Goal: Task Accomplishment & Management: Complete application form

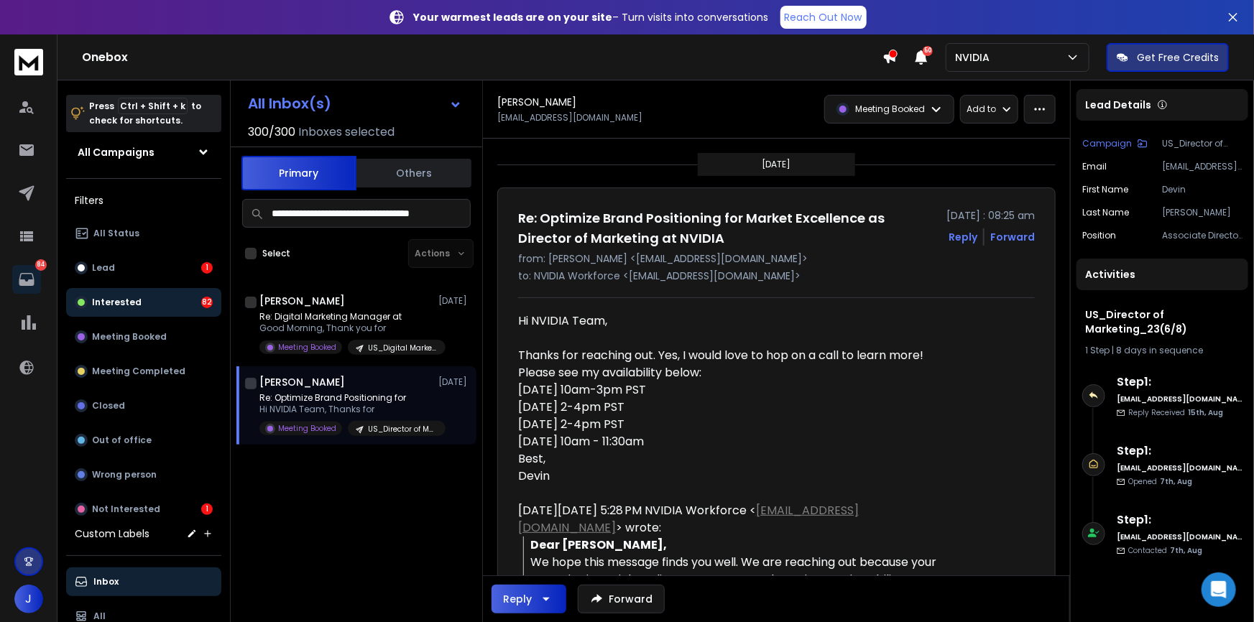
scroll to position [0, 33]
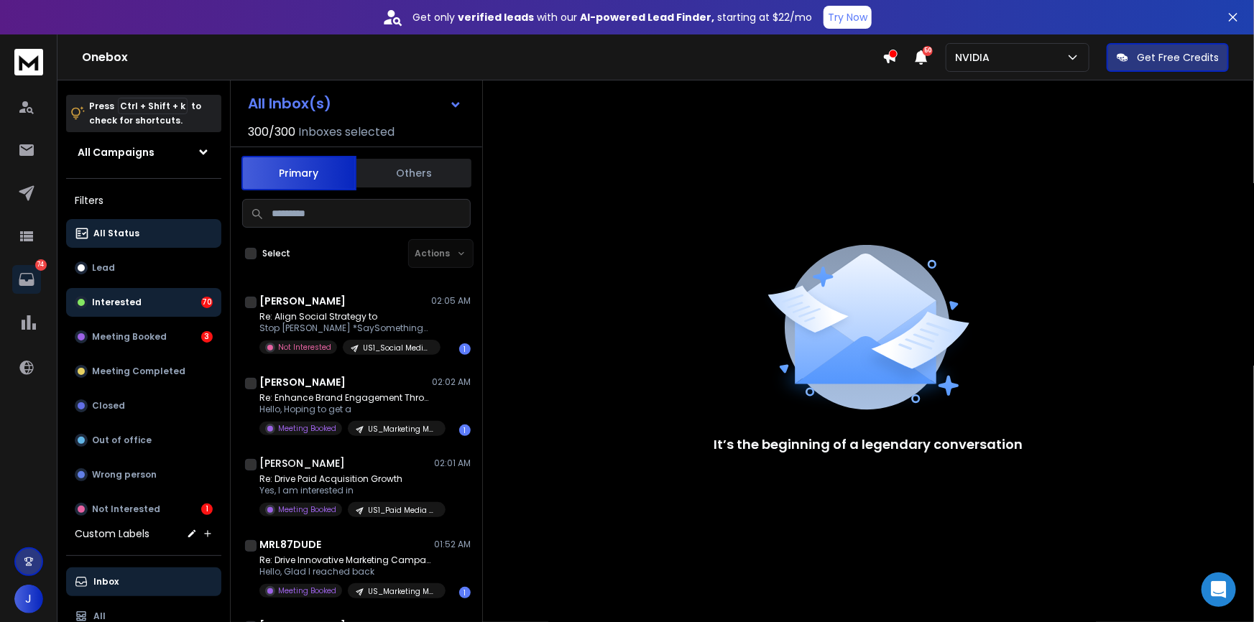
click at [135, 308] on button "Interested 70" at bounding box center [143, 302] width 155 height 29
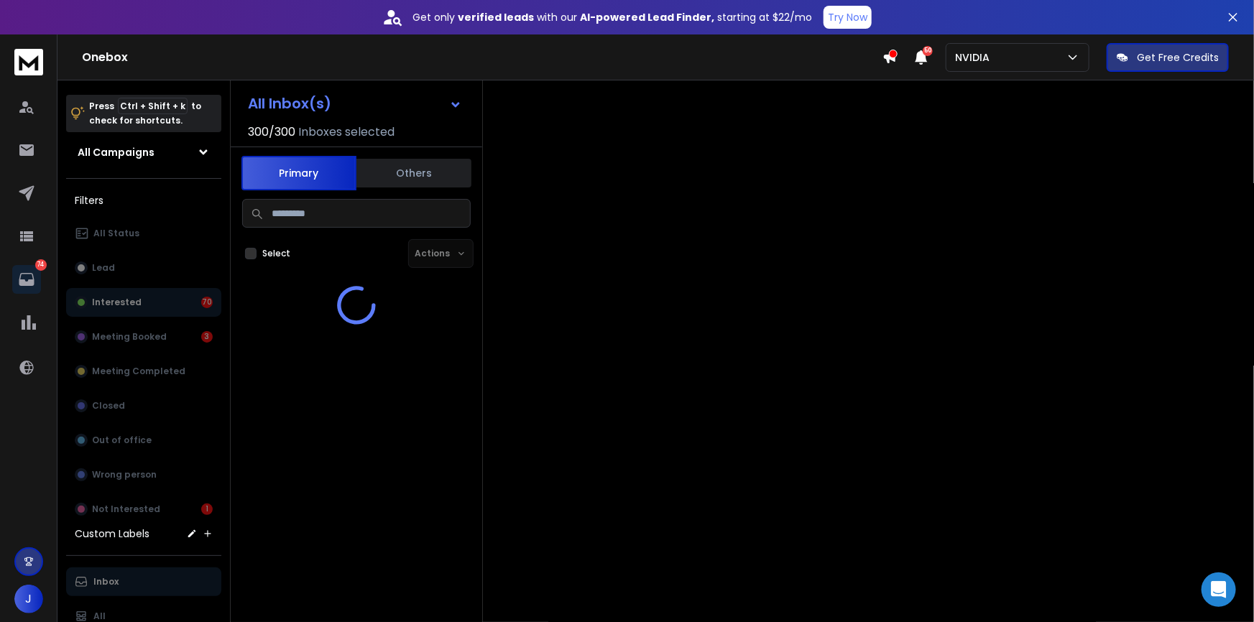
click at [392, 210] on input at bounding box center [356, 213] width 229 height 29
paste input "**********"
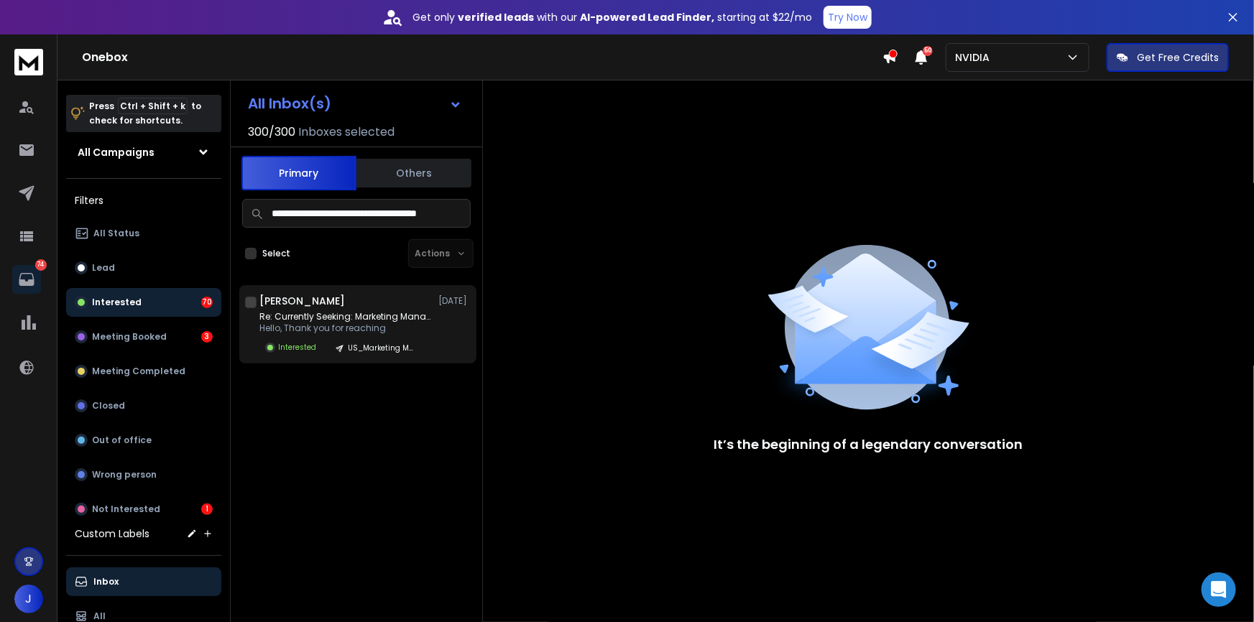
click at [314, 304] on h1 "Danielle Neal" at bounding box center [302, 301] width 86 height 14
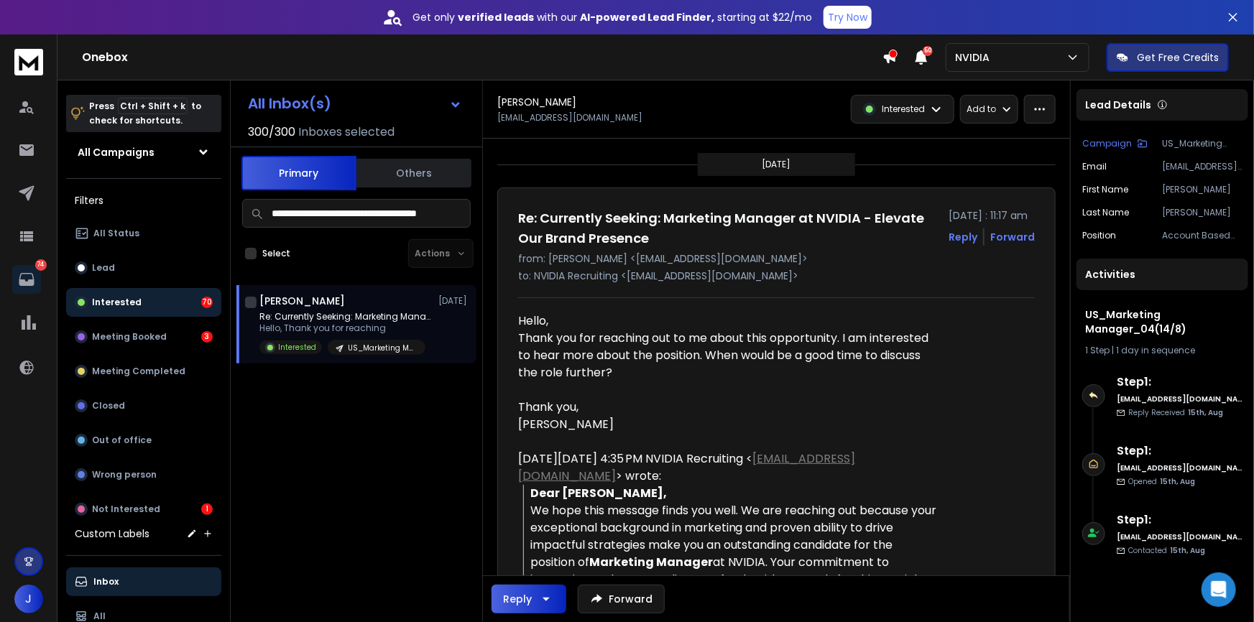
click at [364, 216] on input "**********" at bounding box center [356, 213] width 229 height 29
paste input "******"
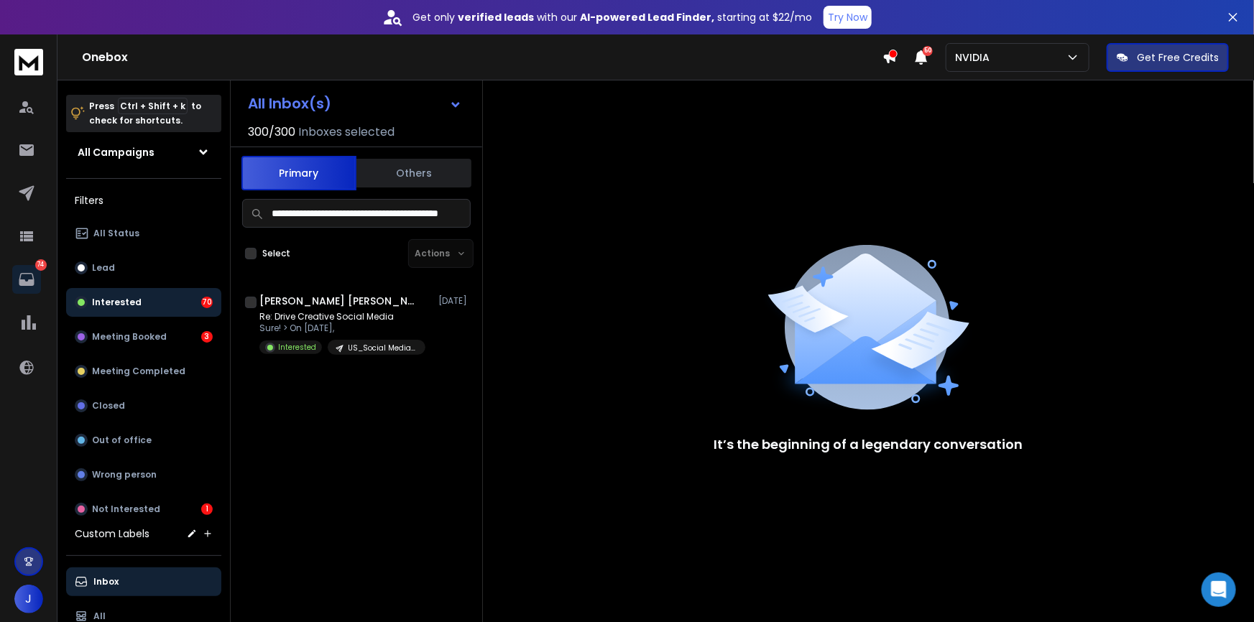
click at [369, 223] on input "**********" at bounding box center [356, 213] width 229 height 29
paste input
click at [331, 210] on input "**********" at bounding box center [356, 213] width 229 height 29
paste input "*****"
click at [351, 213] on input "**********" at bounding box center [356, 213] width 229 height 29
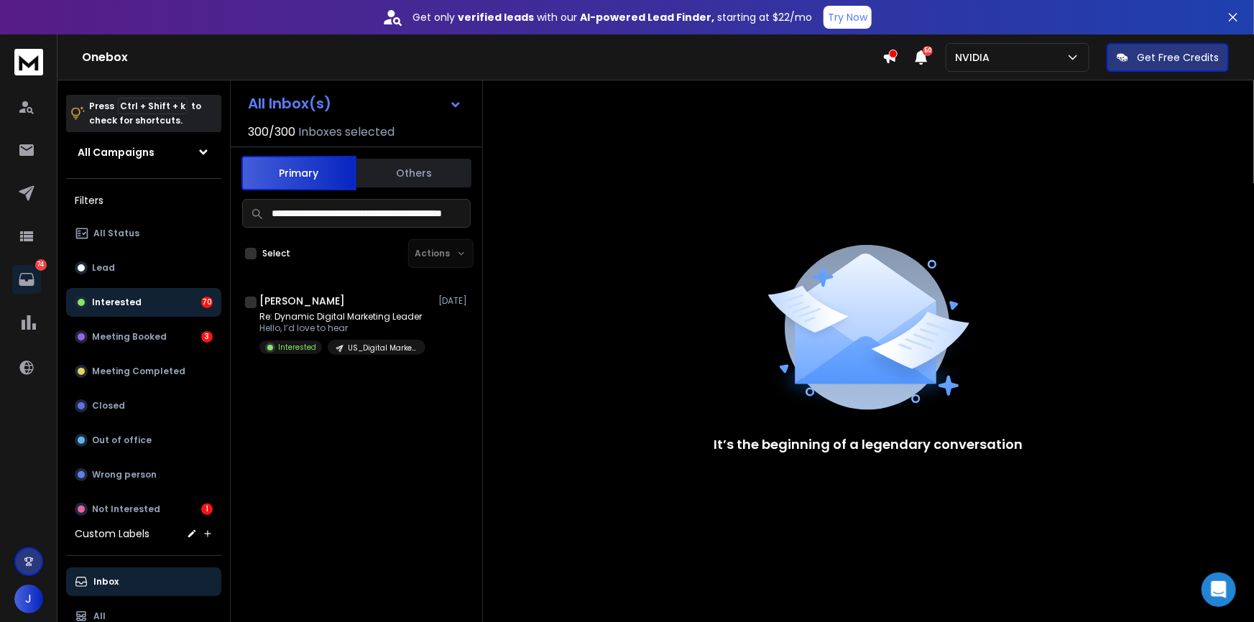
paste input "**********"
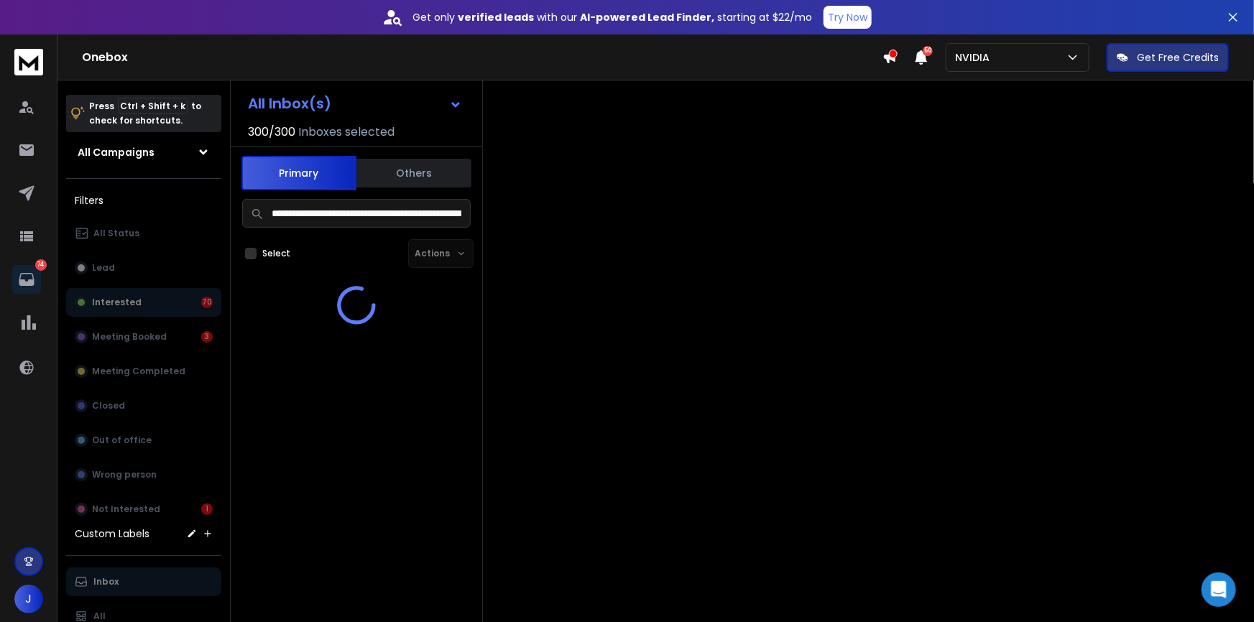
click at [392, 204] on input at bounding box center [356, 213] width 229 height 29
paste input
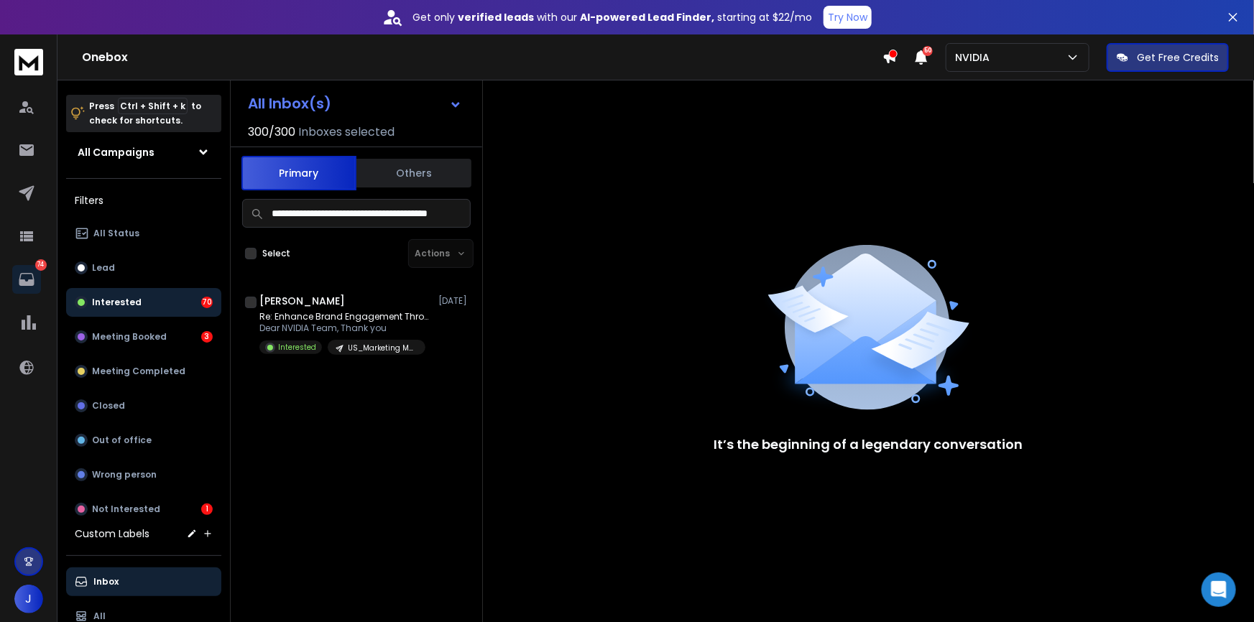
click at [386, 218] on input "**********" at bounding box center [356, 213] width 229 height 29
paste input
click at [359, 216] on input "**********" at bounding box center [356, 213] width 229 height 29
paste input "*****"
click at [381, 220] on input "**********" at bounding box center [356, 213] width 229 height 29
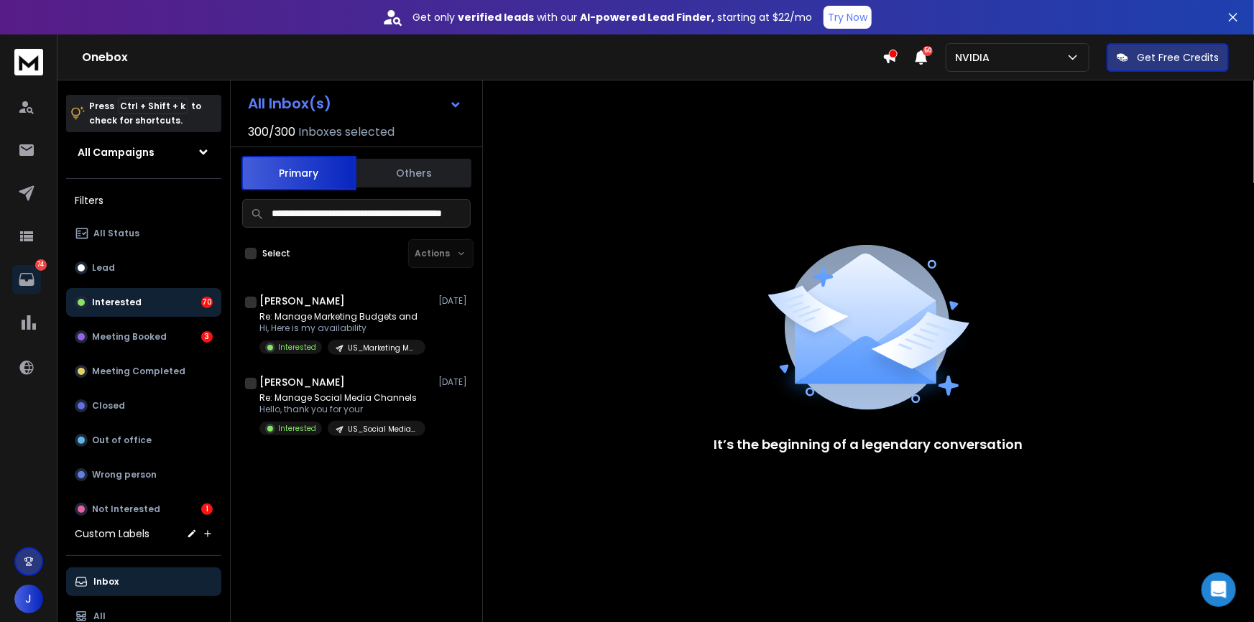
paste input
click at [351, 213] on input "**********" at bounding box center [356, 213] width 229 height 29
paste input
click at [374, 218] on input "**********" at bounding box center [356, 213] width 229 height 29
paste input "******"
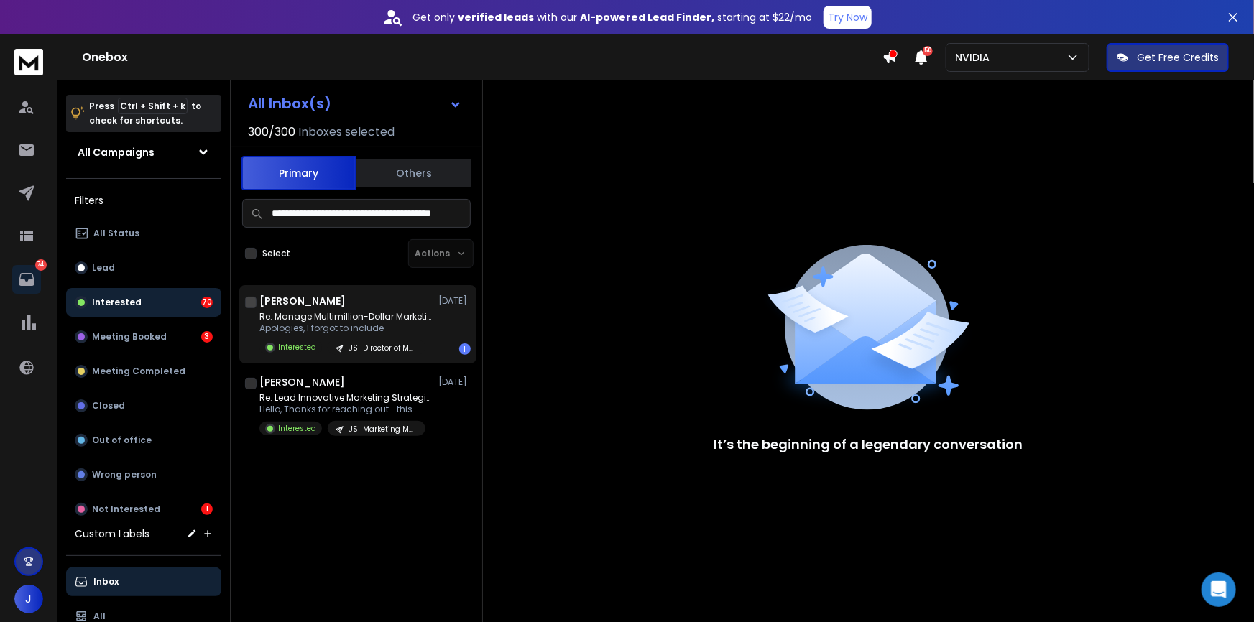
click at [328, 316] on p "Re: Manage Multimillion-Dollar Marketing Budgets" at bounding box center [345, 316] width 172 height 11
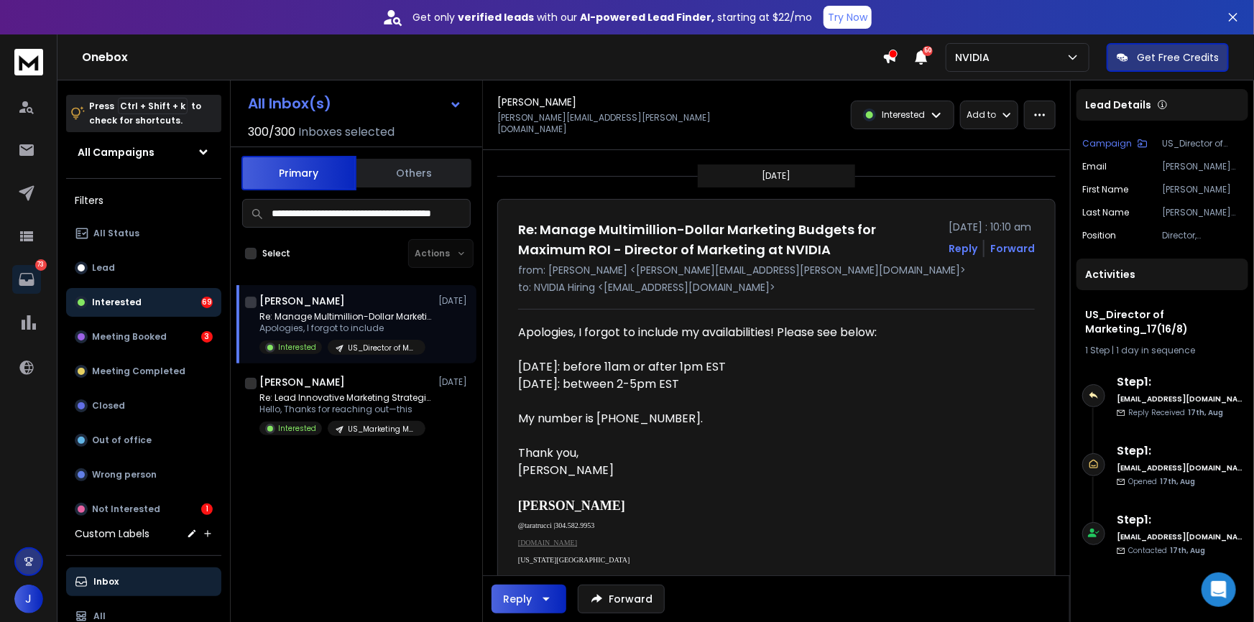
click at [906, 109] on p "Interested" at bounding box center [903, 114] width 43 height 11
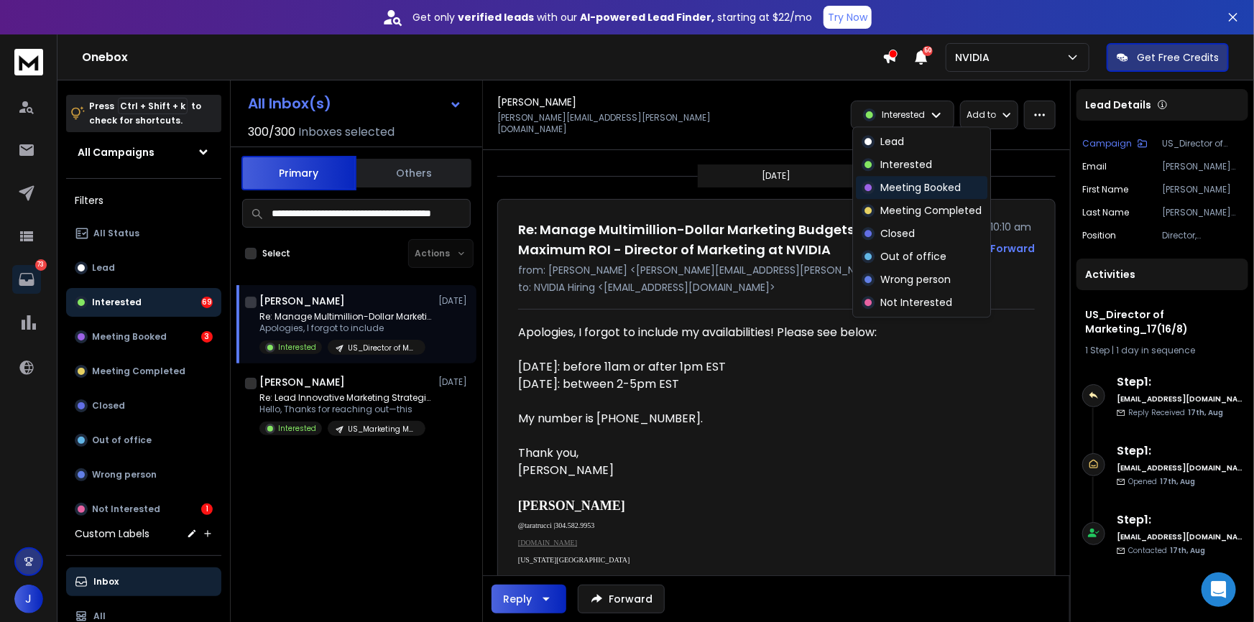
click at [896, 181] on p "Meeting Booked" at bounding box center [920, 187] width 80 height 14
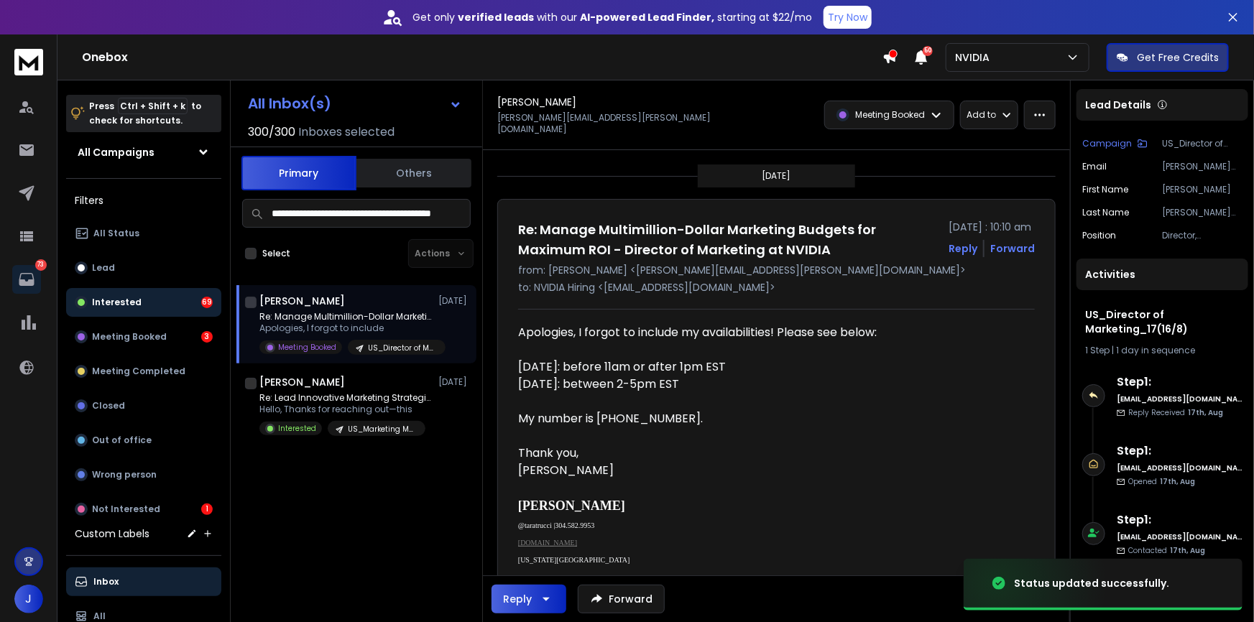
click at [354, 213] on input "**********" at bounding box center [356, 213] width 229 height 29
paste input "**"
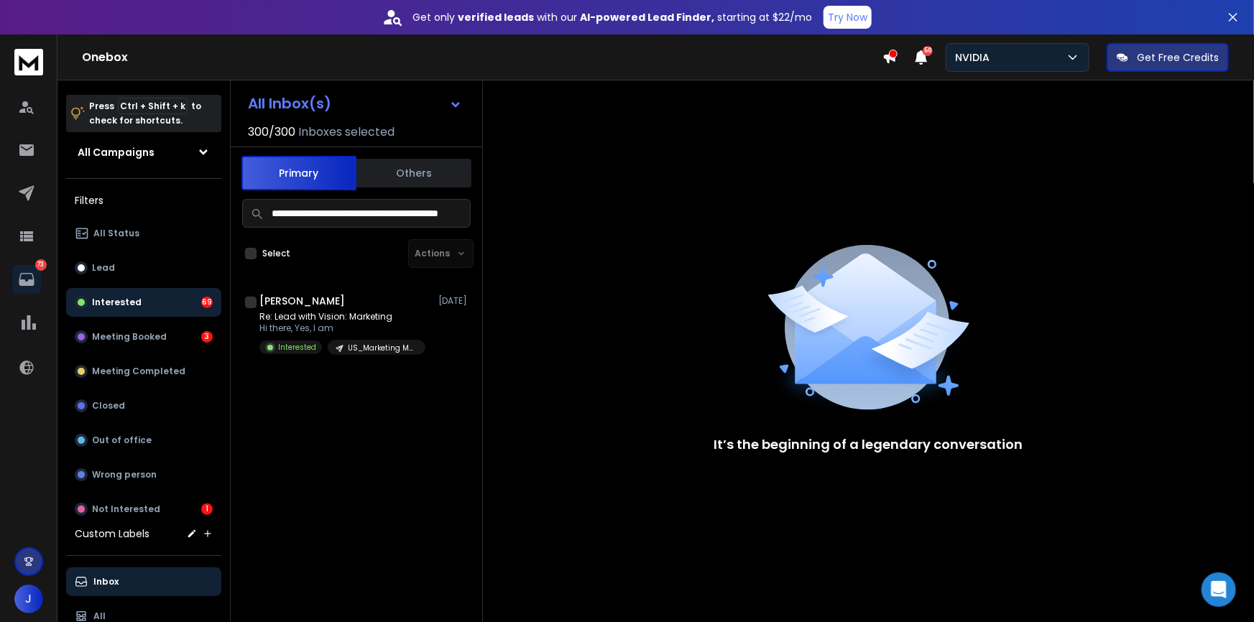
click at [970, 59] on p "NVIDIA" at bounding box center [975, 57] width 40 height 14
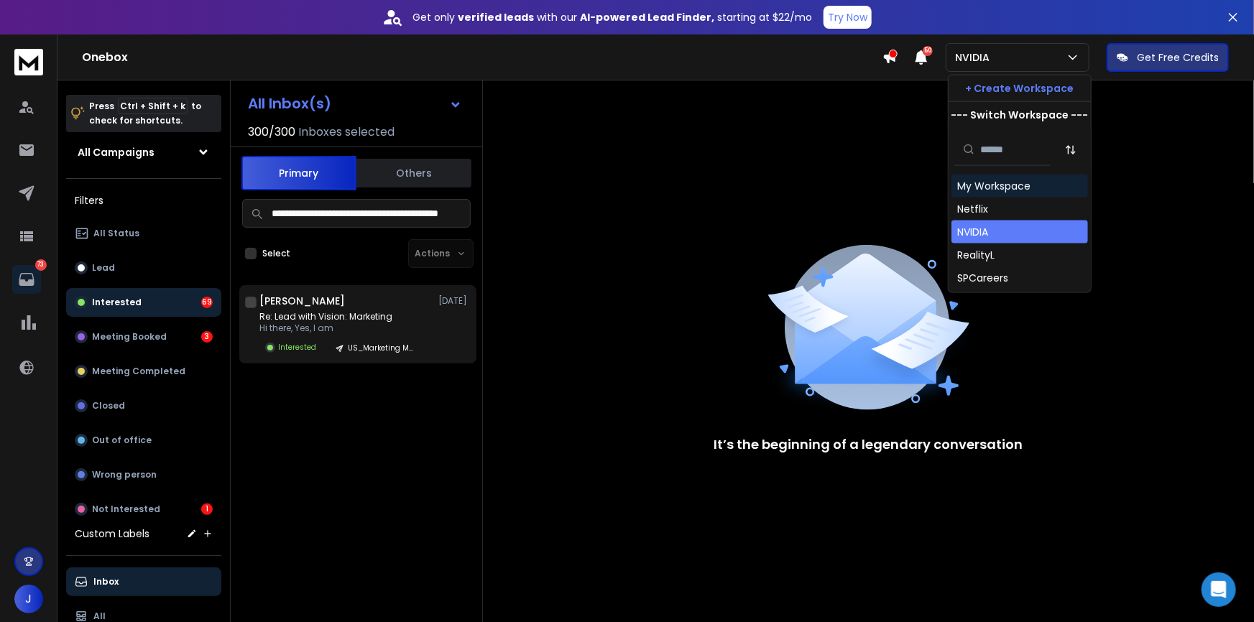
drag, startPoint x: 718, startPoint y: 218, endPoint x: 402, endPoint y: 311, distance: 329.8
click at [721, 216] on div "It’s the beginning of a legendary conversation" at bounding box center [868, 344] width 771 height 529
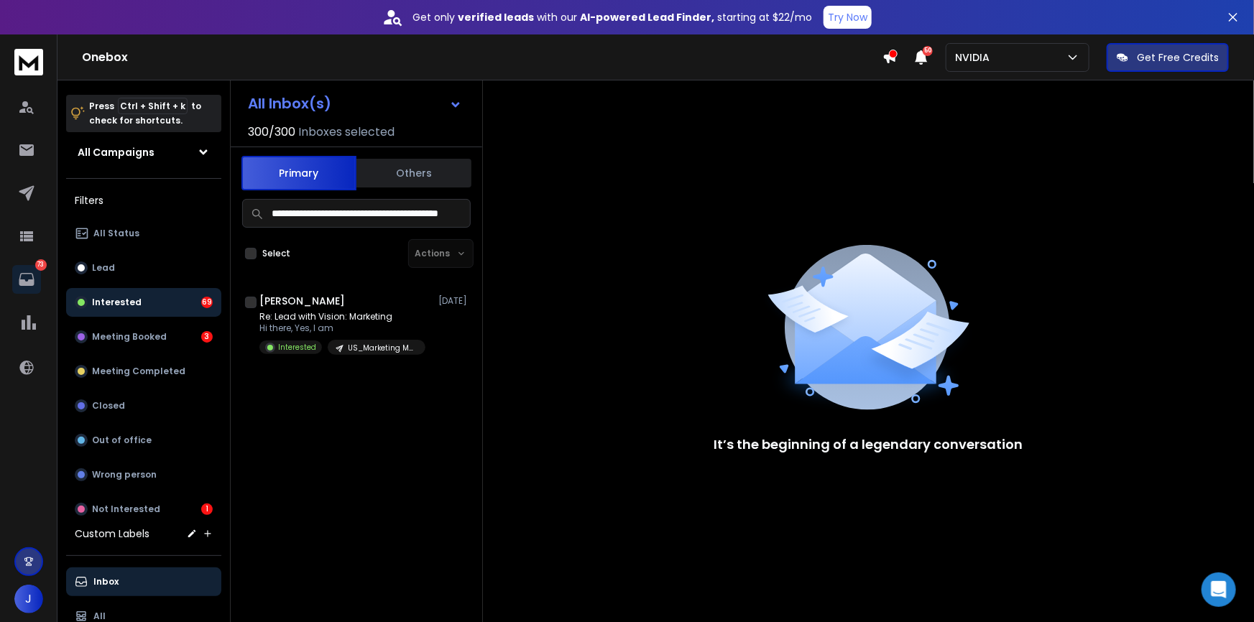
click at [313, 214] on input "**********" at bounding box center [356, 213] width 229 height 29
paste input
click at [365, 213] on input "**********" at bounding box center [356, 213] width 229 height 29
paste input "**"
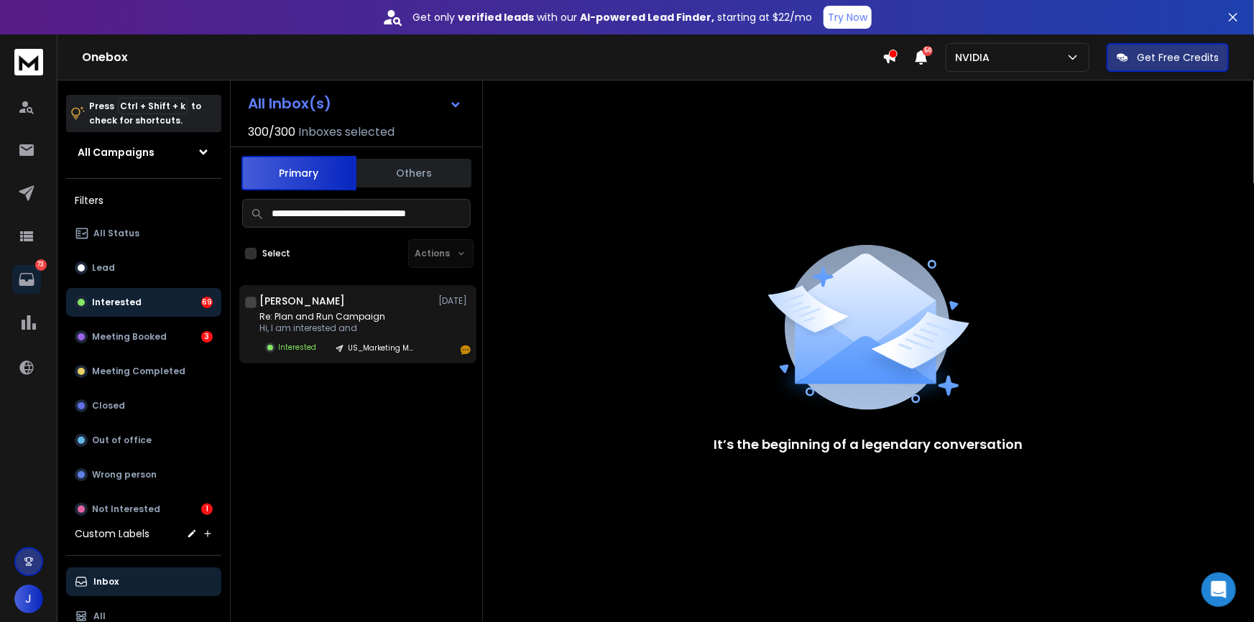
click at [287, 307] on h1 "Yvonne Lin" at bounding box center [302, 301] width 86 height 14
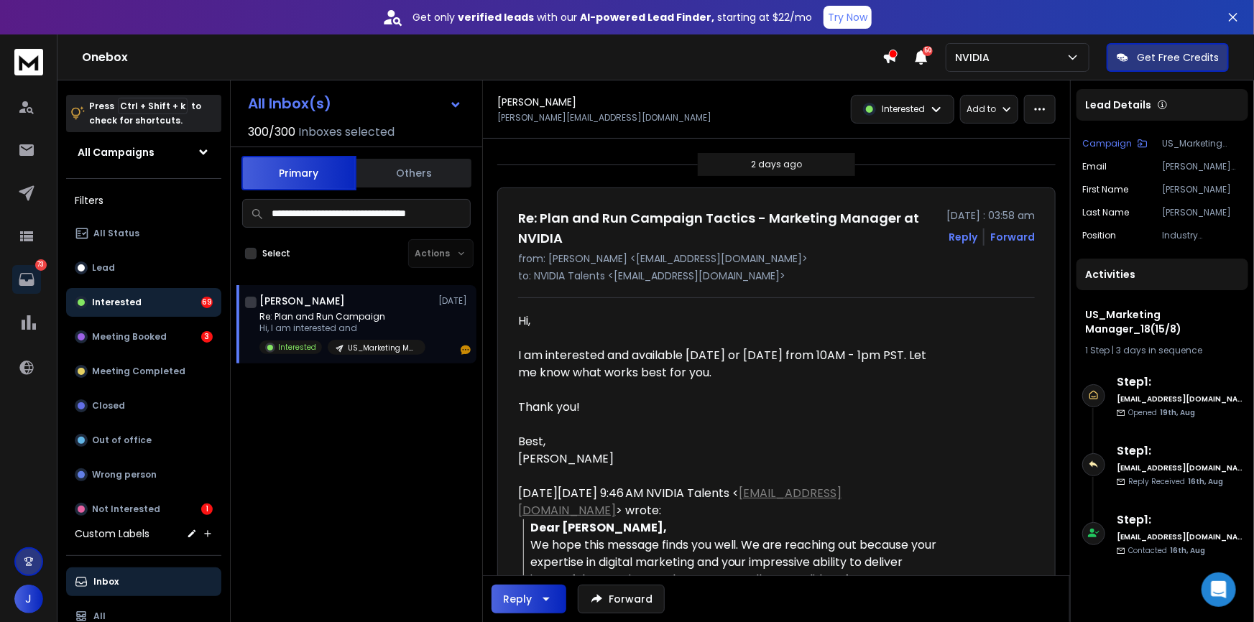
click at [364, 217] on input "**********" at bounding box center [356, 213] width 229 height 29
paste input "**********"
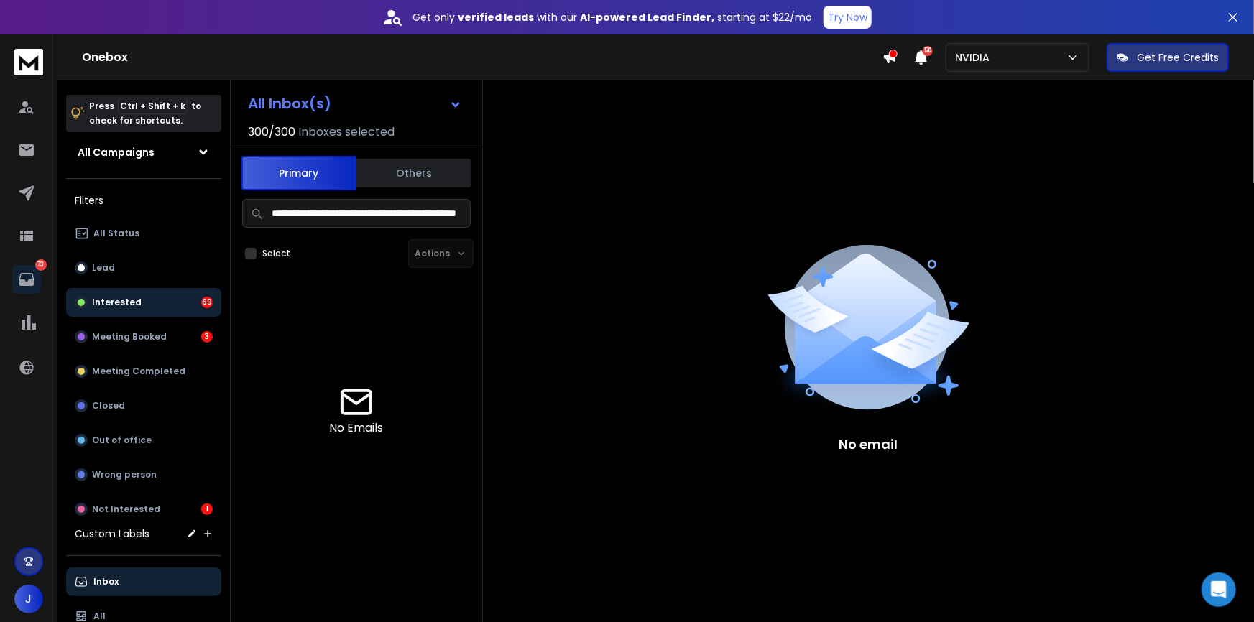
click at [351, 218] on input "**********" at bounding box center [356, 213] width 229 height 29
drag, startPoint x: 392, startPoint y: 210, endPoint x: 393, endPoint y: 193, distance: 16.5
click at [393, 206] on input "**********" at bounding box center [356, 213] width 229 height 29
paste input
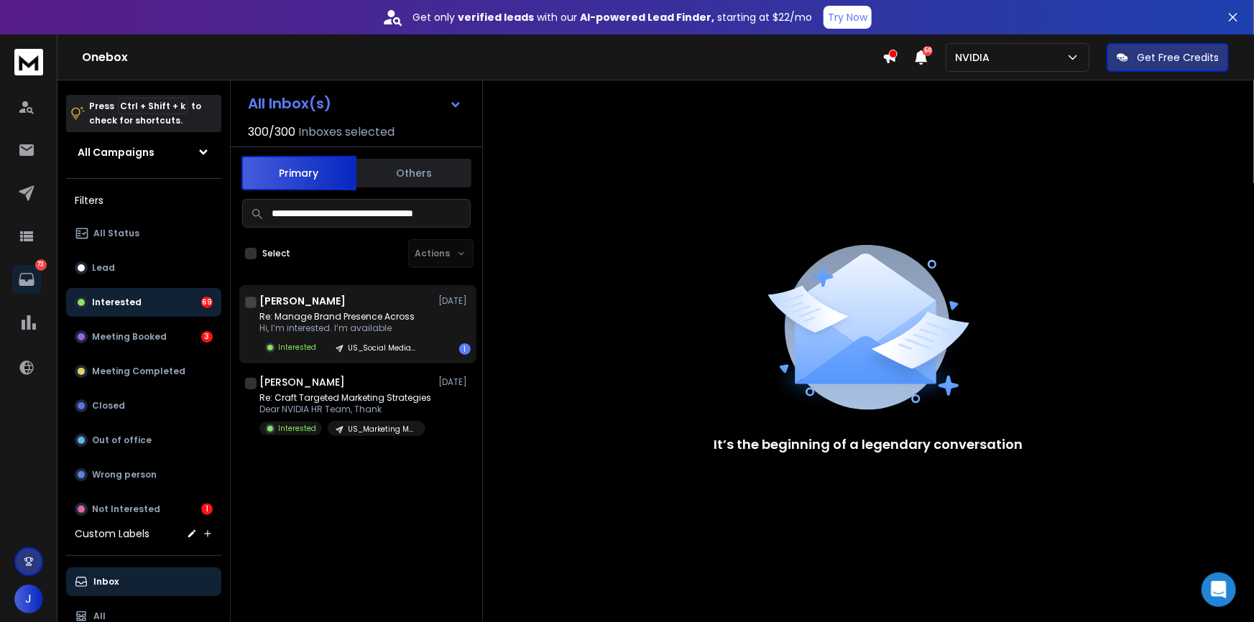
click at [393, 316] on p "Re: Manage Brand Presence Across" at bounding box center [342, 316] width 166 height 11
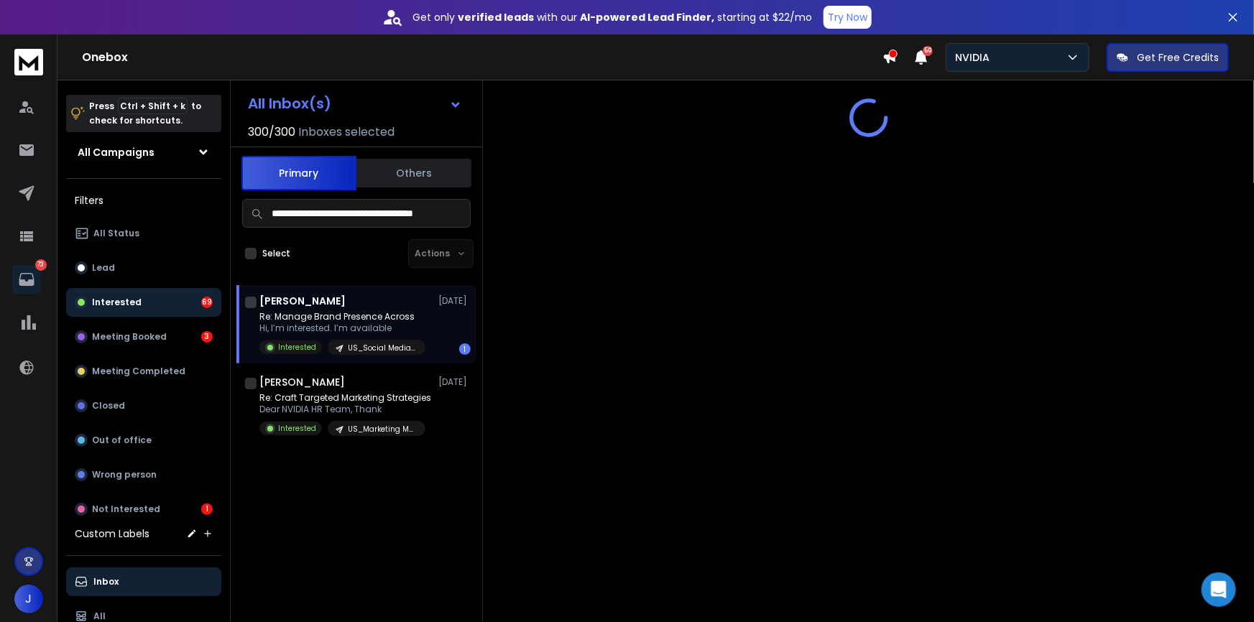
click at [1018, 64] on div "NVIDIA" at bounding box center [1017, 57] width 125 height 14
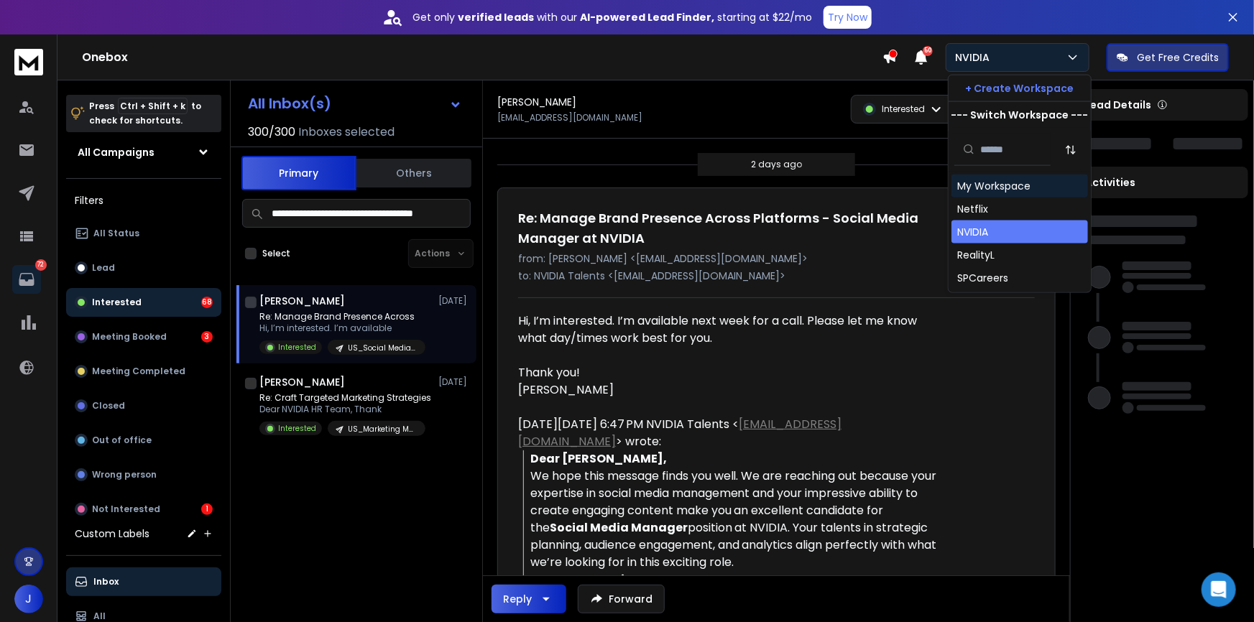
click at [1018, 61] on div "NVIDIA" at bounding box center [1017, 57] width 125 height 14
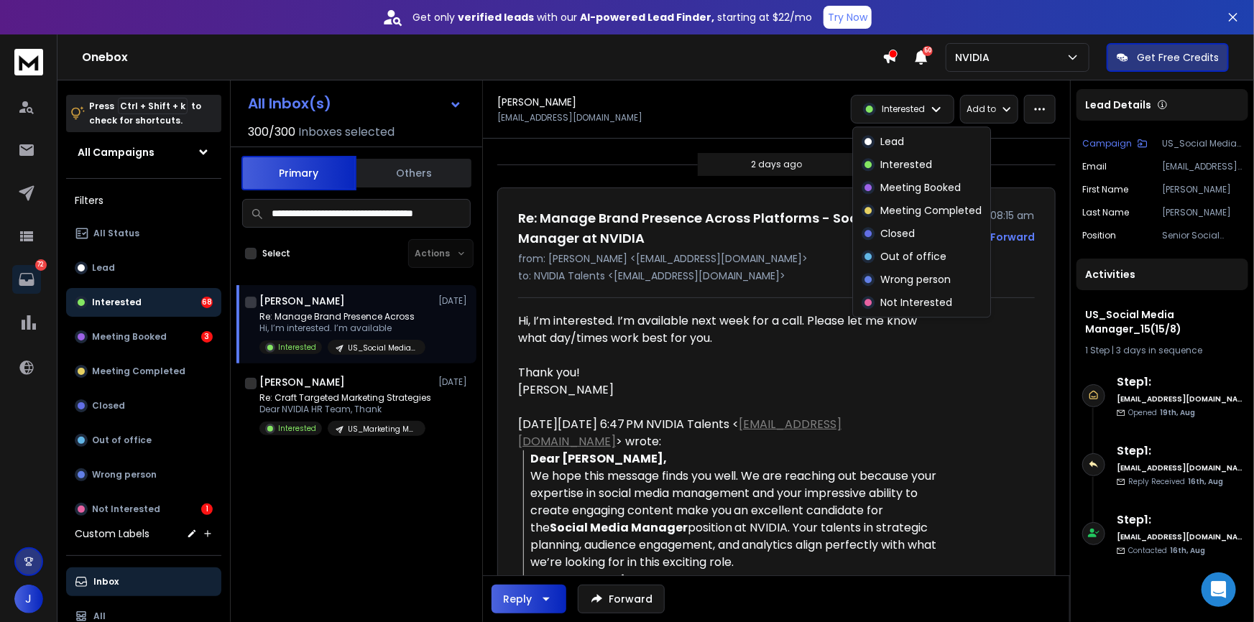
click at [904, 116] on div "Interested" at bounding box center [903, 109] width 102 height 27
click at [896, 183] on p "Meeting Booked" at bounding box center [920, 187] width 80 height 14
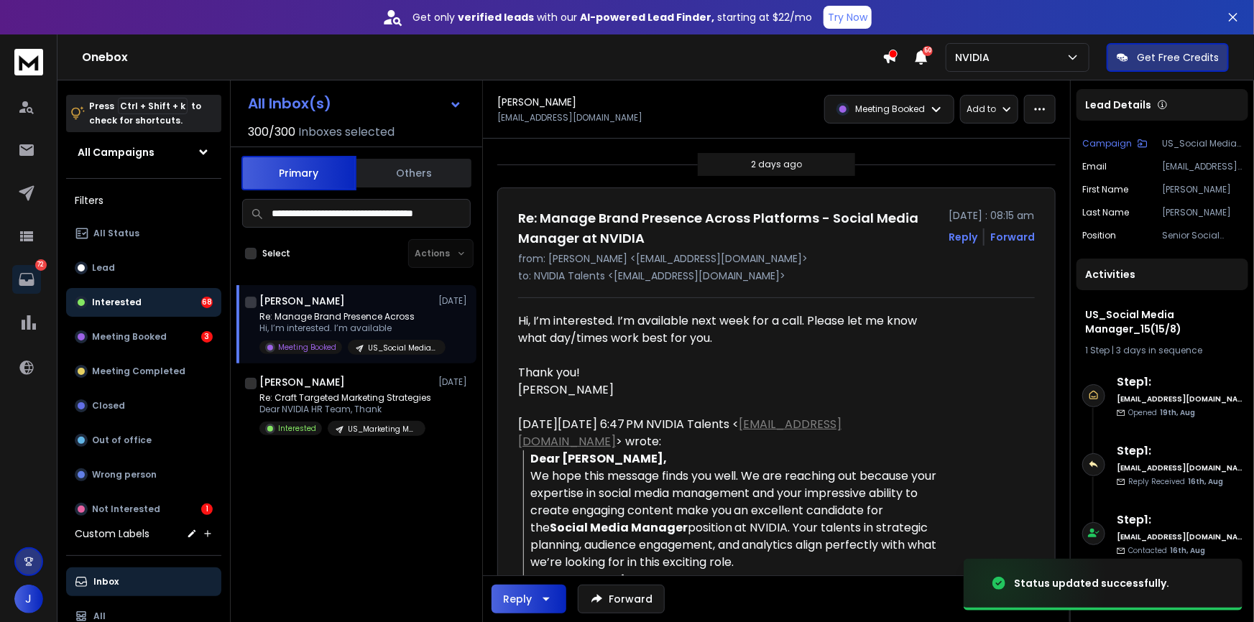
click at [374, 201] on input "**********" at bounding box center [356, 213] width 229 height 29
paste input "*****"
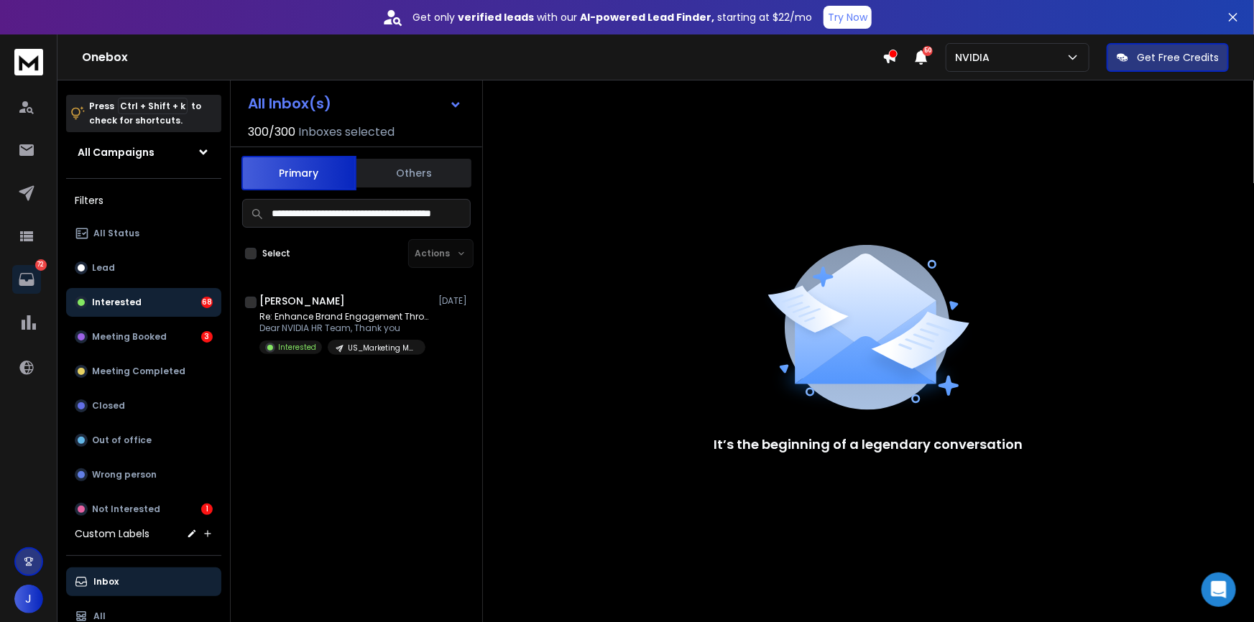
click at [354, 209] on input "**********" at bounding box center [356, 213] width 229 height 29
paste input
click at [336, 206] on input "**********" at bounding box center [356, 213] width 229 height 29
paste input "*"
click at [337, 213] on input "**********" at bounding box center [356, 213] width 229 height 29
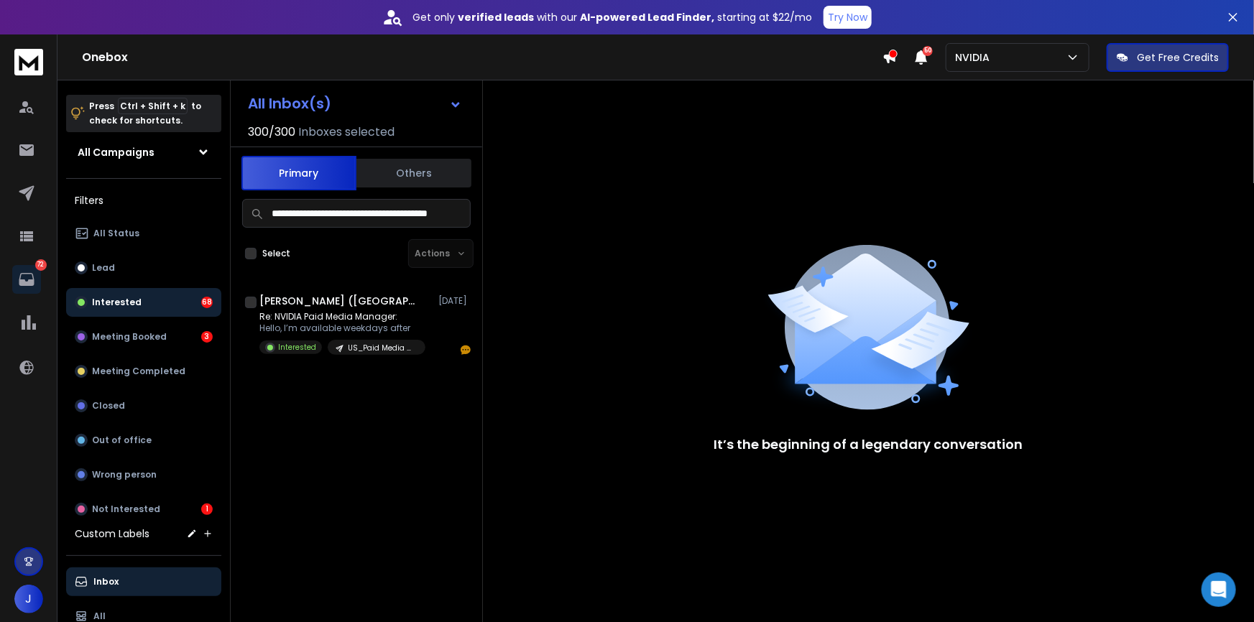
paste input
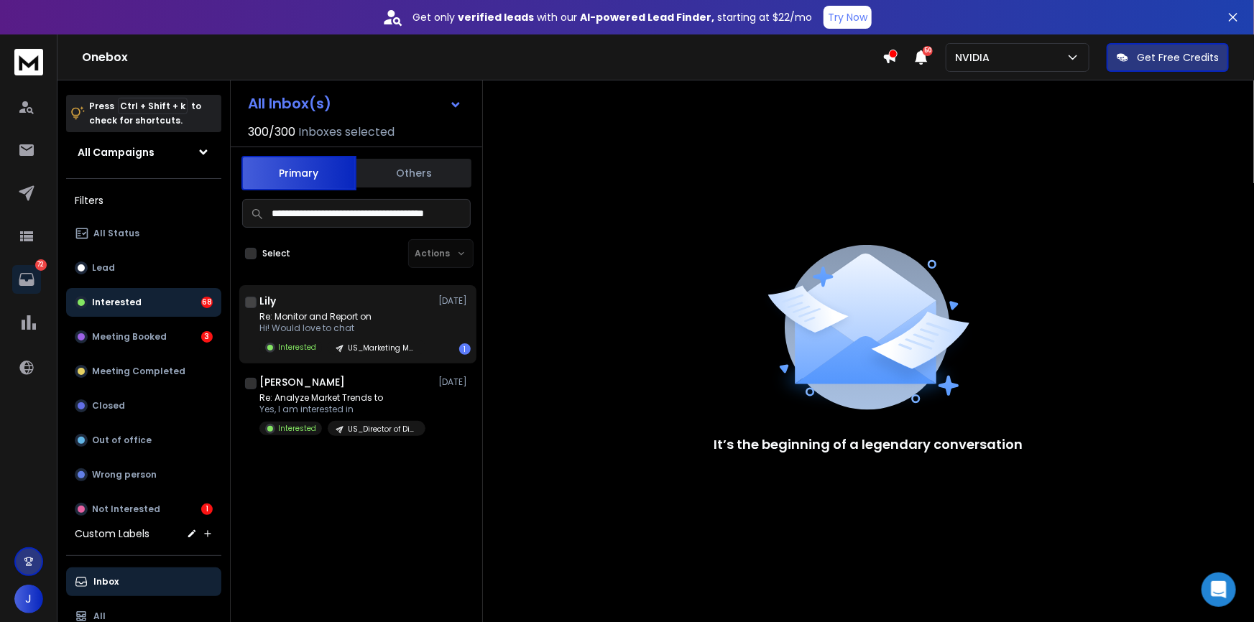
click at [322, 306] on div "Lily 17 Aug" at bounding box center [364, 301] width 211 height 14
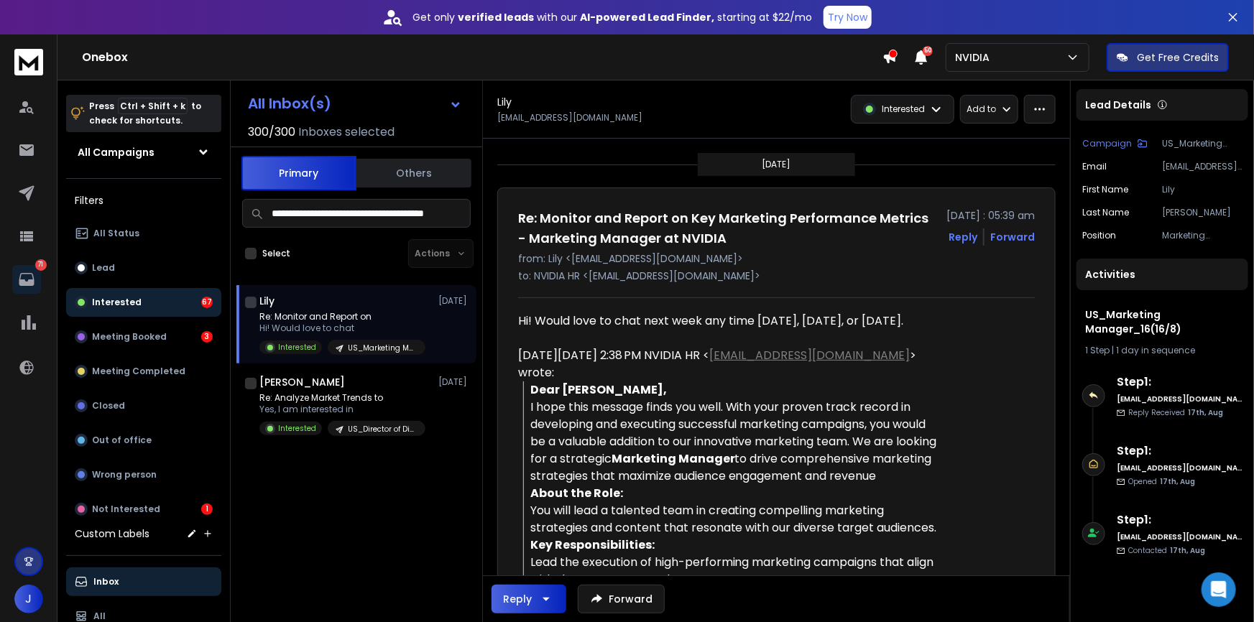
click at [911, 118] on div "Interested" at bounding box center [903, 109] width 102 height 27
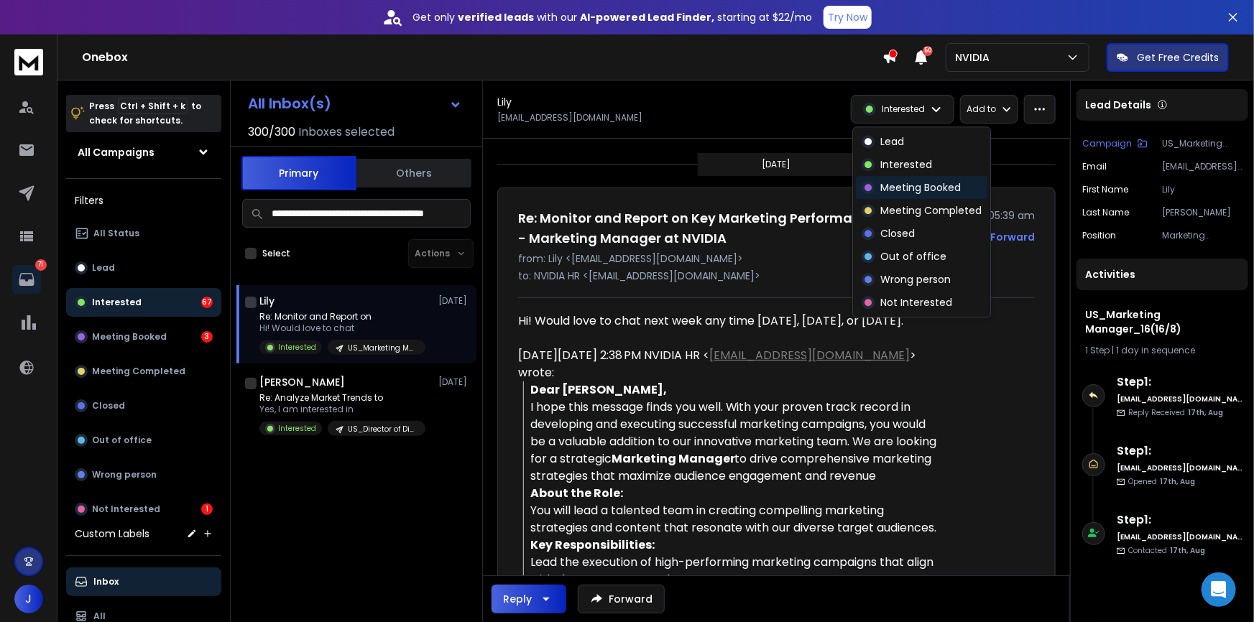
click at [884, 184] on p "Meeting Booked" at bounding box center [920, 187] width 80 height 14
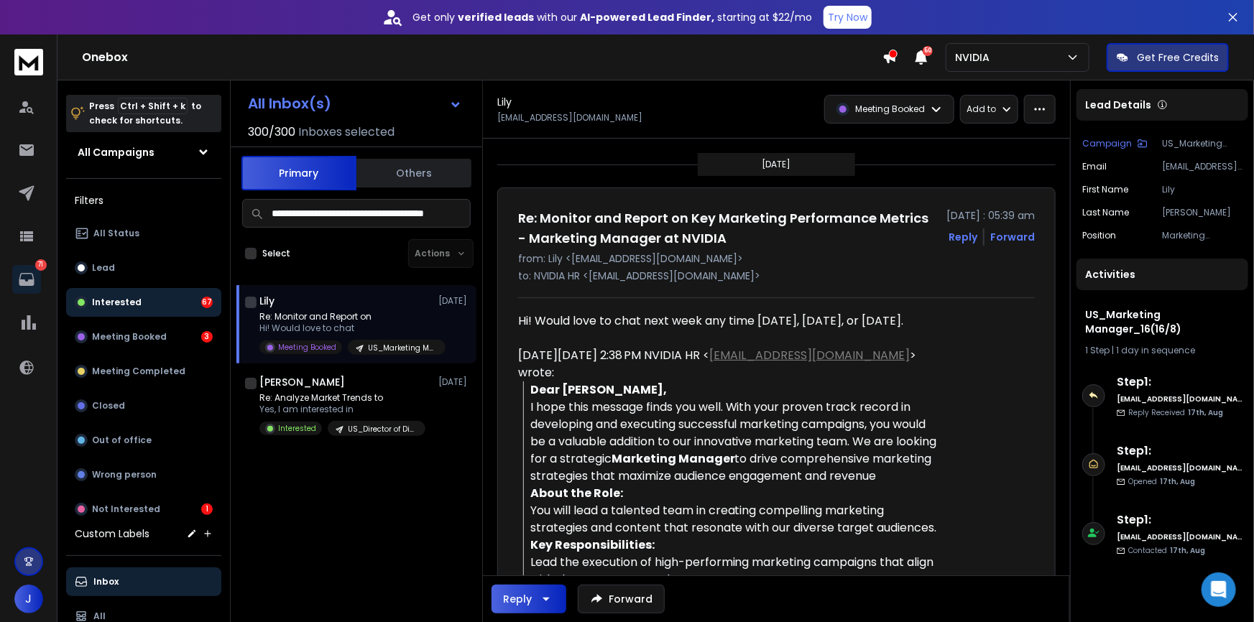
click at [369, 212] on input "**********" at bounding box center [356, 213] width 229 height 29
paste input "**********"
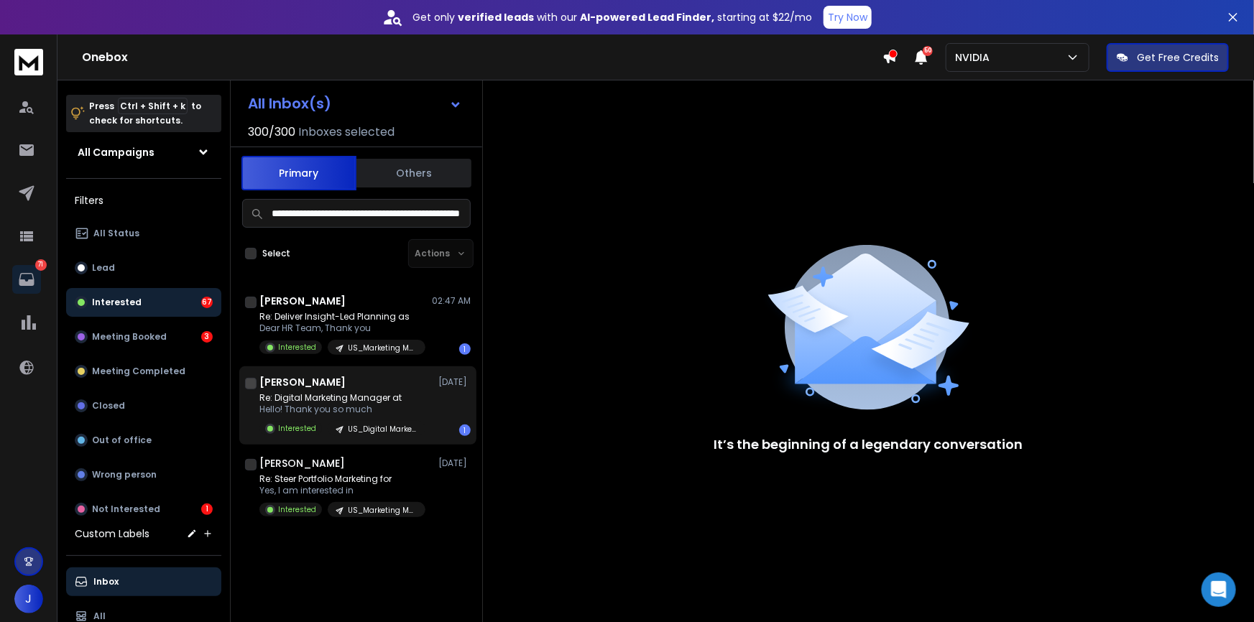
click at [318, 392] on p "Re: Digital Marketing Manager at" at bounding box center [342, 397] width 166 height 11
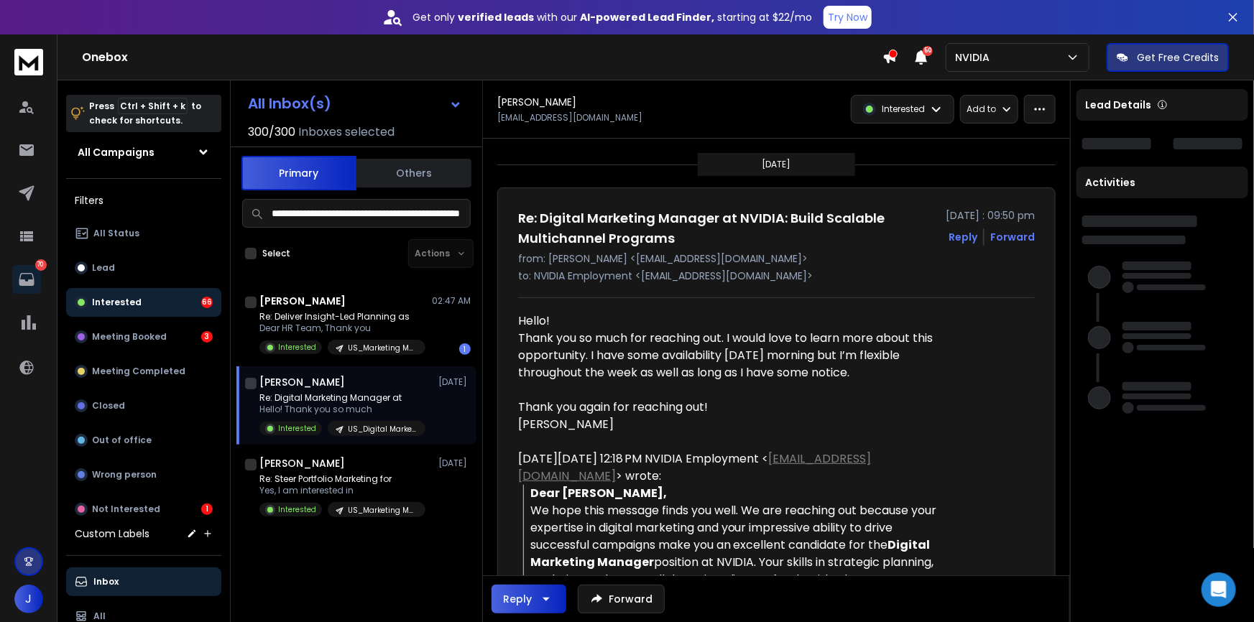
click at [911, 104] on p "Interested" at bounding box center [903, 108] width 43 height 11
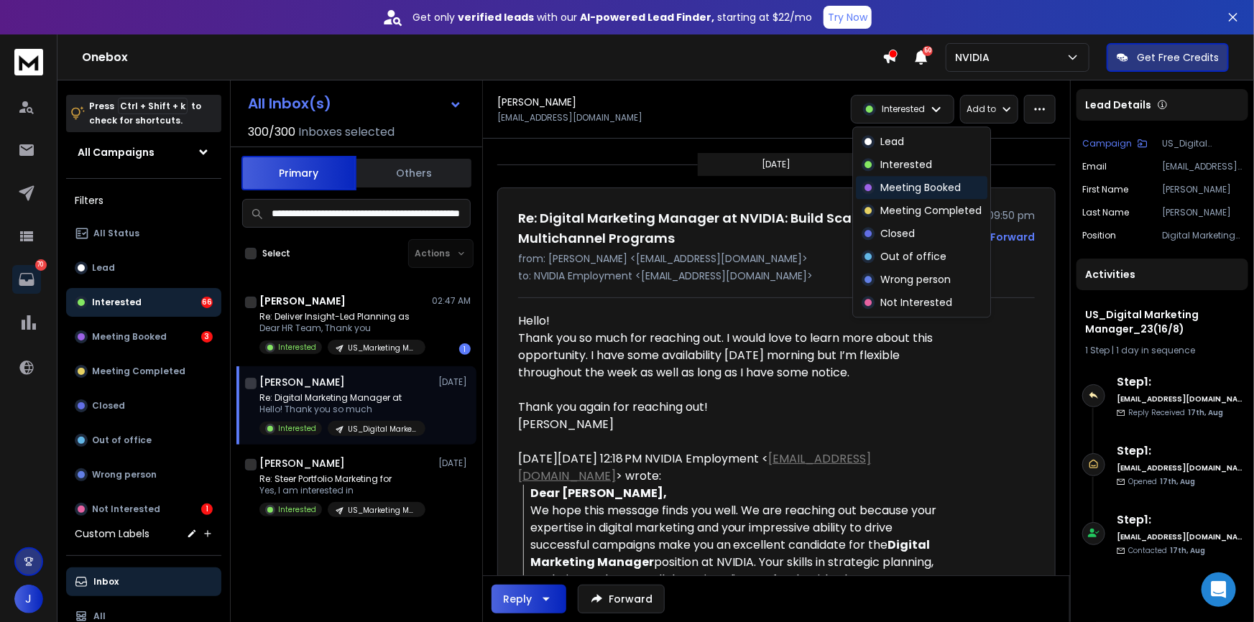
click at [893, 187] on p "Meeting Booked" at bounding box center [920, 187] width 80 height 14
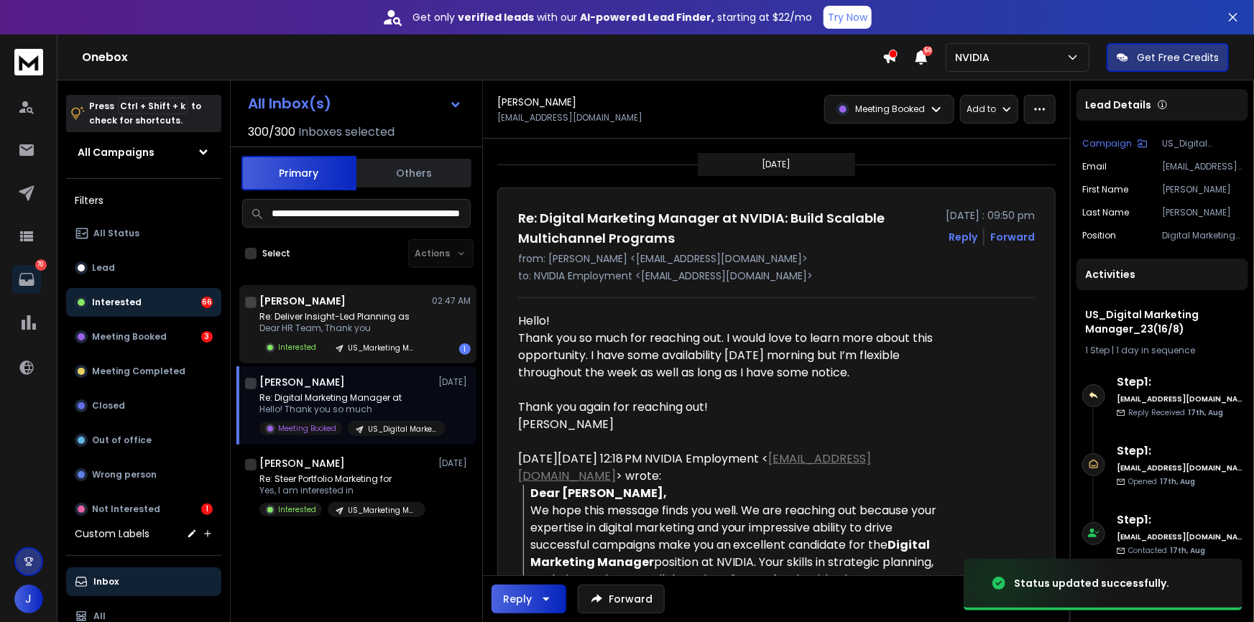
click at [378, 330] on p "Dear HR Team, Thank you" at bounding box center [342, 328] width 166 height 11
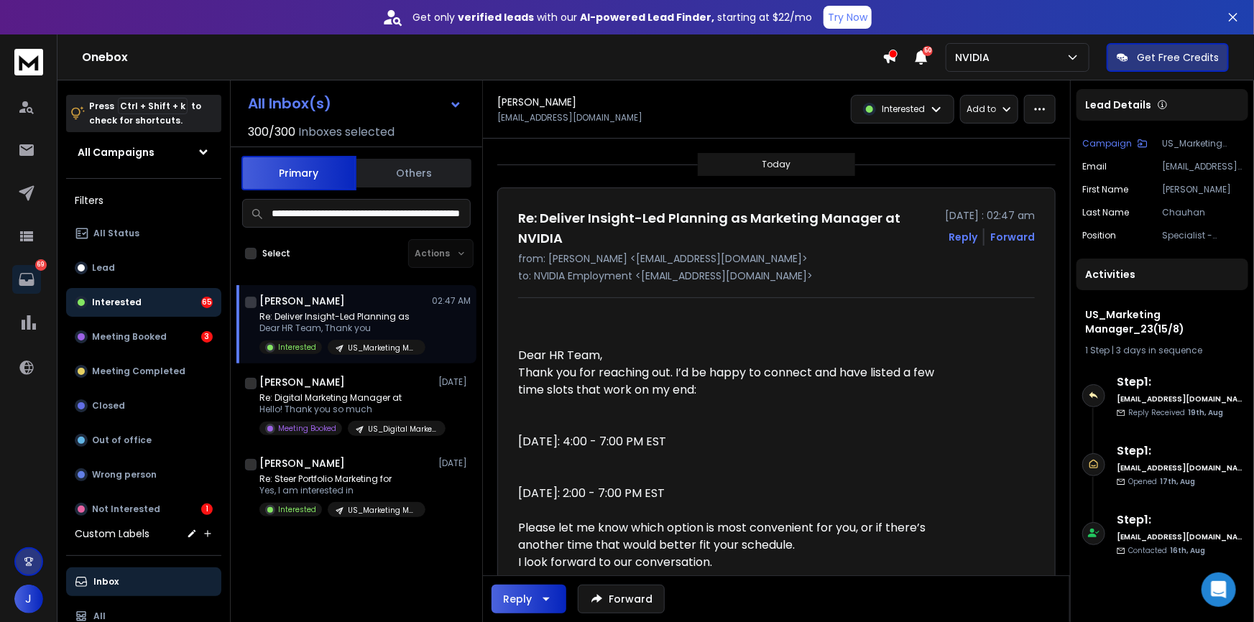
click at [918, 121] on div "Interested" at bounding box center [903, 109] width 102 height 27
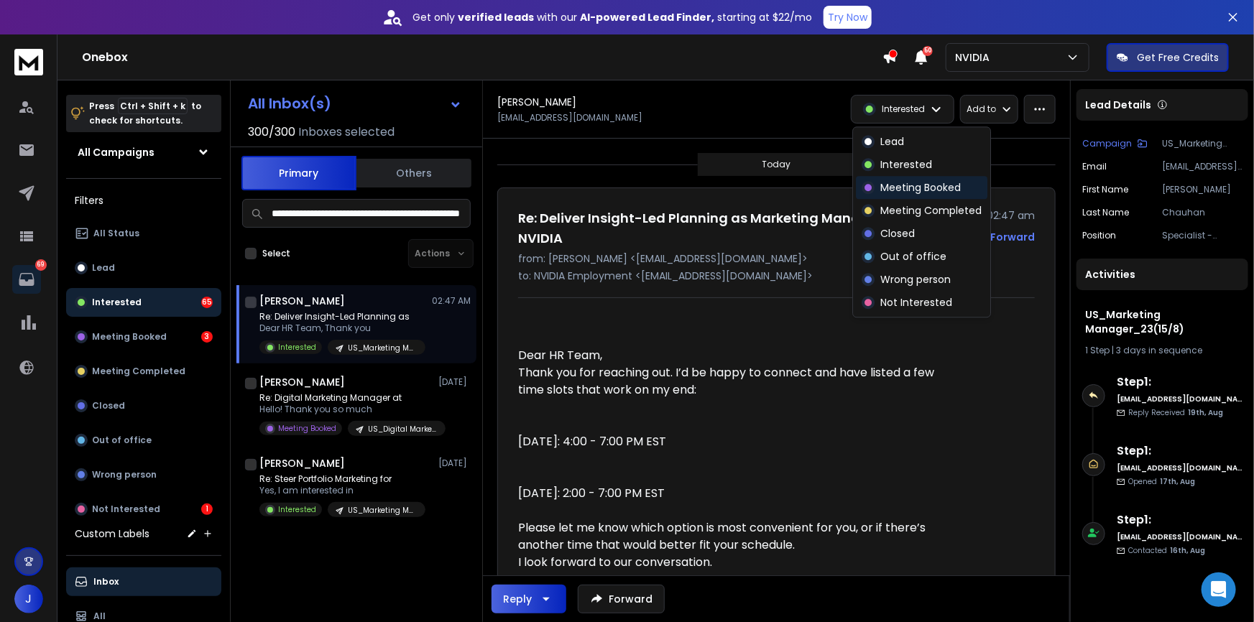
click at [911, 188] on p "Meeting Booked" at bounding box center [920, 187] width 80 height 14
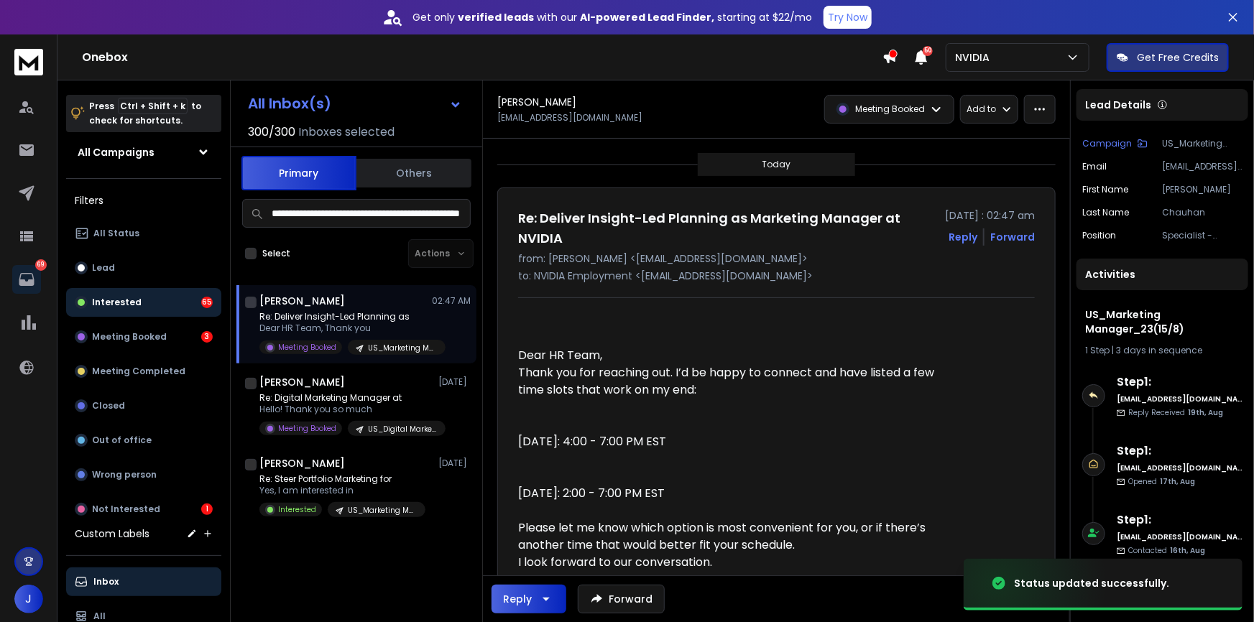
click at [359, 213] on input "**********" at bounding box center [356, 213] width 229 height 29
paste input
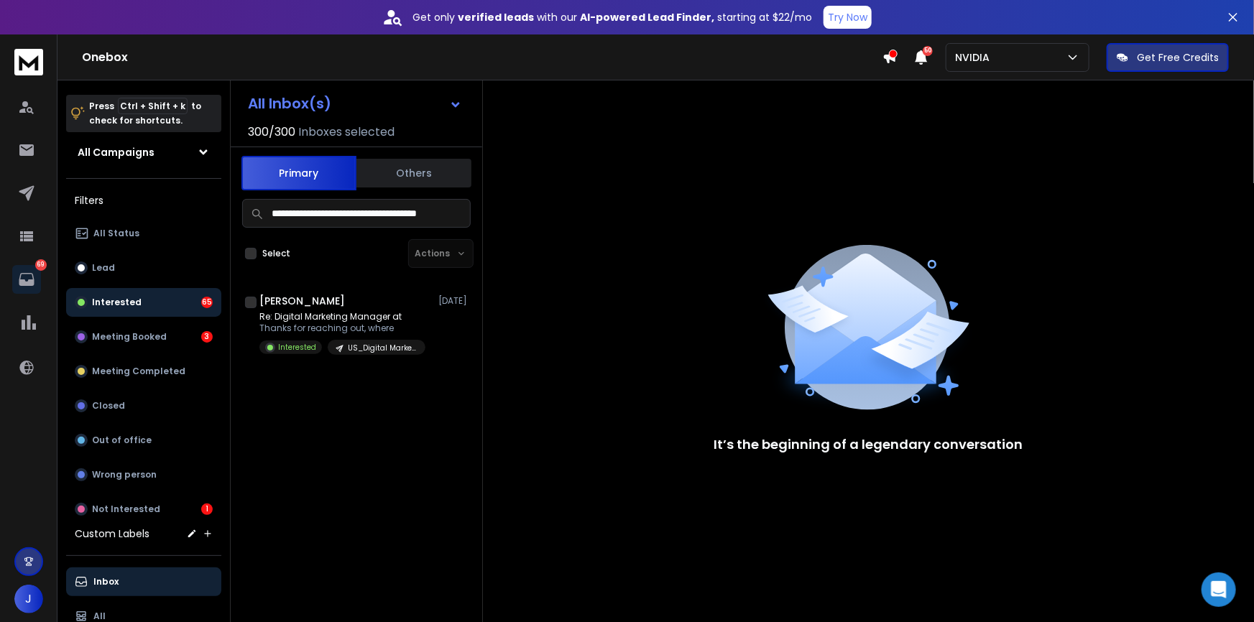
type input "**********"
click at [351, 212] on input "**********" at bounding box center [356, 213] width 229 height 29
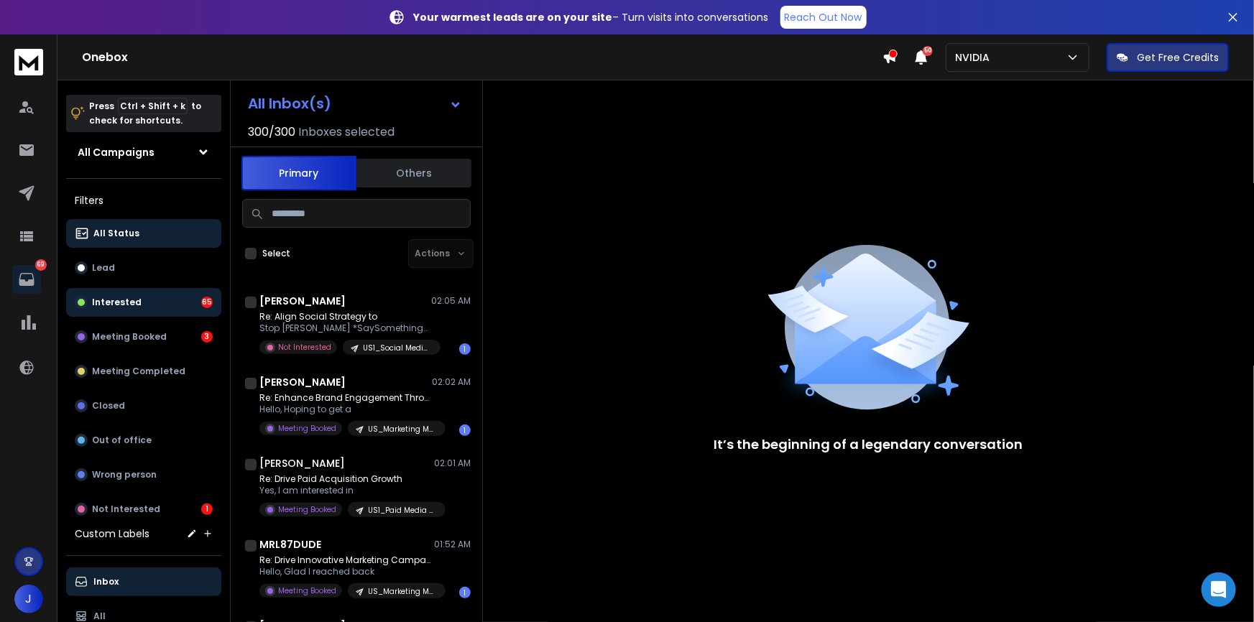
click at [177, 299] on button "Interested 65" at bounding box center [143, 302] width 155 height 29
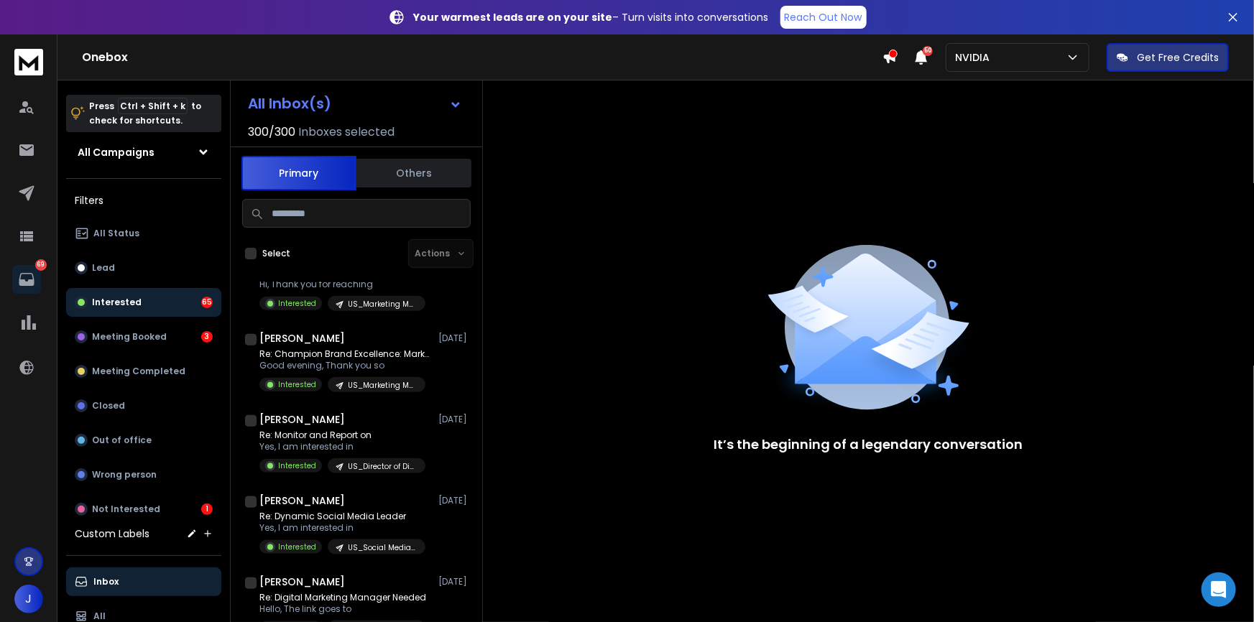
scroll to position [6115, 0]
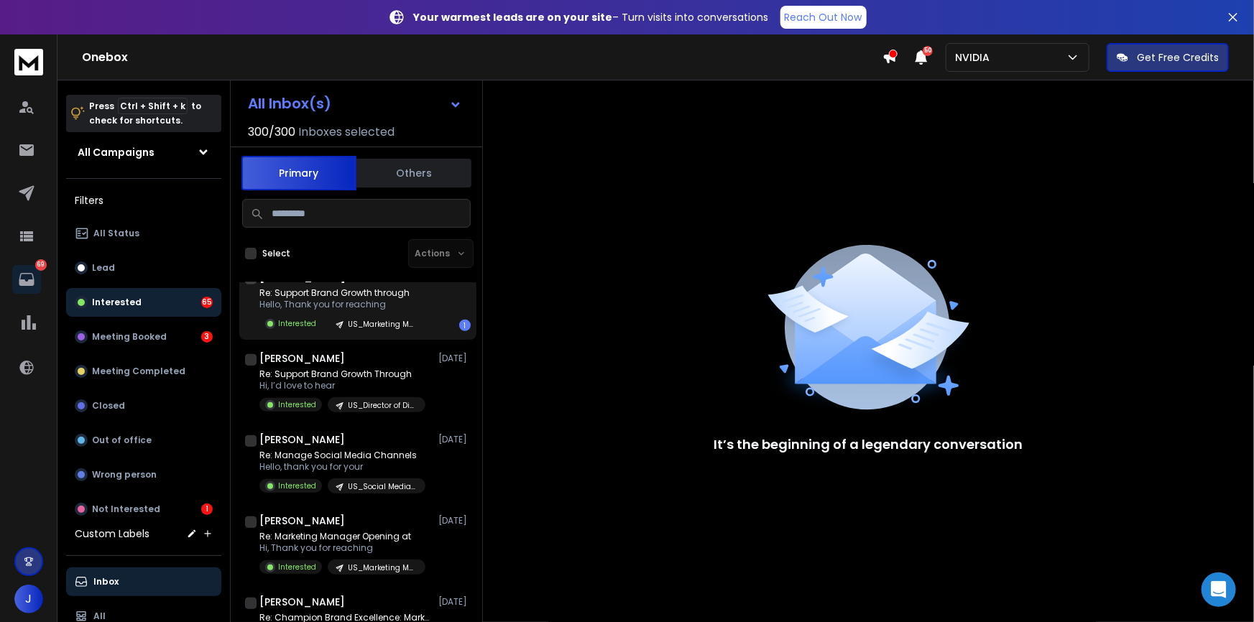
click at [397, 299] on p "Hello, Thank you for reaching" at bounding box center [342, 304] width 166 height 11
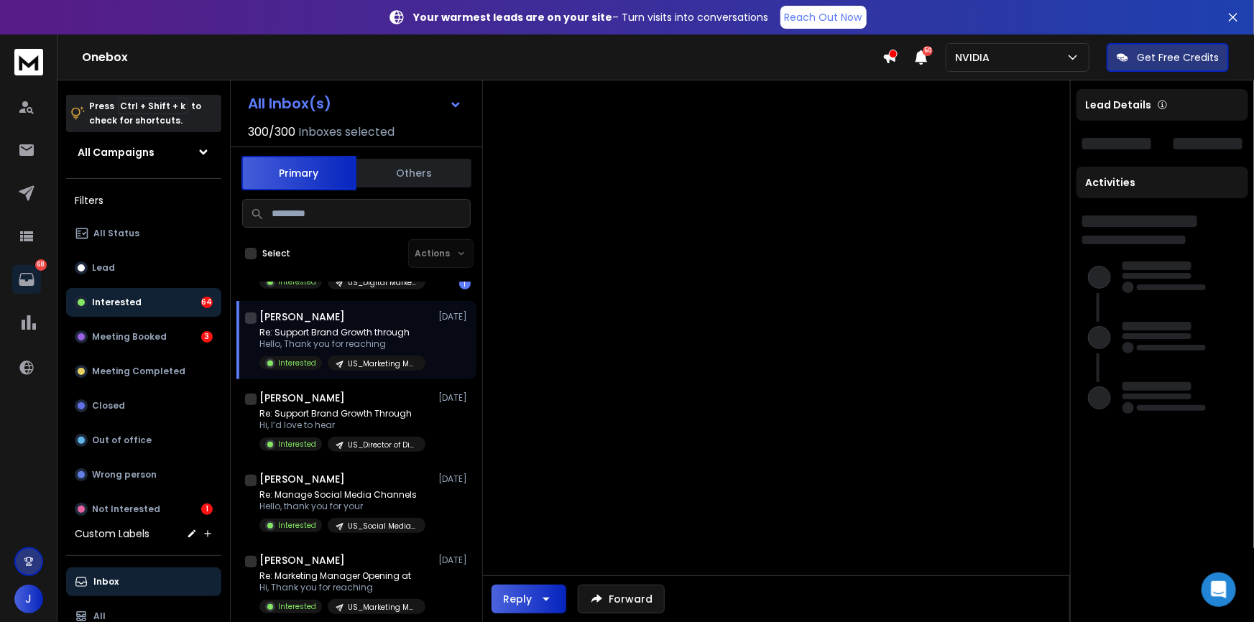
scroll to position [5919, 0]
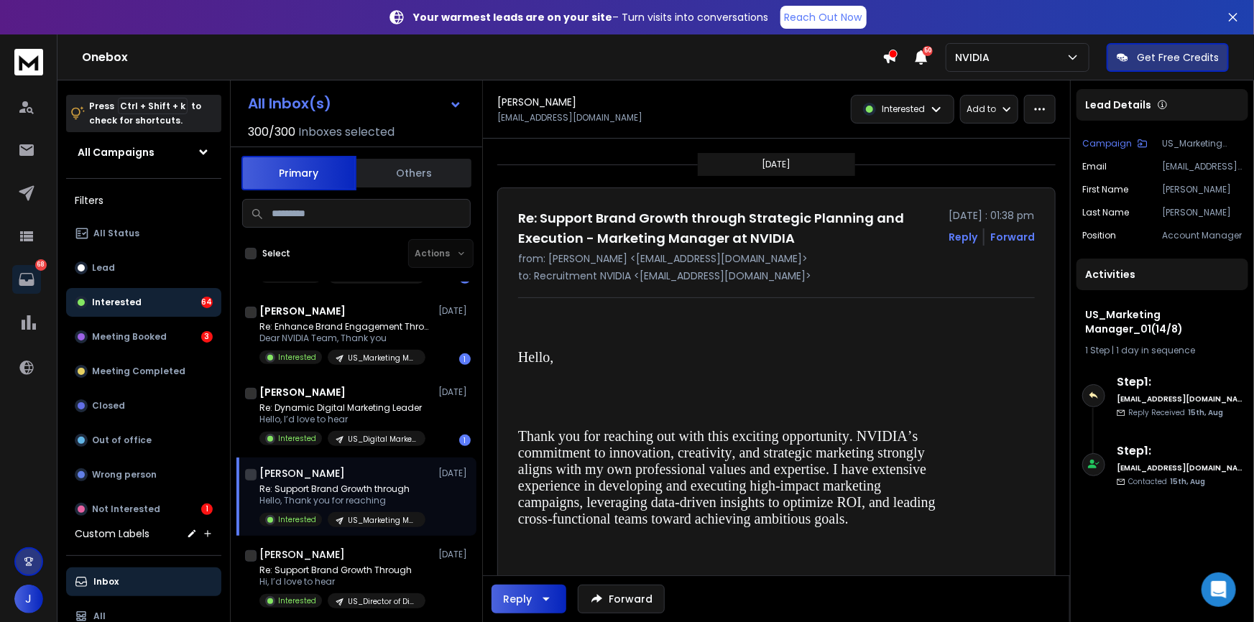
drag, startPoint x: 639, startPoint y: 275, endPoint x: 884, endPoint y: 281, distance: 245.2
click at [884, 281] on p "to: Recruitment NVIDIA <teamrecruitment@aicandidatematchnvidia.com>" at bounding box center [776, 276] width 517 height 14
copy p "teamrecruitment@aicandidatematchnvidia.com"
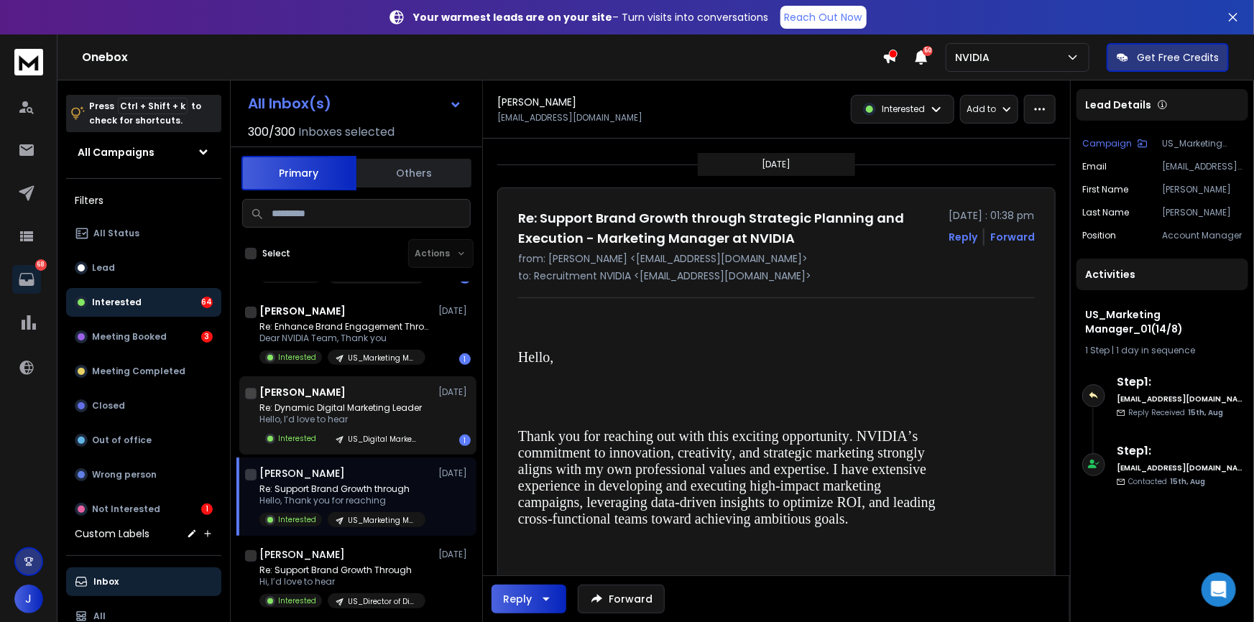
click at [384, 406] on p "Re: Dynamic Digital Marketing Leader" at bounding box center [342, 407] width 166 height 11
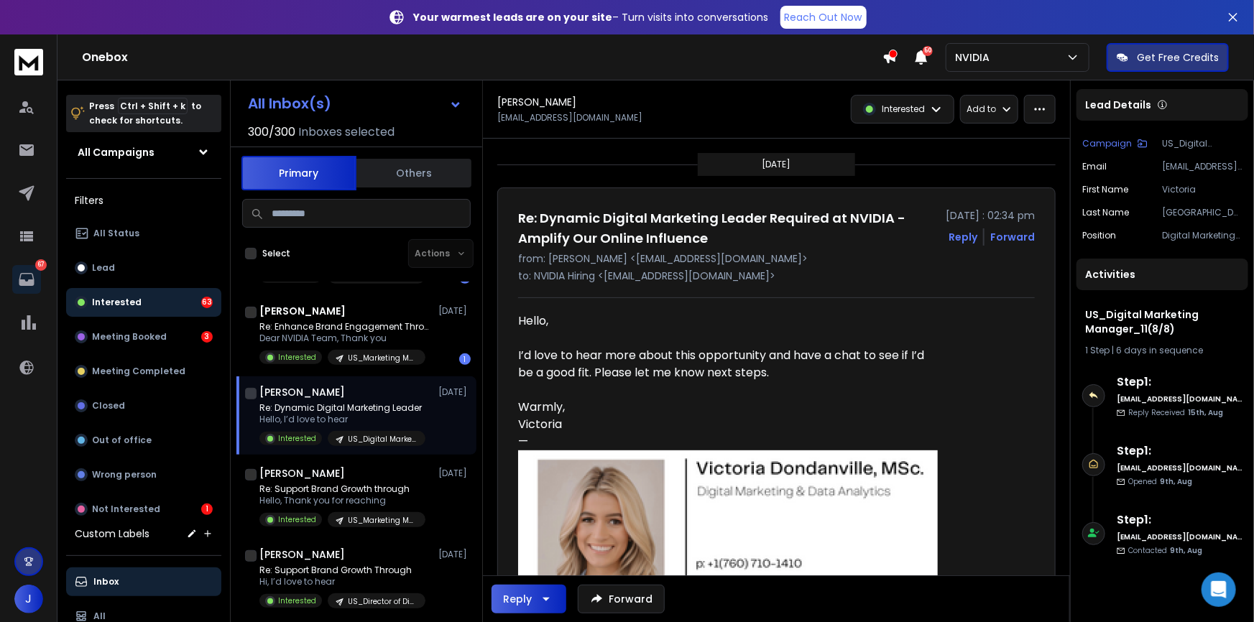
drag, startPoint x: 604, startPoint y: 273, endPoint x: 866, endPoint y: 276, distance: 262.4
click at [866, 276] on p "to: NVIDIA Hiring <wearehiring@careerprogressionplatformnvidia.com>" at bounding box center [776, 276] width 517 height 14
copy p "wearehiring@careerprogressionplatformnvidia.com"
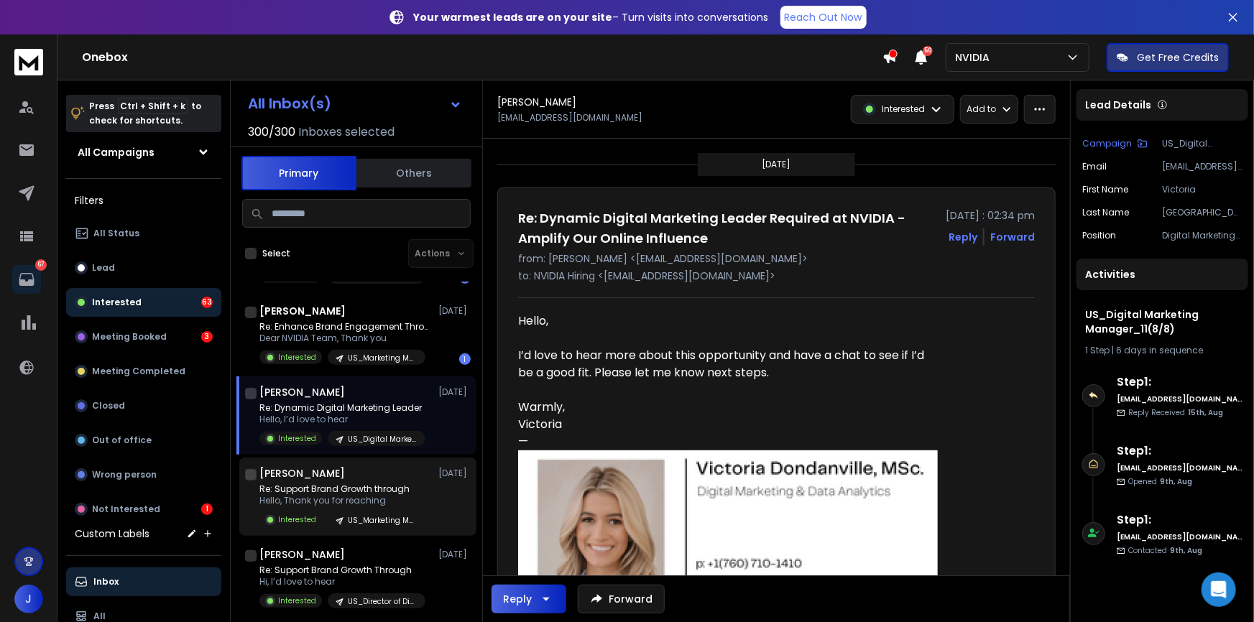
click at [402, 466] on div "Gabrielle Shinall 15 Aug" at bounding box center [364, 473] width 211 height 14
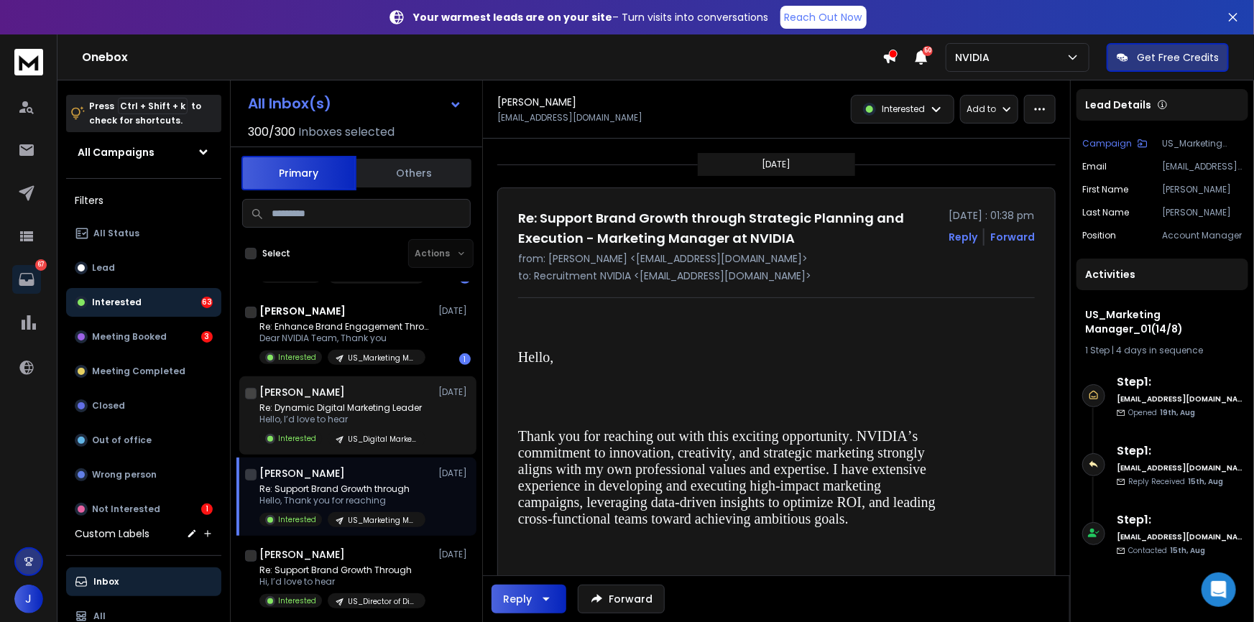
click at [403, 402] on p "Re: Dynamic Digital Marketing Leader" at bounding box center [342, 407] width 166 height 11
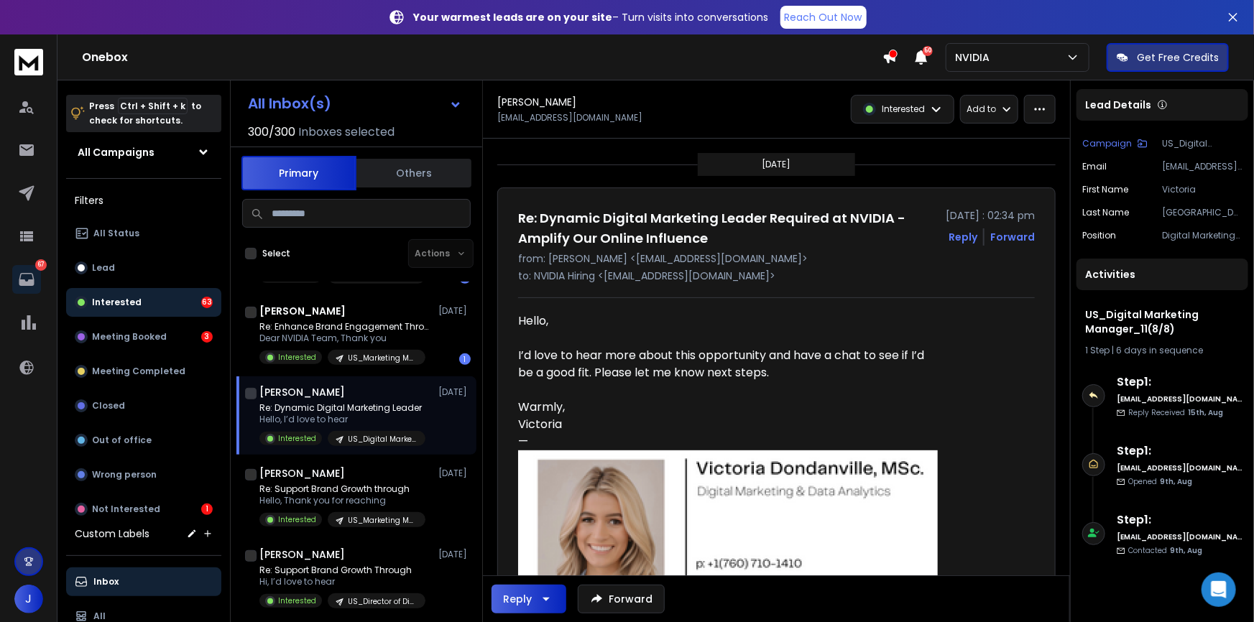
drag, startPoint x: 605, startPoint y: 278, endPoint x: 868, endPoint y: 277, distance: 263.1
click at [868, 277] on p "to: NVIDIA Hiring <wearehiring@careerprogressionplatformnvidia.com>" at bounding box center [776, 276] width 517 height 14
copy p "wearehiring@careerprogressionplatformnvidia.com"
click at [906, 105] on p "Interested" at bounding box center [903, 108] width 43 height 11
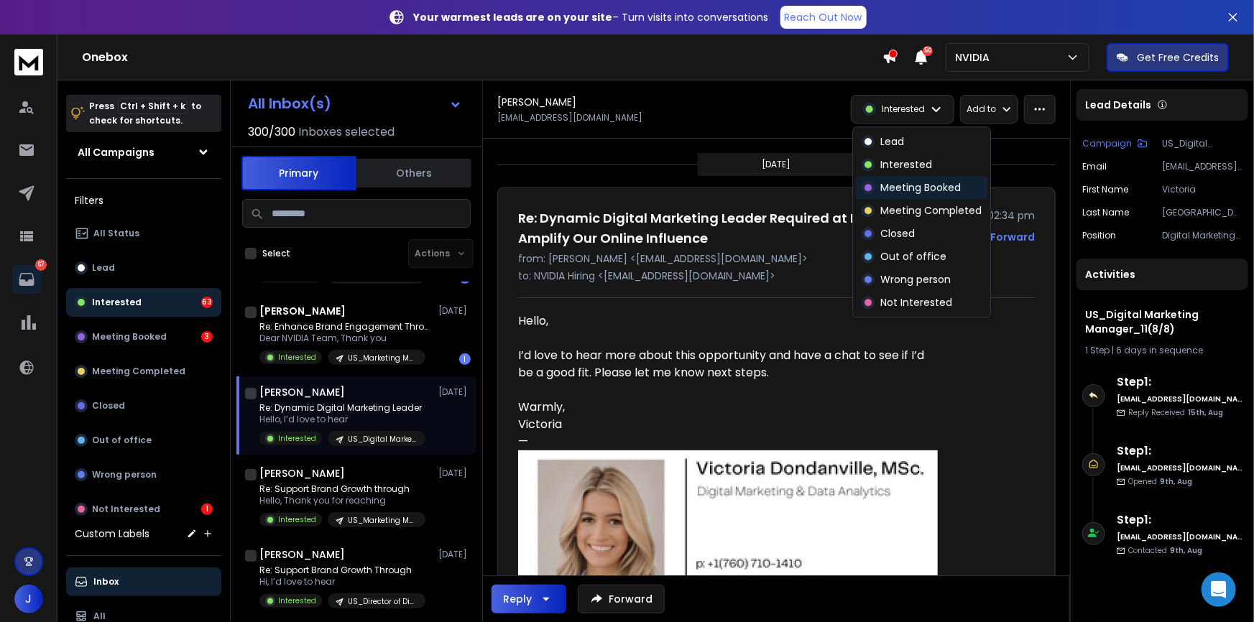
click at [898, 183] on p "Meeting Booked" at bounding box center [920, 187] width 80 height 14
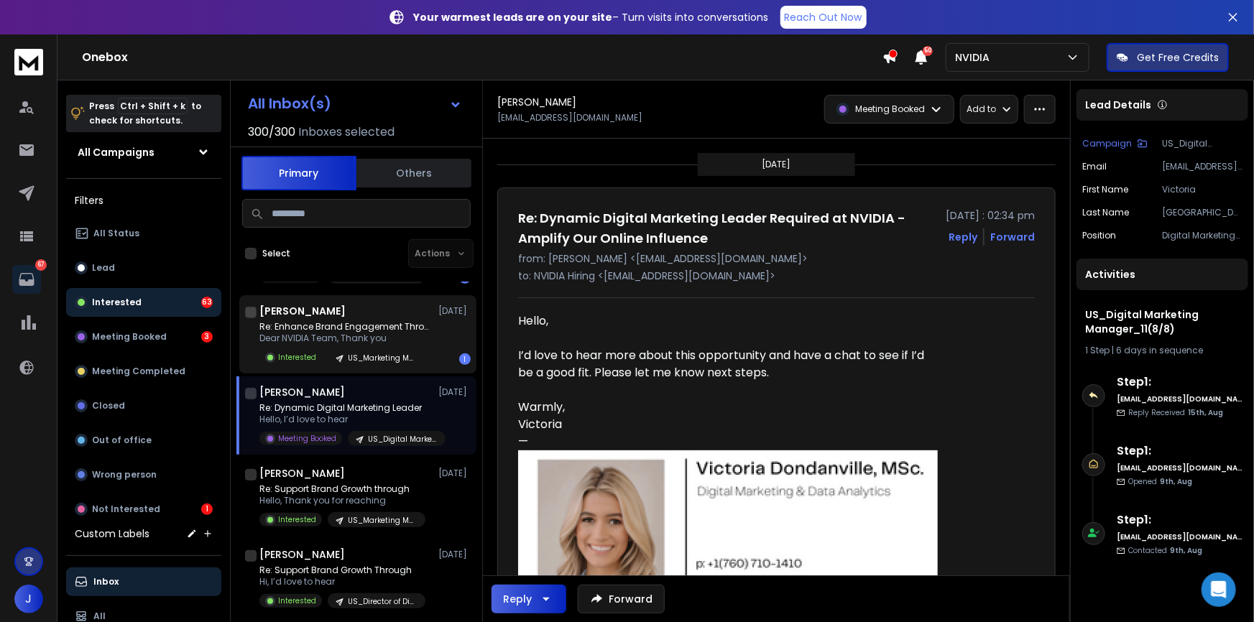
click at [368, 326] on p "Re: Enhance Brand Engagement Through" at bounding box center [345, 326] width 172 height 11
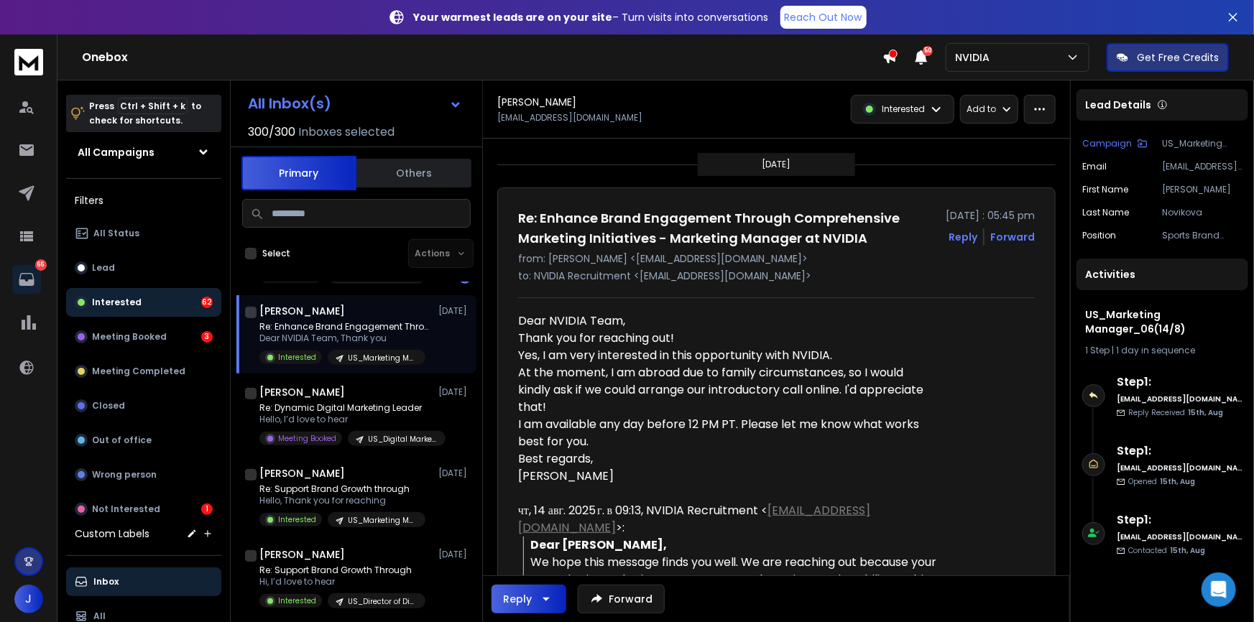
drag, startPoint x: 636, startPoint y: 291, endPoint x: 869, endPoint y: 303, distance: 233.2
copy p "teamrecruitment@nexttalentrecruitnvidia.com"
click at [896, 107] on p "Interested" at bounding box center [903, 108] width 43 height 11
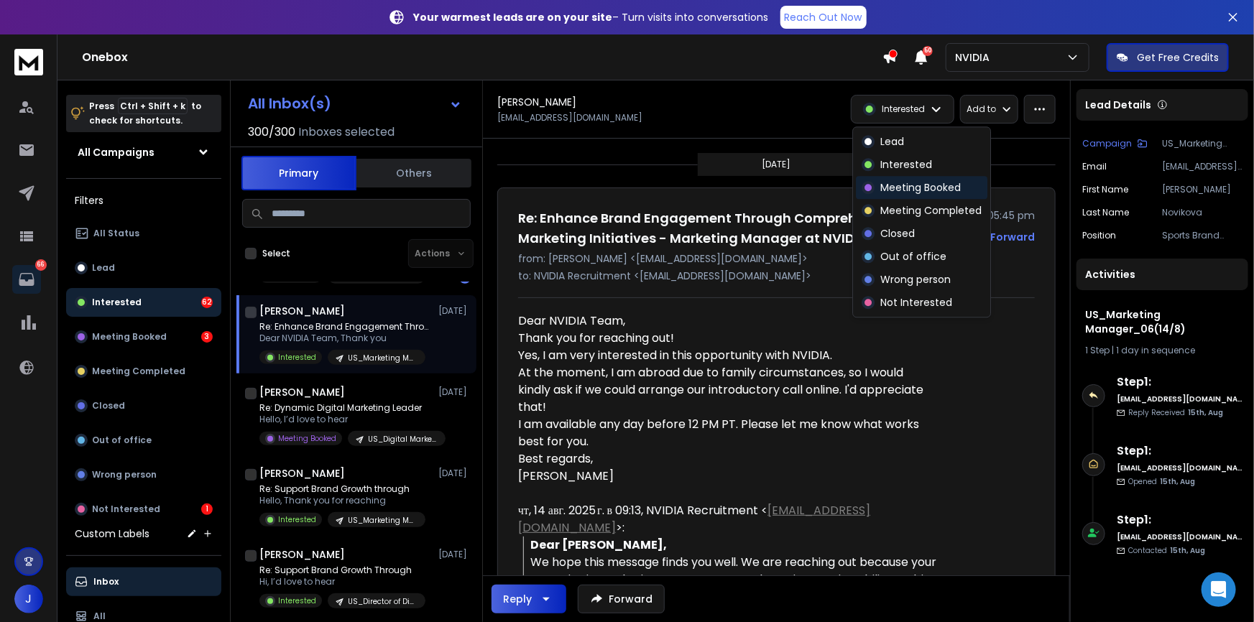
click at [903, 186] on p "Meeting Booked" at bounding box center [920, 187] width 80 height 14
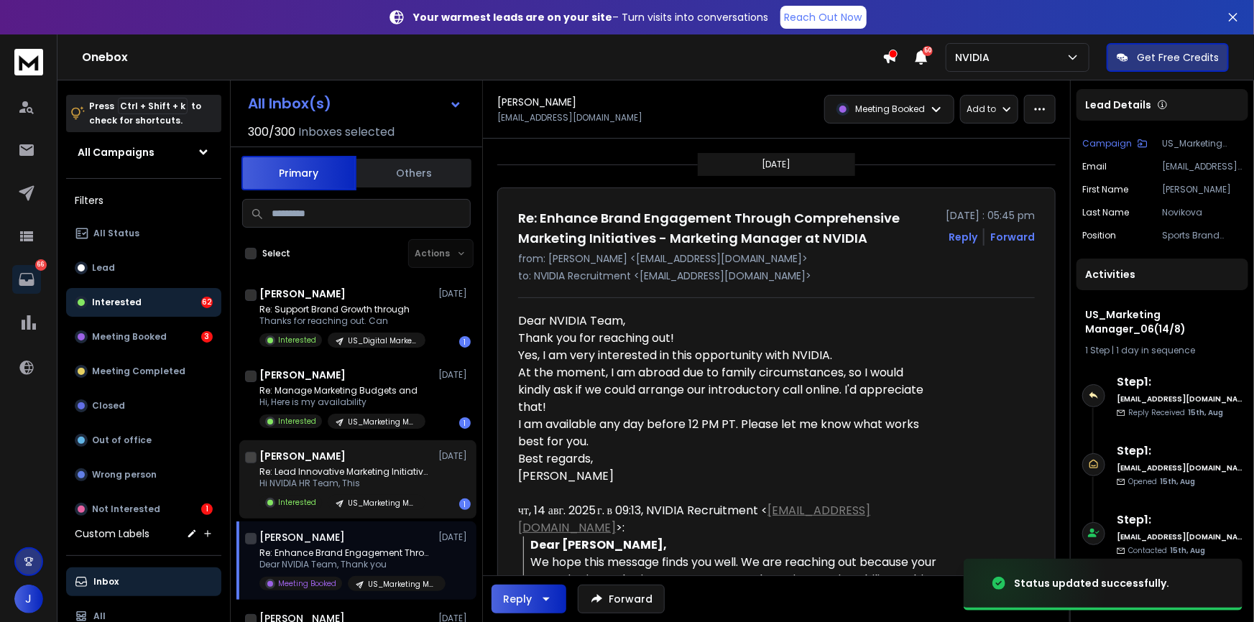
scroll to position [5657, 0]
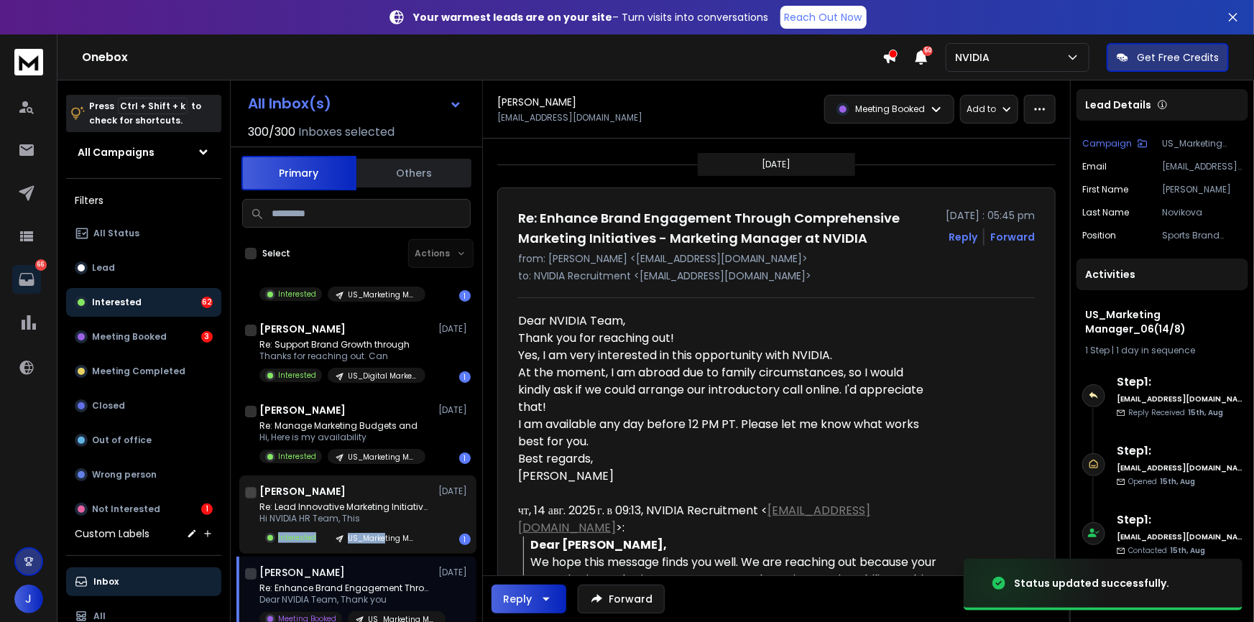
click at [381, 519] on div "Re: Lead Innovative Marketing Initiatives Hi NVIDIA HR Team, This Interested US…" at bounding box center [345, 524] width 172 height 44
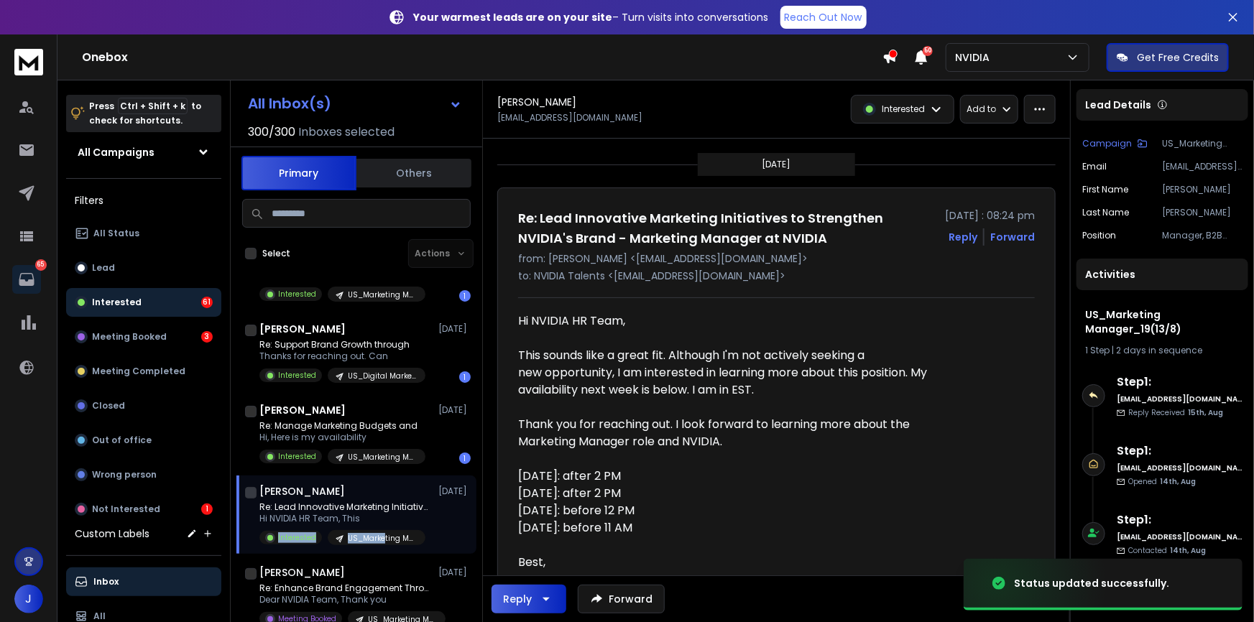
click at [902, 106] on p "Interested" at bounding box center [903, 108] width 43 height 11
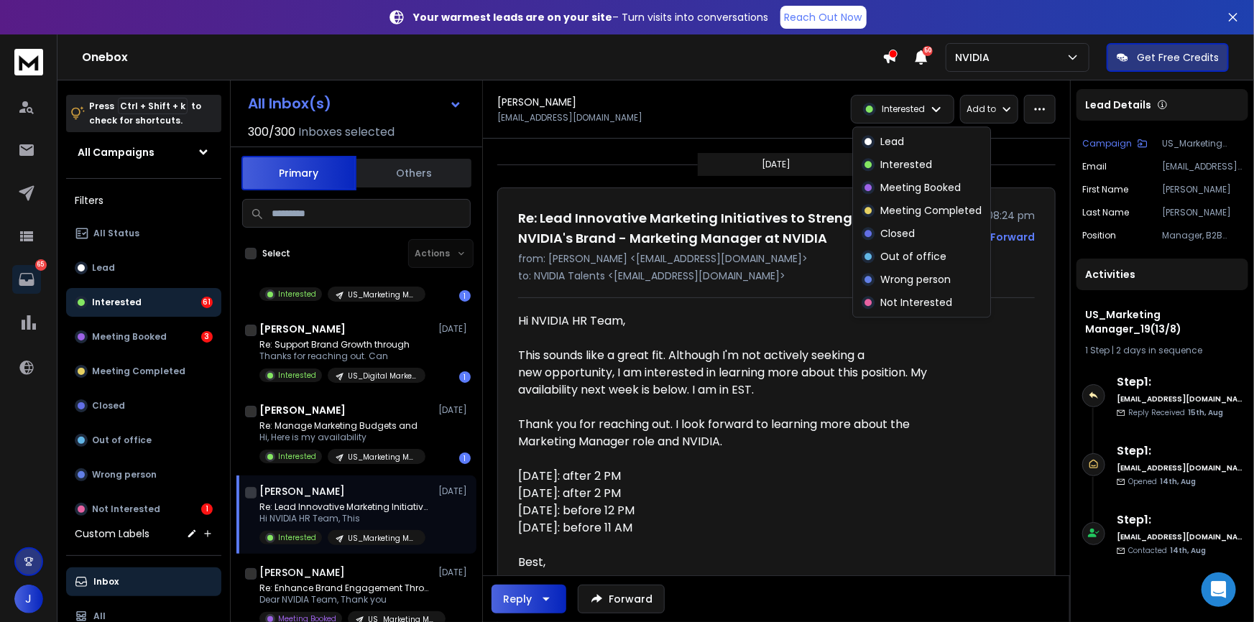
click at [788, 369] on div "This sounds like a great fit. Although I'm not actively seeking a new opportuni…" at bounding box center [728, 373] width 420 height 52
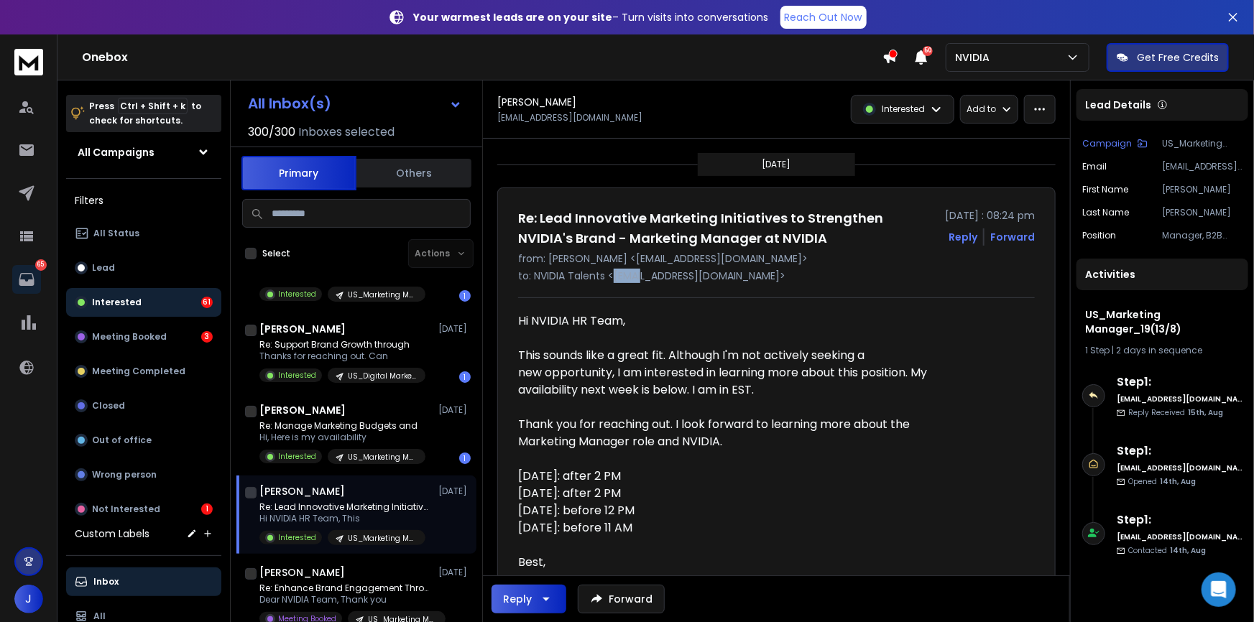
drag, startPoint x: 613, startPoint y: 280, endPoint x: 700, endPoint y: 274, distance: 87.2
drag, startPoint x: 700, startPoint y: 274, endPoint x: 915, endPoint y: 259, distance: 215.4
click at [918, 254] on p "from: Katie Murray <mkmurrayphotography@gmail.com>" at bounding box center [776, 259] width 517 height 14
drag, startPoint x: 615, startPoint y: 279, endPoint x: 848, endPoint y: 279, distance: 232.9
click at [848, 279] on p "to: NVIDIA Talents <greattalents@globalcareeradvancenvidia.com>" at bounding box center [776, 276] width 517 height 14
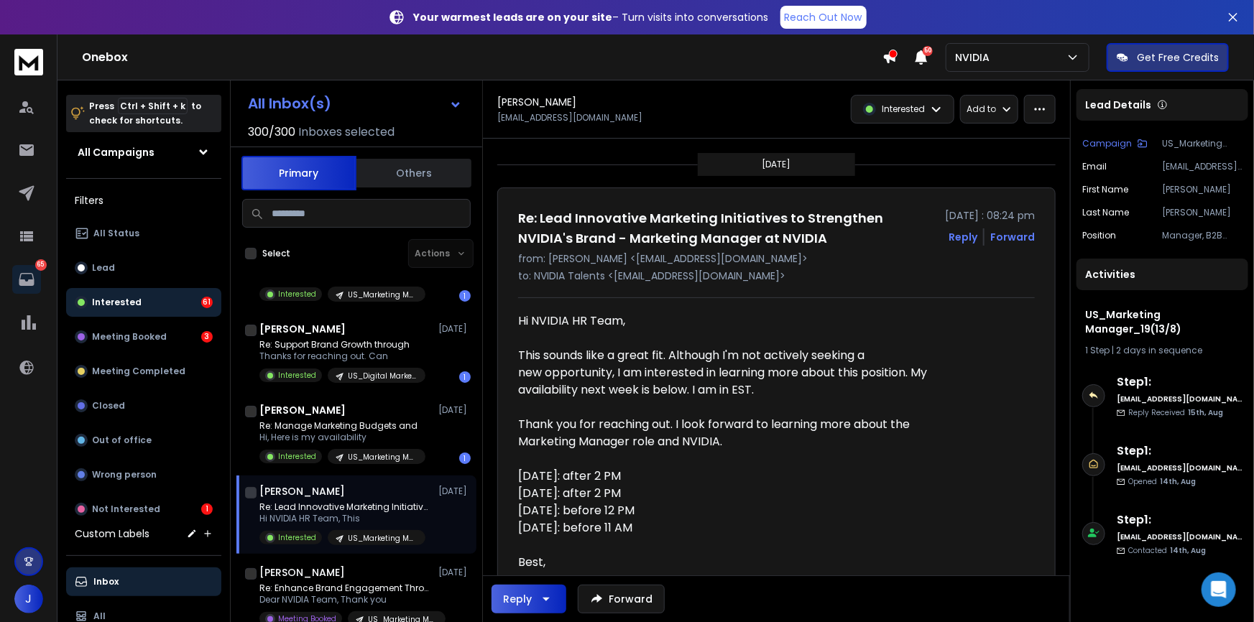
copy p "greattalents@globalcareeradvancenvidia.com"
click at [910, 110] on p "Interested" at bounding box center [903, 108] width 43 height 11
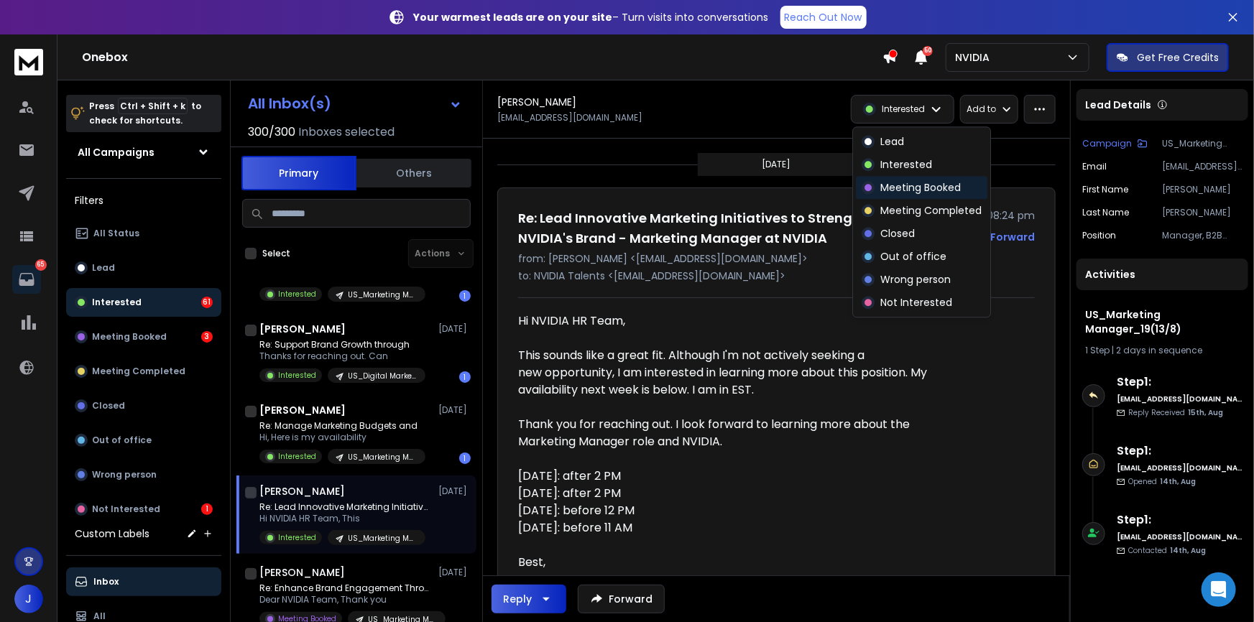
click at [893, 182] on p "Meeting Booked" at bounding box center [920, 187] width 80 height 14
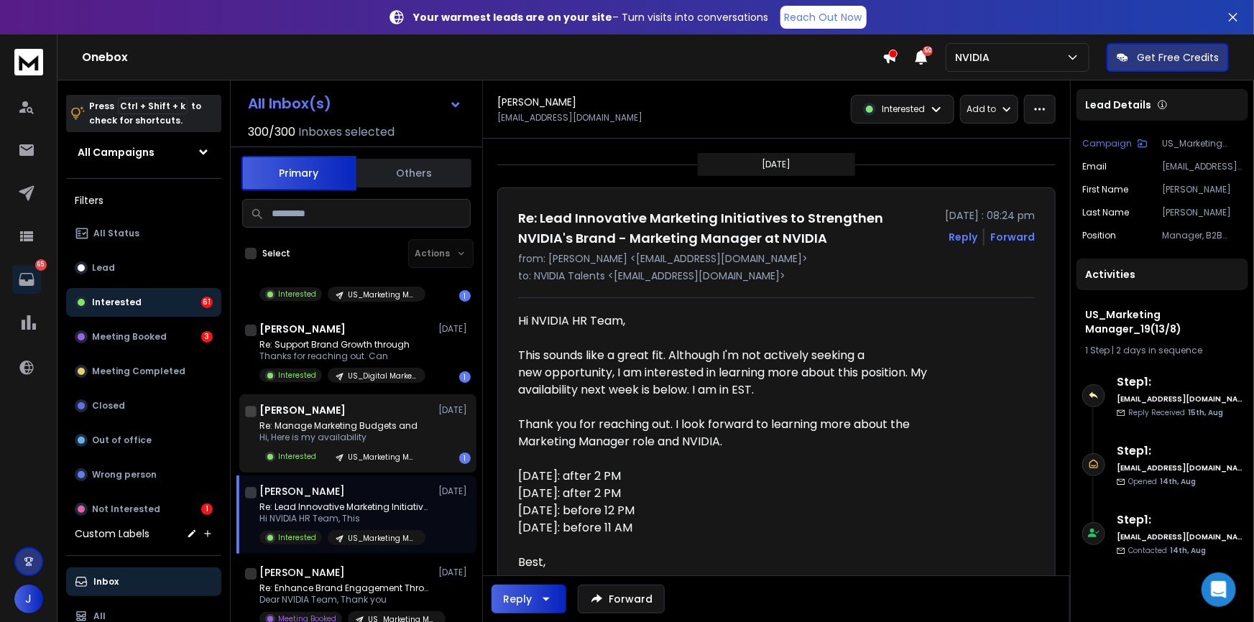
click at [395, 420] on p "Re: Manage Marketing Budgets and" at bounding box center [342, 425] width 166 height 11
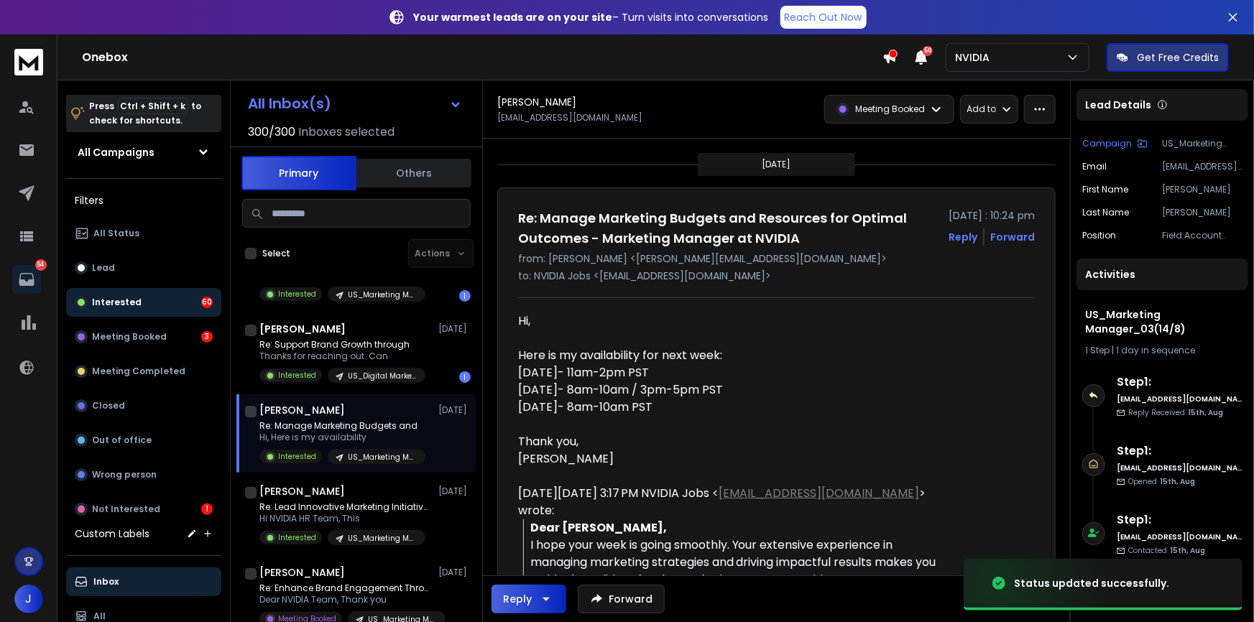
drag, startPoint x: 599, startPoint y: 275, endPoint x: 861, endPoint y: 280, distance: 261.7
click at [861, 280] on p "to: NVIDIA Jobs <jobopenings@holisticcareerdevelopmentnvidia.com>" at bounding box center [776, 276] width 517 height 14
copy p "jobopenings@holisticcareerdevelopmentnvidia.com"
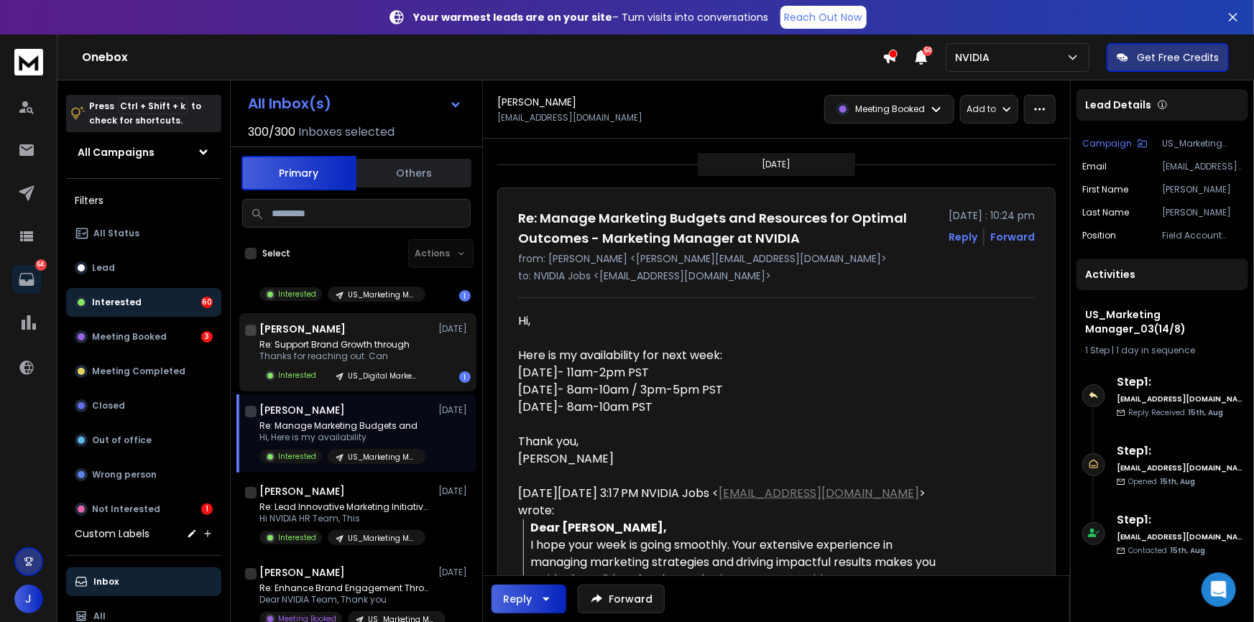
click at [397, 351] on p "Thanks for reaching out. Can" at bounding box center [342, 356] width 166 height 11
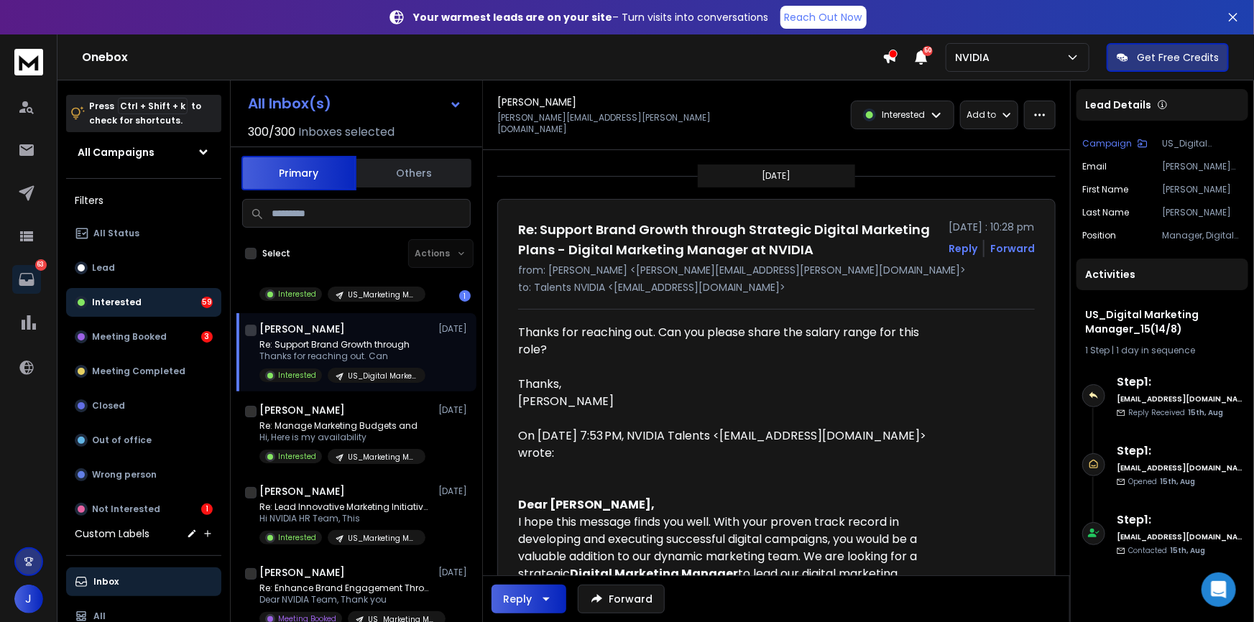
drag, startPoint x: 612, startPoint y: 273, endPoint x: 819, endPoint y: 277, distance: 206.3
click at [819, 280] on p "to: Talents NVIDIA <talents@opportunityfinderhubnvidia.com>" at bounding box center [776, 287] width 517 height 14
copy p "talents@opportunityfinderhubnvidia.com"
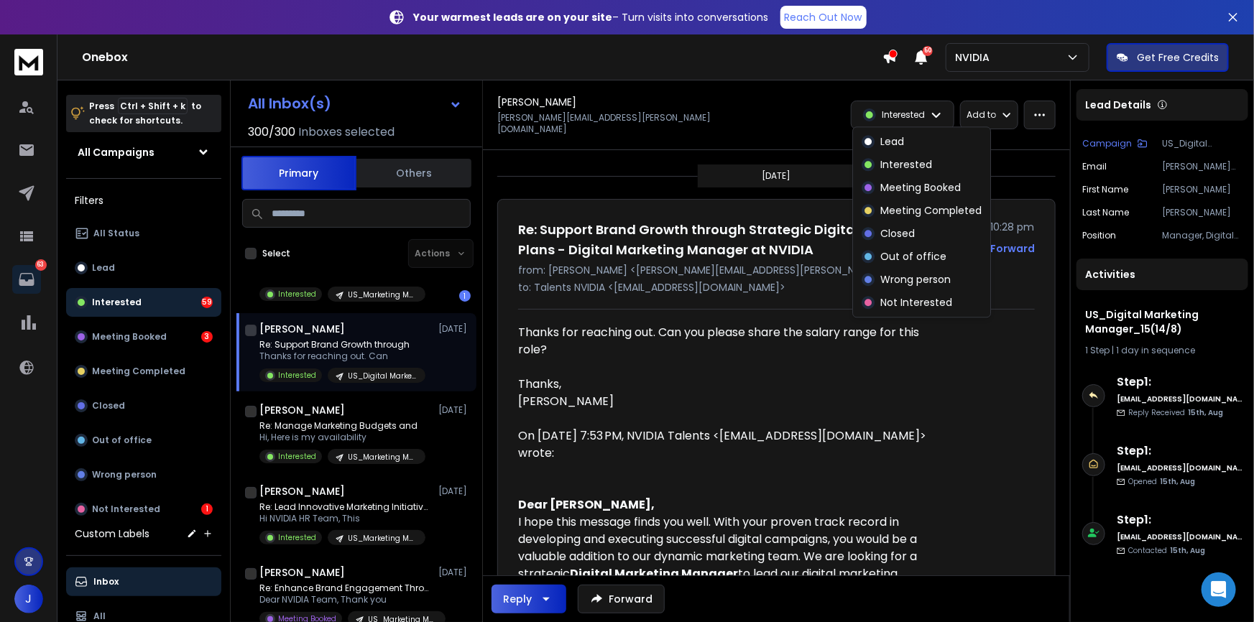
click at [916, 109] on p "Interested" at bounding box center [903, 114] width 43 height 11
drag, startPoint x: 891, startPoint y: 192, endPoint x: 786, endPoint y: 203, distance: 106.3
click at [891, 191] on p "Meeting Booked" at bounding box center [920, 187] width 80 height 14
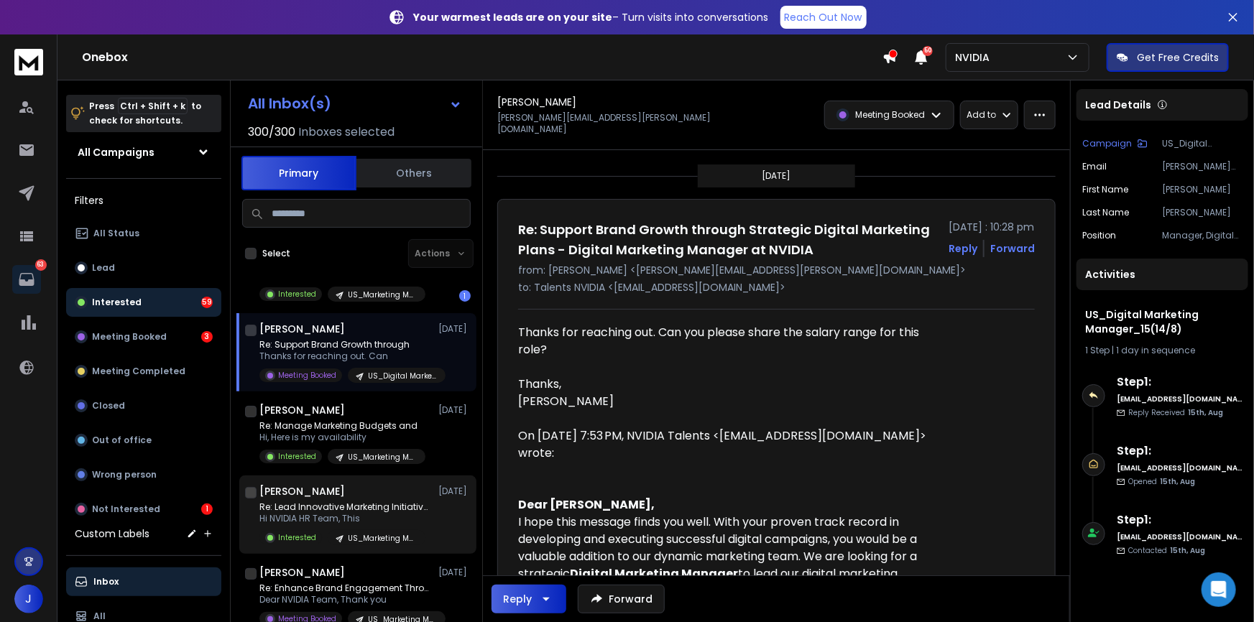
click at [349, 489] on div "Katie Murray 15 Aug" at bounding box center [364, 491] width 211 height 14
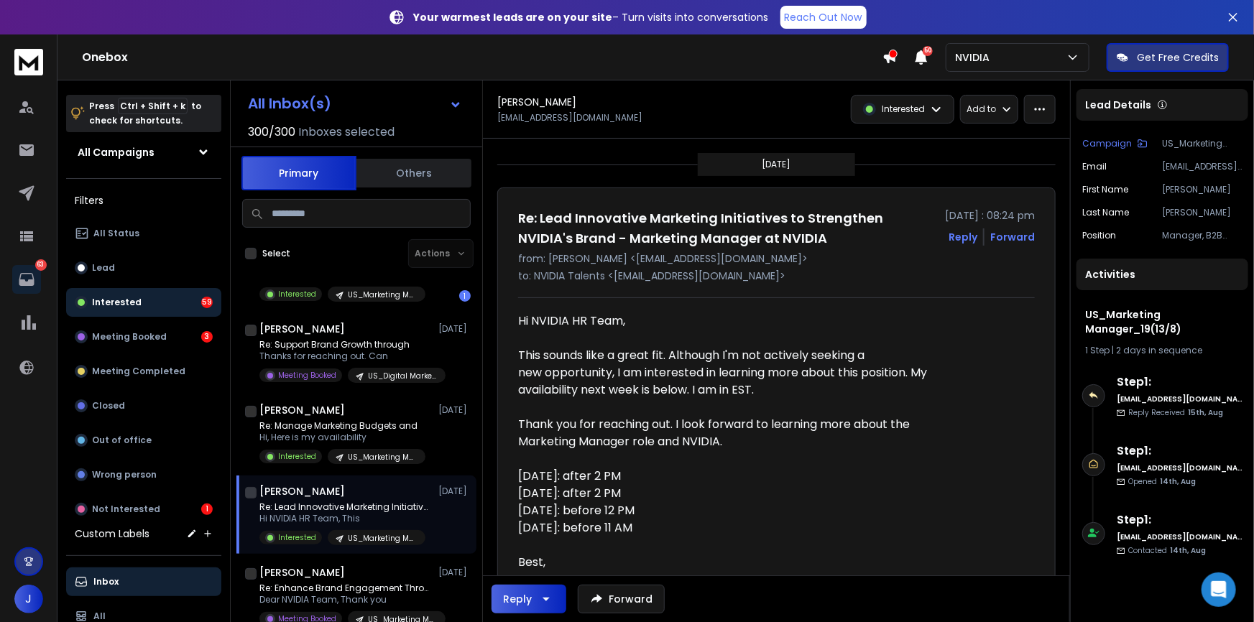
click at [908, 111] on p "Interested" at bounding box center [903, 108] width 43 height 11
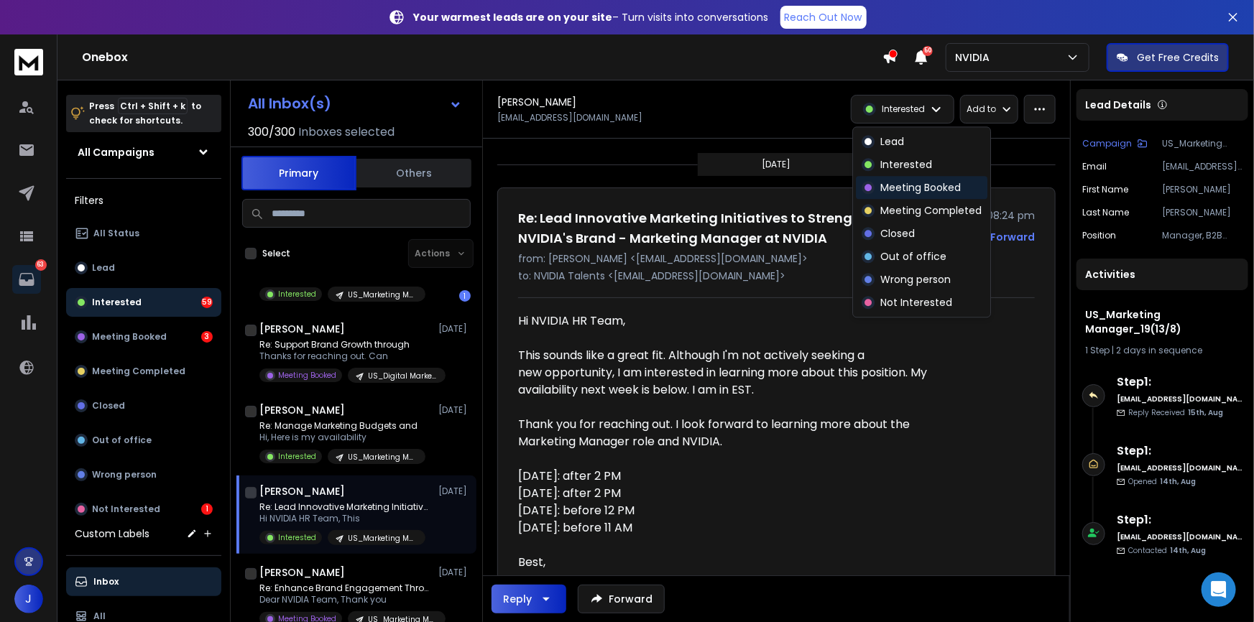
click at [899, 185] on p "Meeting Booked" at bounding box center [920, 187] width 80 height 14
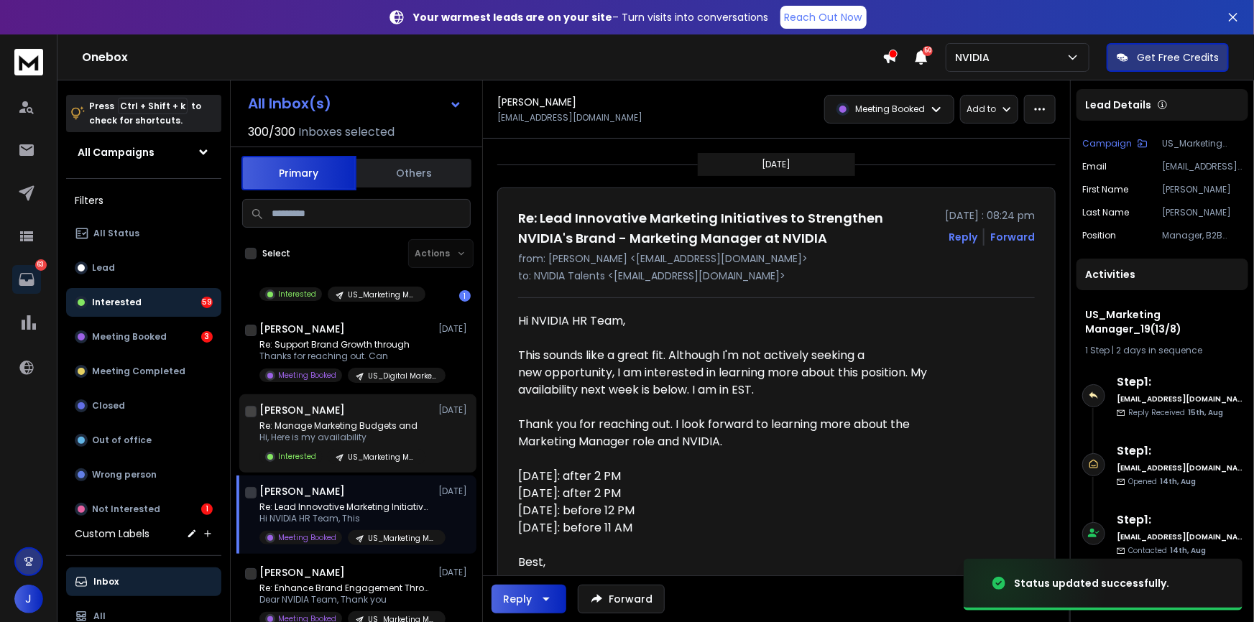
click at [401, 426] on p "Re: Manage Marketing Budgets and" at bounding box center [342, 425] width 166 height 11
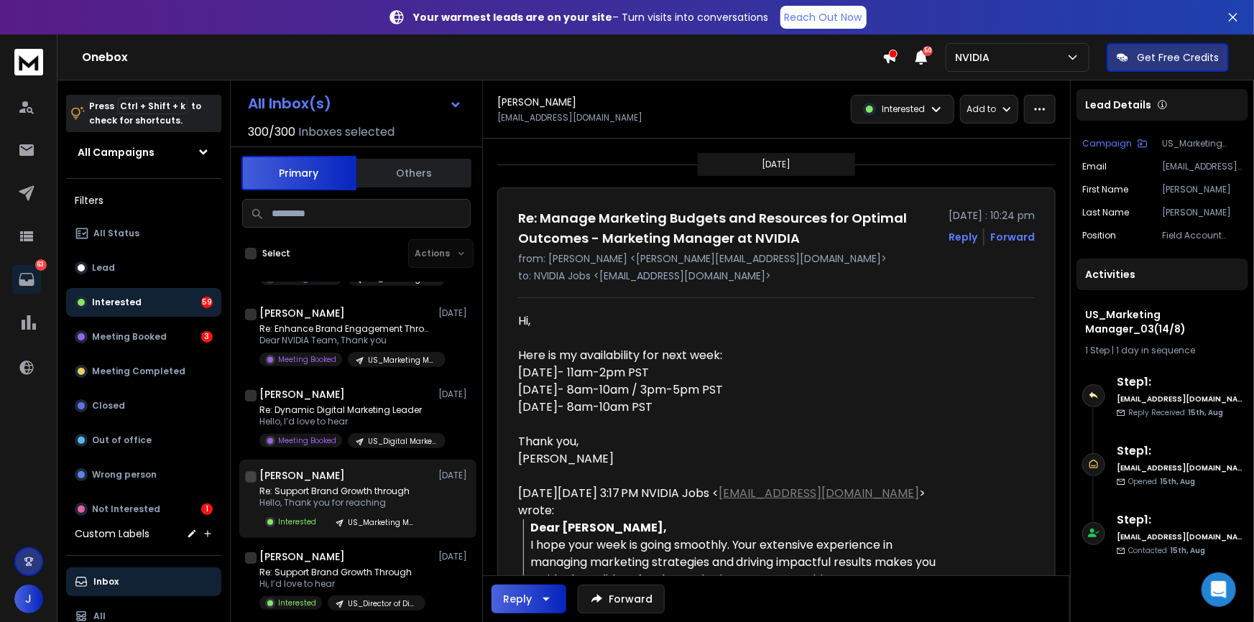
scroll to position [5919, 0]
click at [362, 476] on div "Gabrielle Shinall 15 Aug Re: Support Brand Growth through Hello, Thank you for …" at bounding box center [364, 496] width 211 height 61
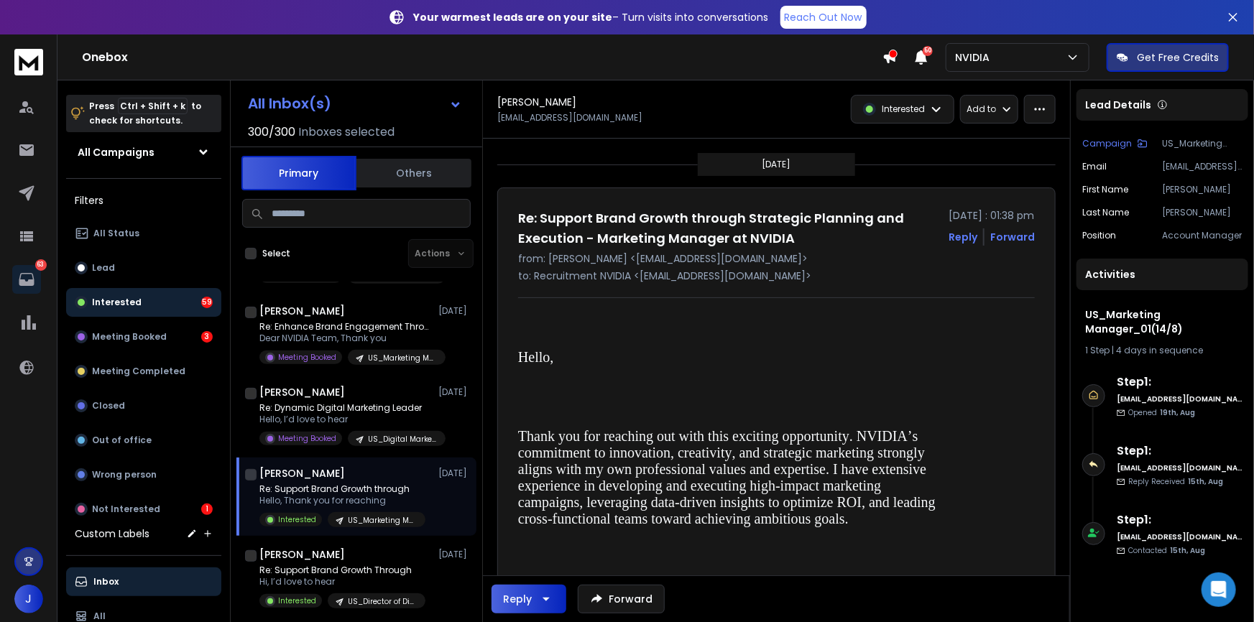
drag, startPoint x: 639, startPoint y: 275, endPoint x: 884, endPoint y: 285, distance: 245.3
copy p "teamrecruitment@aicandidatematchnvidia.com"
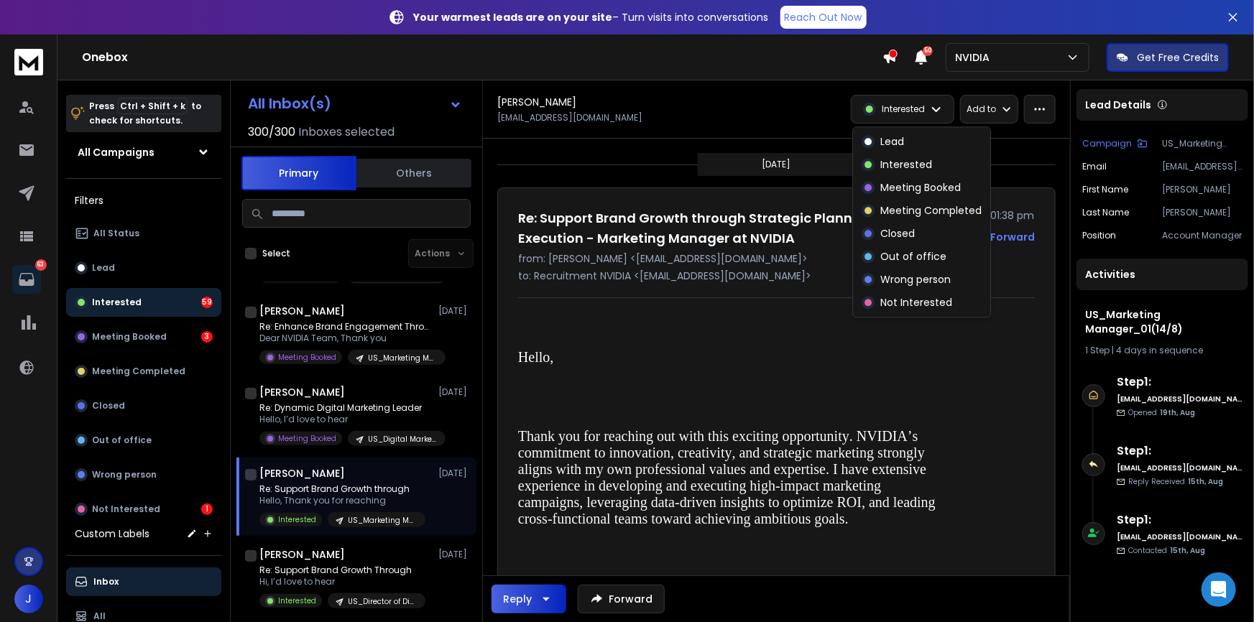
click at [914, 113] on p "Interested" at bounding box center [903, 108] width 43 height 11
click at [887, 188] on p "Meeting Booked" at bounding box center [920, 187] width 80 height 14
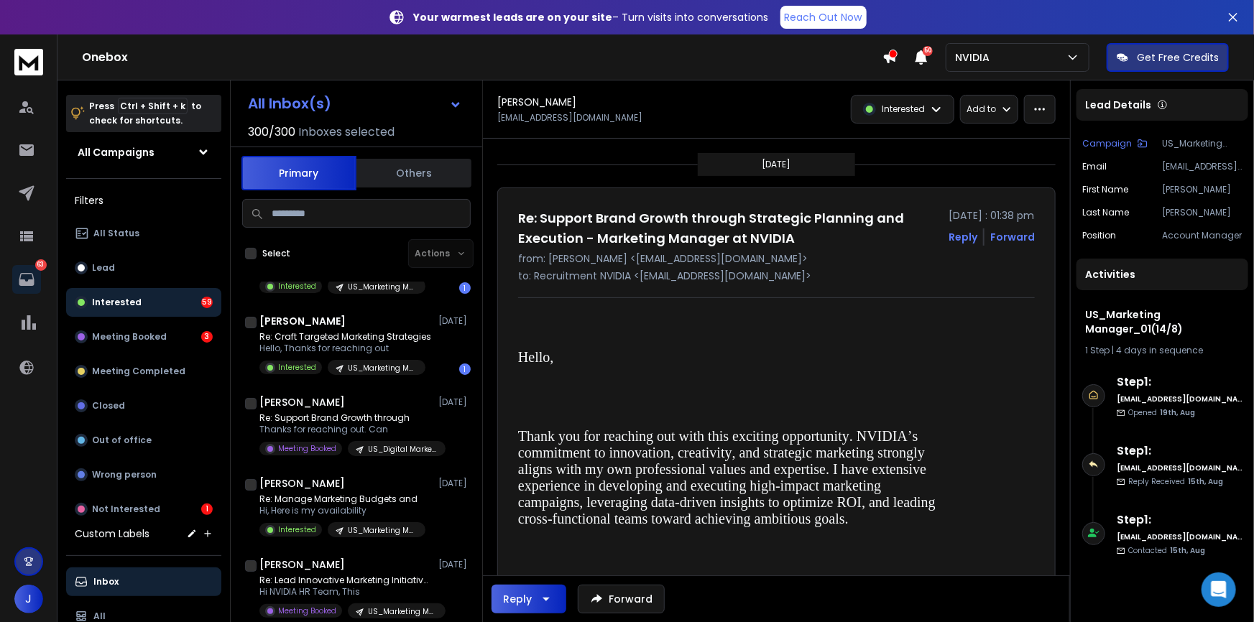
scroll to position [5527, 0]
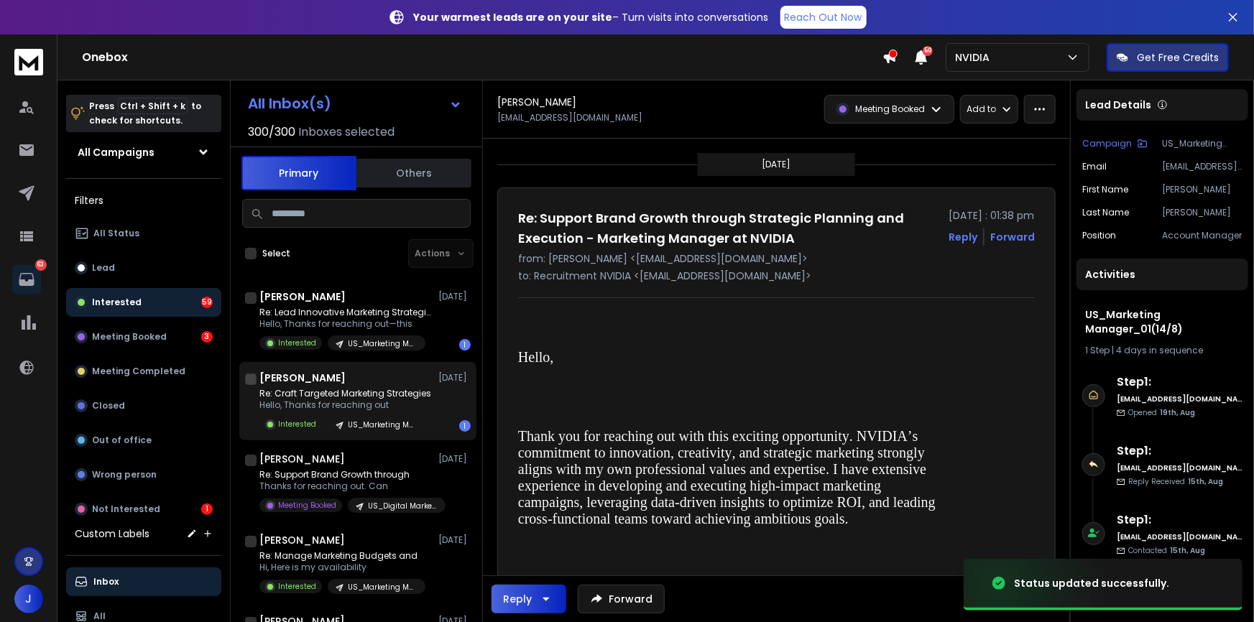
click at [395, 388] on p "Re: Craft Targeted Marketing Strategies" at bounding box center [345, 393] width 172 height 11
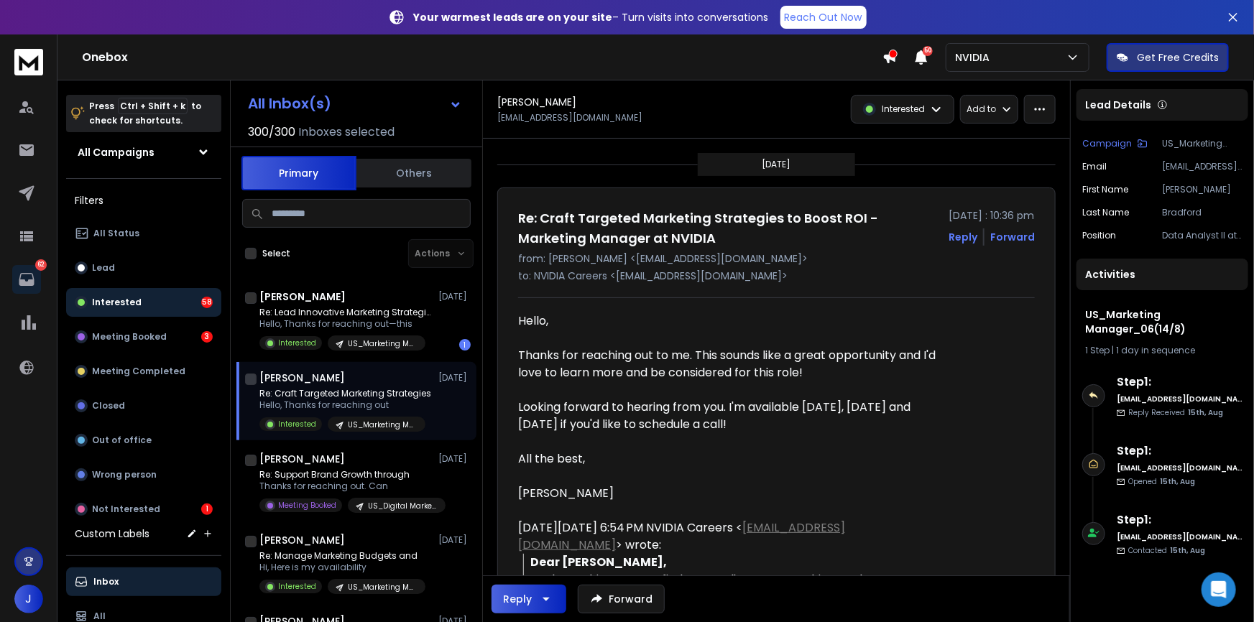
drag, startPoint x: 622, startPoint y: 274, endPoint x: 825, endPoint y: 275, distance: 203.4
click at [825, 275] on p "to: NVIDIA Careers <careers@digitalworkplacedatanvidia.com>" at bounding box center [776, 276] width 517 height 14
copy p "careers@digitalworkplacedatanvidia.com"
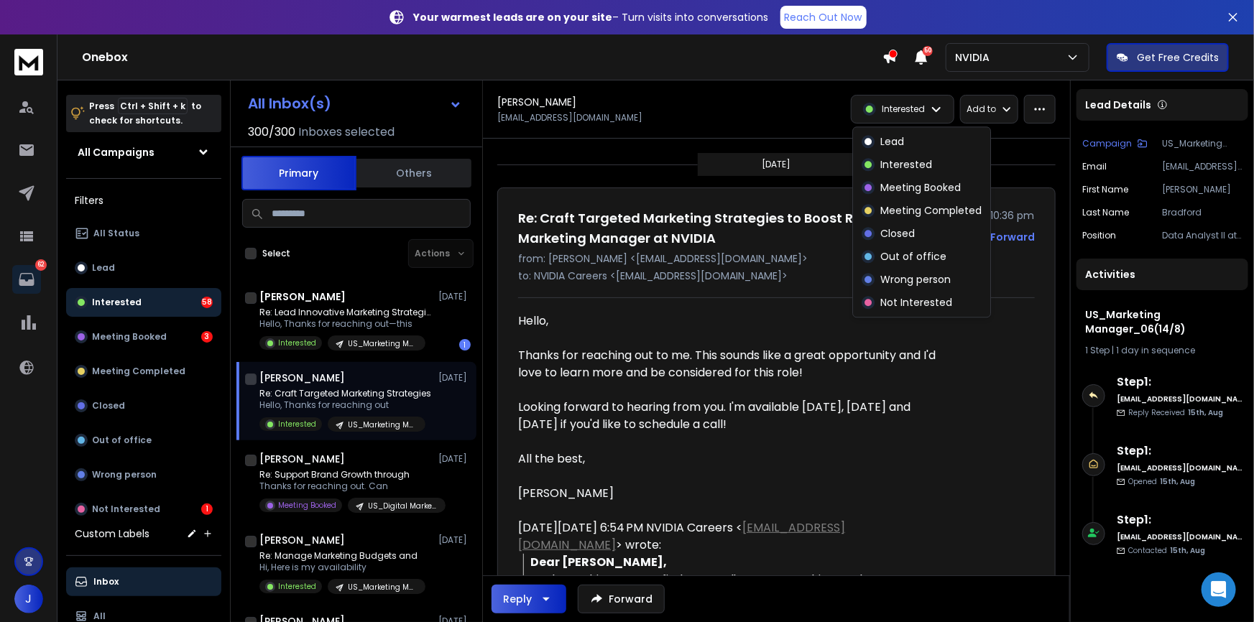
click at [907, 107] on p "Interested" at bounding box center [903, 108] width 43 height 11
click at [913, 185] on p "Meeting Booked" at bounding box center [920, 187] width 80 height 14
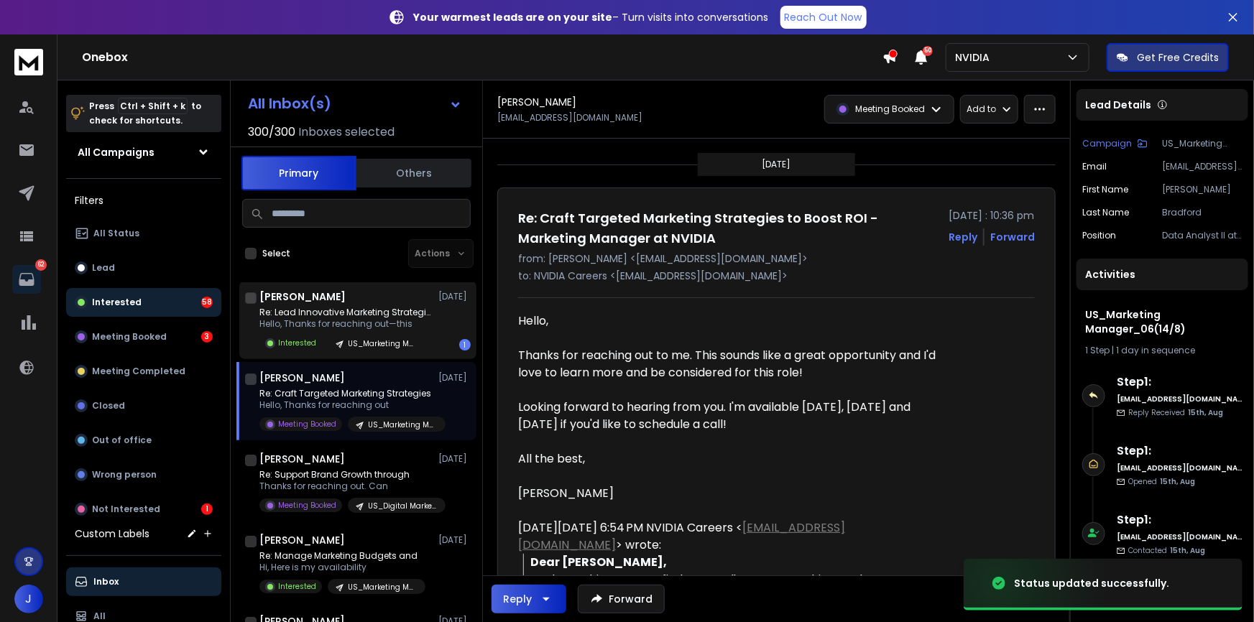
click at [435, 315] on div "Re: Lead Innovative Marketing Strategies Hello, Thanks for reaching out—this In…" at bounding box center [364, 329] width 211 height 44
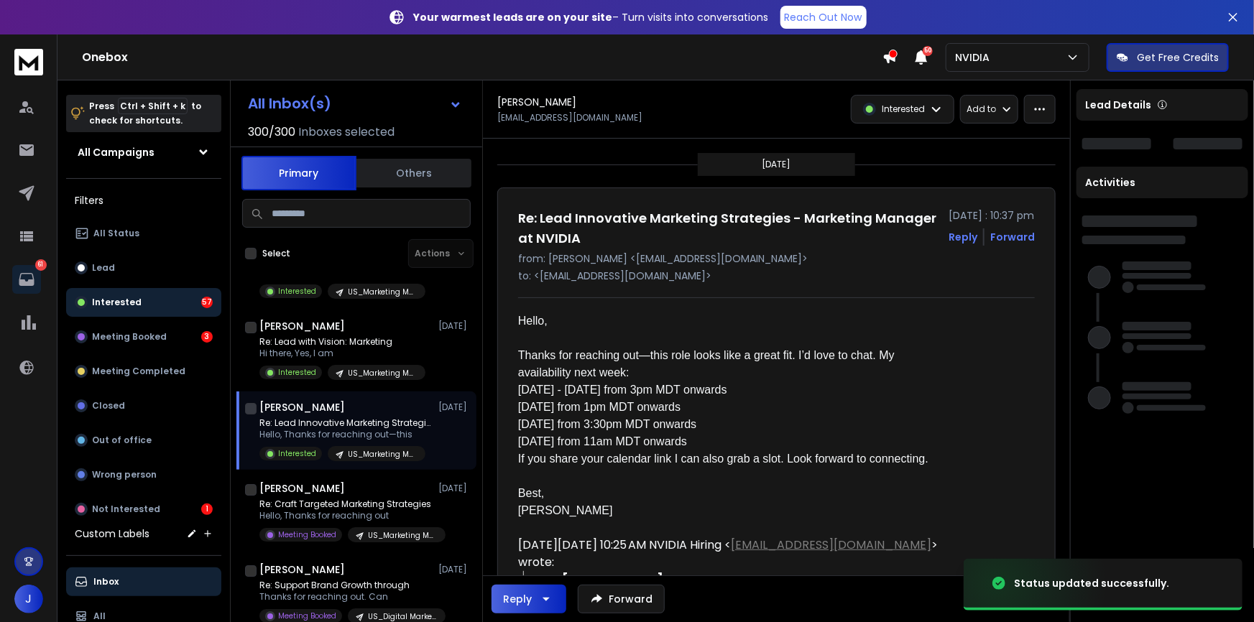
scroll to position [5396, 0]
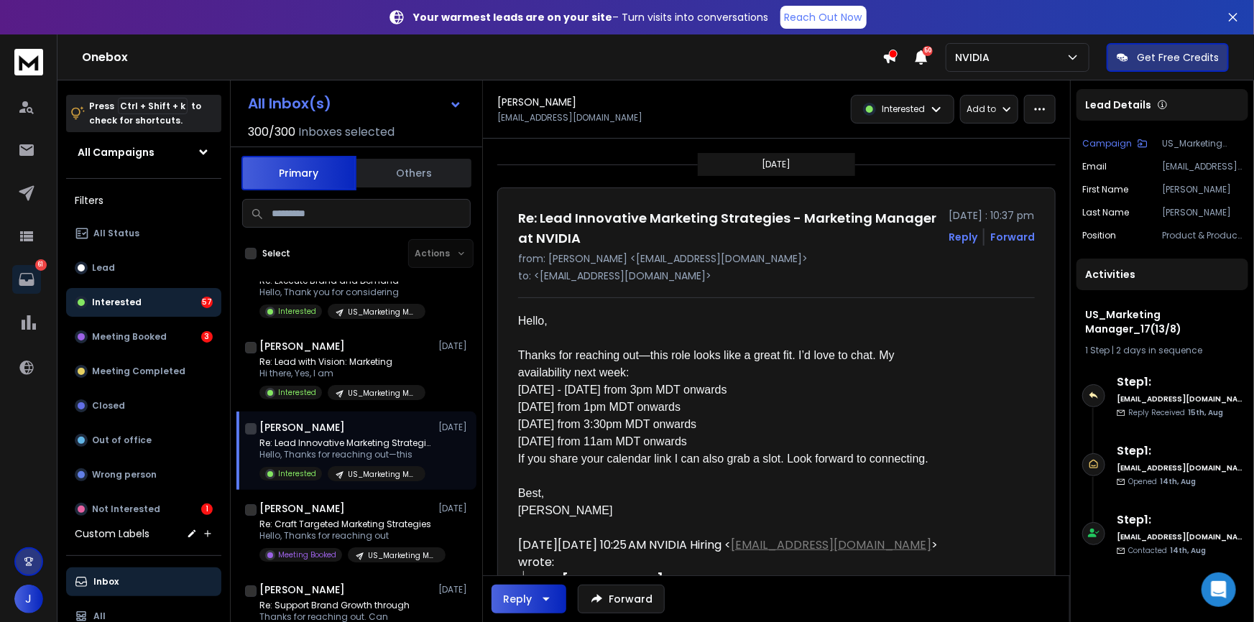
drag, startPoint x: 540, startPoint y: 276, endPoint x: 779, endPoint y: 279, distance: 238.6
click at [779, 279] on p "to: <wearehiring@talentretentionprogramnvidia.com>" at bounding box center [776, 276] width 517 height 14
click at [899, 95] on div "Alejandra Guerrero Alejandra Guerrero alekguerrero11@gmail.com Interested Add t…" at bounding box center [776, 109] width 587 height 58
click at [900, 101] on div "Interested" at bounding box center [903, 109] width 102 height 27
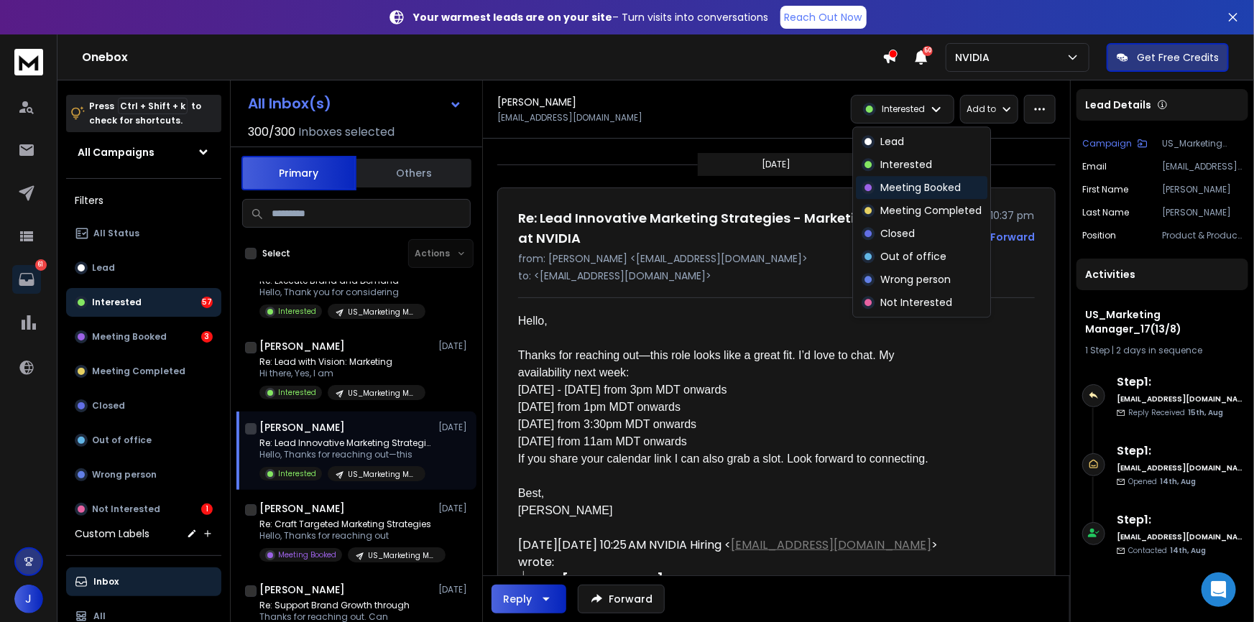
click at [892, 188] on p "Meeting Booked" at bounding box center [920, 187] width 80 height 14
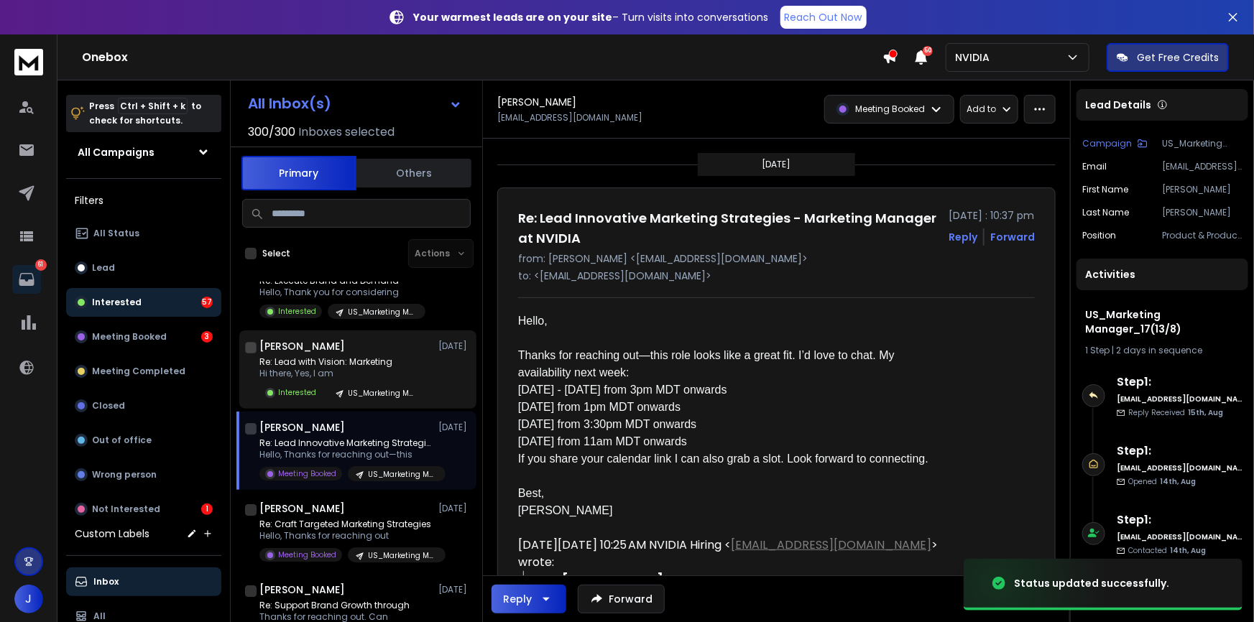
click at [389, 356] on p "Re: Lead with Vision: Marketing" at bounding box center [342, 361] width 166 height 11
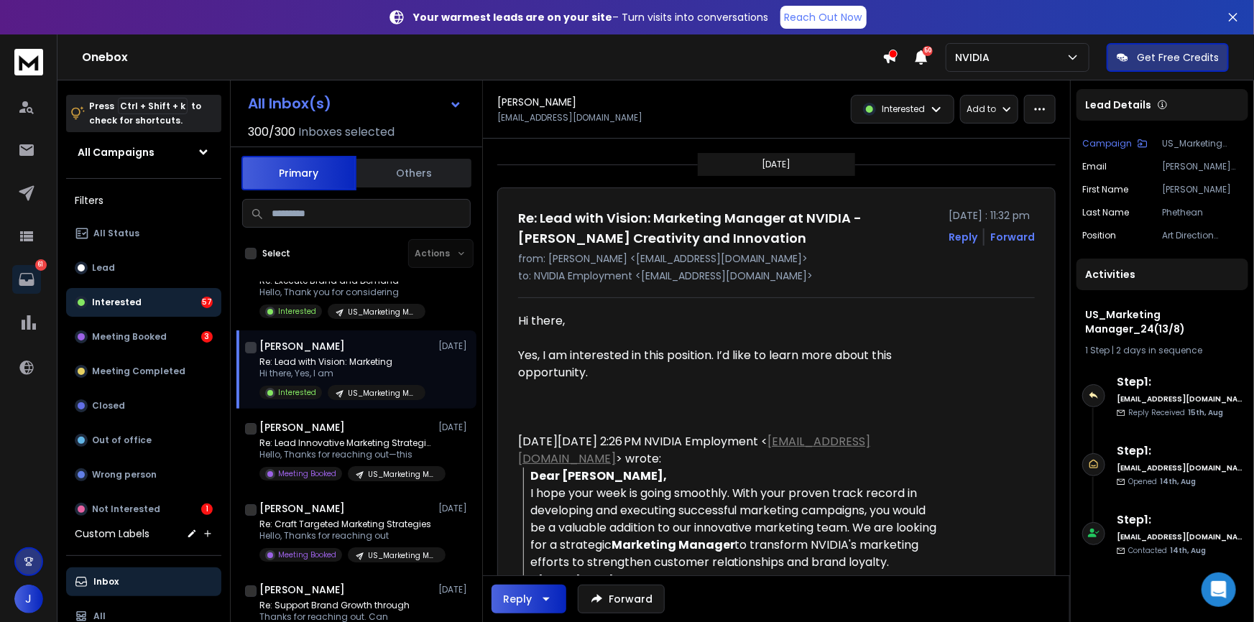
drag, startPoint x: 641, startPoint y: 273, endPoint x: 903, endPoint y: 280, distance: 261.7
click at [903, 280] on p "to: NVIDIA Employment <employmentdesk@nvidiatalentretentionsystem.com>" at bounding box center [776, 276] width 517 height 14
click at [920, 104] on p "Interested" at bounding box center [903, 108] width 43 height 11
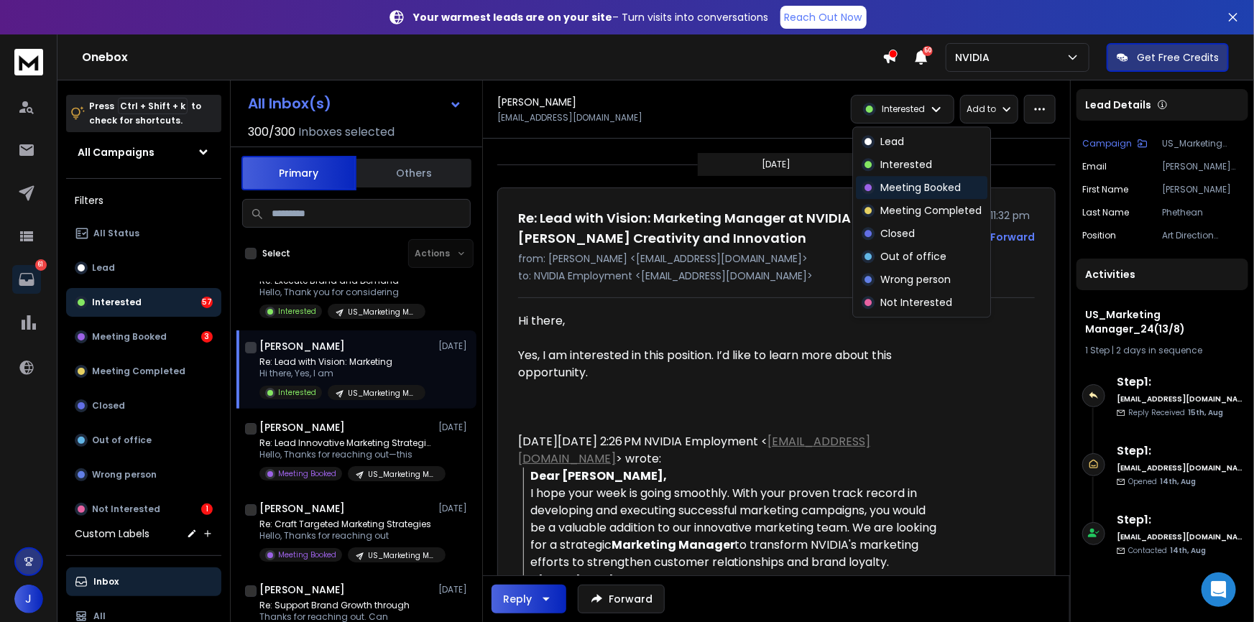
click at [900, 180] on p "Meeting Booked" at bounding box center [920, 187] width 80 height 14
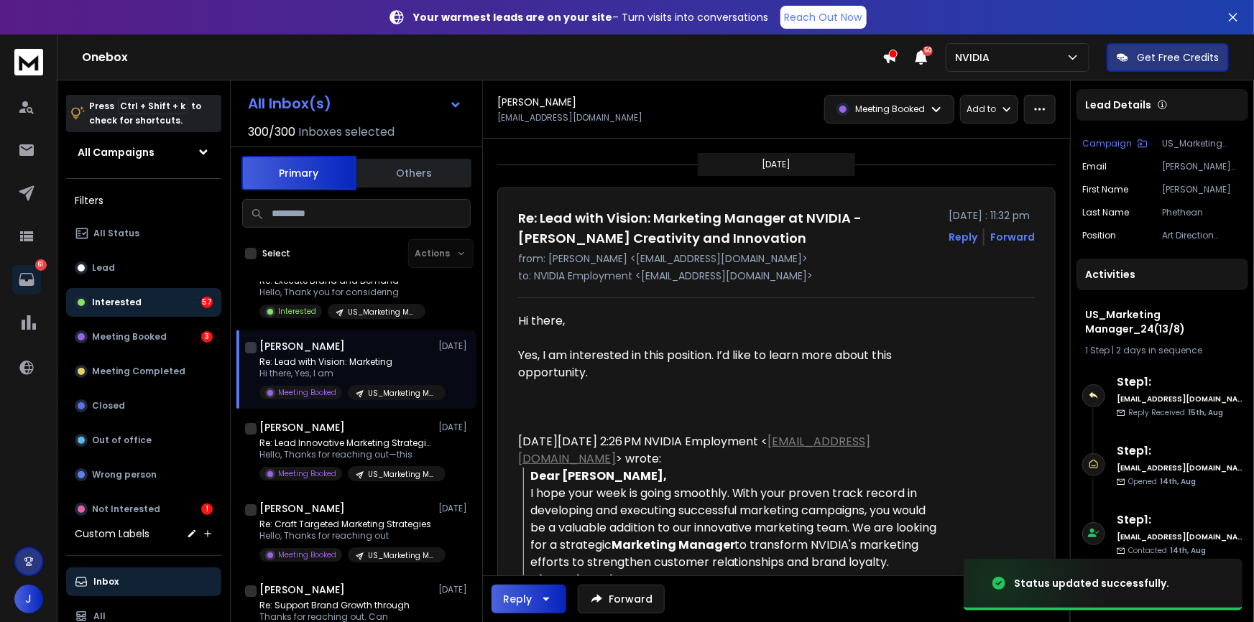
drag, startPoint x: 496, startPoint y: 121, endPoint x: 324, endPoint y: 275, distance: 230.1
click at [451, 153] on div "All Inbox(s) 300 / 300 Inboxes selected Primary Others Select Actions Shannan B…" at bounding box center [742, 391] width 1024 height 622
click at [326, 276] on div "Select Actions Shannan Bieler 18 Aug Re: Drive Sustainable Optimization and Hel…" at bounding box center [357, 468] width 252 height 550
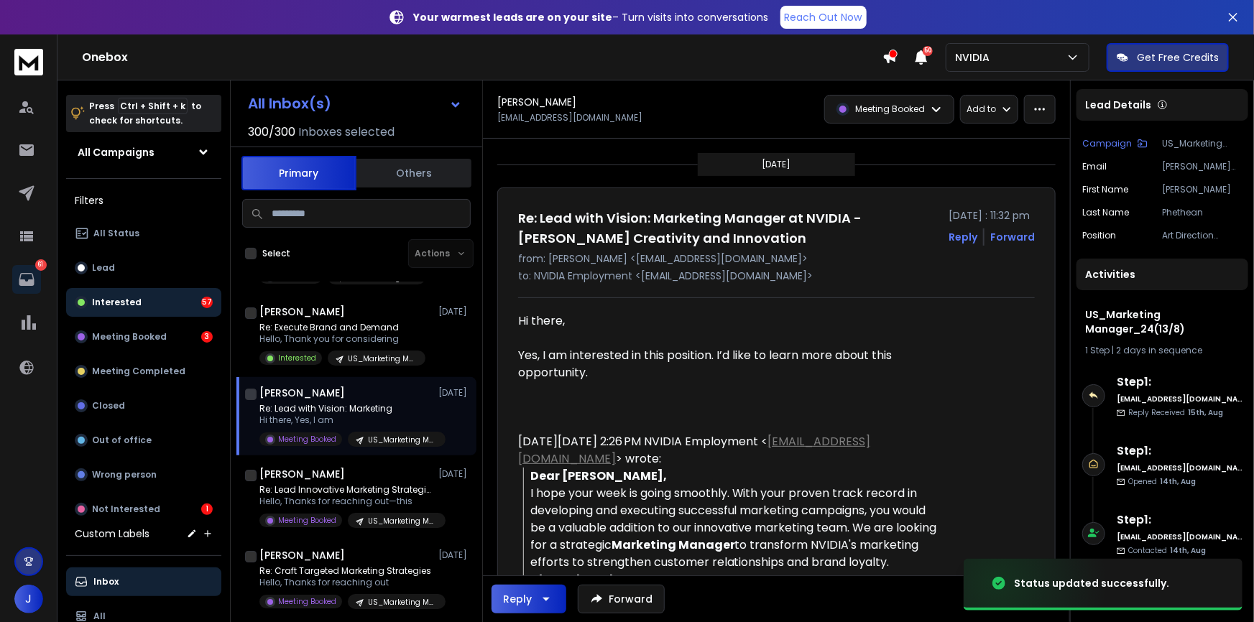
scroll to position [5265, 0]
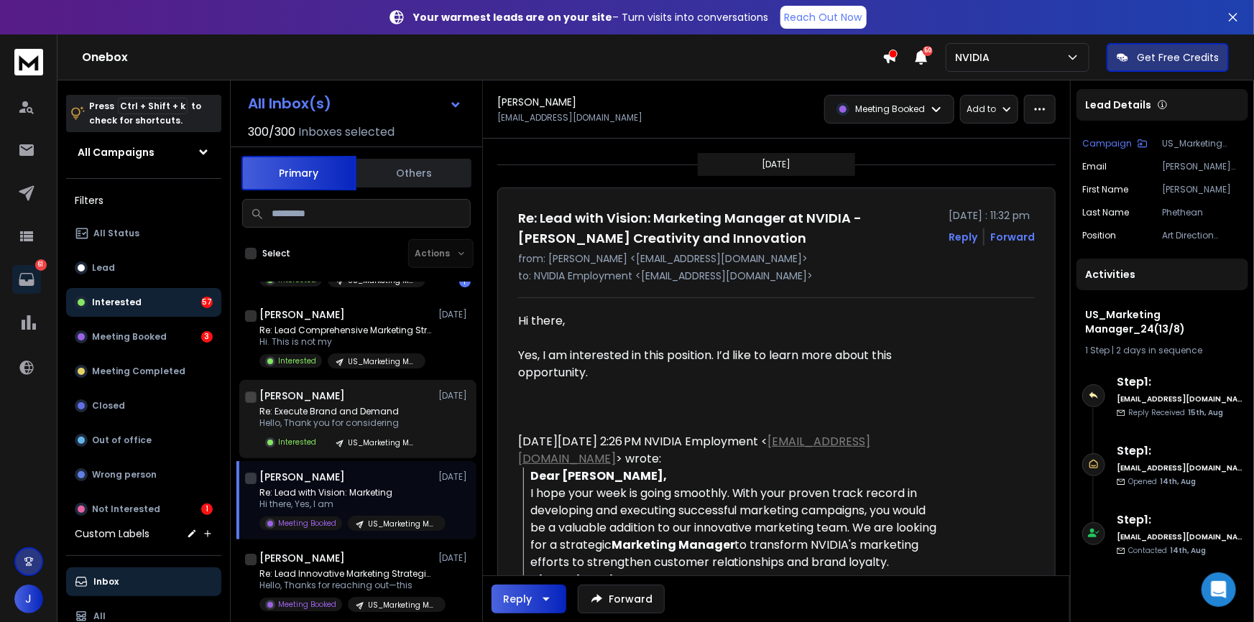
click at [433, 423] on div "Re: Execute Brand and Demand Hello, Thank you for considering Interested US_Mar…" at bounding box center [364, 428] width 211 height 44
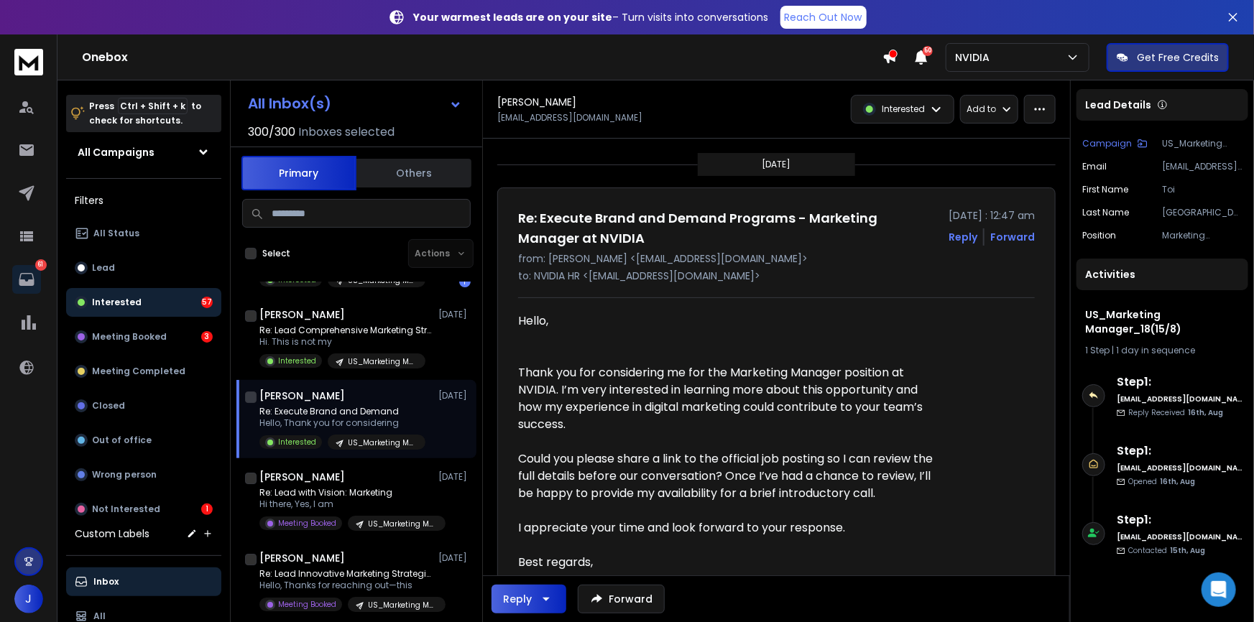
drag, startPoint x: 589, startPoint y: 273, endPoint x: 792, endPoint y: 279, distance: 202.8
click at [792, 279] on p "to: NVIDIA HR <hr@workforcetechnologyhubnvidia.com>" at bounding box center [776, 276] width 517 height 14
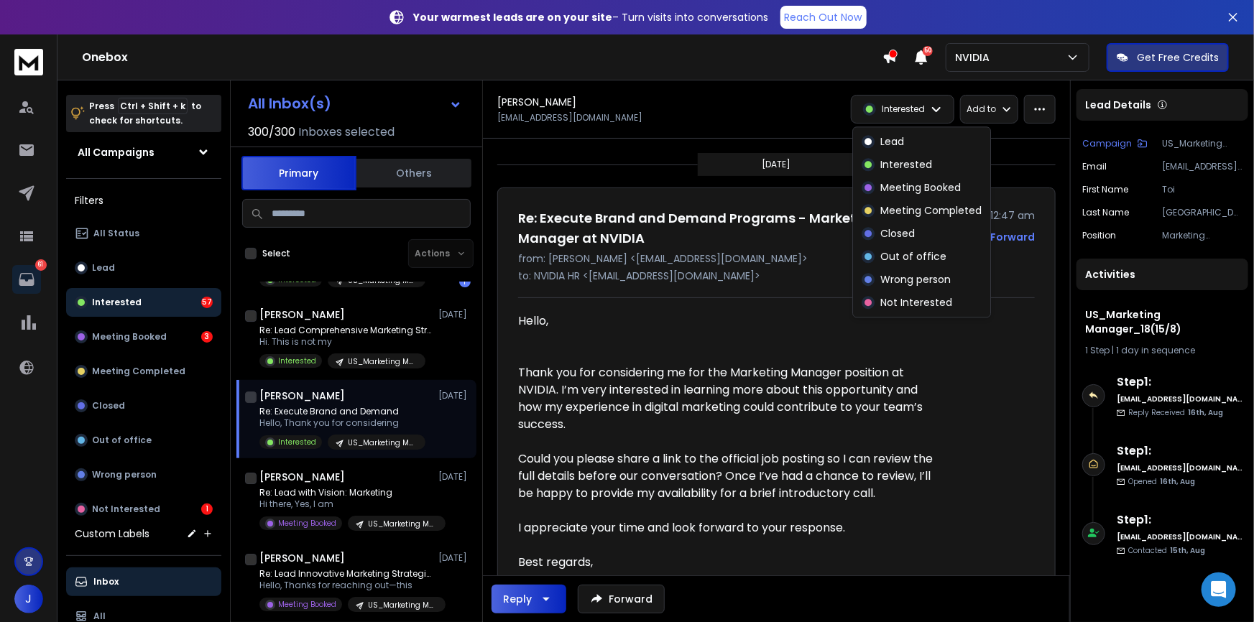
click at [913, 103] on p "Interested" at bounding box center [903, 108] width 43 height 11
click at [904, 186] on p "Meeting Booked" at bounding box center [920, 187] width 80 height 14
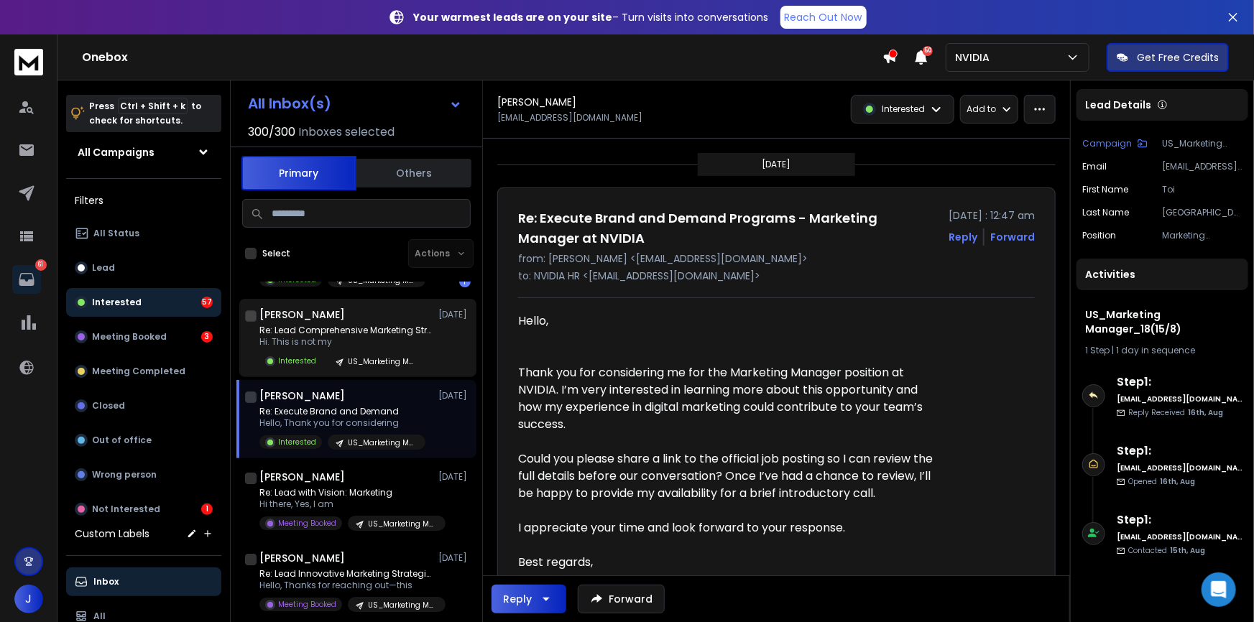
click at [355, 309] on div "Christina Lawson 16 Aug" at bounding box center [364, 315] width 211 height 14
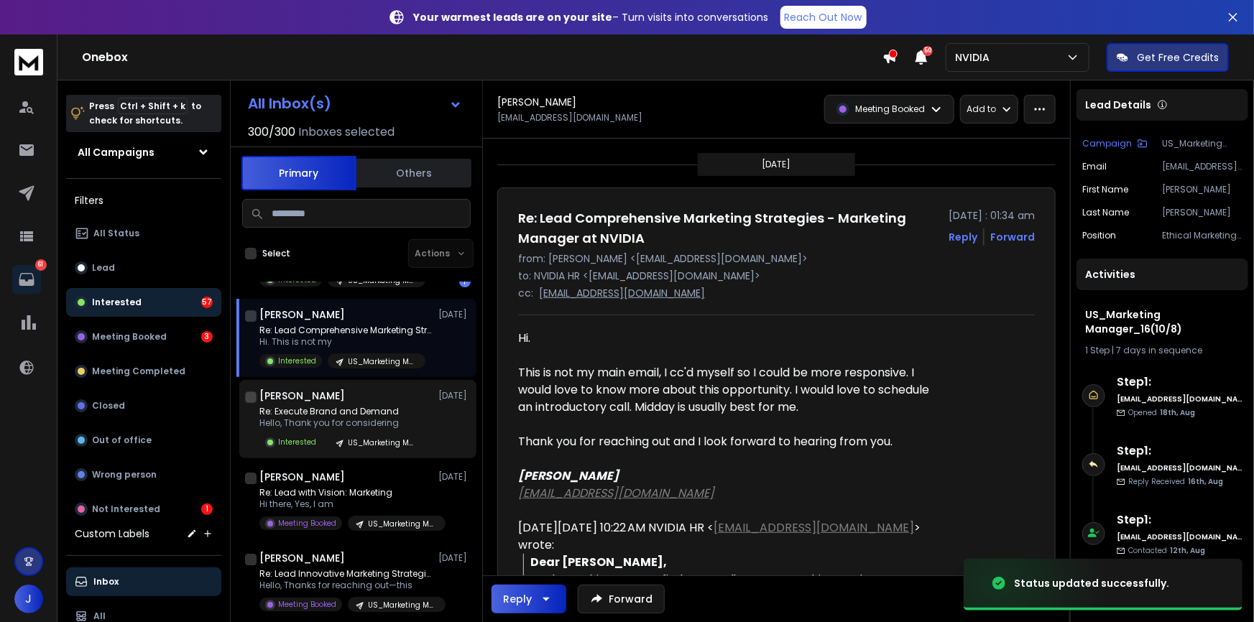
click at [363, 397] on div "Toi Ames 16 Aug" at bounding box center [364, 396] width 211 height 14
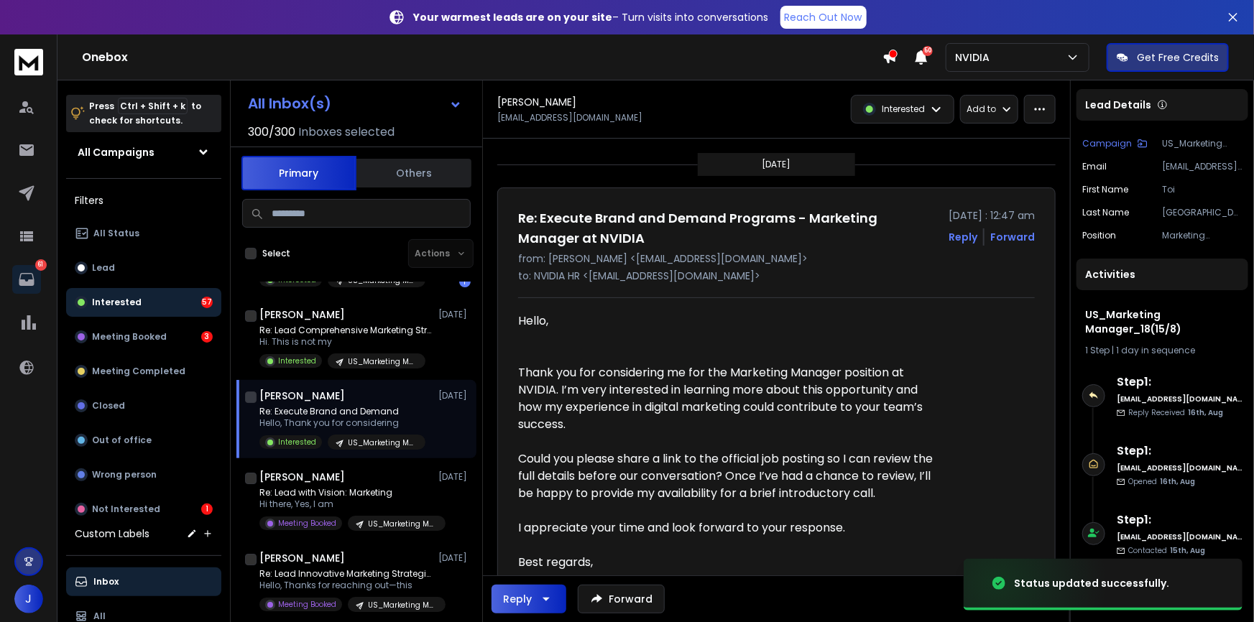
click at [893, 115] on div "Interested" at bounding box center [903, 109] width 102 height 27
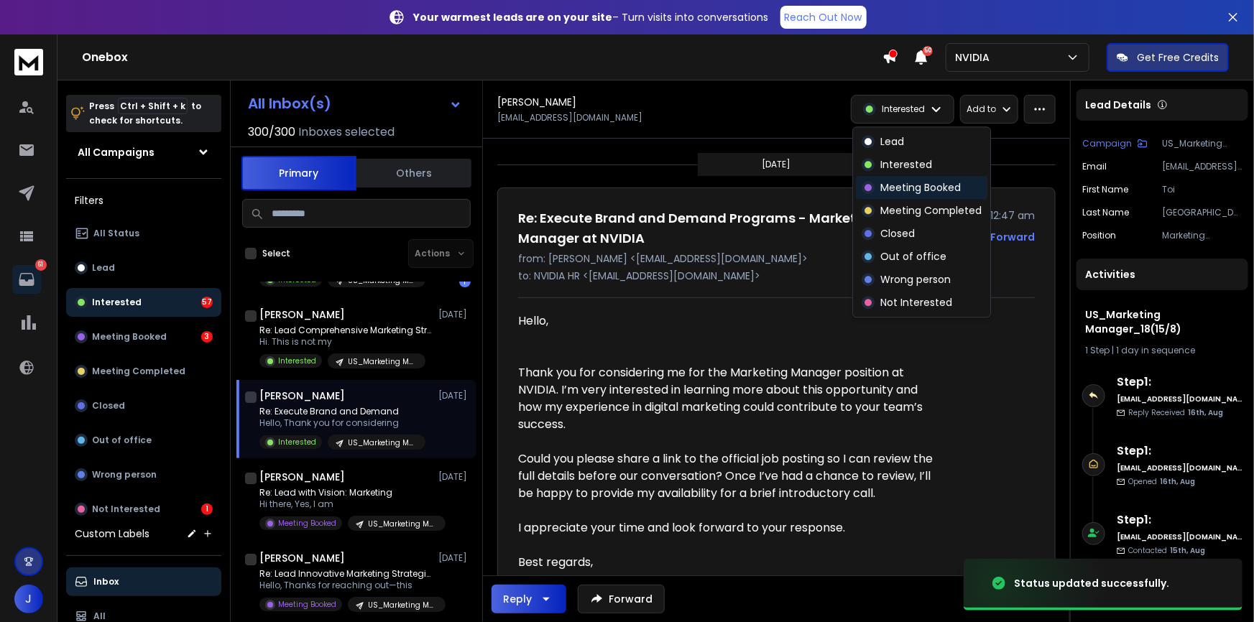
click at [906, 183] on p "Meeting Booked" at bounding box center [920, 187] width 80 height 14
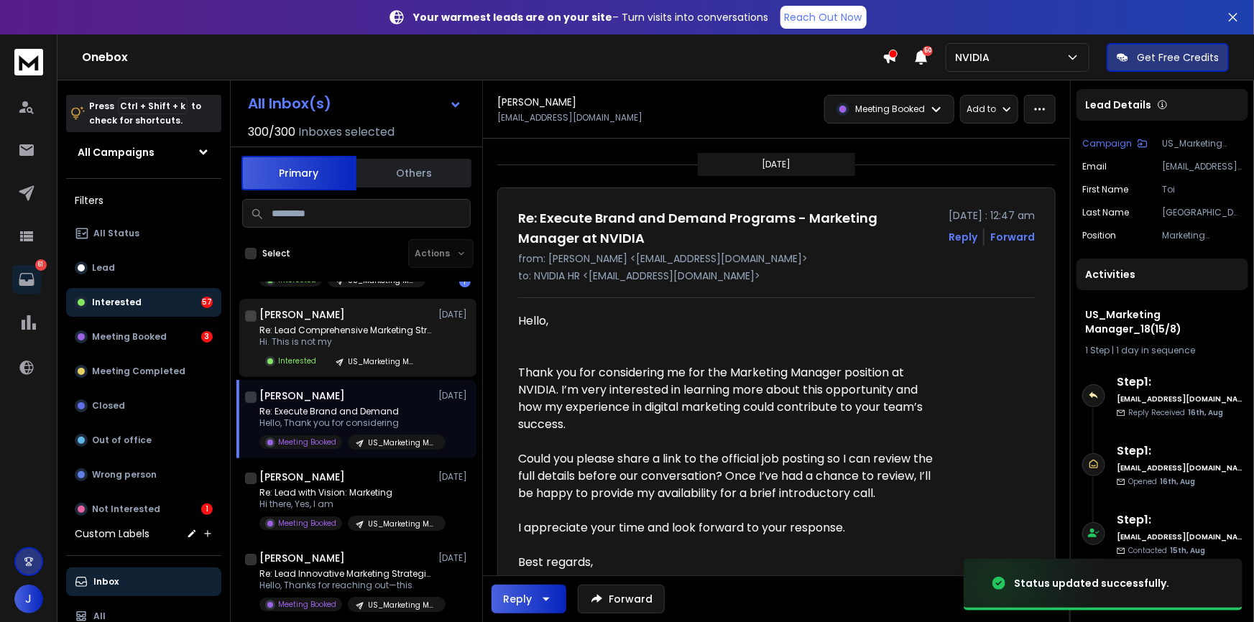
click at [419, 318] on div "Christina Lawson 16 Aug Re: Lead Comprehensive Marketing Strategies Hi. This is…" at bounding box center [364, 338] width 211 height 61
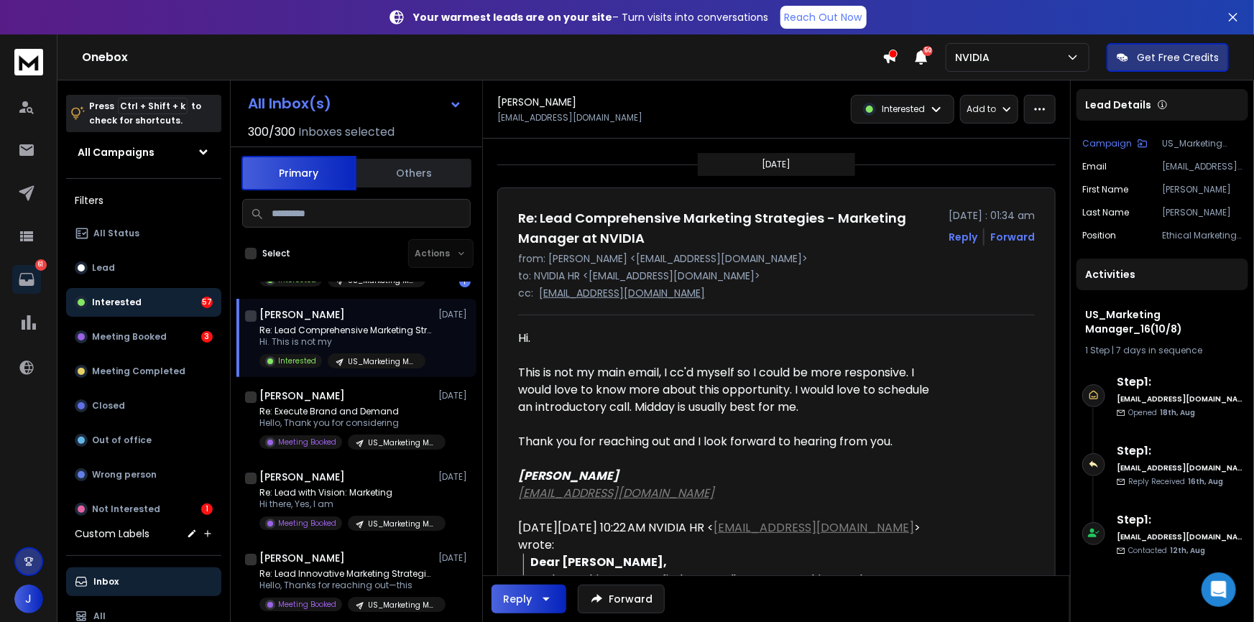
drag, startPoint x: 592, startPoint y: 273, endPoint x: 859, endPoint y: 274, distance: 266.7
click at [859, 274] on p "to: NVIDIA HR <hrteam@workforcetransformationplatformnvidia.com>" at bounding box center [776, 276] width 517 height 14
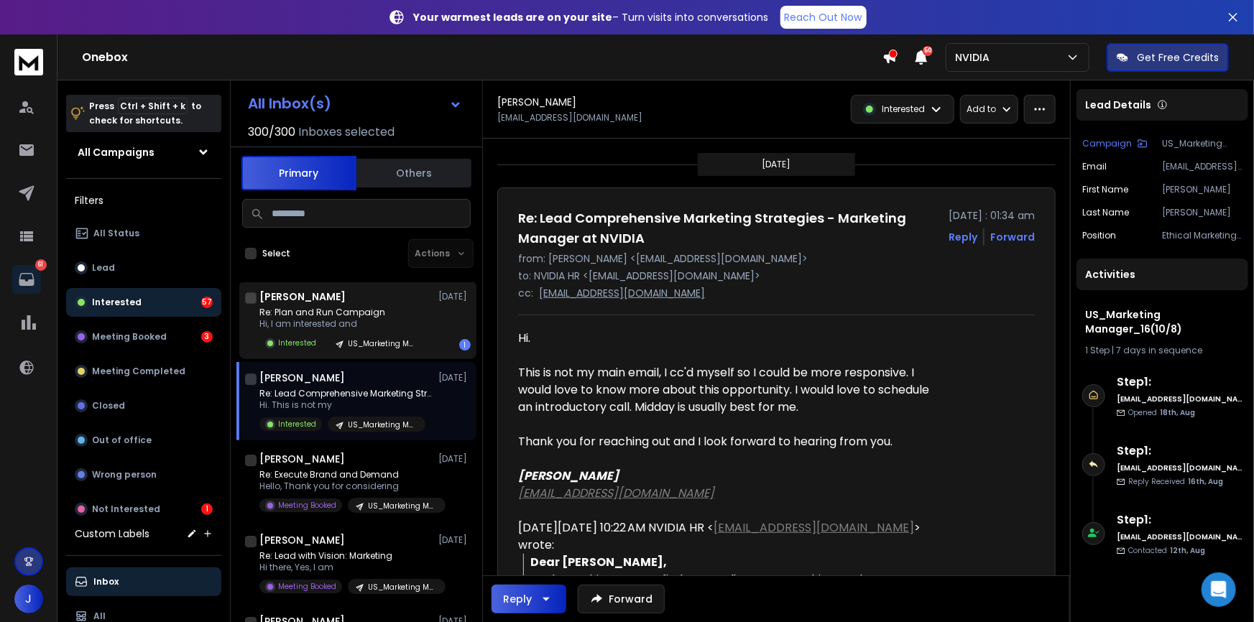
scroll to position [5200, 0]
click at [394, 338] on div "US_Marketing Manager_18(15/8)" at bounding box center [377, 345] width 98 height 15
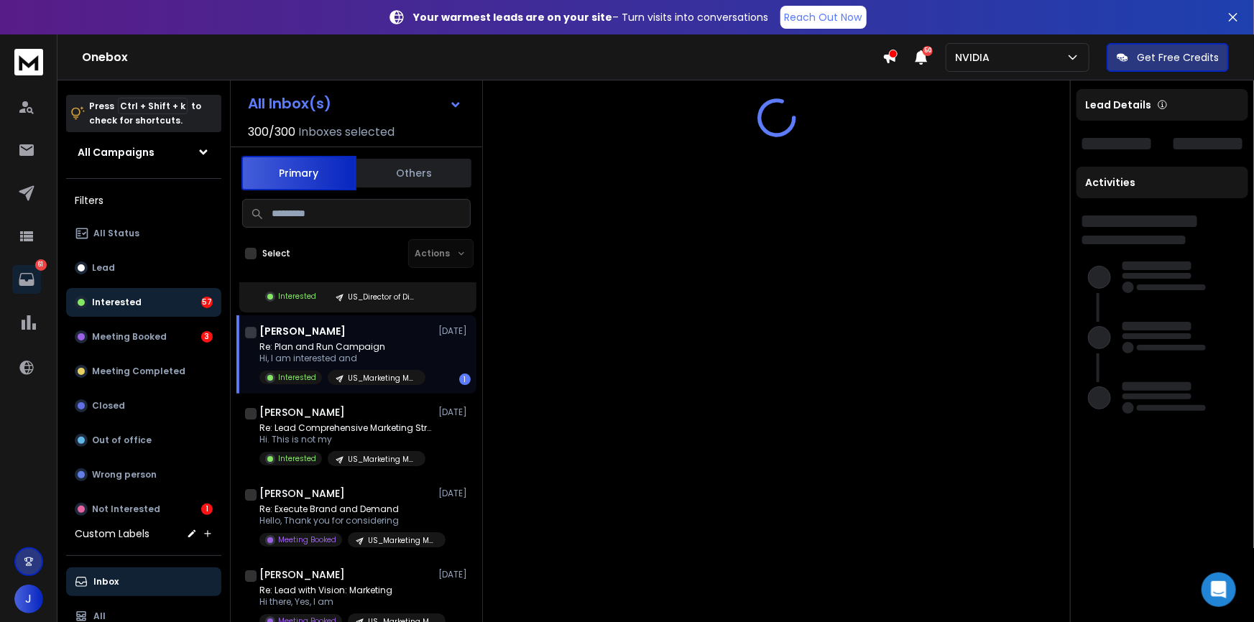
scroll to position [5135, 0]
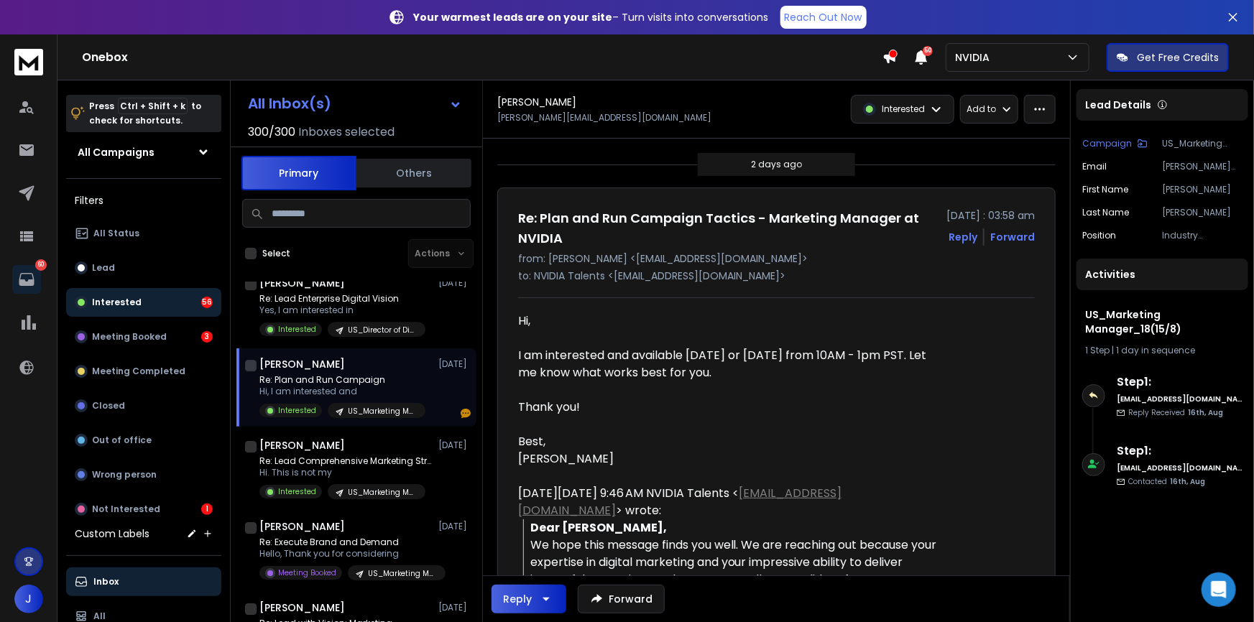
drag, startPoint x: 611, startPoint y: 272, endPoint x: 832, endPoint y: 275, distance: 221.4
click at [832, 275] on p "to: NVIDIA Talents <joinus@workforceempowermentnvidia.com>" at bounding box center [776, 276] width 517 height 14
click at [908, 116] on div "Interested" at bounding box center [903, 109] width 102 height 27
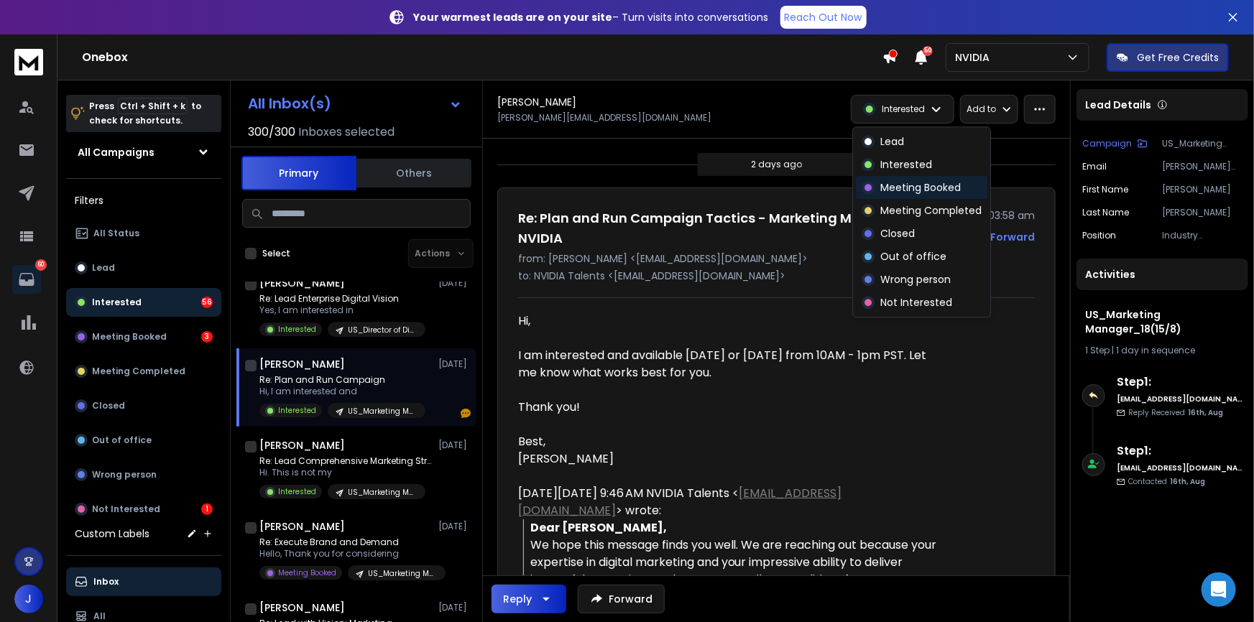
click at [916, 181] on p "Meeting Booked" at bounding box center [920, 187] width 80 height 14
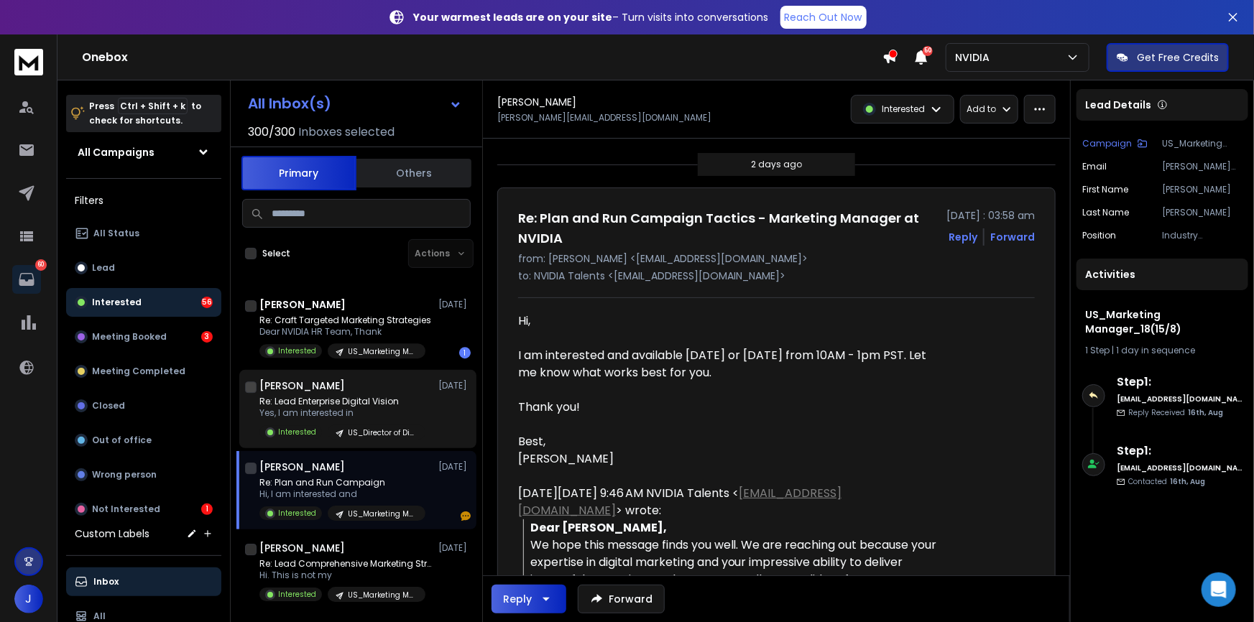
scroll to position [5004, 0]
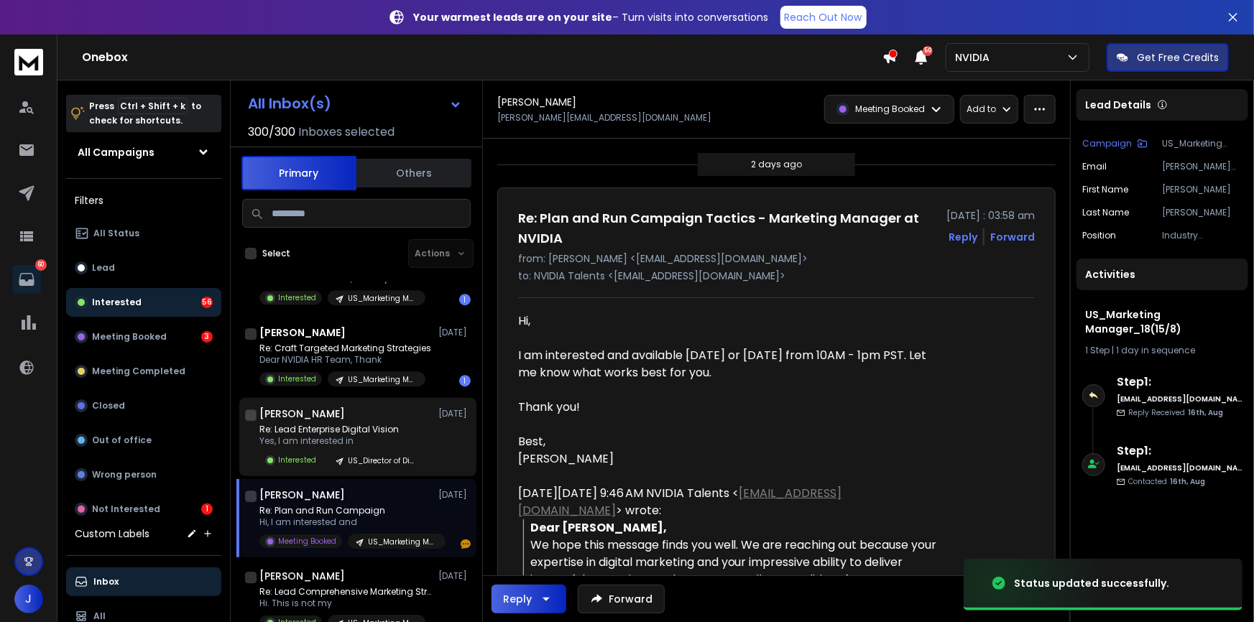
click at [399, 436] on p "Yes, I am interested in" at bounding box center [342, 441] width 166 height 11
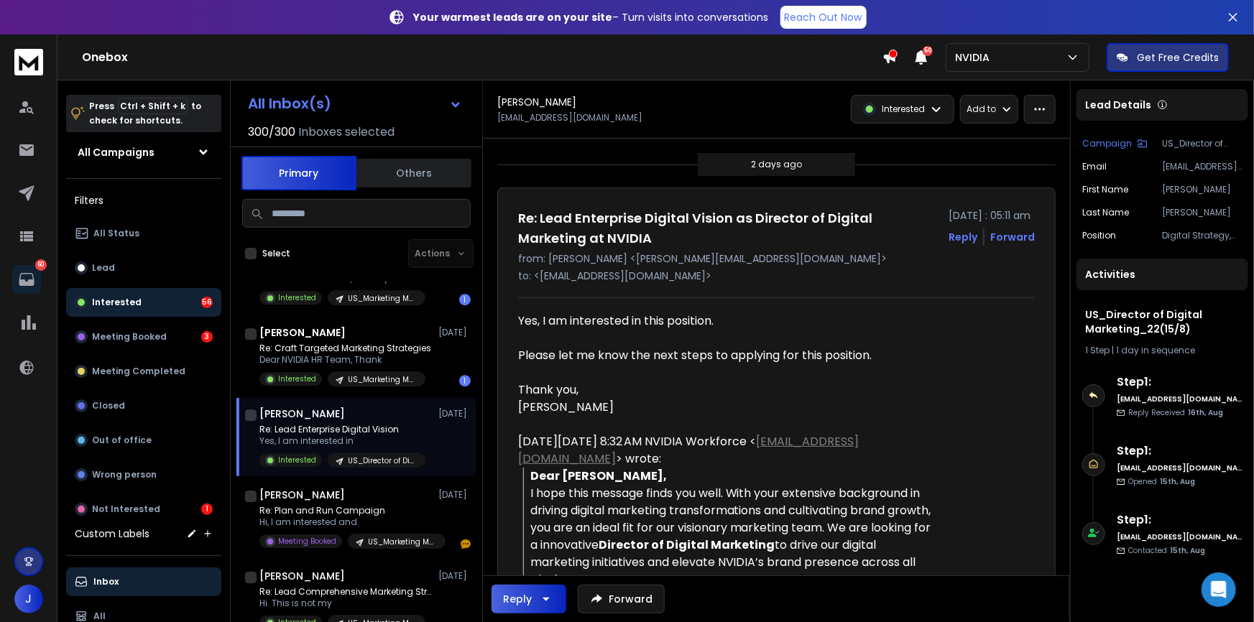
drag, startPoint x: 542, startPoint y: 277, endPoint x: 822, endPoint y: 279, distance: 280.3
click at [822, 279] on p "to: <workforcegrowth@nvidiacareercustomizationcenter.com>" at bounding box center [776, 276] width 517 height 14
click at [368, 208] on input at bounding box center [356, 213] width 229 height 29
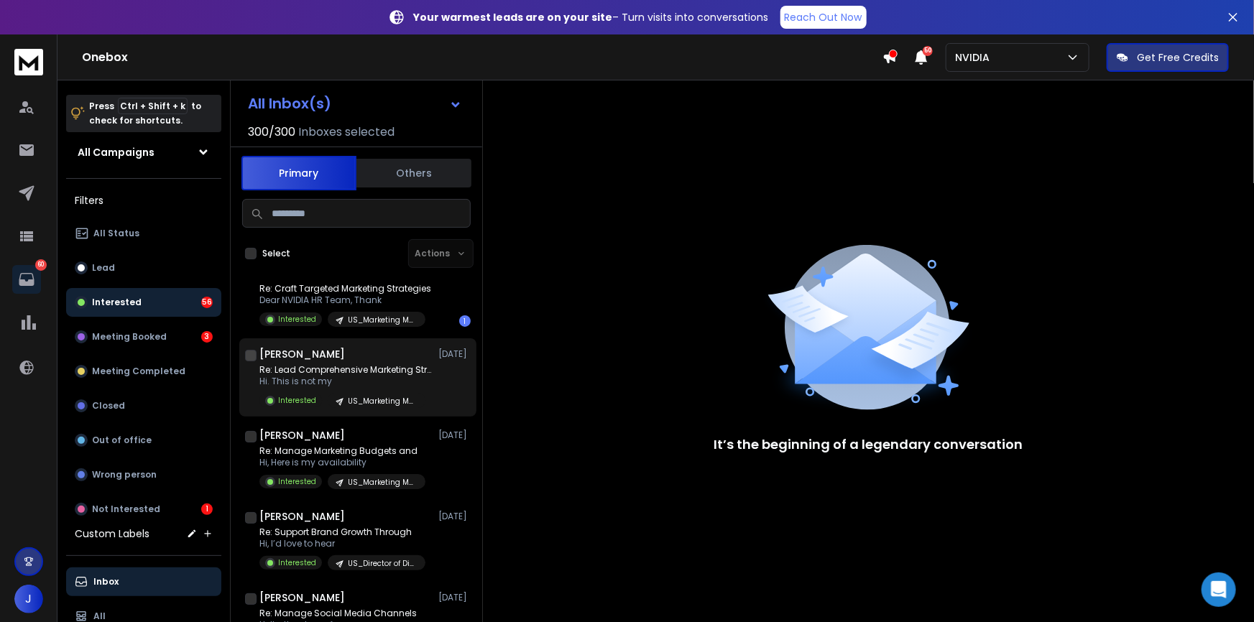
scroll to position [5592, 0]
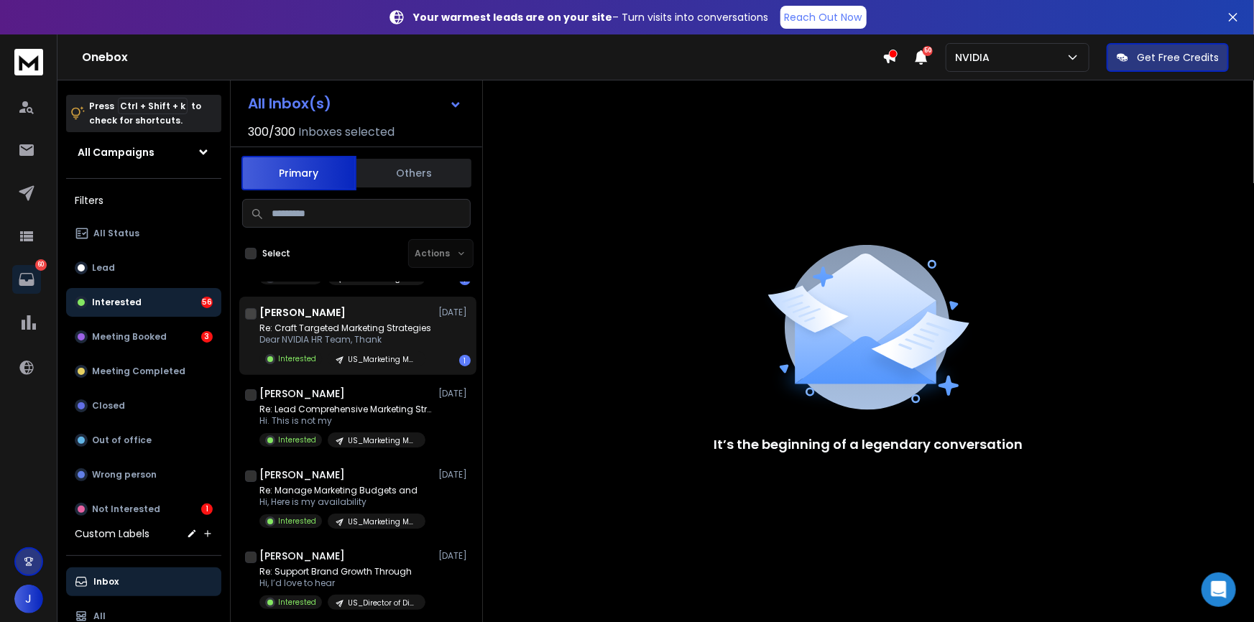
click at [367, 323] on p "Re: Craft Targeted Marketing Strategies" at bounding box center [345, 328] width 172 height 11
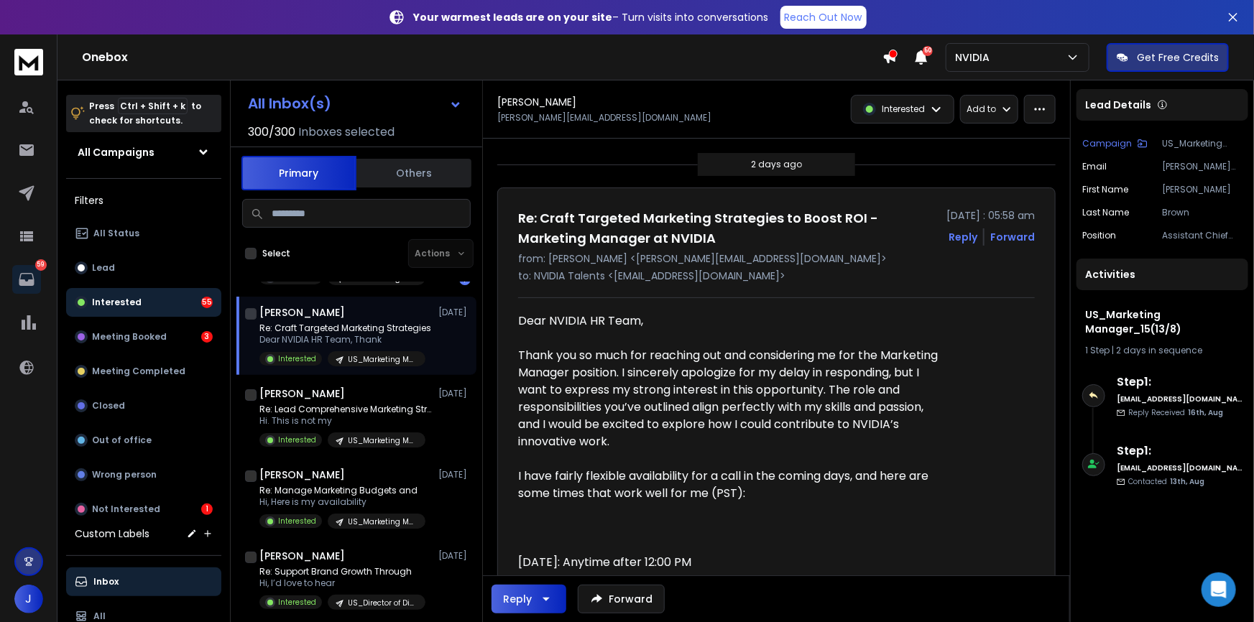
drag, startPoint x: 612, startPoint y: 275, endPoint x: 825, endPoint y: 282, distance: 213.6
click at [825, 282] on p "to: NVIDIA Talents <talents@nextgenjobopportunitynvidia.com>" at bounding box center [776, 276] width 517 height 14
click at [931, 112] on div "Interested" at bounding box center [903, 109] width 102 height 27
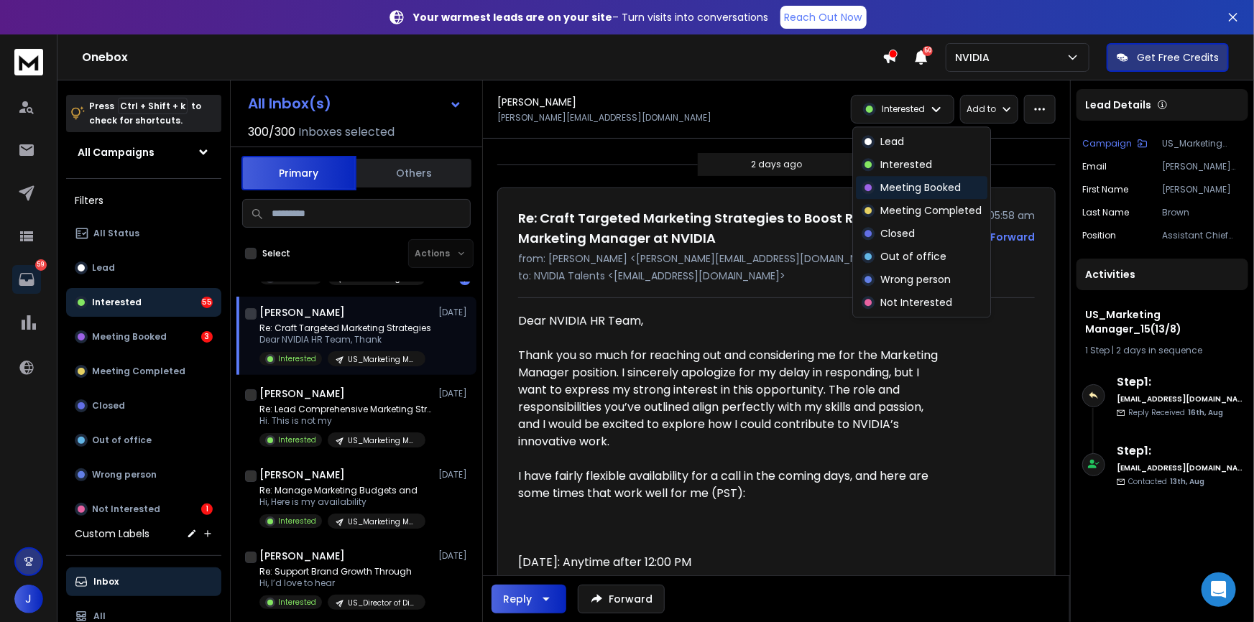
click at [898, 185] on p "Meeting Booked" at bounding box center [920, 187] width 80 height 14
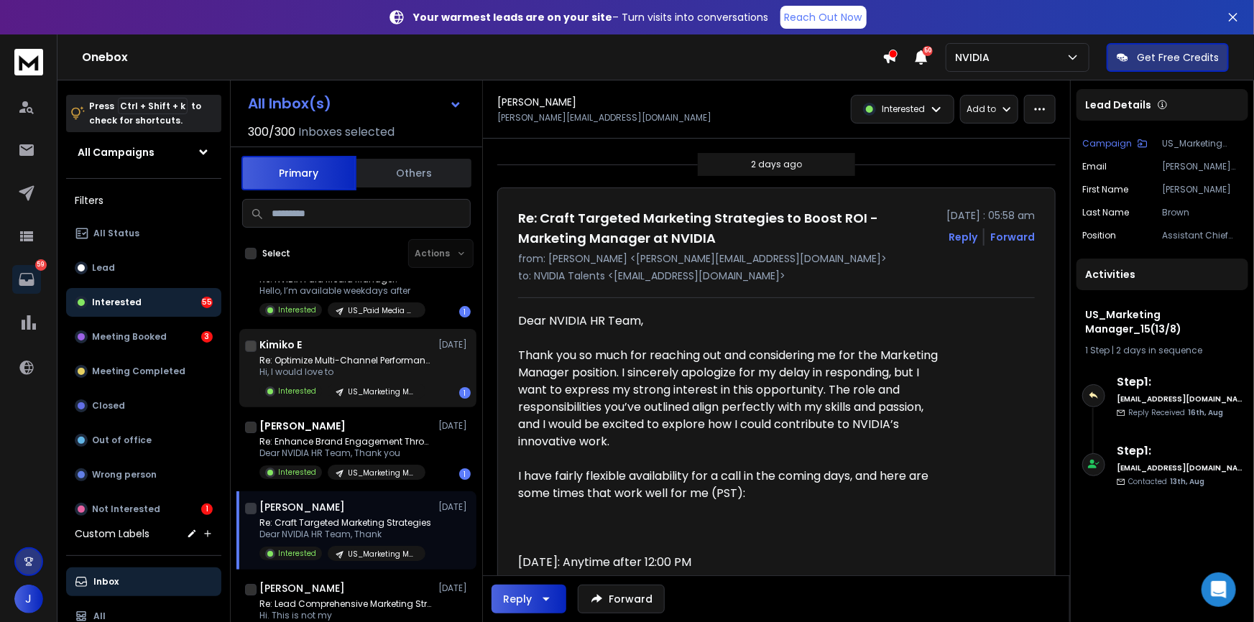
scroll to position [5397, 0]
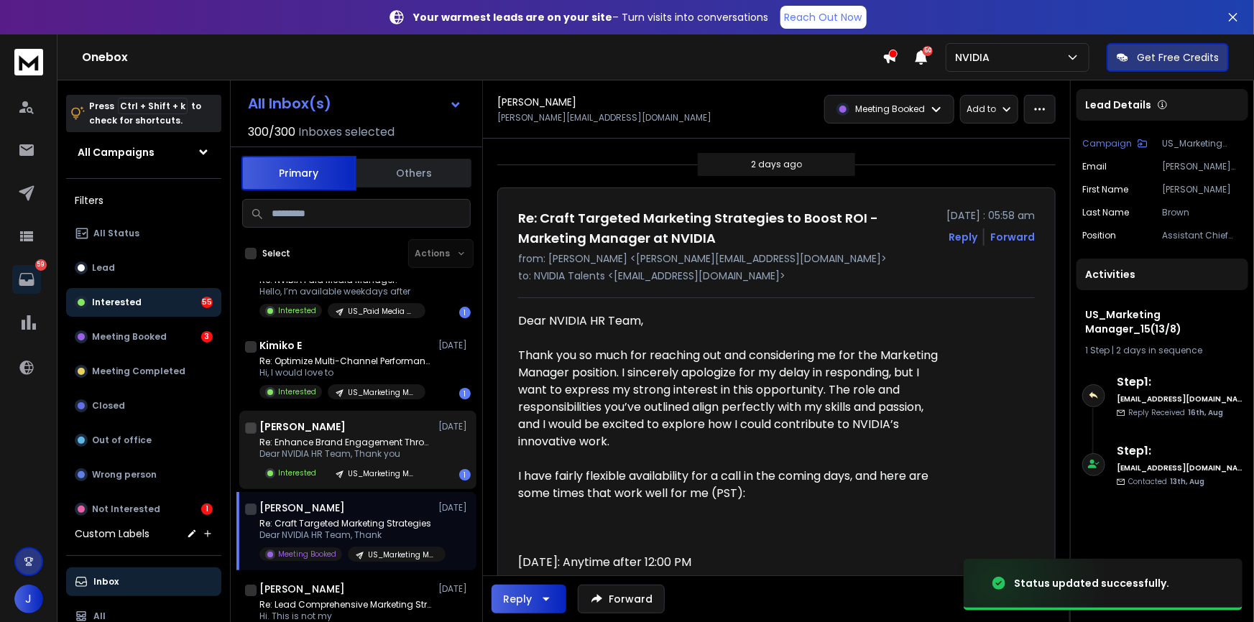
click at [407, 449] on p "Dear NVIDIA HR Team, Thank you" at bounding box center [345, 453] width 172 height 11
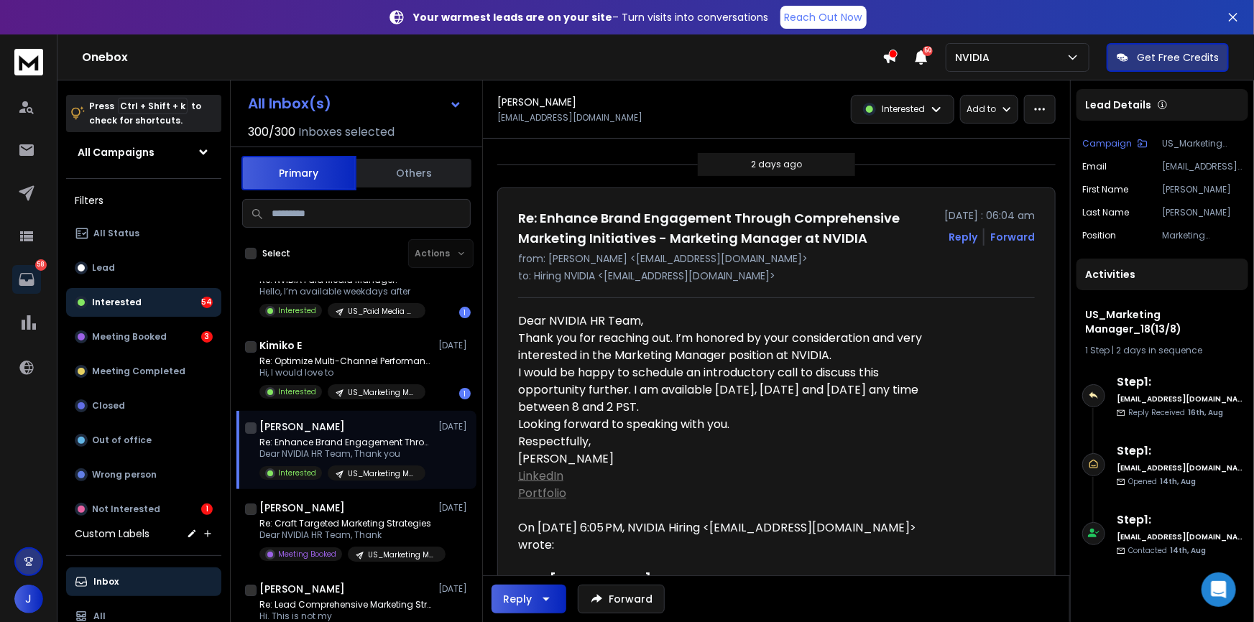
drag, startPoint x: 606, startPoint y: 295, endPoint x: 871, endPoint y: 302, distance: 265.3
click at [871, 283] on p "to: Hiring NVIDIA <wearehiring@hrdatamanagementsystemnvidia.com>" at bounding box center [776, 276] width 517 height 14
click at [834, 485] on p "LinkedIn" at bounding box center [728, 476] width 420 height 17
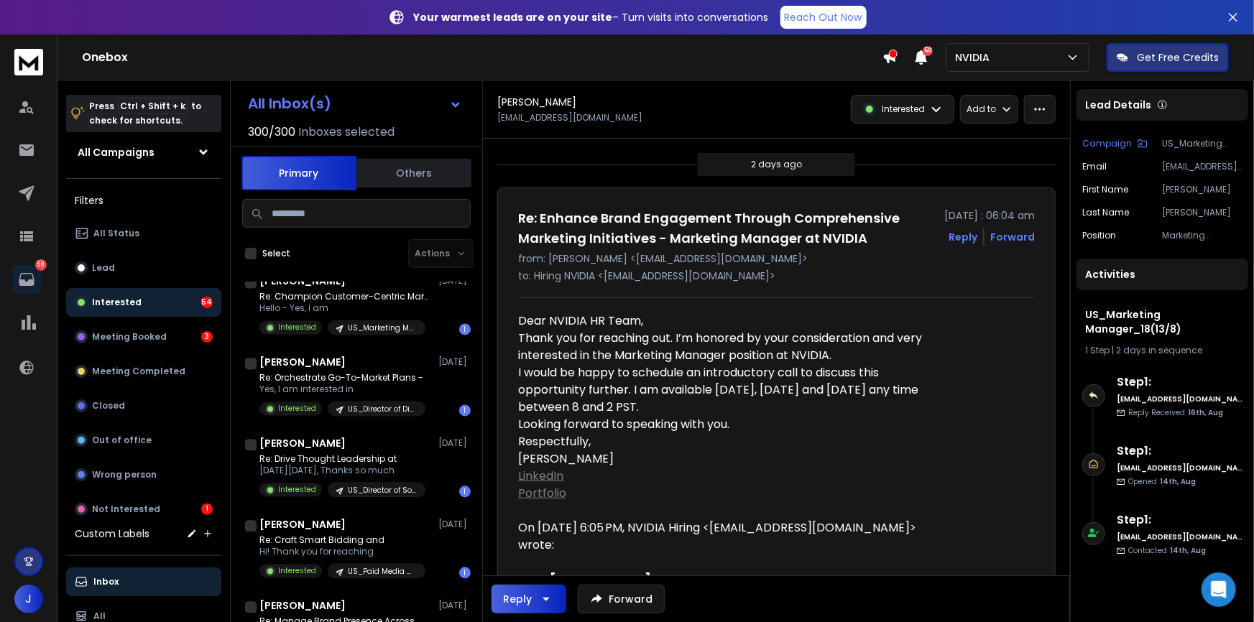
scroll to position [4417, 0]
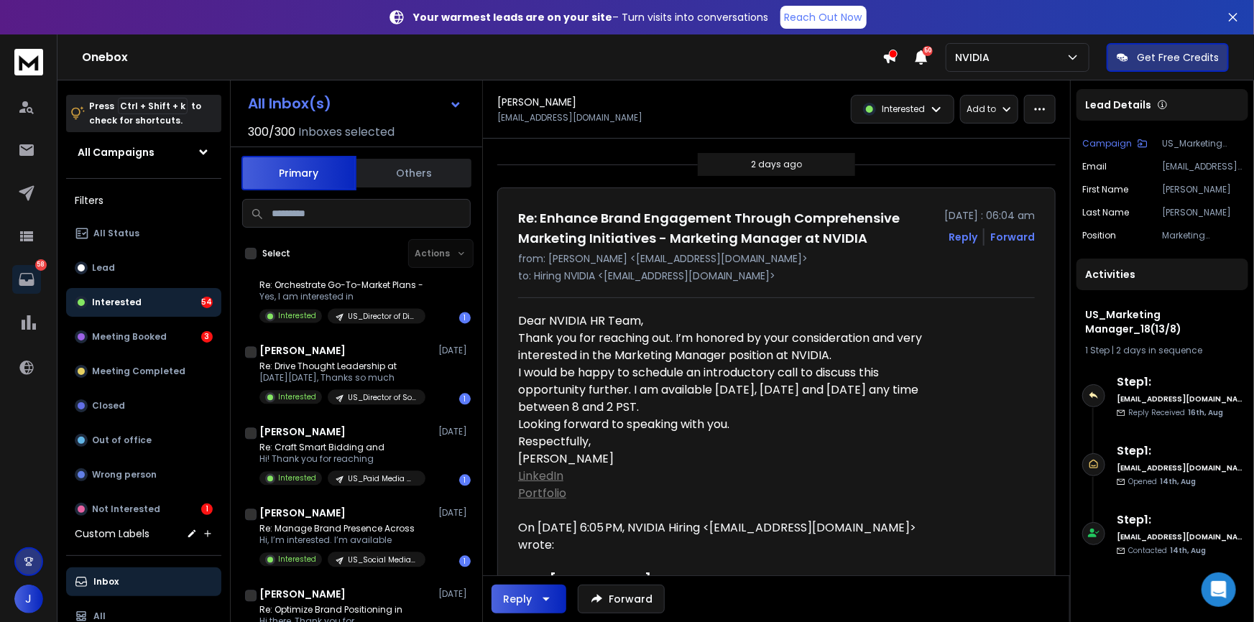
click at [336, 208] on input at bounding box center [356, 213] width 229 height 29
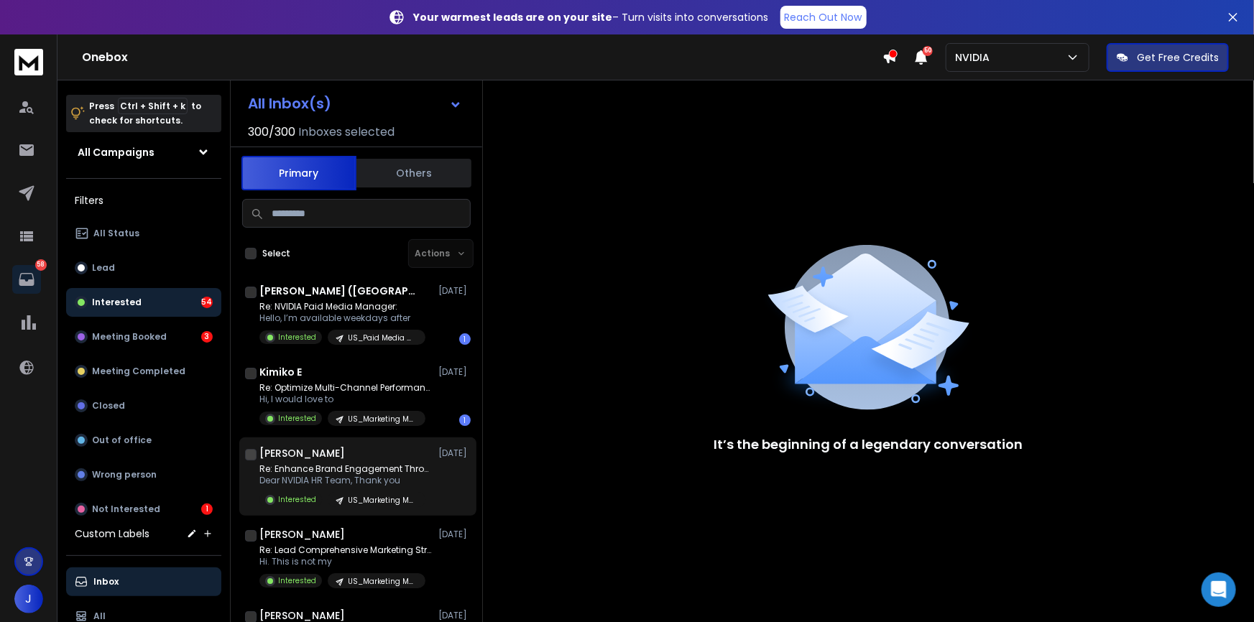
scroll to position [5398, 0]
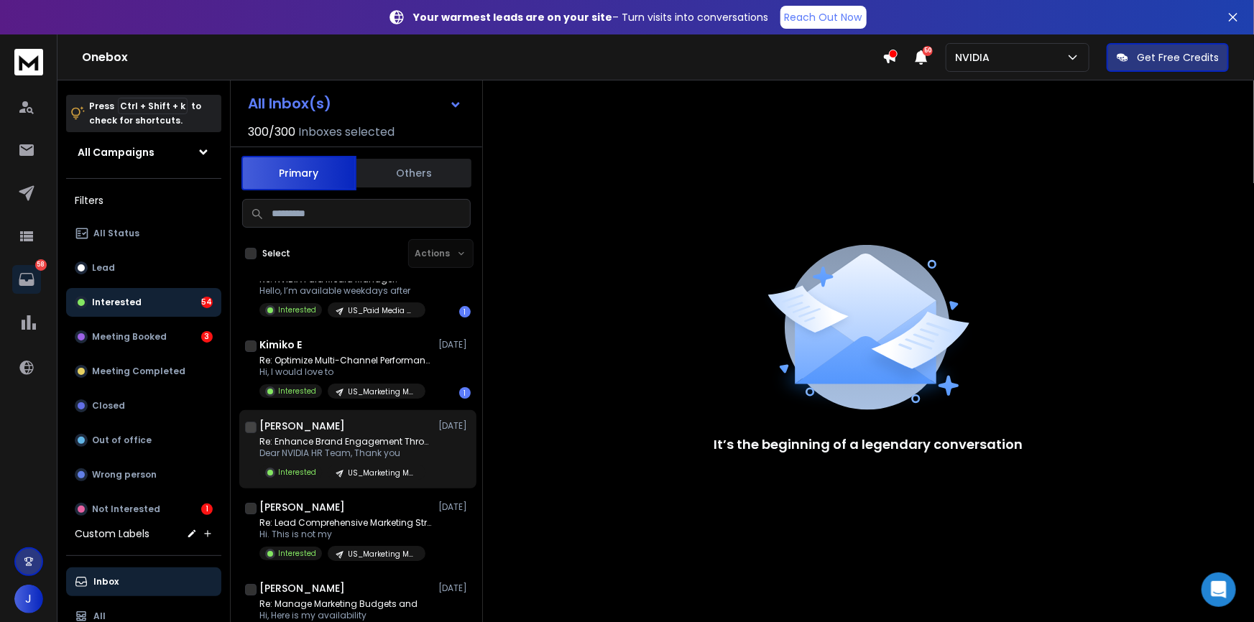
click at [382, 438] on p "Re: Enhance Brand Engagement Through" at bounding box center [345, 441] width 172 height 11
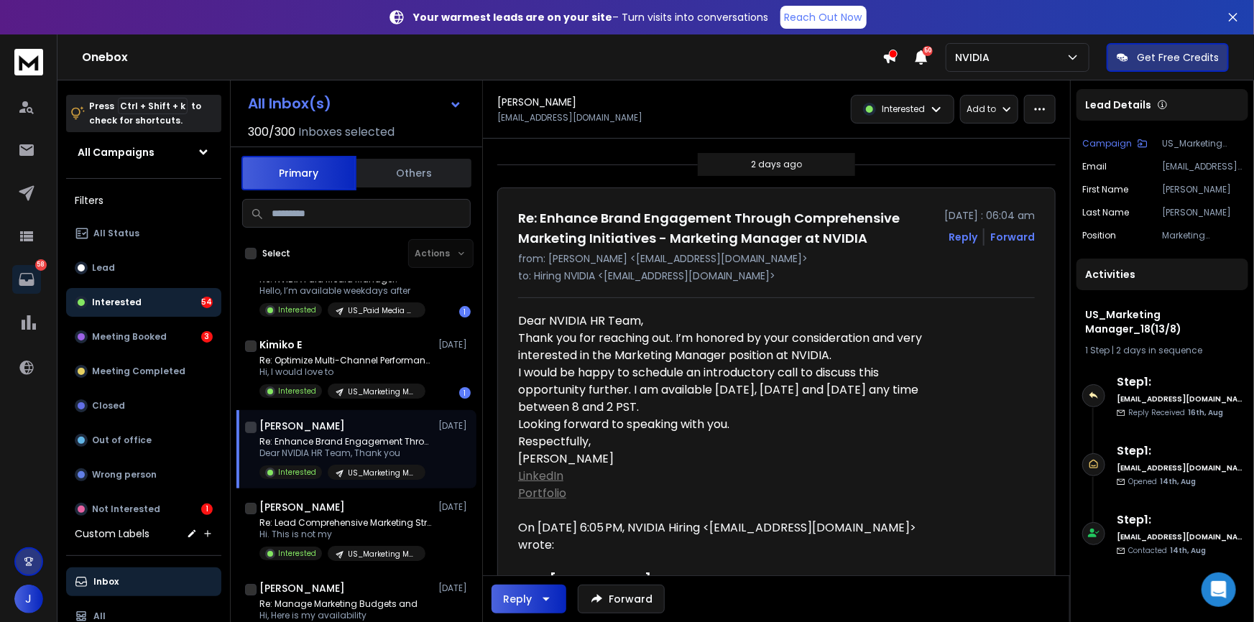
drag, startPoint x: 604, startPoint y: 296, endPoint x: 868, endPoint y: 302, distance: 263.8
click at [868, 283] on p "to: Hiring NVIDIA <wearehiring@hrdatamanagementsystemnvidia.com>" at bounding box center [776, 276] width 517 height 14
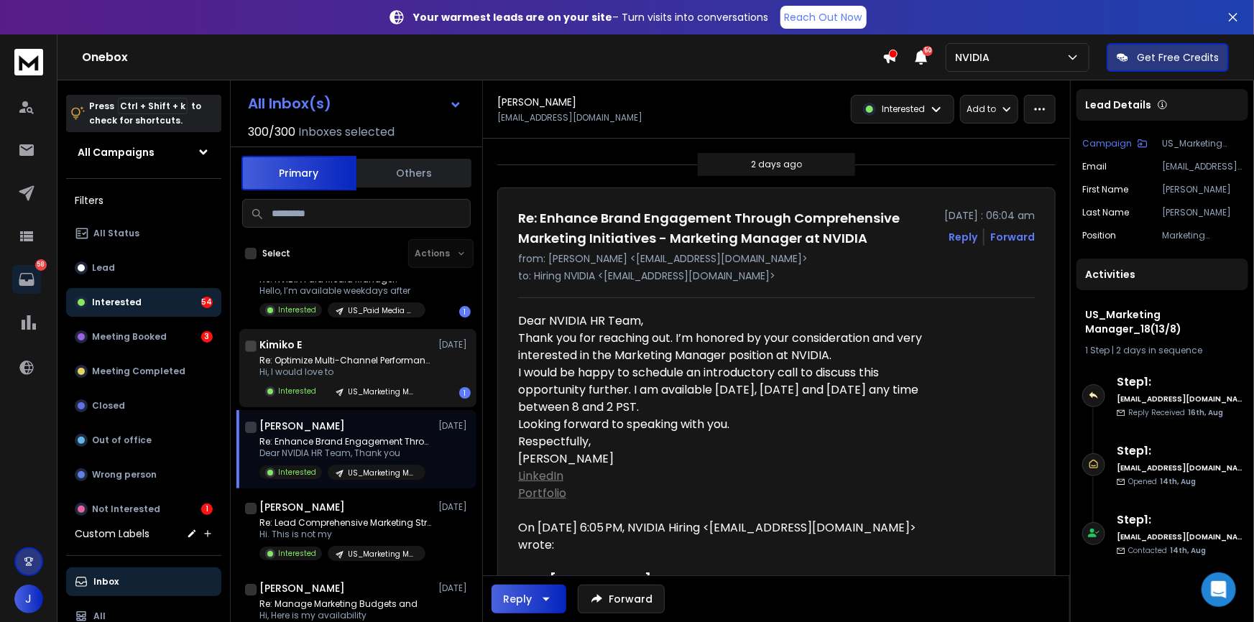
click at [354, 344] on div "Kimiko E 16 Aug" at bounding box center [364, 345] width 211 height 14
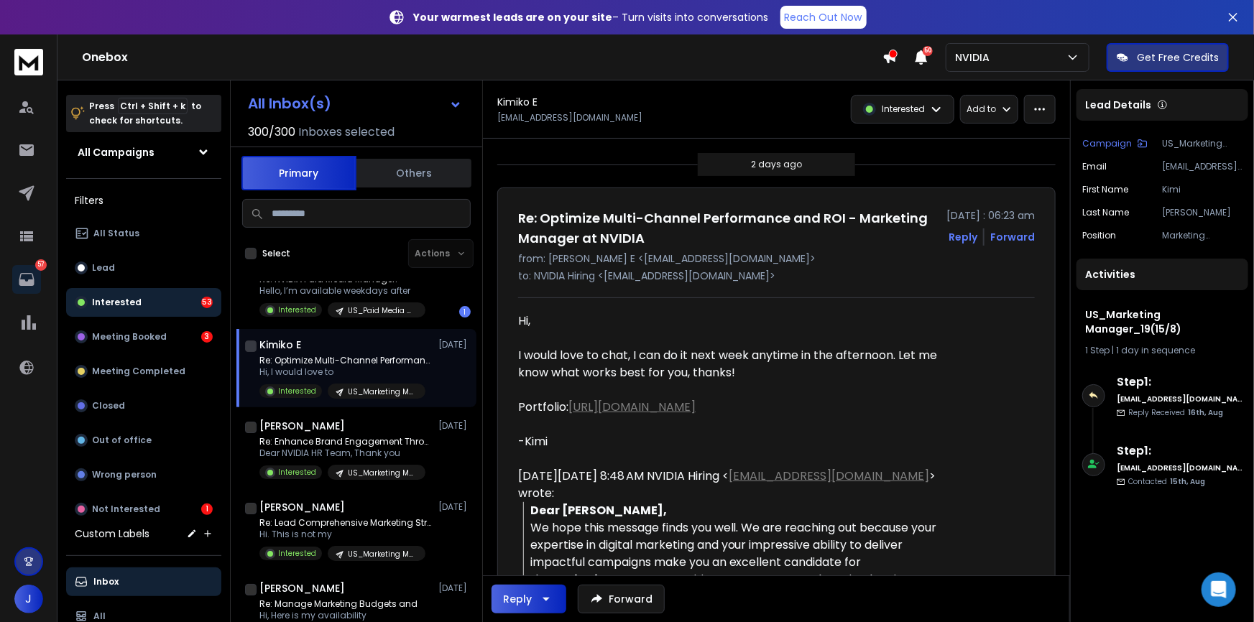
drag, startPoint x: 607, startPoint y: 275, endPoint x: 839, endPoint y: 280, distance: 232.2
click at [839, 280] on p "to: NVIDIA Hiring <nowhiring@professionalassessmentnvidia.com>" at bounding box center [776, 276] width 517 height 14
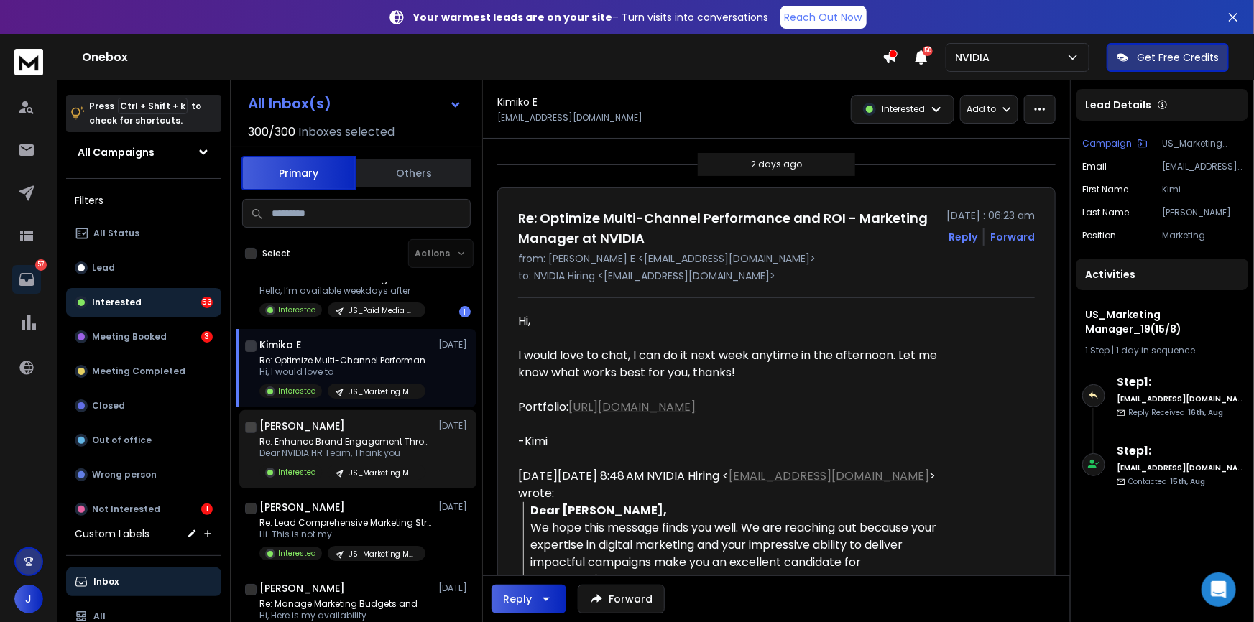
click at [370, 448] on p "Dear NVIDIA HR Team, Thank you" at bounding box center [345, 453] width 172 height 11
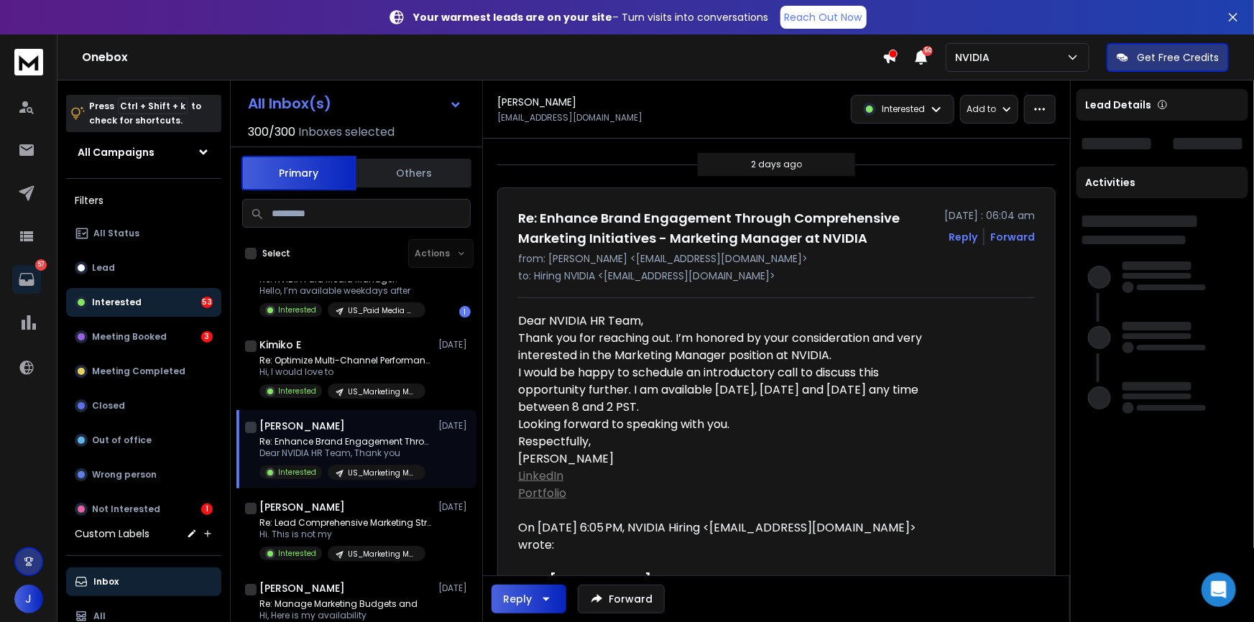
click at [893, 113] on p "Interested" at bounding box center [903, 108] width 43 height 11
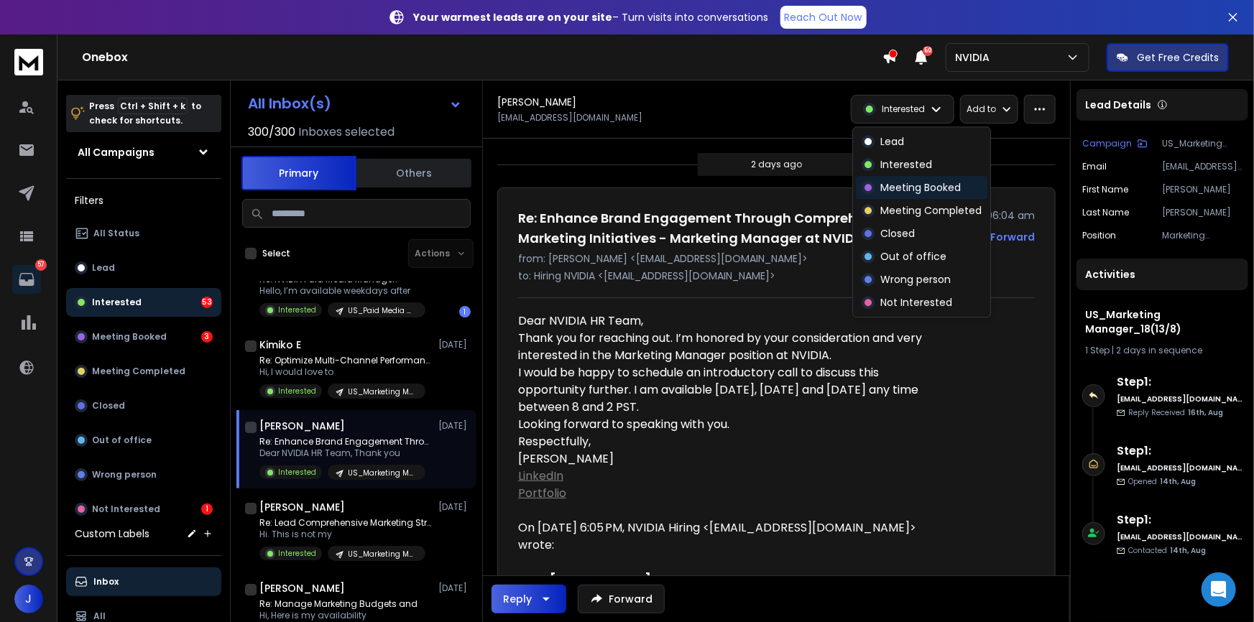
click at [895, 190] on p "Meeting Booked" at bounding box center [920, 187] width 80 height 14
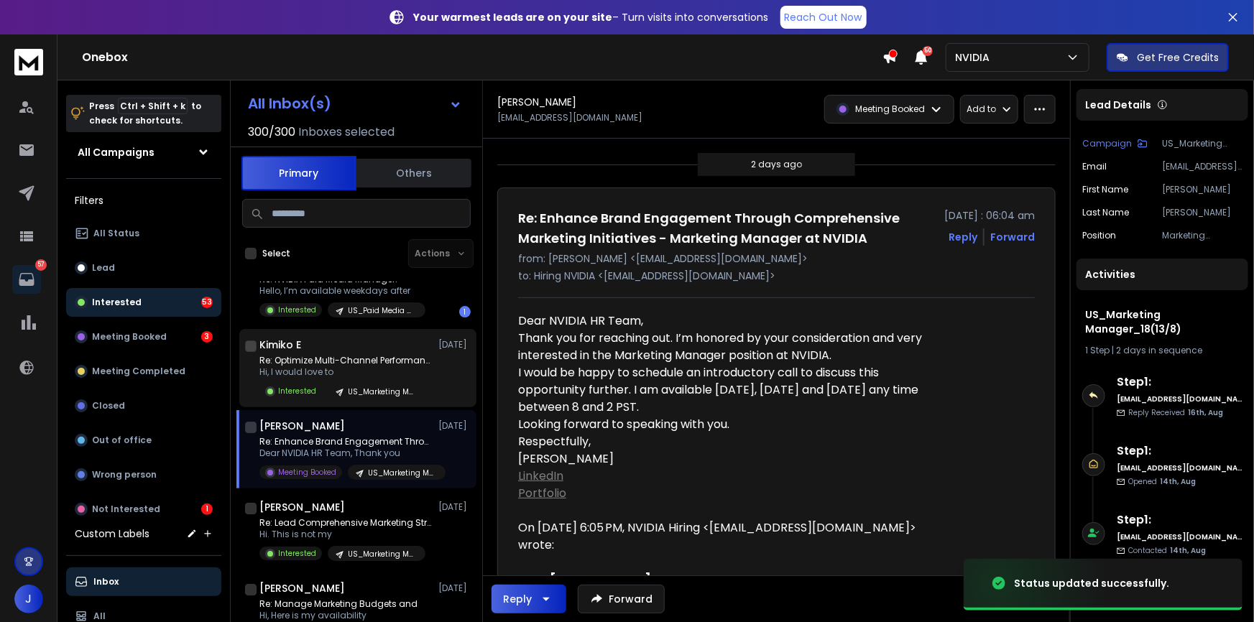
click at [410, 349] on div "Kimiko E 16 Aug Re: Optimize Multi-Channel Performance and Hi, I would love to …" at bounding box center [364, 368] width 211 height 61
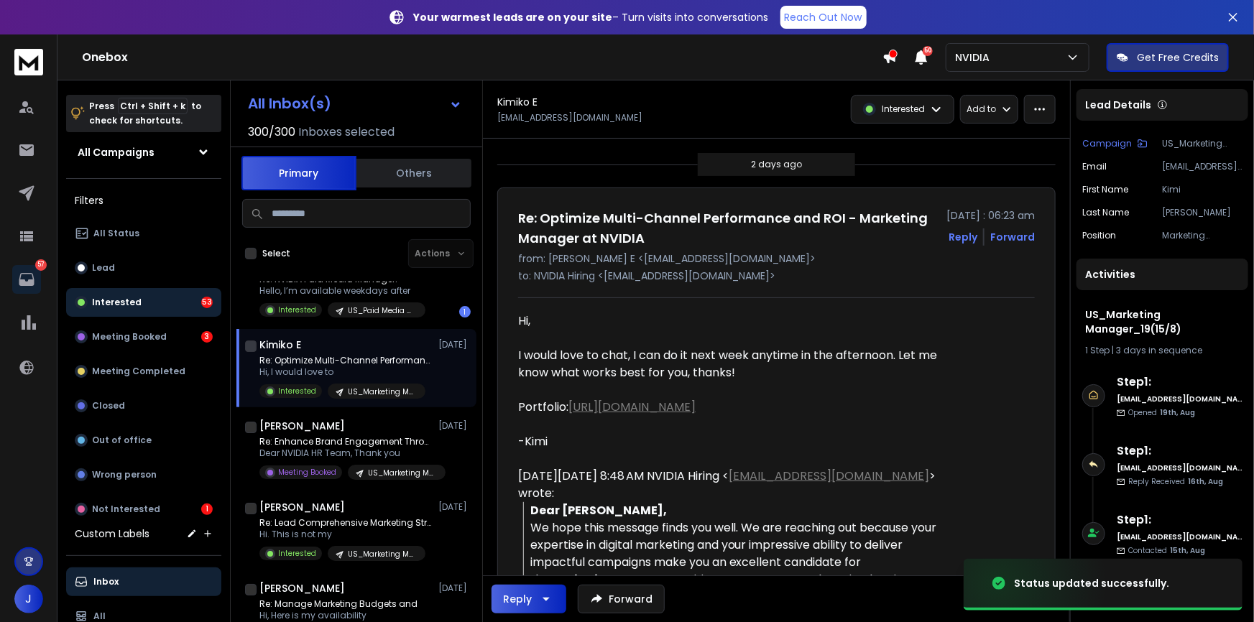
drag, startPoint x: 607, startPoint y: 278, endPoint x: 842, endPoint y: 272, distance: 235.8
click at [842, 272] on p "to: NVIDIA Hiring <nowhiring@professionalassessmentnvidia.com>" at bounding box center [776, 276] width 517 height 14
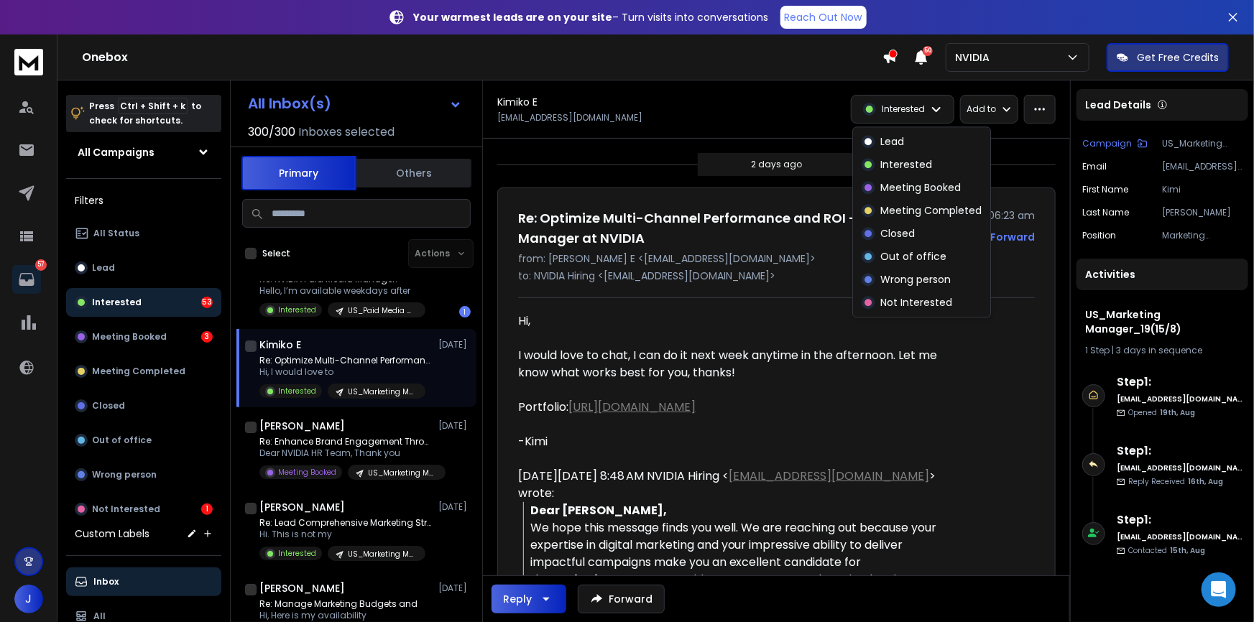
click at [924, 111] on p "Interested" at bounding box center [903, 108] width 43 height 11
click at [898, 185] on p "Meeting Booked" at bounding box center [920, 187] width 80 height 14
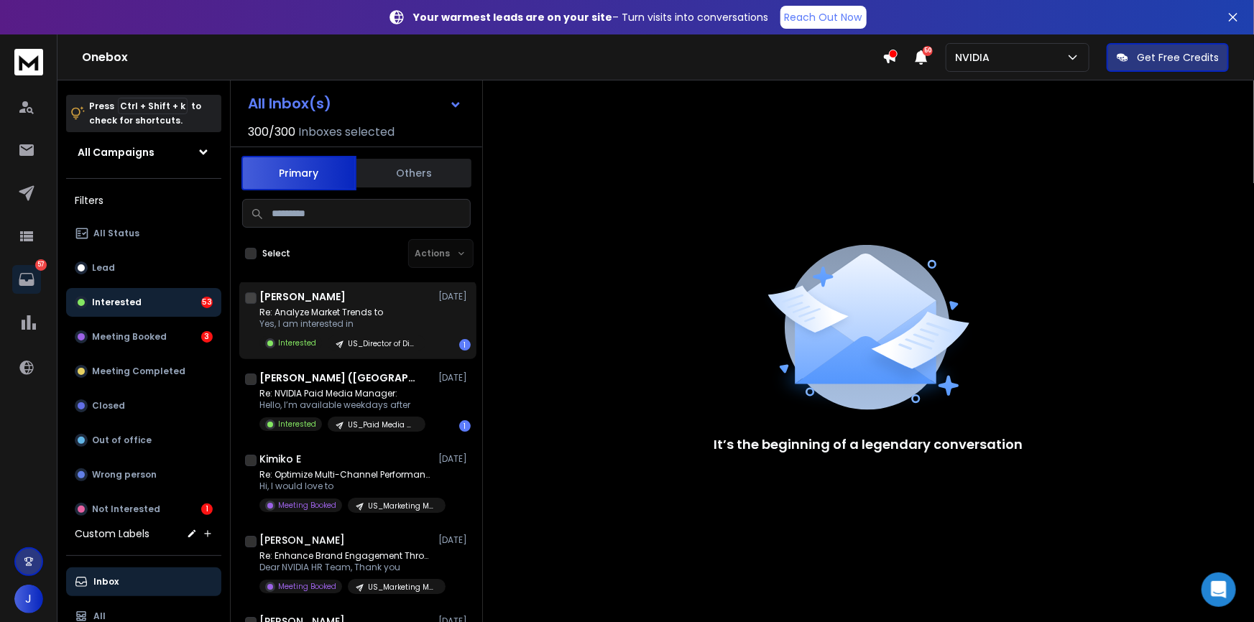
scroll to position [5317, 0]
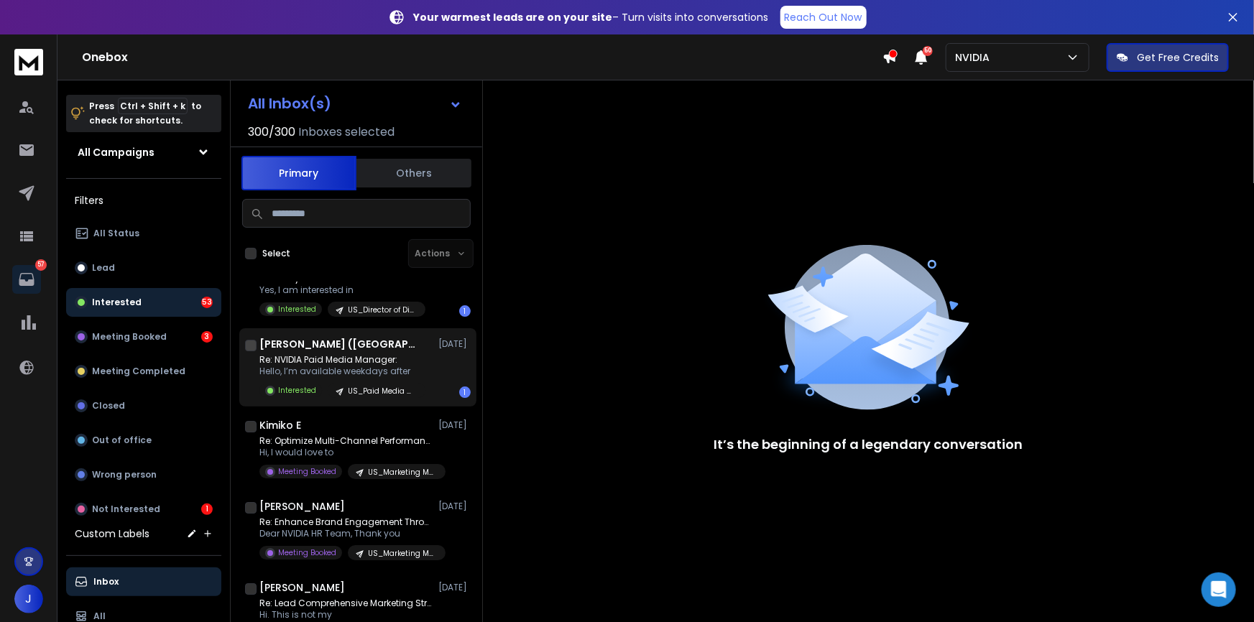
click at [431, 354] on div "Re: NVIDIA Paid Media Manager: Hello, I’m available weekdays after Interested U…" at bounding box center [364, 376] width 211 height 44
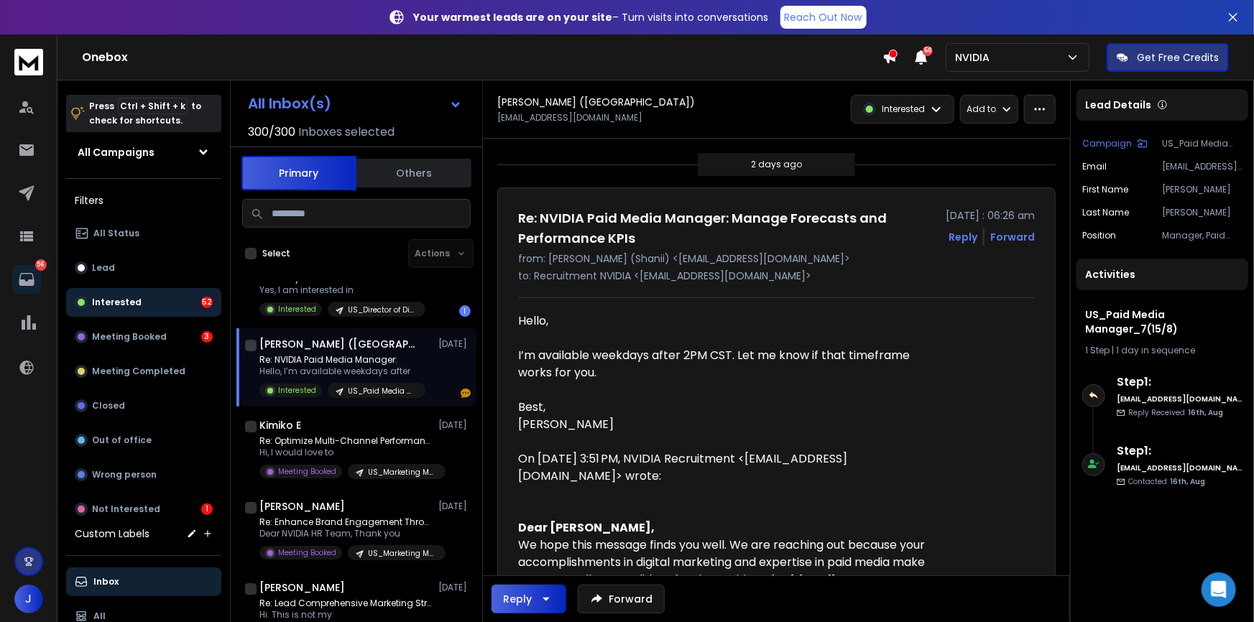
drag, startPoint x: 637, startPoint y: 274, endPoint x: 877, endPoint y: 279, distance: 240.1
click at [877, 279] on p "to: Recruitment NVIDIA <recruitment@leadershipcareertracknvidia.com>" at bounding box center [776, 276] width 517 height 14
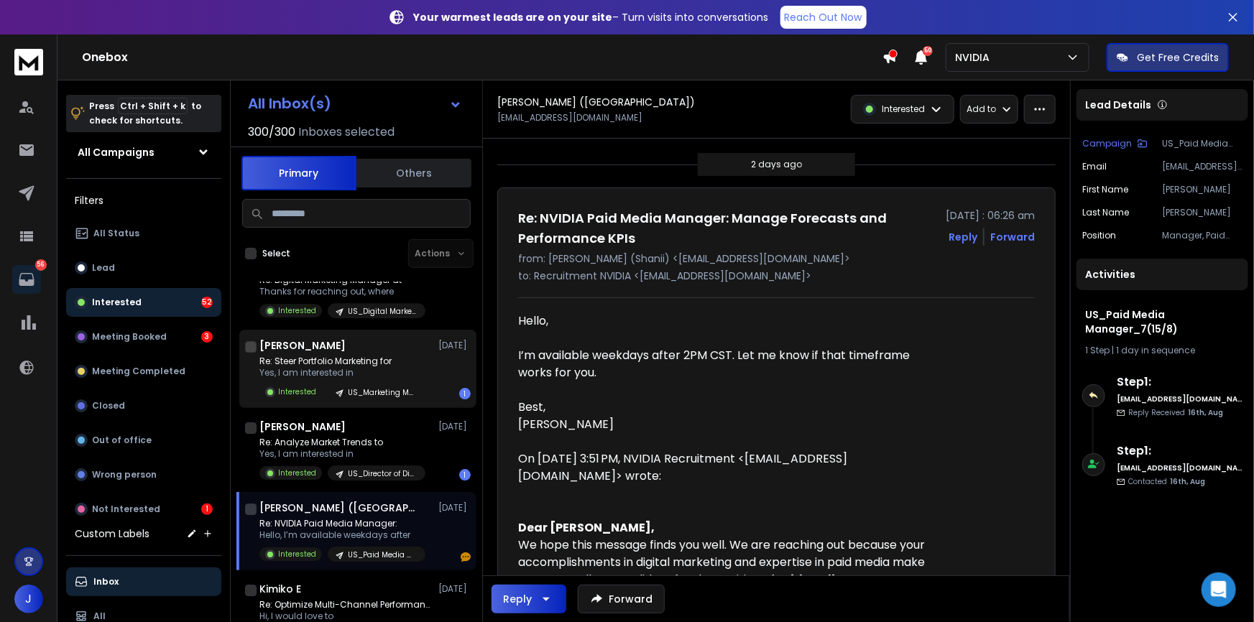
scroll to position [5186, 0]
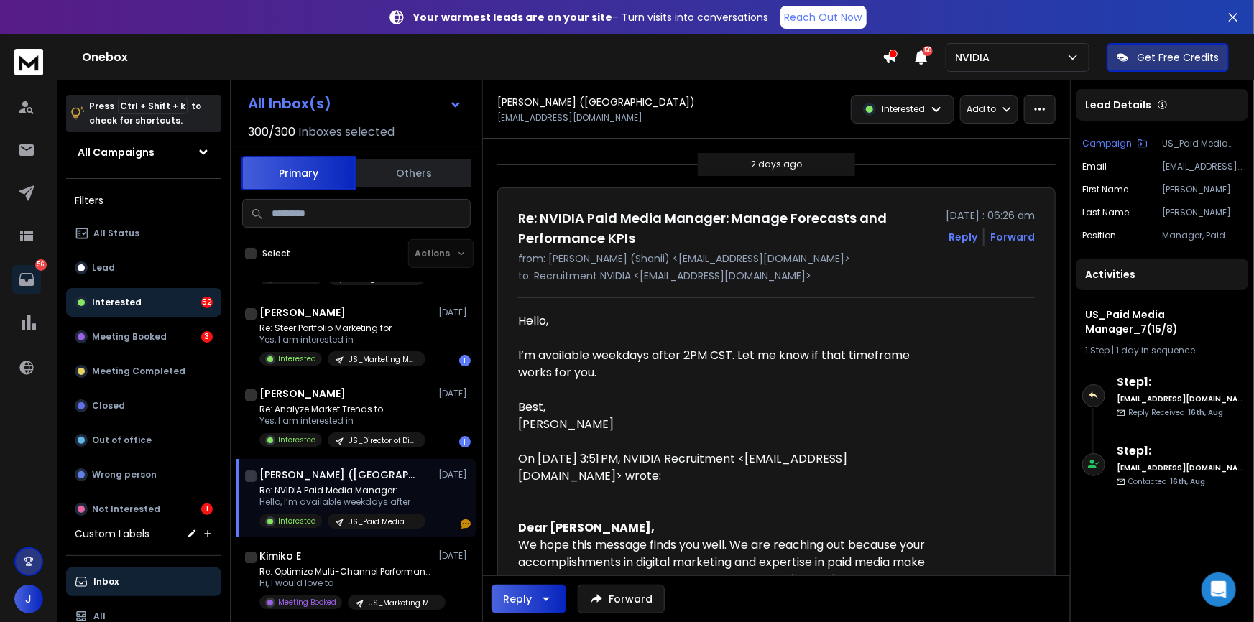
drag, startPoint x: 882, startPoint y: 400, endPoint x: 840, endPoint y: 379, distance: 46.6
click at [880, 399] on div "Best, Shanii Hartley" at bounding box center [728, 416] width 420 height 34
drag, startPoint x: 638, startPoint y: 275, endPoint x: 872, endPoint y: 279, distance: 234.3
click at [872, 279] on p "to: Recruitment NVIDIA <recruitment@leadershipcareertracknvidia.com>" at bounding box center [776, 276] width 517 height 14
click at [806, 407] on div "Best, Shanii Hartley" at bounding box center [728, 416] width 420 height 34
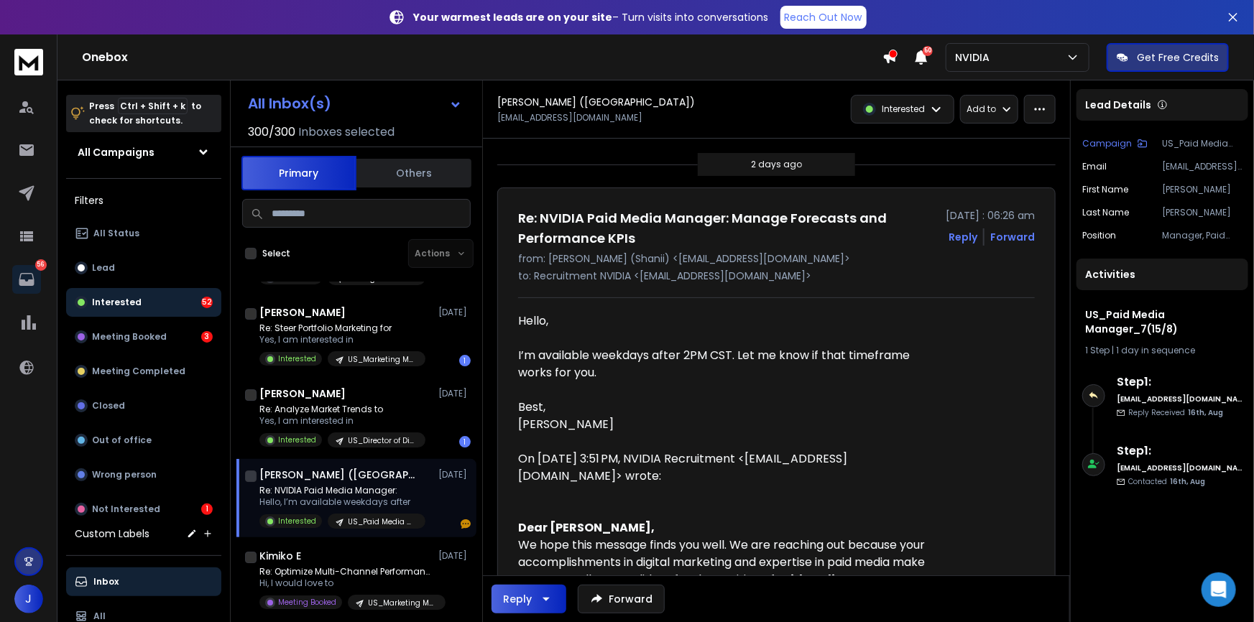
click at [898, 114] on p "Interested" at bounding box center [903, 108] width 43 height 11
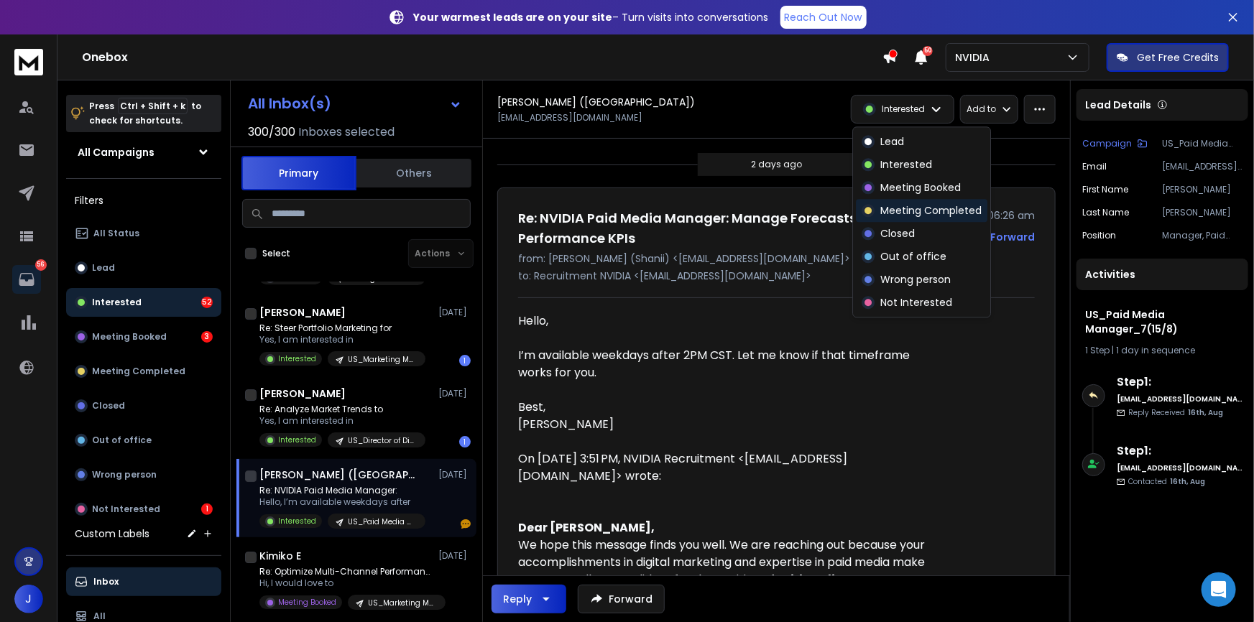
click at [901, 199] on div "Meeting Completed" at bounding box center [922, 210] width 132 height 23
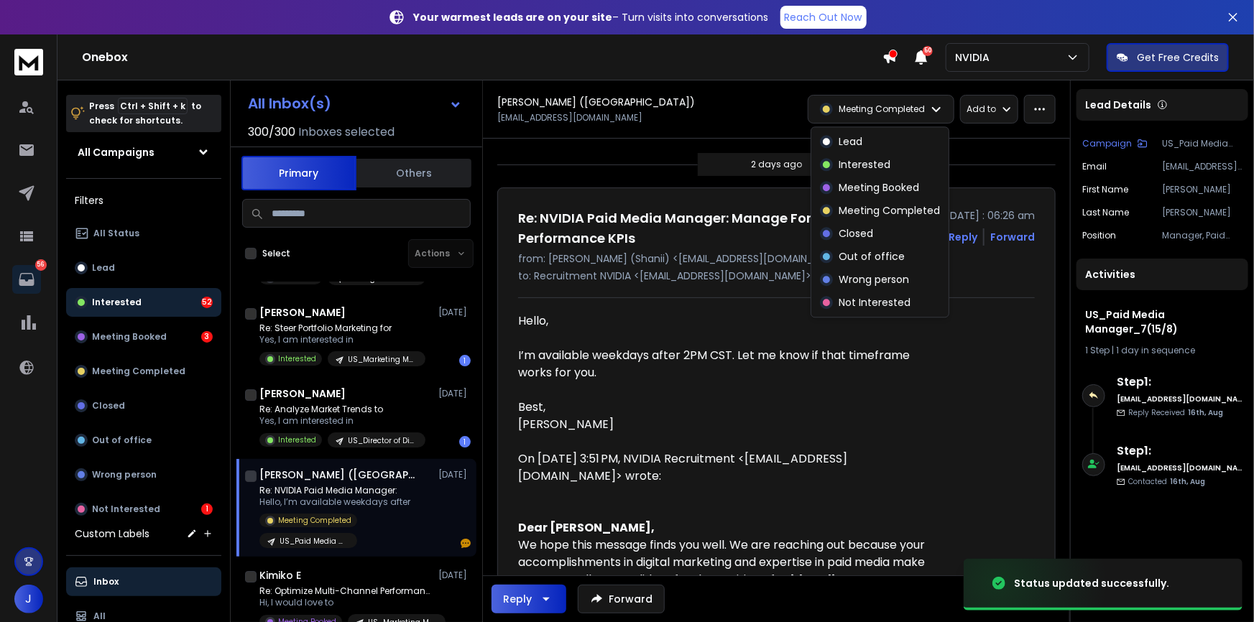
click at [891, 114] on p "Meeting Completed" at bounding box center [882, 108] width 86 height 11
click at [875, 185] on p "Meeting Booked" at bounding box center [879, 187] width 80 height 14
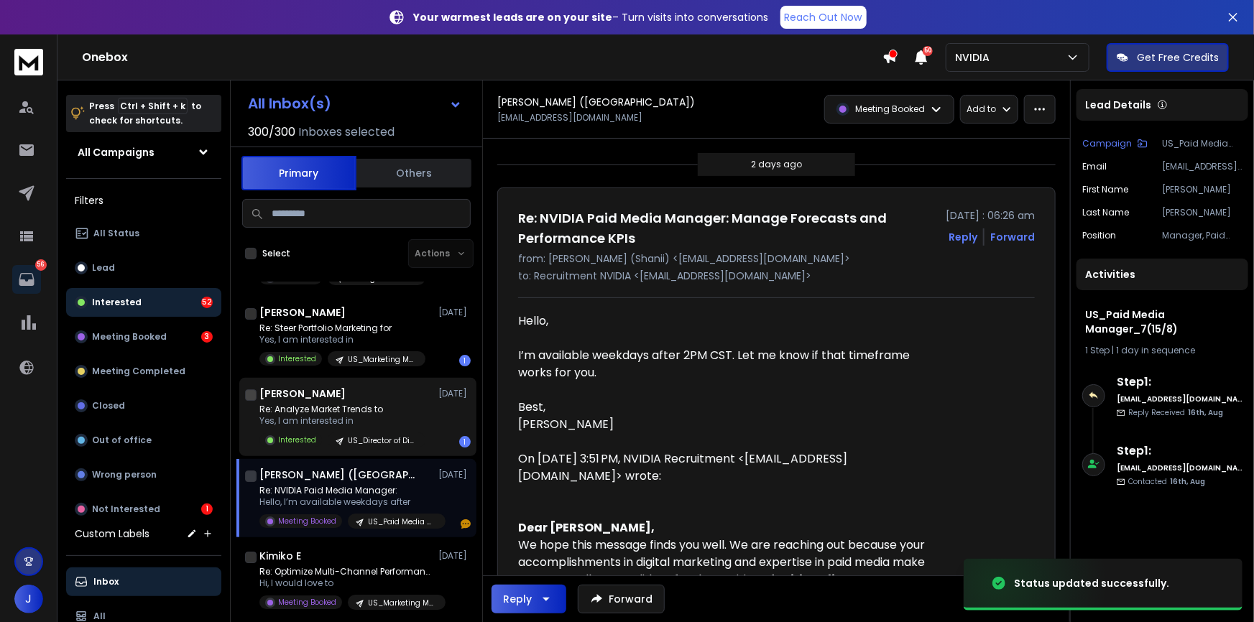
click at [393, 408] on p "Re: Analyze Market Trends to" at bounding box center [342, 409] width 166 height 11
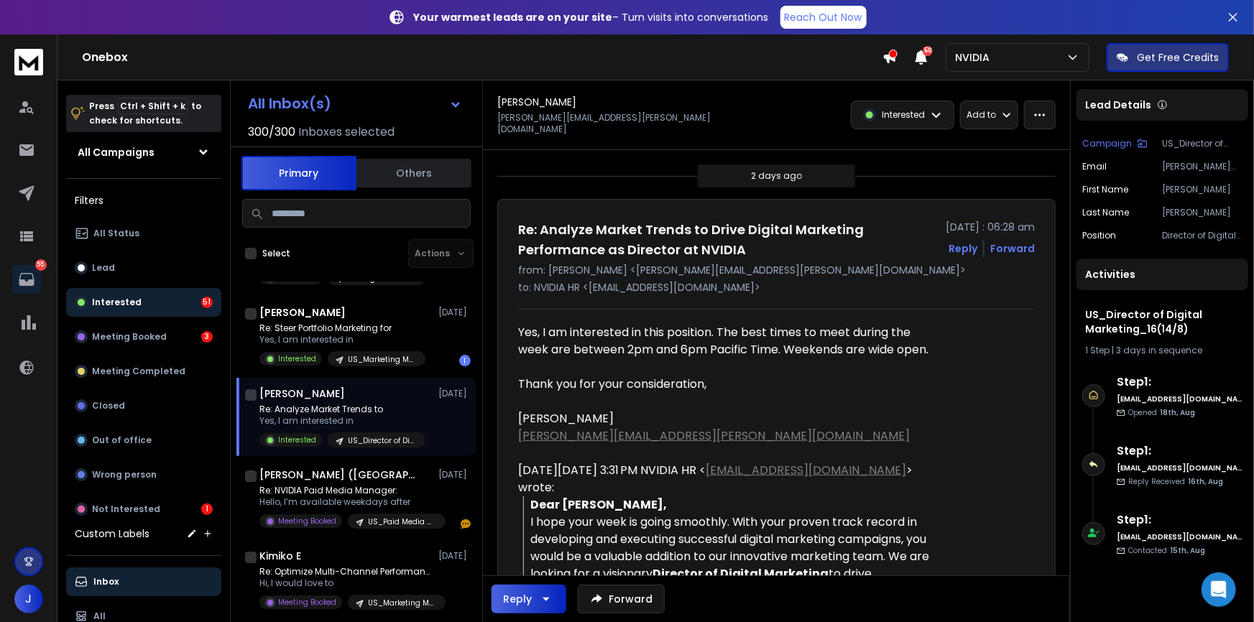
drag, startPoint x: 592, startPoint y: 273, endPoint x: 842, endPoint y: 275, distance: 250.1
click at [842, 280] on p "to: NVIDIA HR <hrteam@leadershipdevelopmenthubbnvidia.com>" at bounding box center [776, 287] width 517 height 14
click at [911, 109] on p "Interested" at bounding box center [903, 114] width 43 height 11
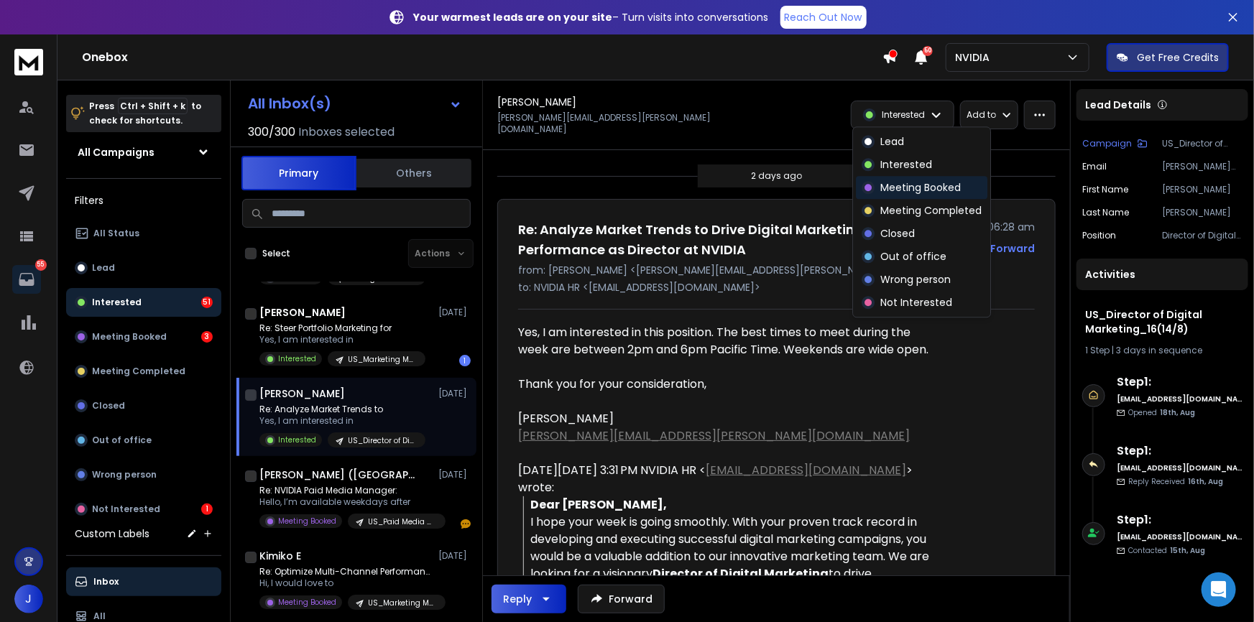
click at [901, 187] on p "Meeting Booked" at bounding box center [920, 187] width 80 height 14
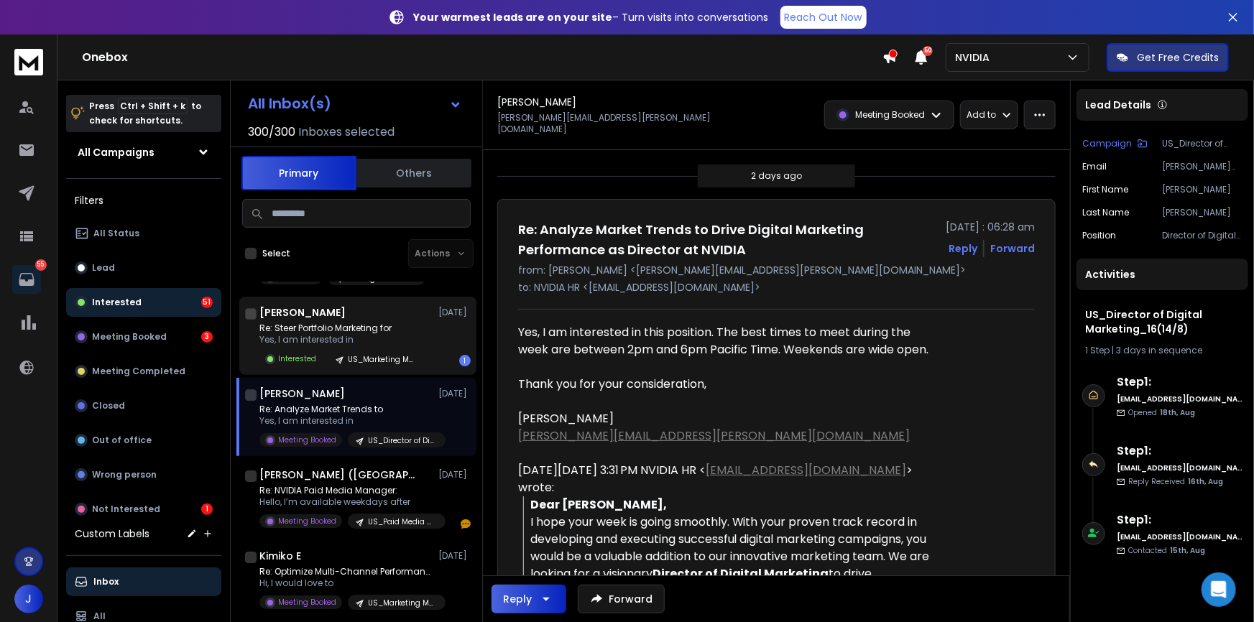
click at [401, 311] on div "Houston Takahashi 16 Aug" at bounding box center [364, 312] width 211 height 14
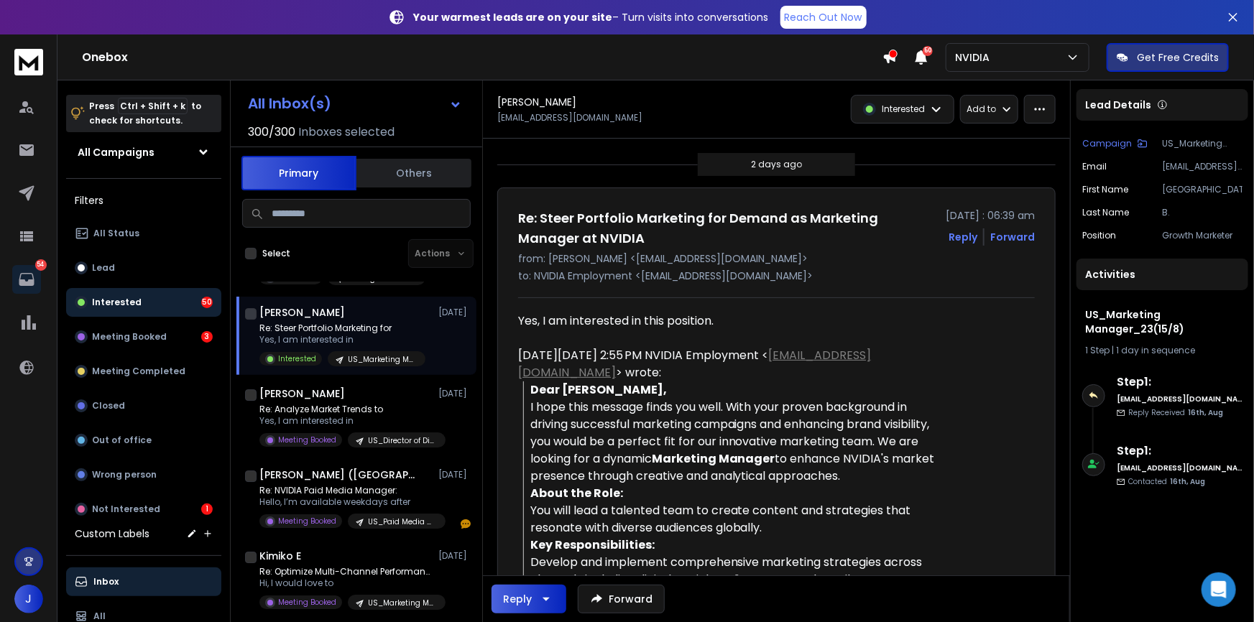
drag, startPoint x: 641, startPoint y: 274, endPoint x: 934, endPoint y: 277, distance: 293.3
click at [934, 277] on p "to: NVIDIA Employment <employmentsolutions@nvidiapeopleanalyticsnetwork.com>" at bounding box center [776, 276] width 517 height 14
click at [880, 116] on div "Interested" at bounding box center [903, 109] width 102 height 27
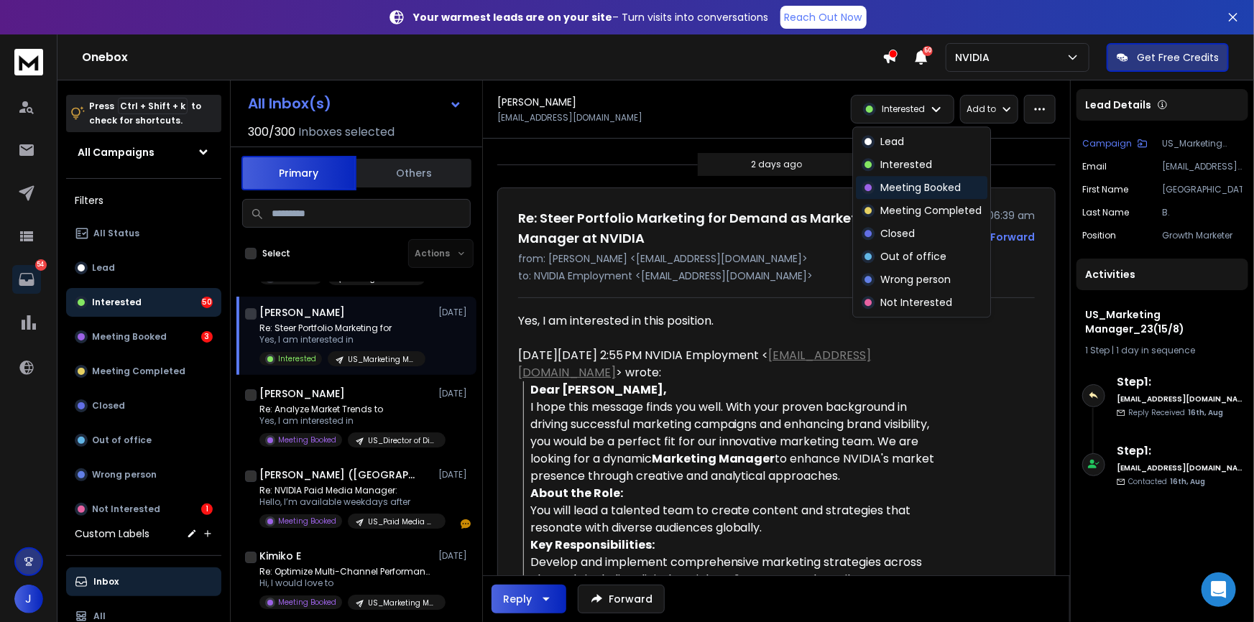
click at [901, 191] on p "Meeting Booked" at bounding box center [920, 187] width 80 height 14
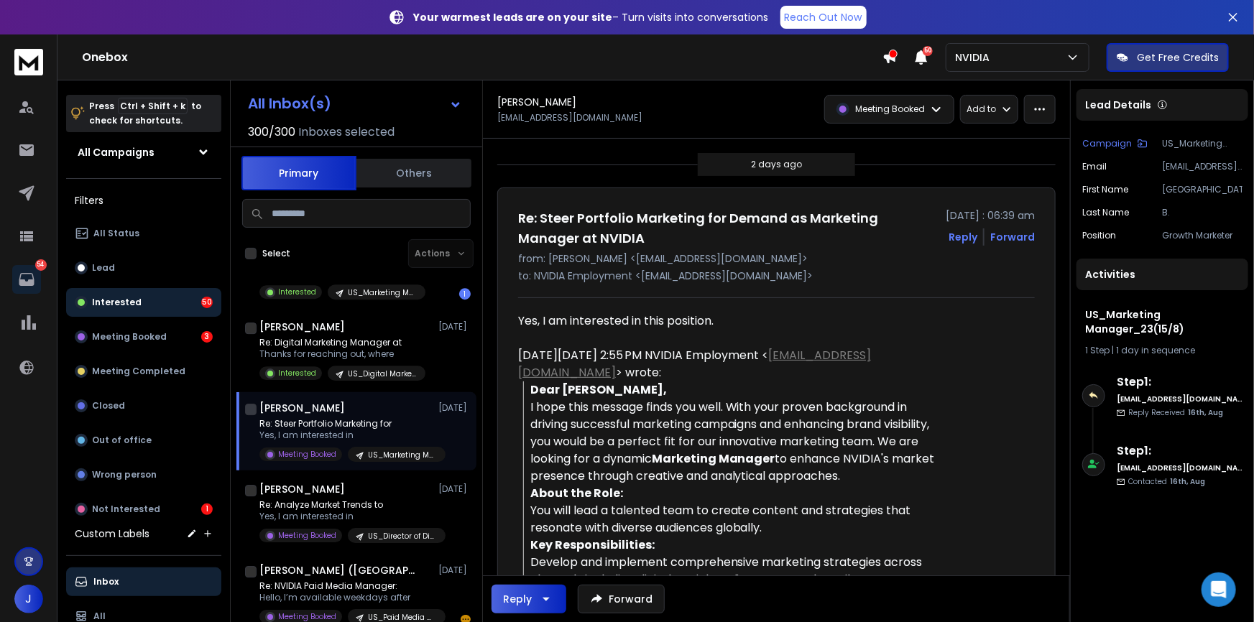
scroll to position [5056, 0]
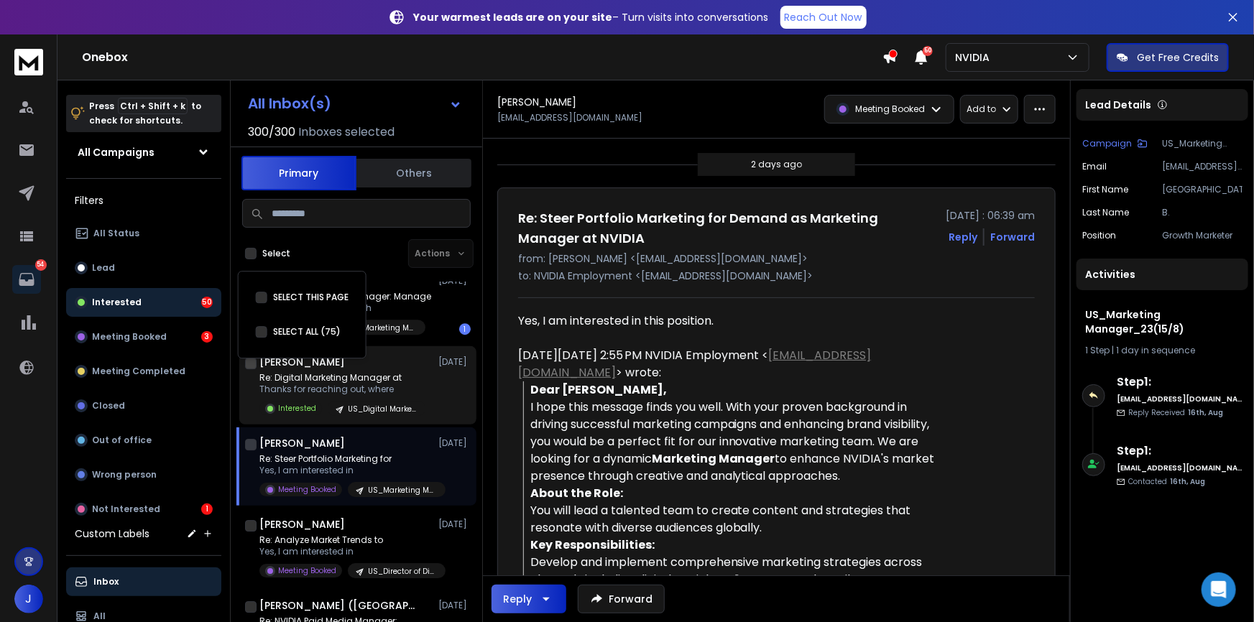
click at [378, 372] on p "Re: Digital Marketing Manager at" at bounding box center [342, 377] width 166 height 11
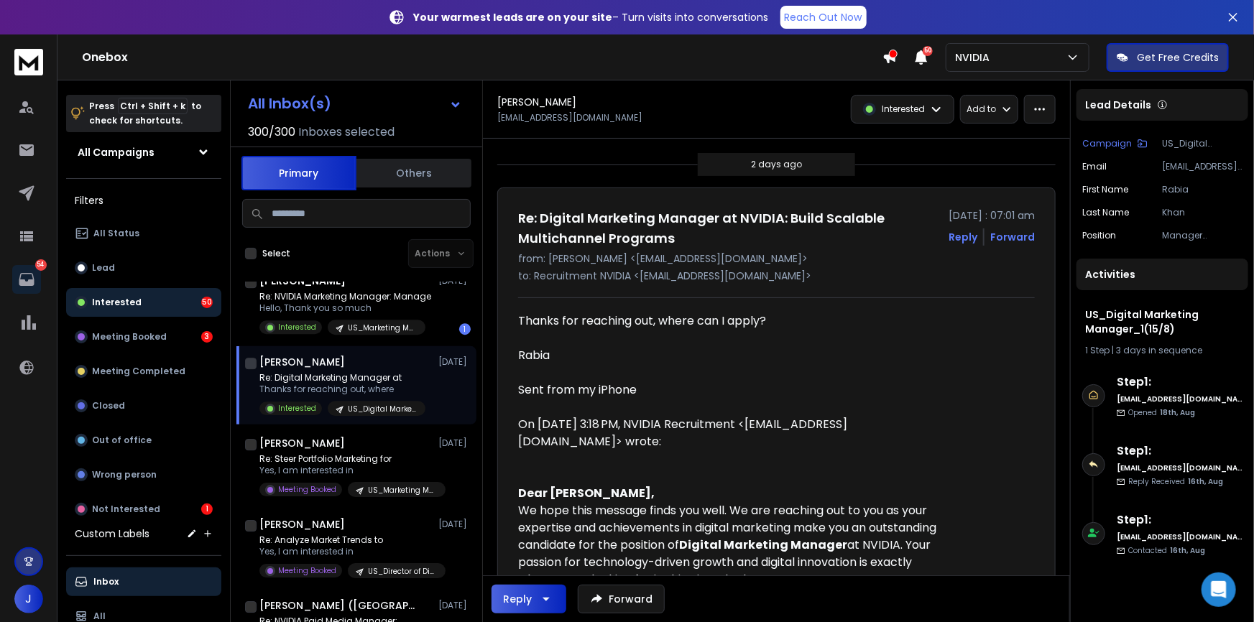
drag, startPoint x: 638, startPoint y: 275, endPoint x: 861, endPoint y: 280, distance: 223.6
click at [861, 280] on p "to: Recruitment NVIDIA <teamrecruitment@careerexplorernvidia.com>" at bounding box center [776, 276] width 517 height 14
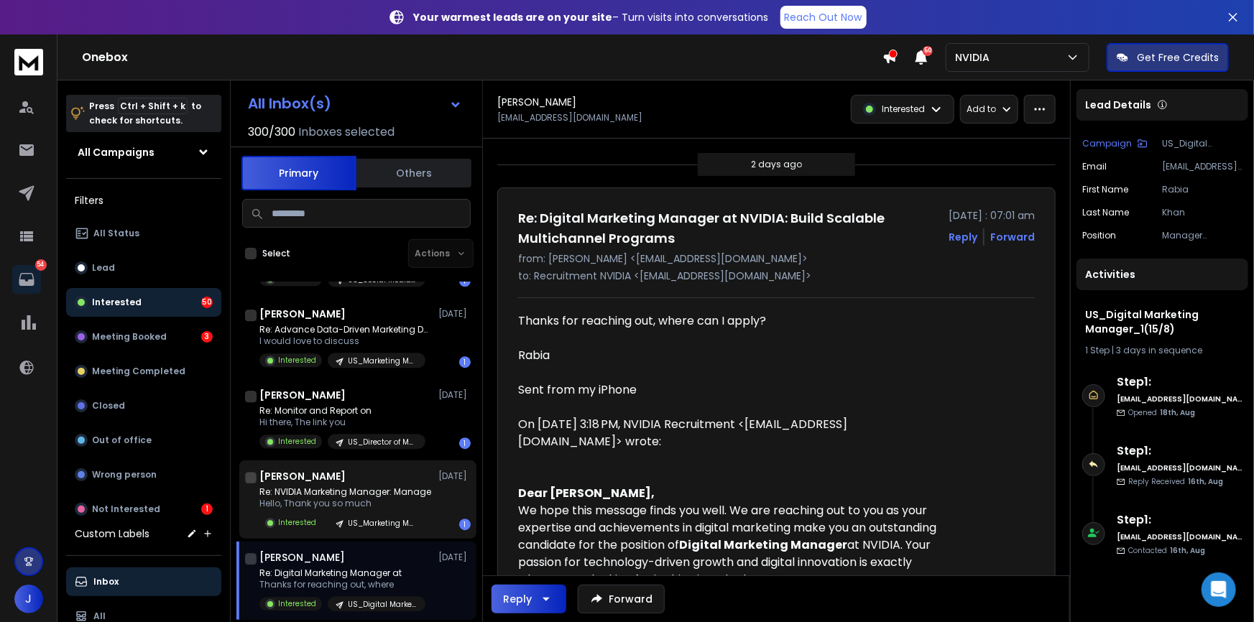
scroll to position [4859, 0]
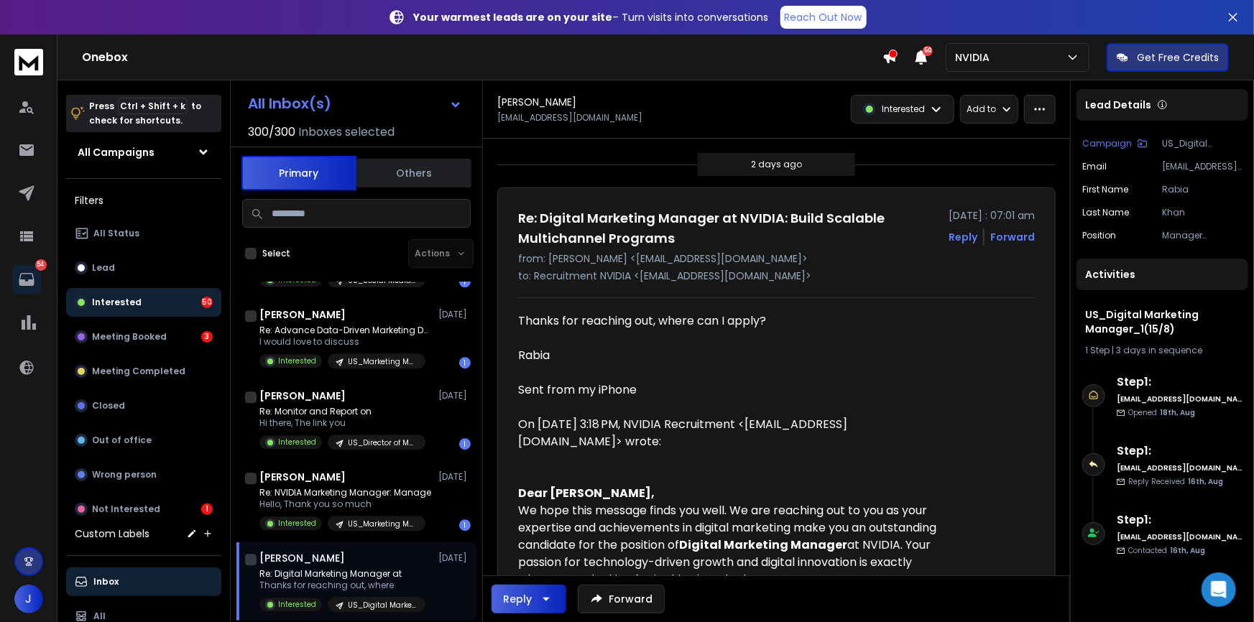
click at [910, 106] on p "Interested" at bounding box center [903, 108] width 43 height 11
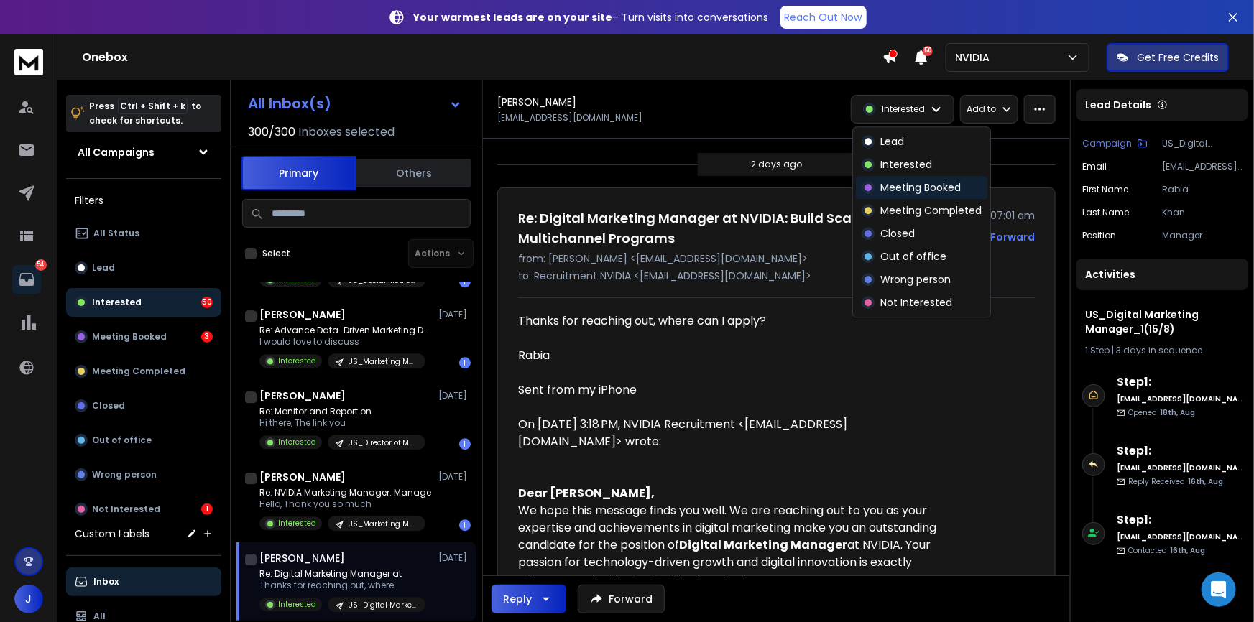
click at [899, 189] on p "Meeting Booked" at bounding box center [920, 187] width 80 height 14
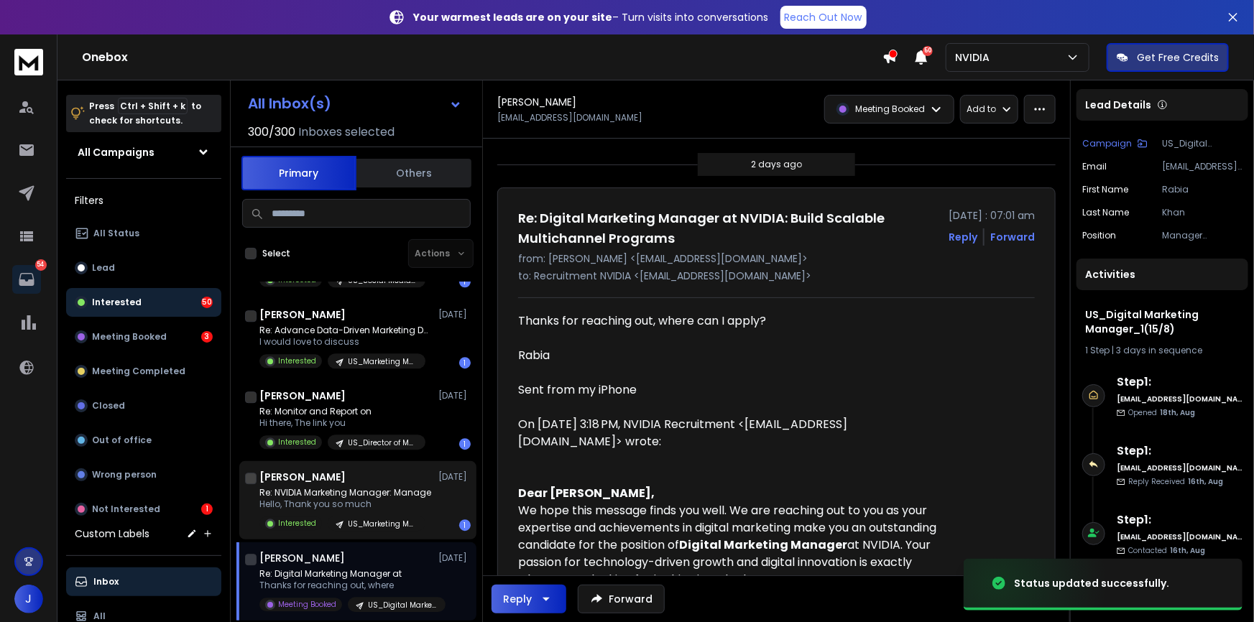
click at [363, 475] on div "Nina Dias 16 Aug" at bounding box center [364, 477] width 211 height 14
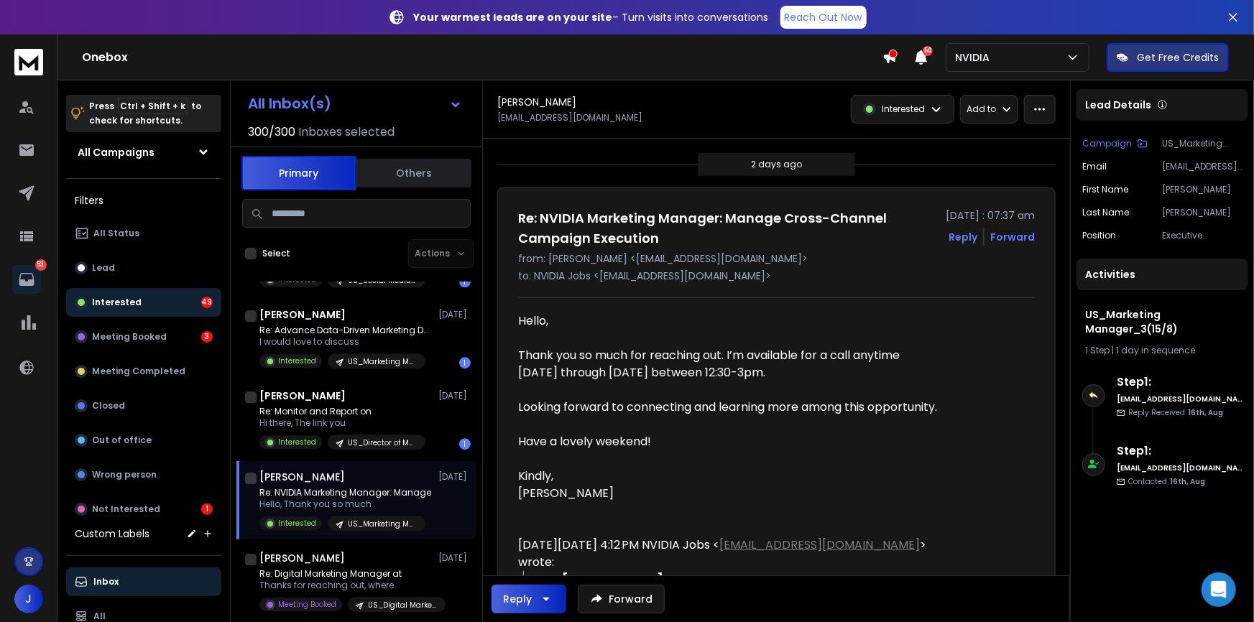
click at [341, 222] on input at bounding box center [356, 213] width 229 height 29
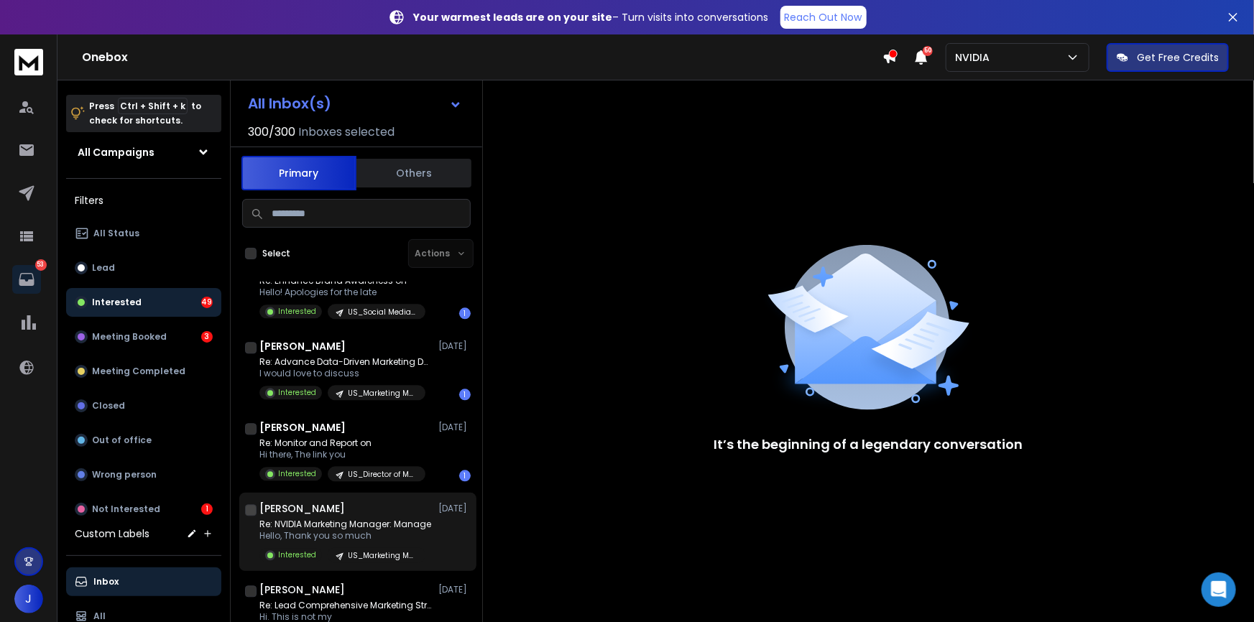
scroll to position [4490, 0]
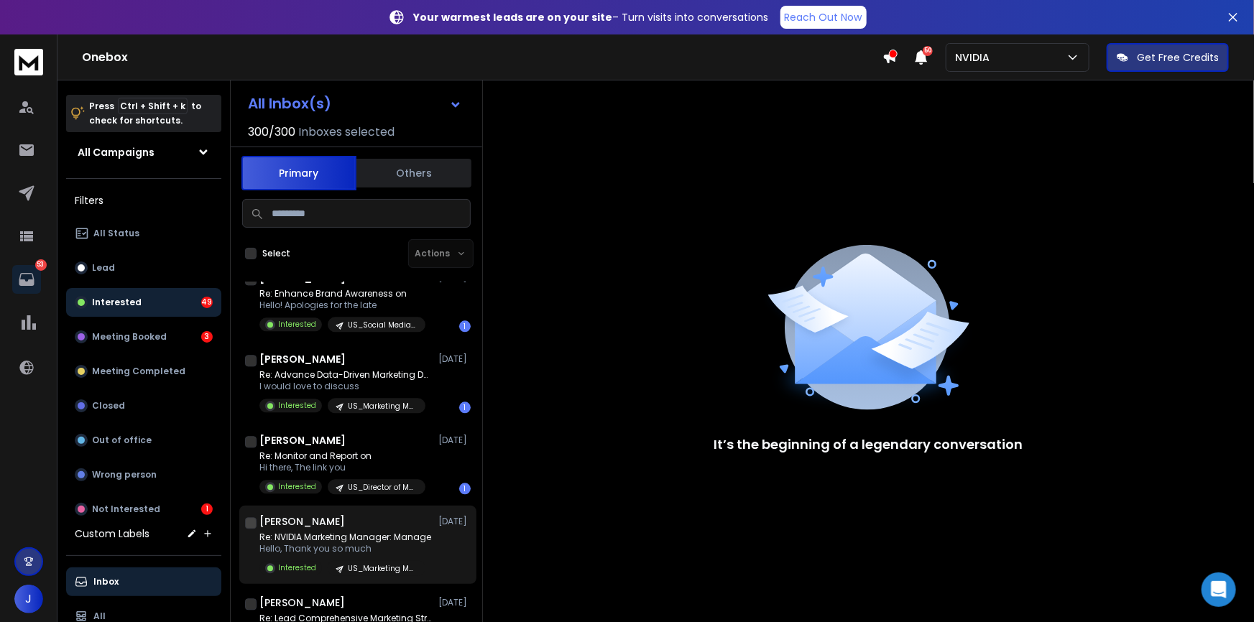
click at [433, 532] on div "Re: NVIDIA Marketing Manager: Manage Hello, Thank you so much Interested US_Mar…" at bounding box center [364, 554] width 211 height 44
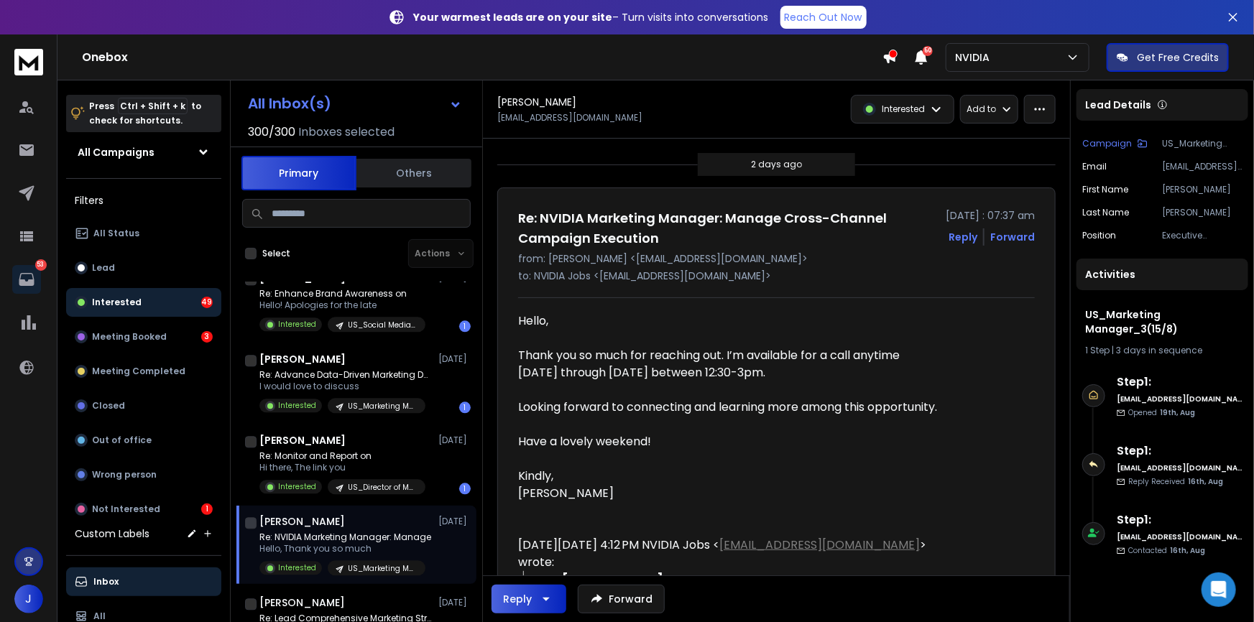
drag, startPoint x: 600, startPoint y: 276, endPoint x: 790, endPoint y: 275, distance: 189.8
click at [790, 275] on p "to: NVIDIA Jobs <jobs@talentbridgeplatformnvidia.com>" at bounding box center [776, 276] width 517 height 14
click at [820, 502] on div "Nina Dias" at bounding box center [728, 493] width 420 height 17
drag, startPoint x: 601, startPoint y: 274, endPoint x: 789, endPoint y: 276, distance: 188.3
click at [789, 276] on p "to: NVIDIA Jobs <jobs@talentbridgeplatformnvidia.com>" at bounding box center [776, 276] width 517 height 14
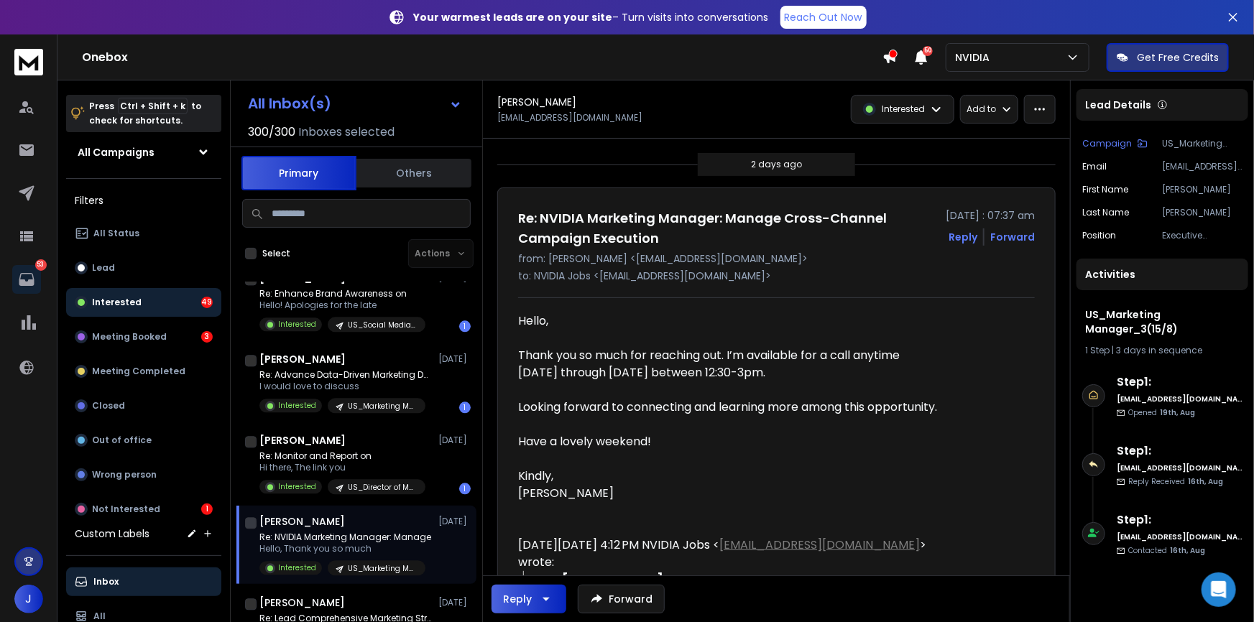
click at [905, 109] on p "Interested" at bounding box center [903, 108] width 43 height 11
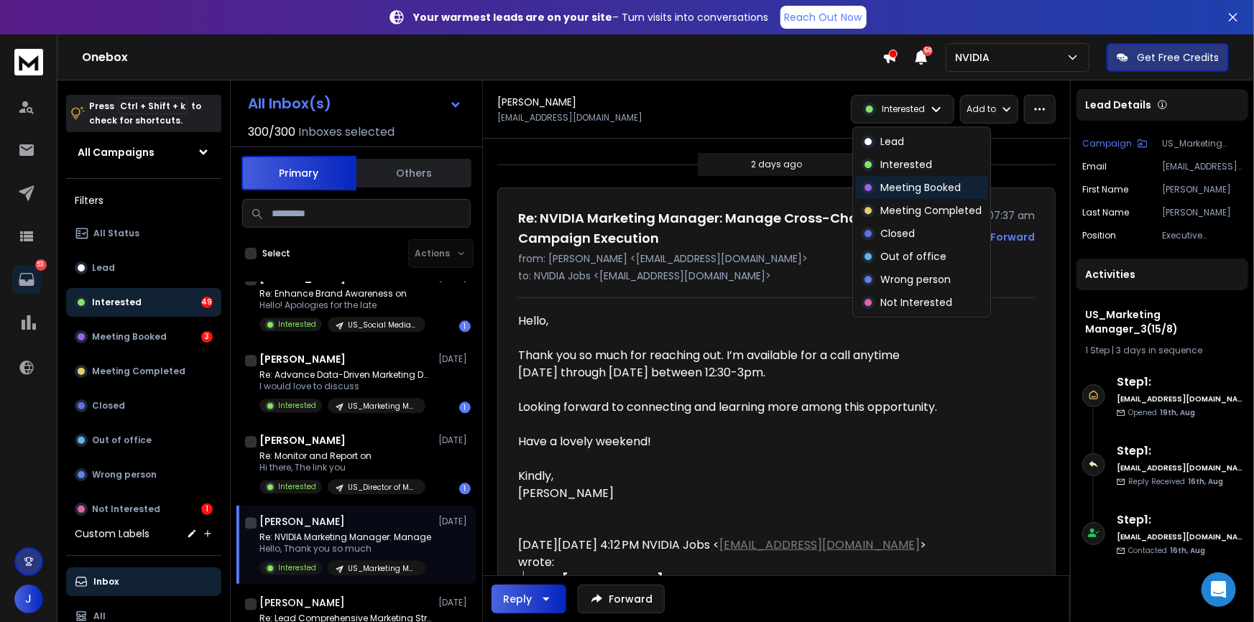
click at [904, 182] on p "Meeting Booked" at bounding box center [920, 187] width 80 height 14
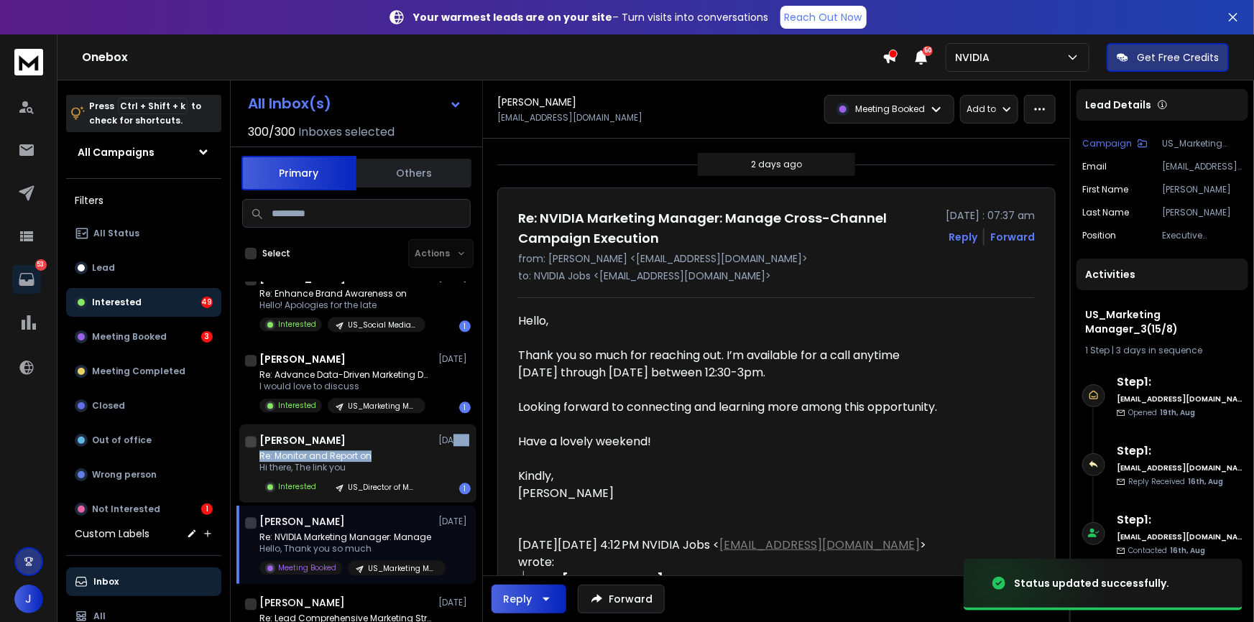
click at [446, 446] on div "Samantha D'Ascoli 16 Aug Re: Monitor and Report on Hi there, The link you Inter…" at bounding box center [364, 463] width 211 height 61
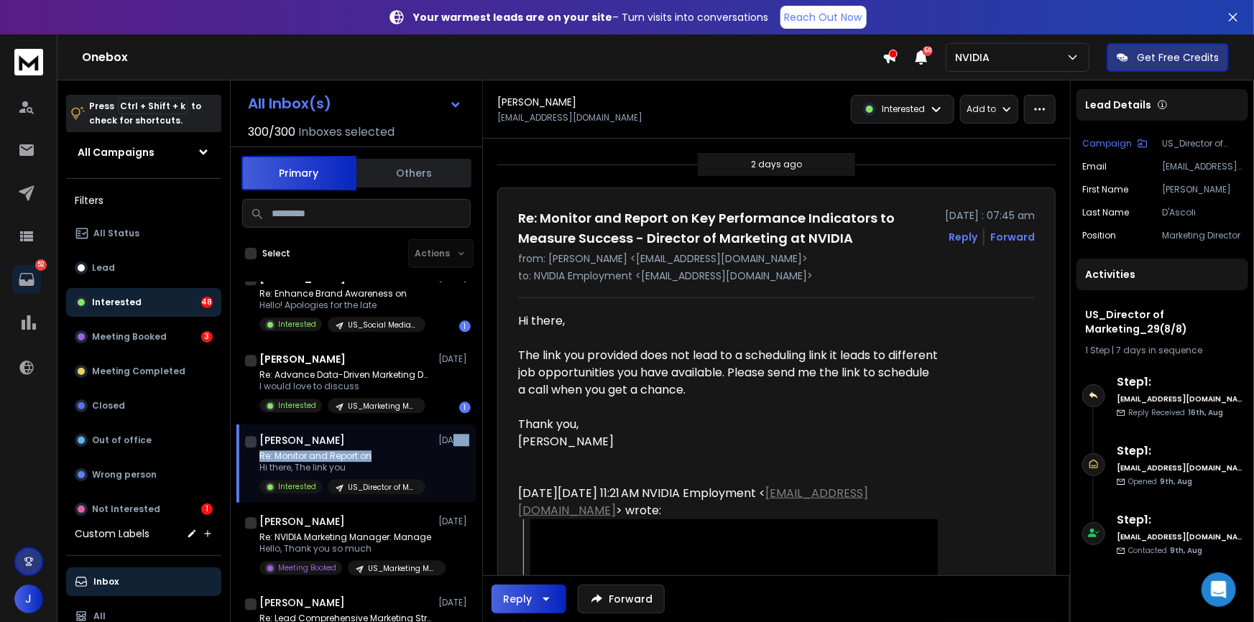
drag, startPoint x: 642, startPoint y: 275, endPoint x: 896, endPoint y: 280, distance: 254.5
click at [896, 280] on p "to: NVIDIA Employment <employmentdesk@nvidiastaffingoptimization.com>" at bounding box center [776, 276] width 517 height 14
drag, startPoint x: 662, startPoint y: 316, endPoint x: 669, endPoint y: 297, distance: 20.0
click at [664, 316] on div "Hi there," at bounding box center [728, 321] width 420 height 17
drag, startPoint x: 638, startPoint y: 273, endPoint x: 891, endPoint y: 273, distance: 253.0
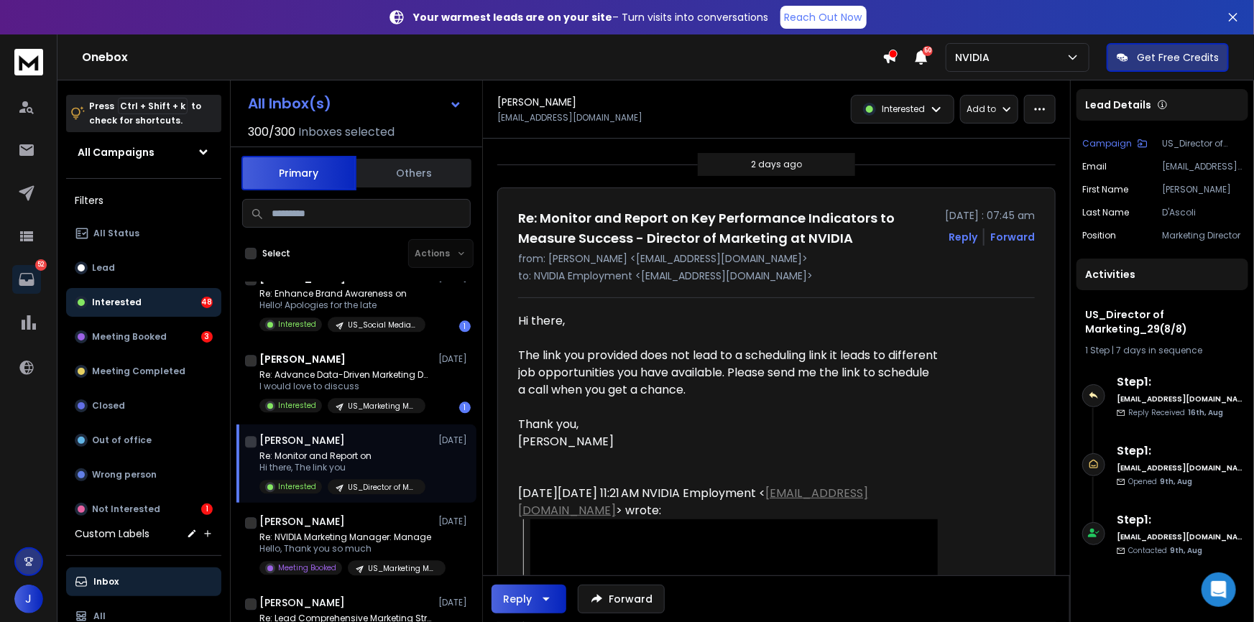
click at [891, 273] on p "to: NVIDIA Employment <employmentdesk@nvidiastaffingoptimization.com>" at bounding box center [776, 276] width 517 height 14
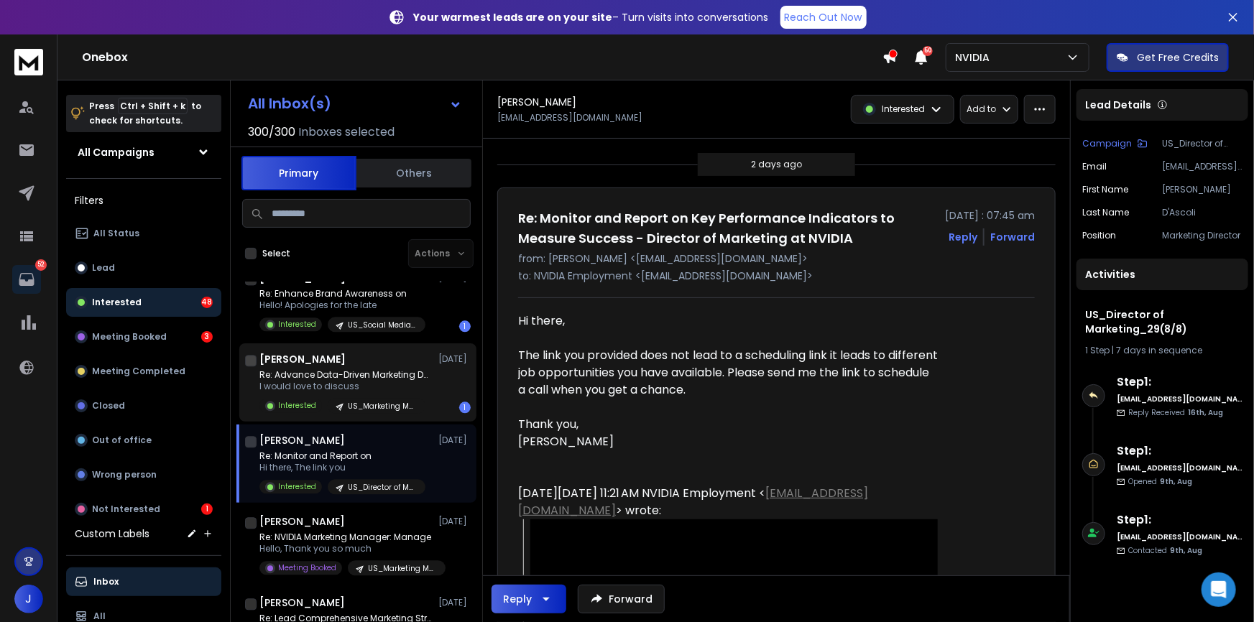
click at [367, 369] on p "Re: Advance Data-Driven Marketing Decisions" at bounding box center [345, 374] width 172 height 11
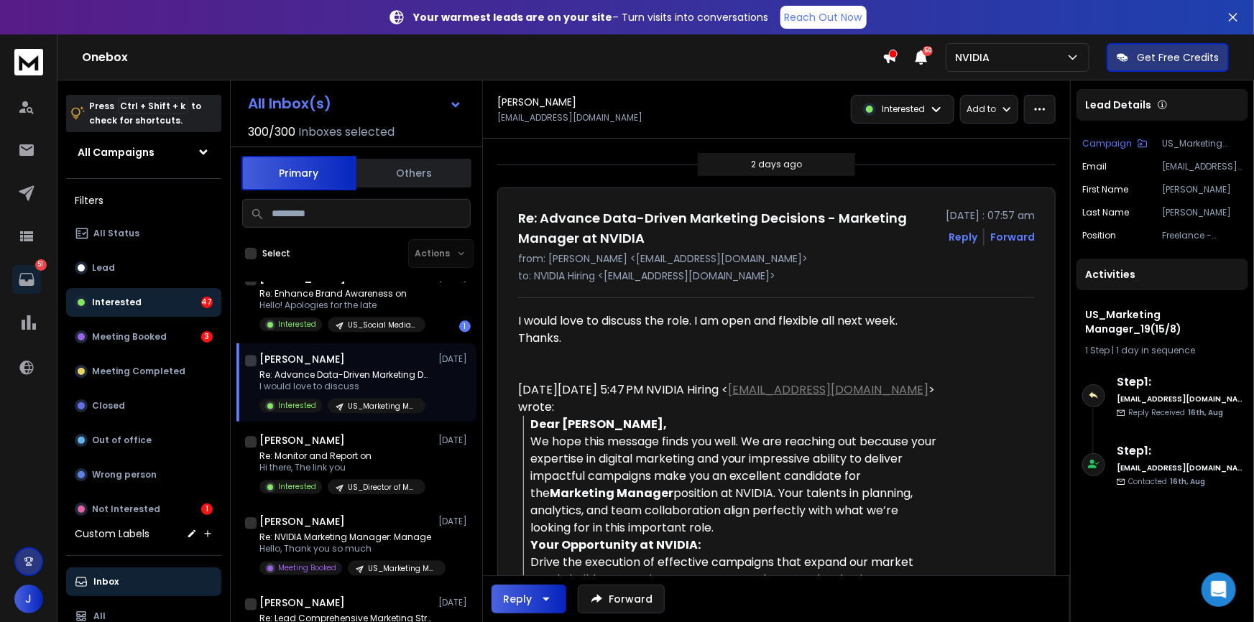
drag, startPoint x: 608, startPoint y: 275, endPoint x: 870, endPoint y: 276, distance: 261.6
click at [870, 276] on p "to: NVIDIA Hiring <nowhiring@employeeexperienceplatformnvidia.com>" at bounding box center [776, 276] width 517 height 14
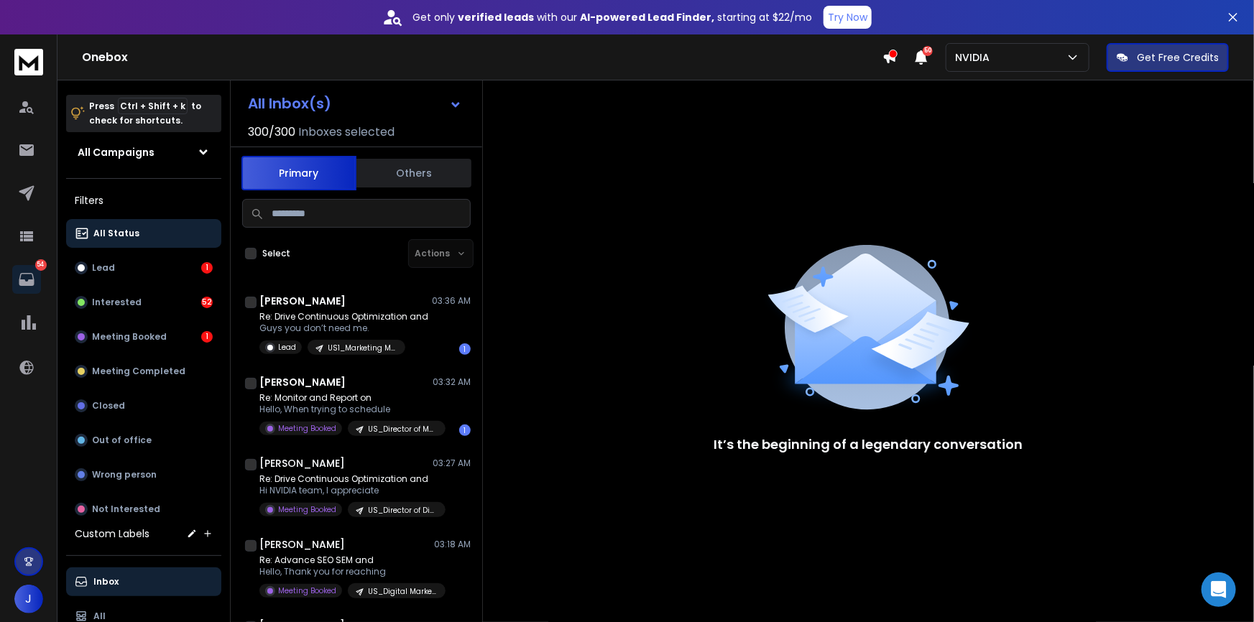
click at [331, 215] on input at bounding box center [356, 213] width 229 height 29
click at [172, 299] on button "Interested 52" at bounding box center [143, 302] width 155 height 29
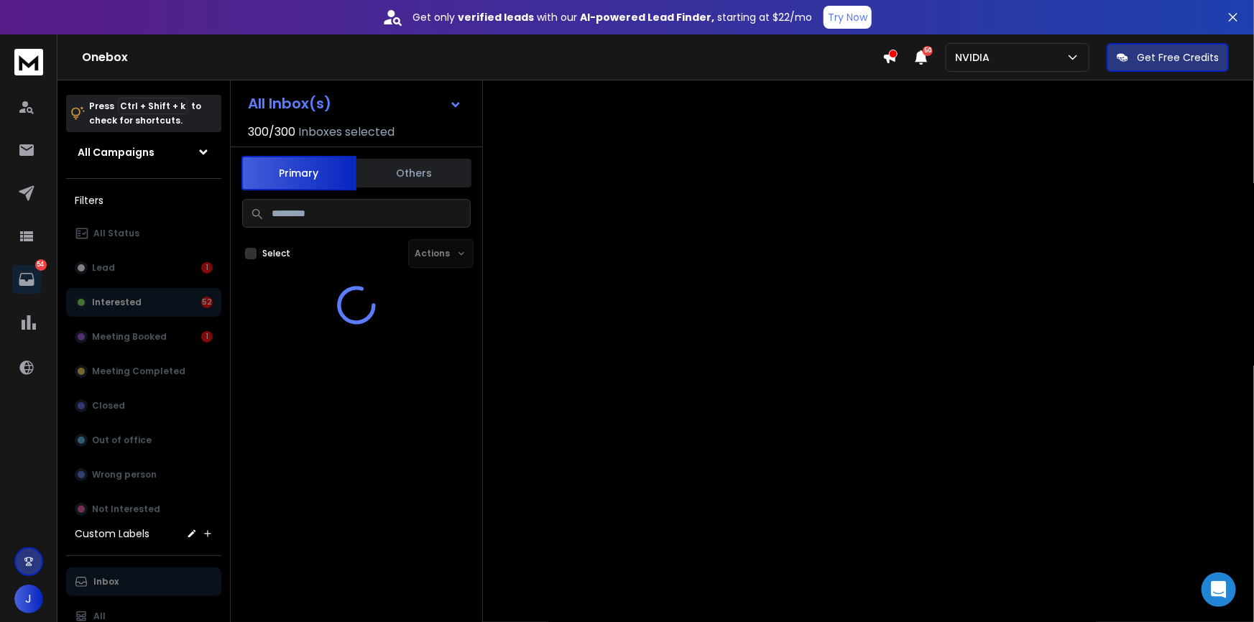
click at [338, 219] on input at bounding box center [356, 213] width 229 height 29
paste input "**********"
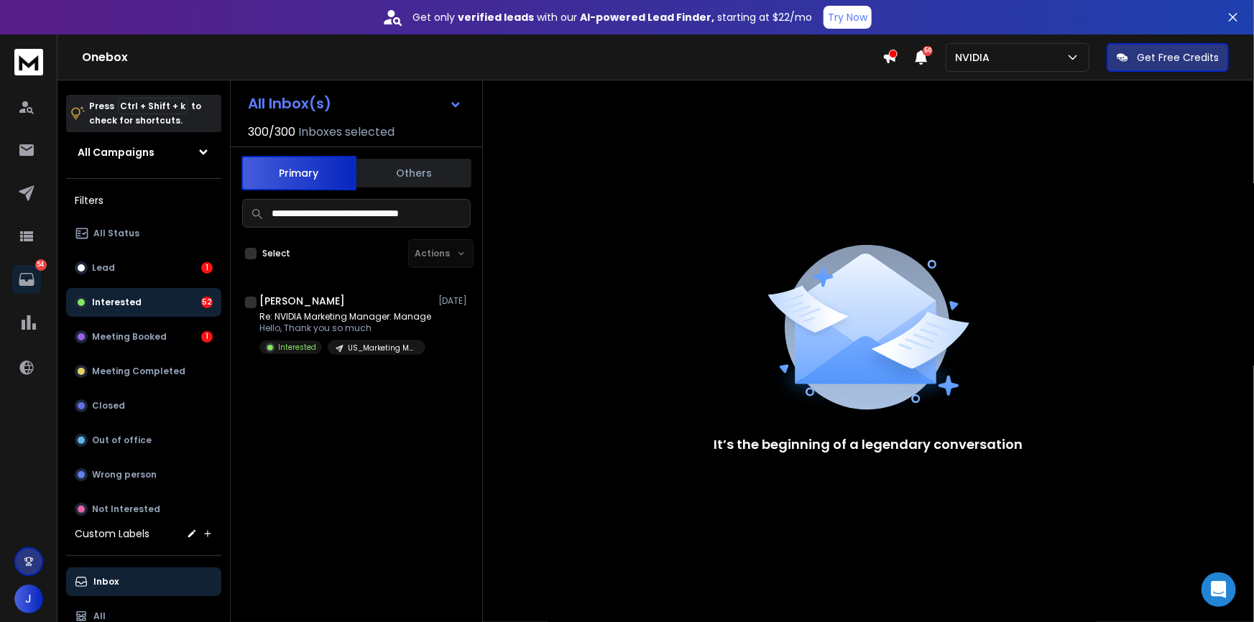
click at [383, 211] on input "**********" at bounding box center [356, 213] width 229 height 29
paste input "**********"
click at [374, 217] on input "**********" at bounding box center [356, 213] width 229 height 29
paste input "*"
click at [358, 213] on input "**********" at bounding box center [356, 213] width 229 height 29
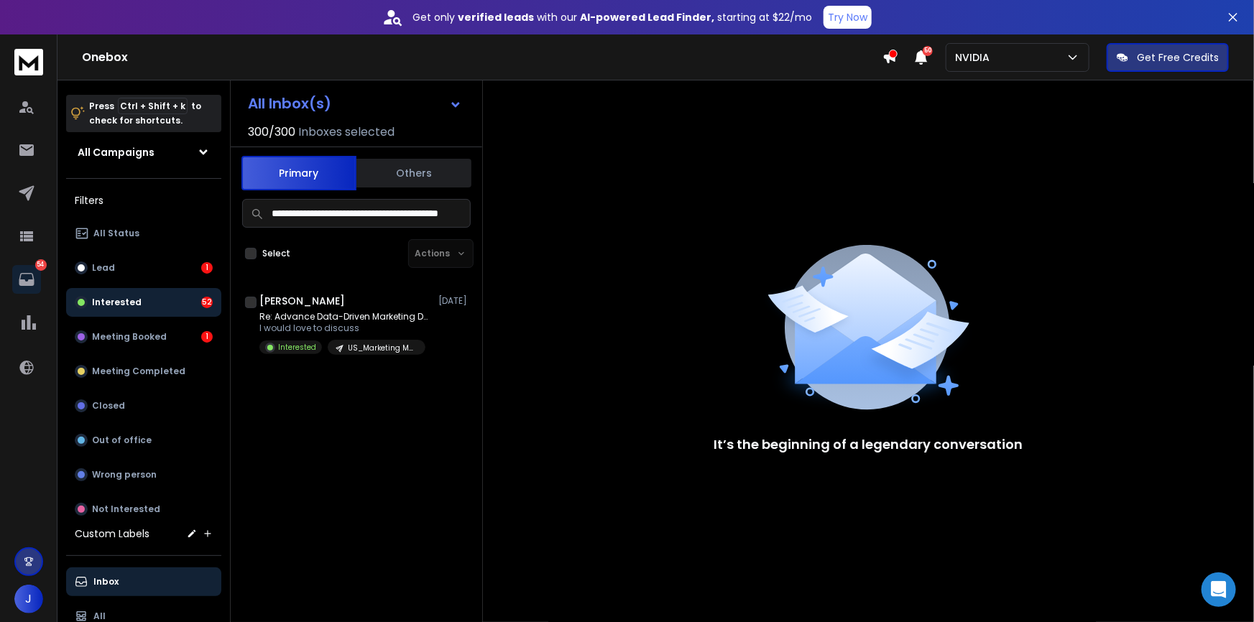
paste input "***"
click at [353, 211] on input "**********" at bounding box center [356, 213] width 229 height 29
paste input
click at [317, 211] on input "**********" at bounding box center [356, 213] width 229 height 29
paste input "********"
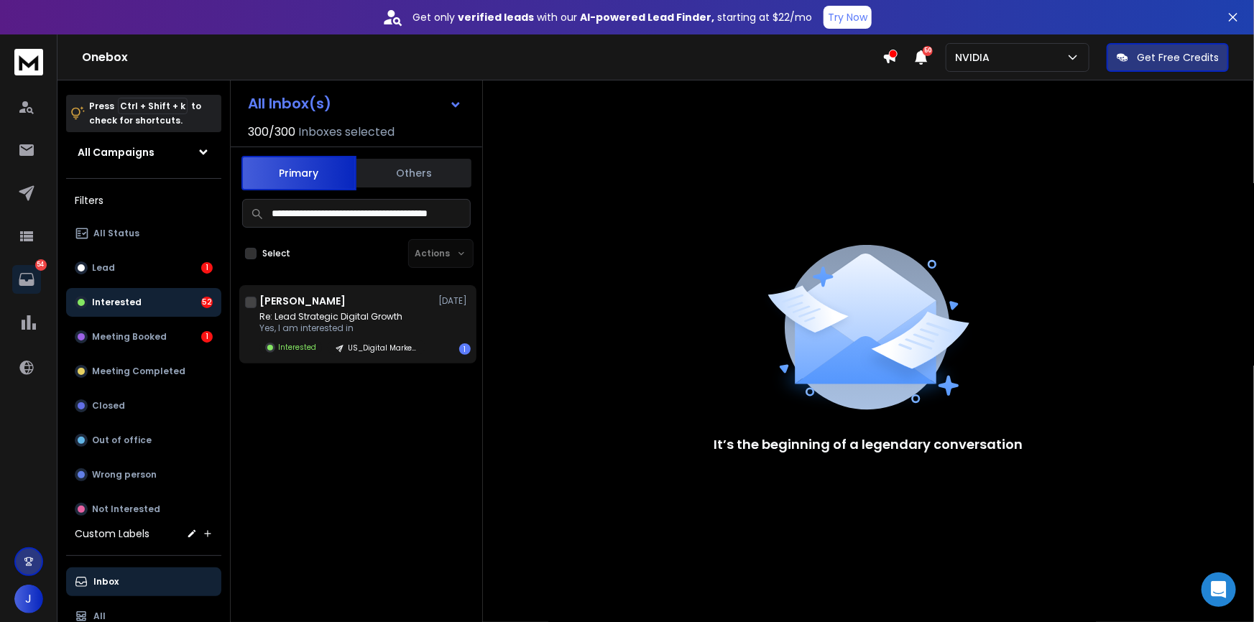
click at [334, 307] on div "Dave Higgins 17 Aug" at bounding box center [364, 301] width 211 height 14
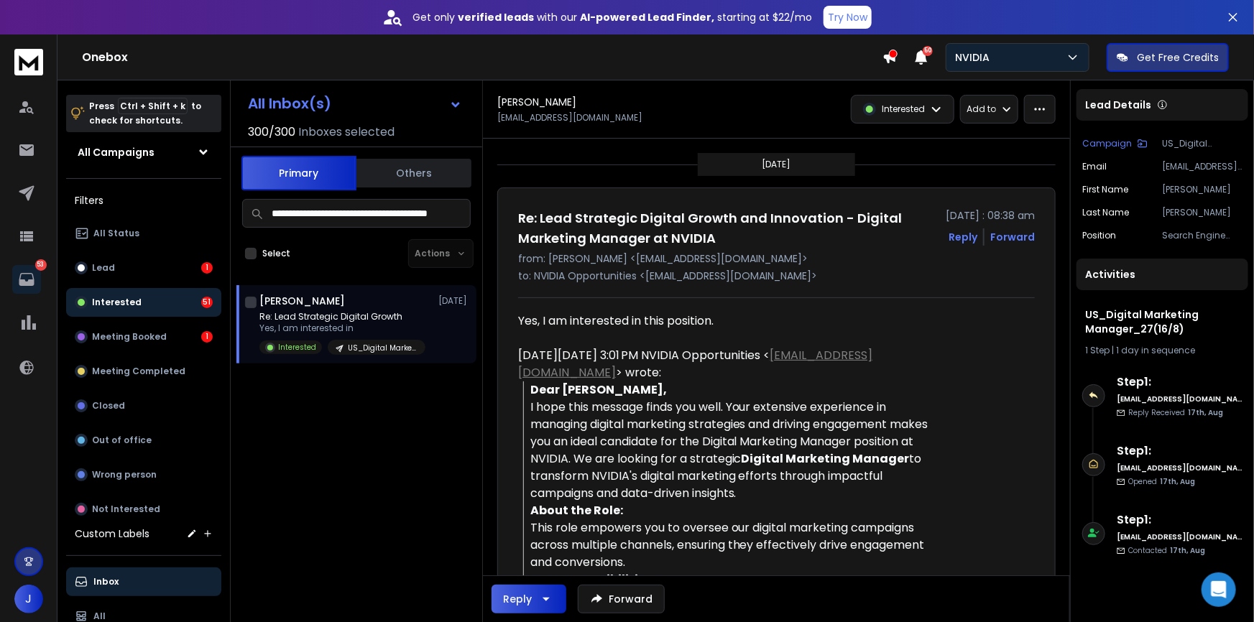
click at [1018, 62] on div "NVIDIA" at bounding box center [1017, 57] width 125 height 14
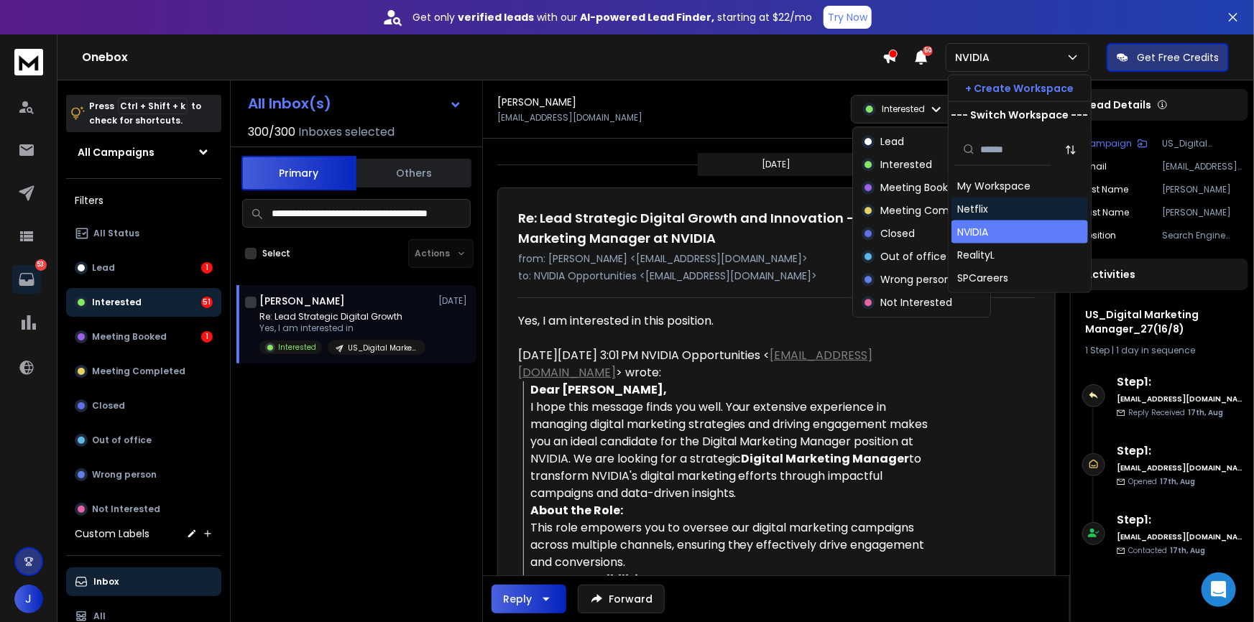
click at [878, 108] on div "Interested" at bounding box center [903, 109] width 102 height 27
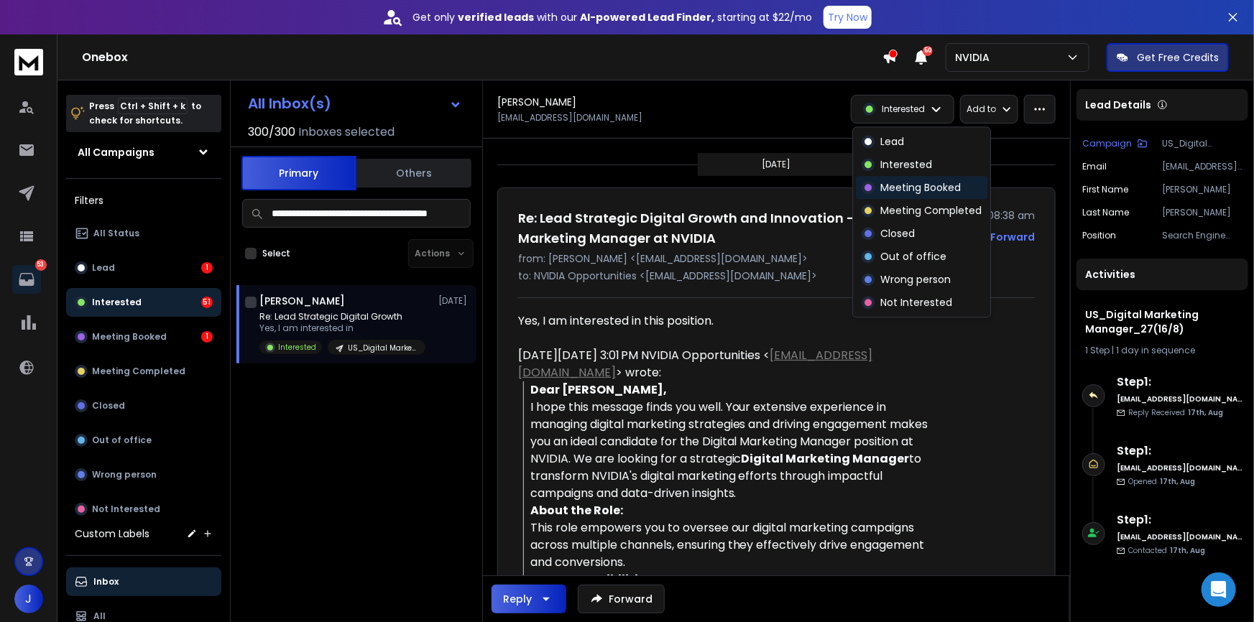
click at [896, 188] on p "Meeting Booked" at bounding box center [920, 187] width 80 height 14
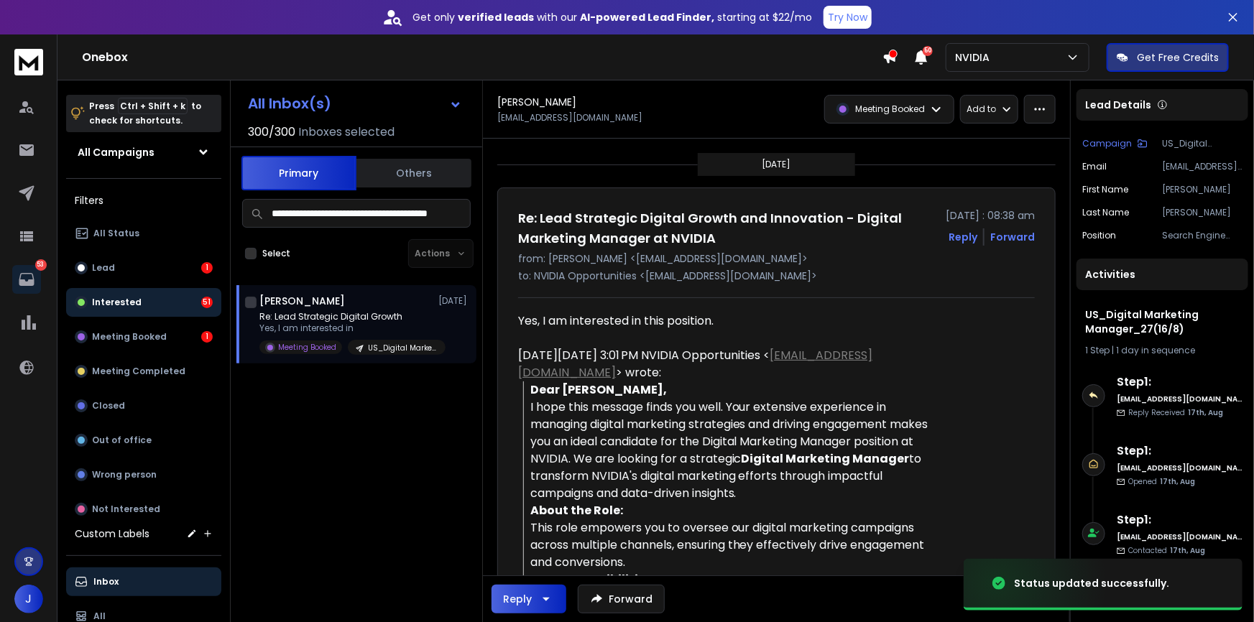
click at [377, 216] on input "**********" at bounding box center [356, 213] width 229 height 29
paste input "**********"
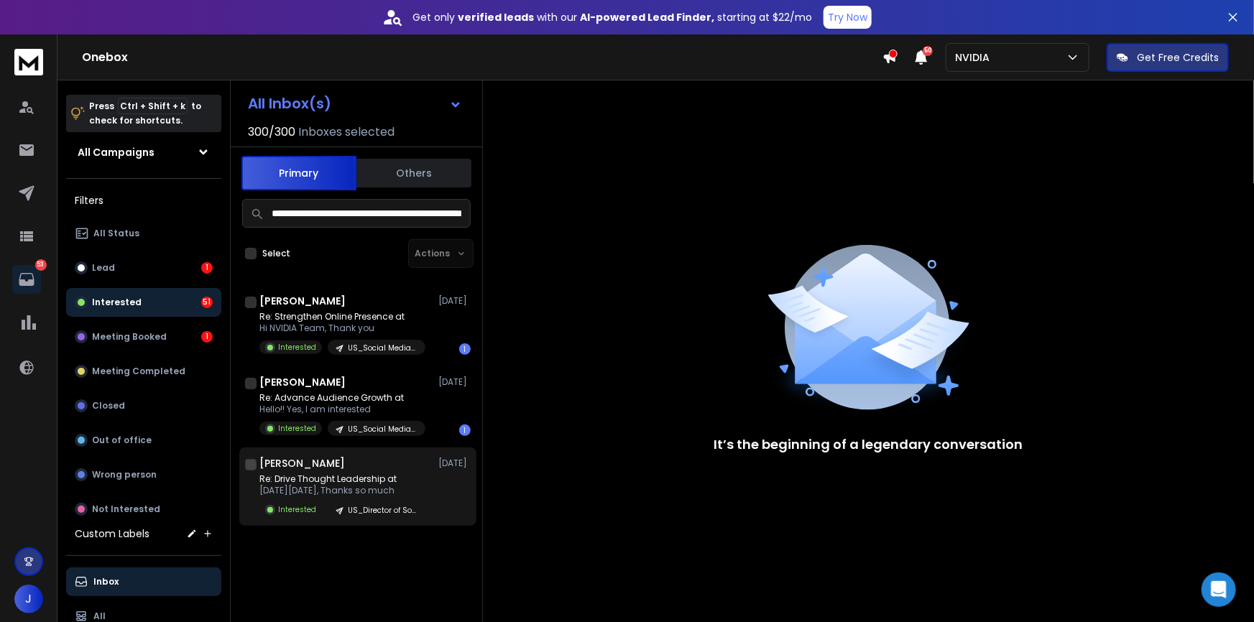
click at [337, 454] on div "Darrell Puckett 16 Aug Re: Drive Thought Leadership at Good Friday, Thanks so m…" at bounding box center [357, 487] width 237 height 78
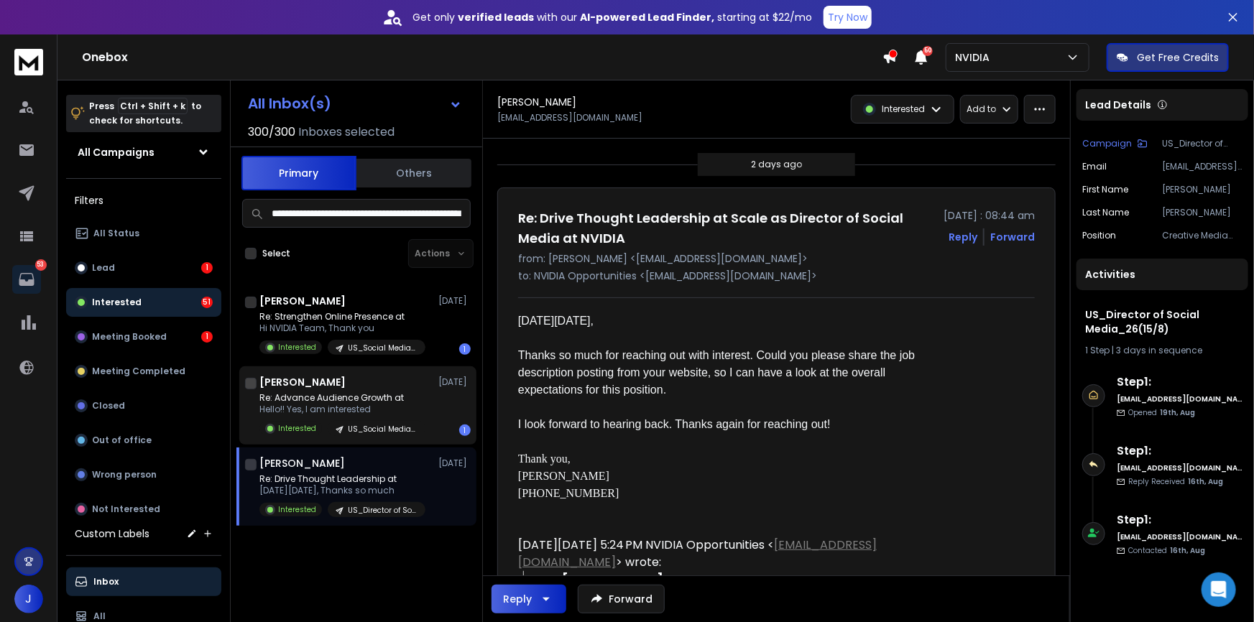
click at [337, 394] on p "Re: Advance Audience Growth at" at bounding box center [342, 397] width 166 height 11
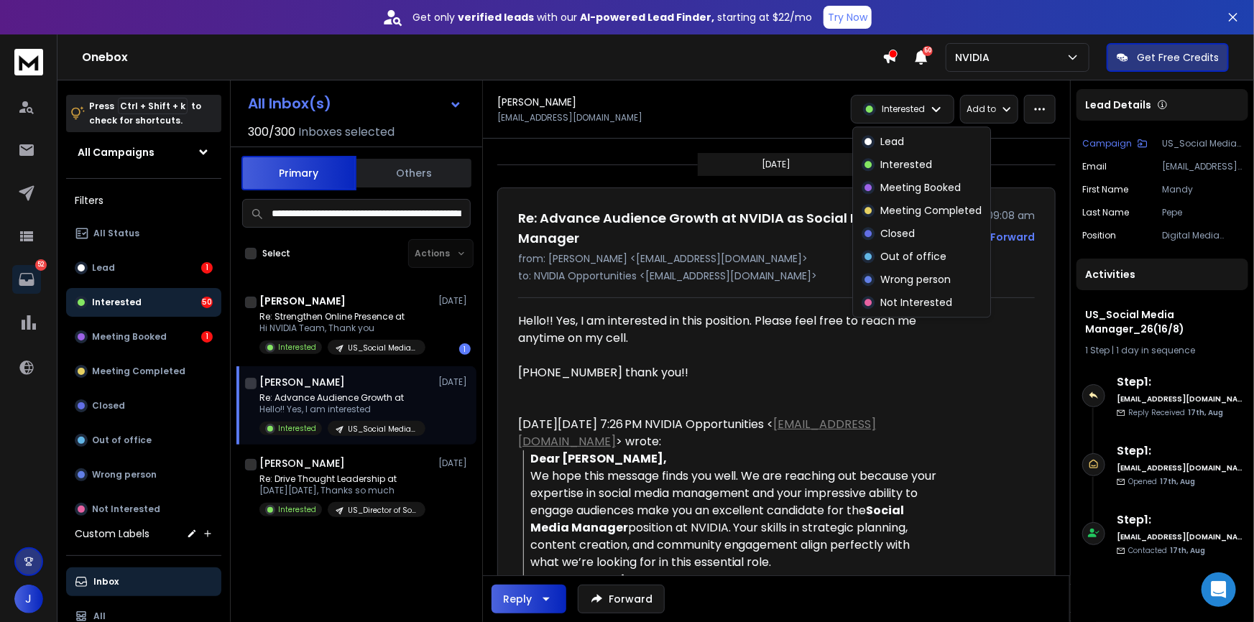
click at [911, 104] on p "Interested" at bounding box center [903, 108] width 43 height 11
click at [904, 185] on p "Meeting Booked" at bounding box center [920, 187] width 80 height 14
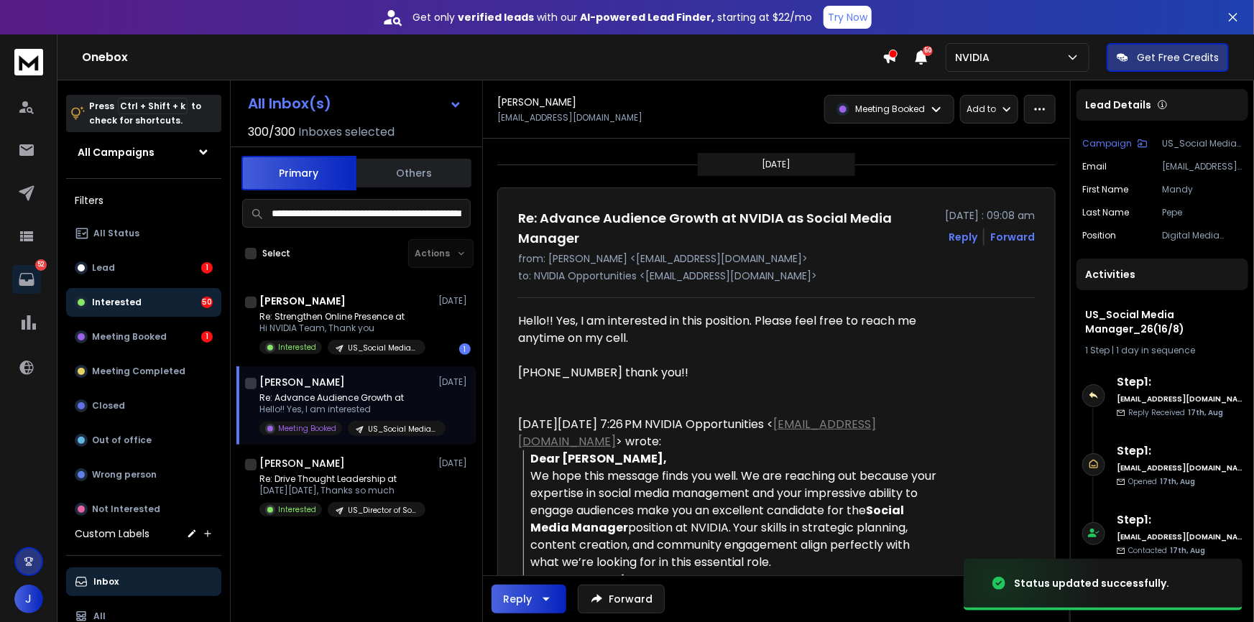
click at [898, 111] on p "Meeting Booked" at bounding box center [890, 108] width 70 height 11
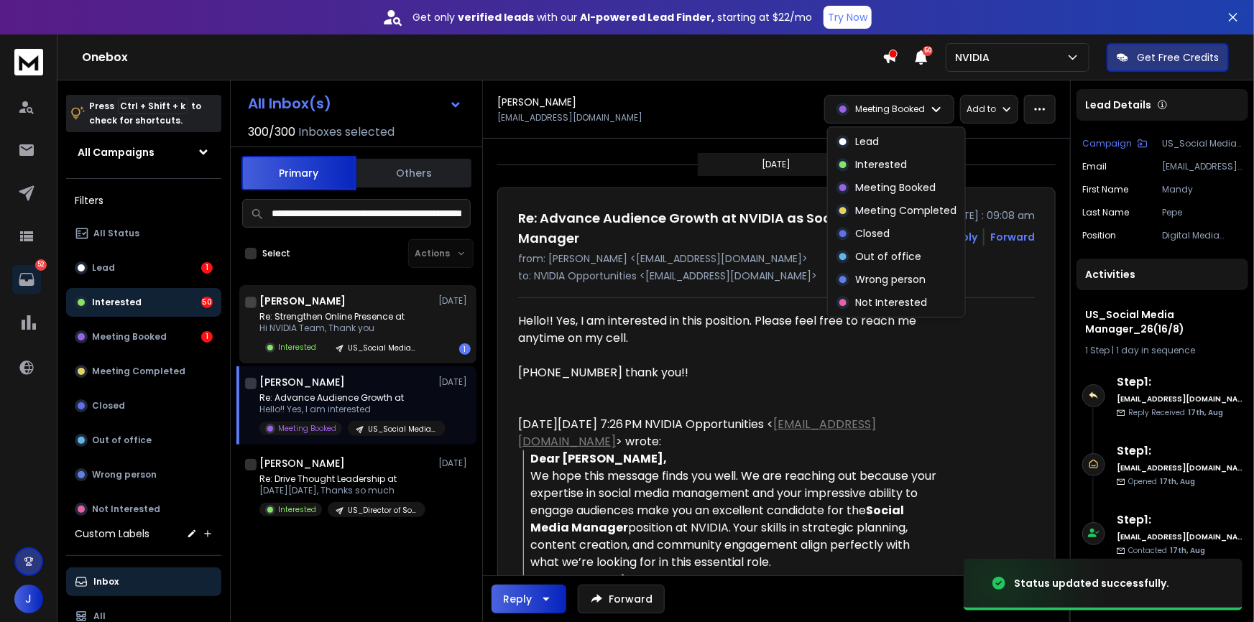
click at [396, 312] on p "Re: Strengthen Online Presence at" at bounding box center [342, 316] width 166 height 11
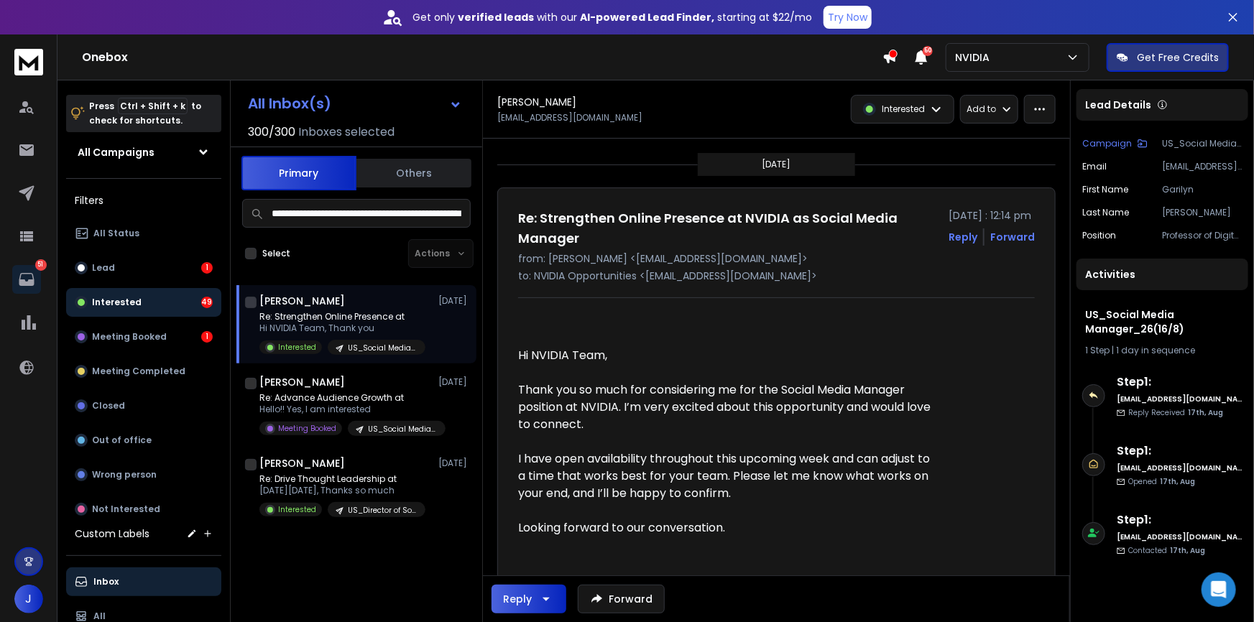
click at [905, 114] on p "Interested" at bounding box center [903, 108] width 43 height 11
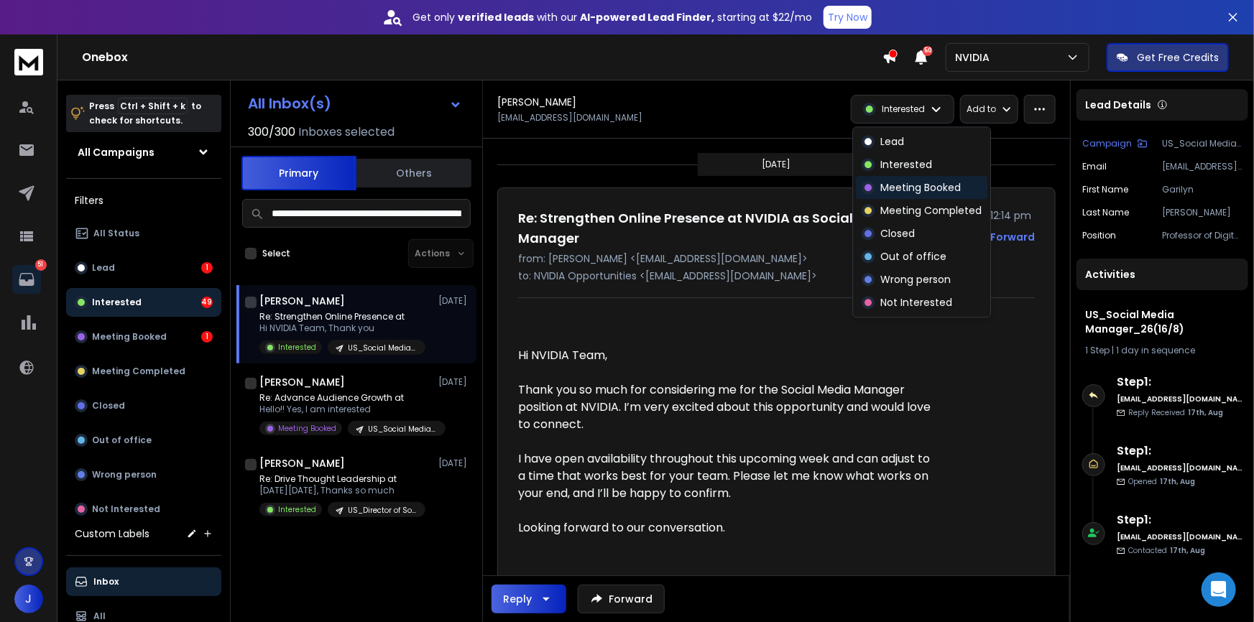
click at [903, 187] on p "Meeting Booked" at bounding box center [920, 187] width 80 height 14
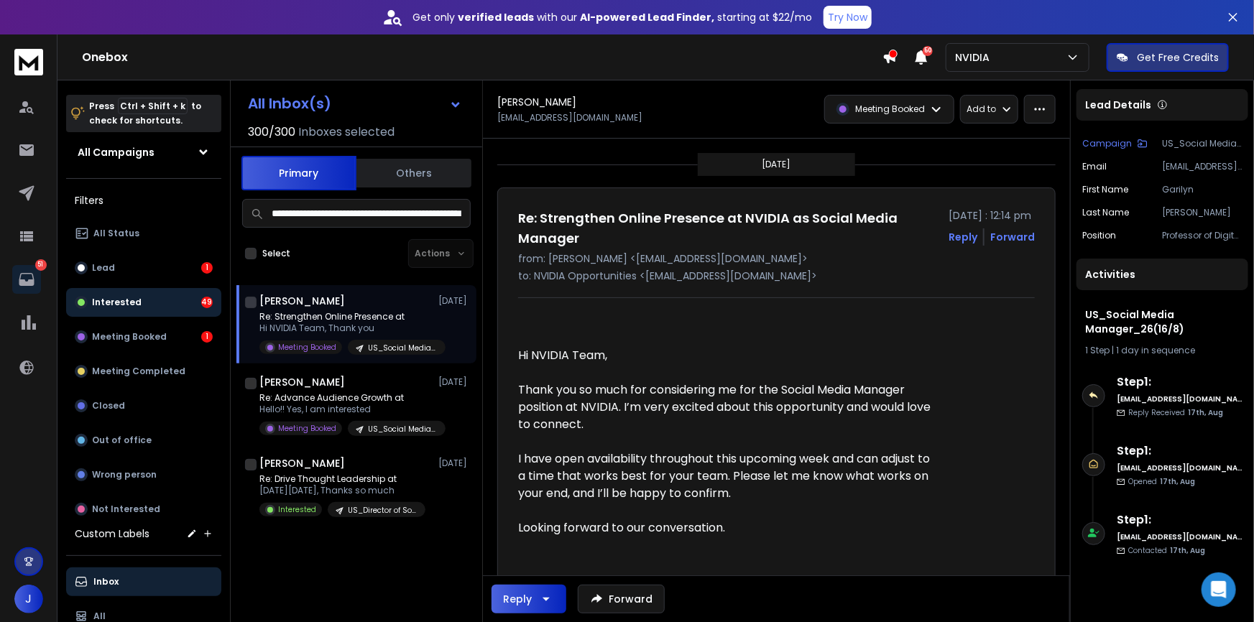
click at [367, 218] on input "**********" at bounding box center [356, 213] width 229 height 29
paste input
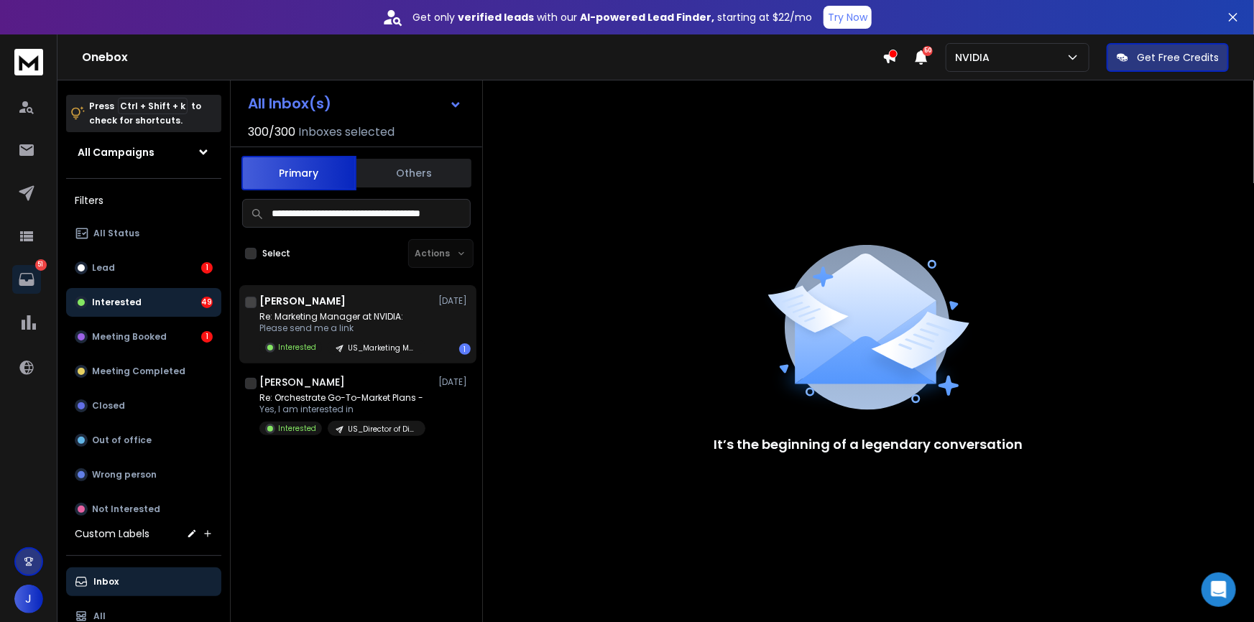
click at [405, 315] on p "Re: Marketing Manager at NVIDIA:" at bounding box center [342, 316] width 166 height 11
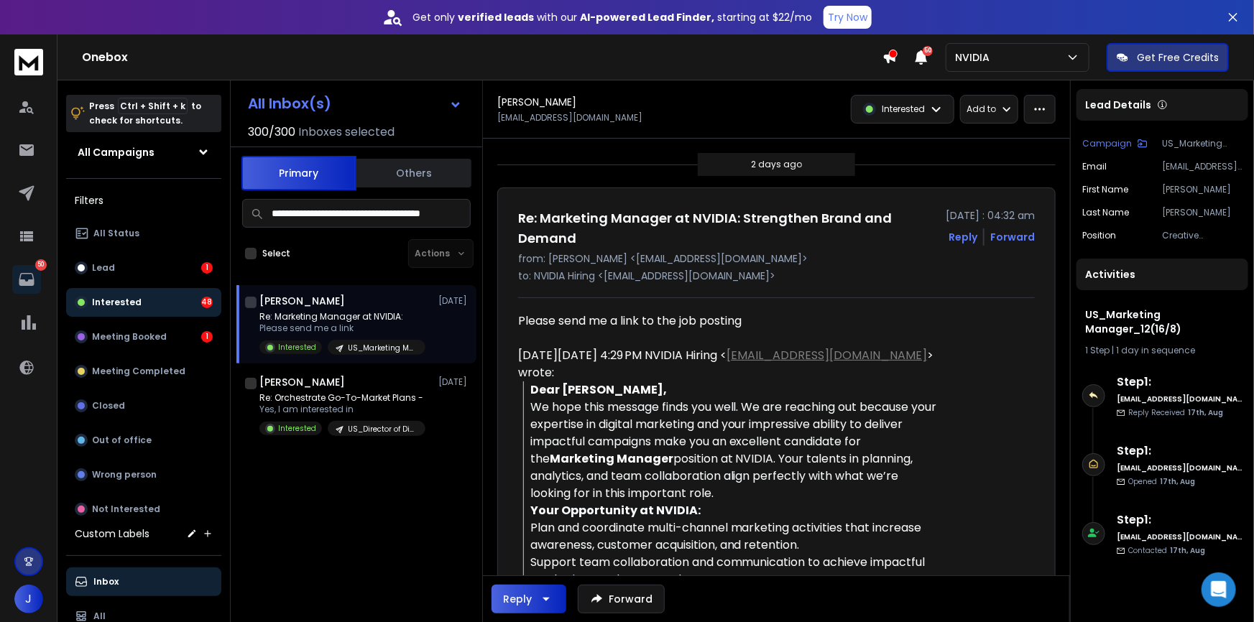
click at [910, 107] on p "Interested" at bounding box center [903, 108] width 43 height 11
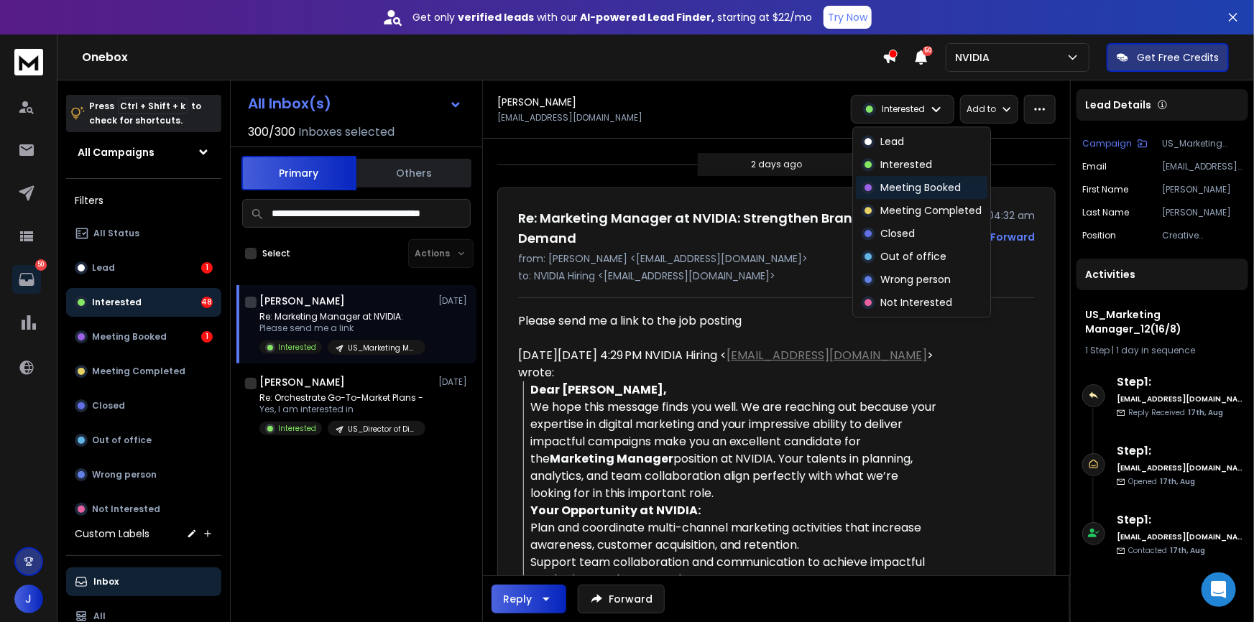
click at [914, 181] on p "Meeting Booked" at bounding box center [920, 187] width 80 height 14
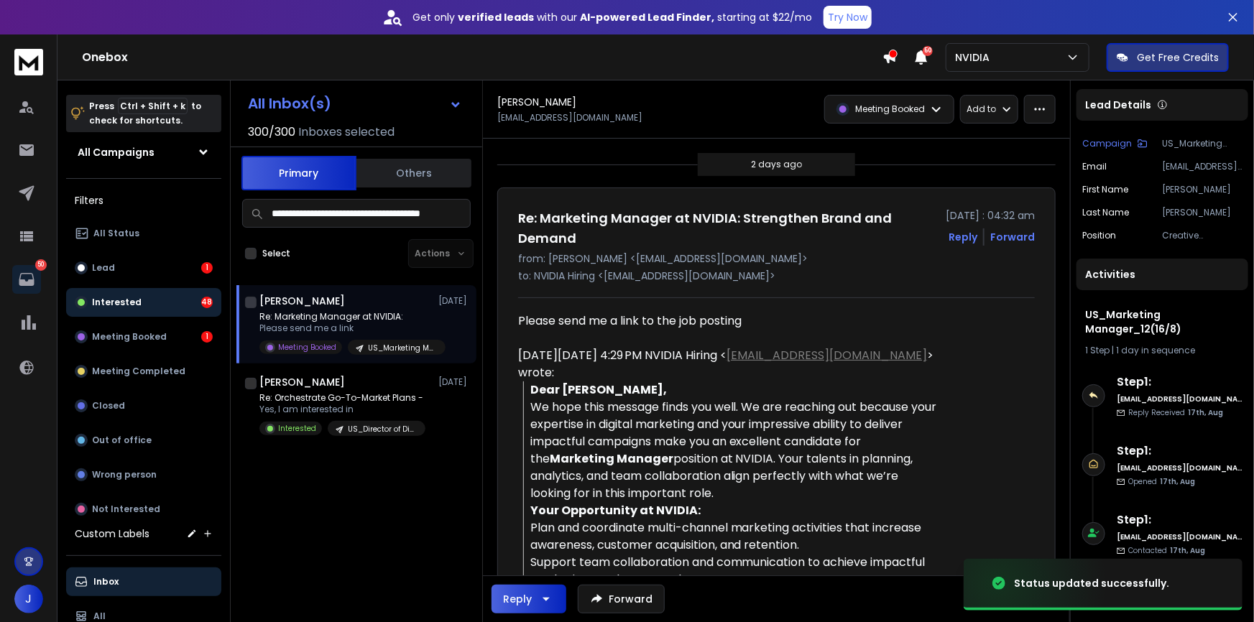
click at [382, 215] on input "**********" at bounding box center [356, 213] width 229 height 29
paste input "**"
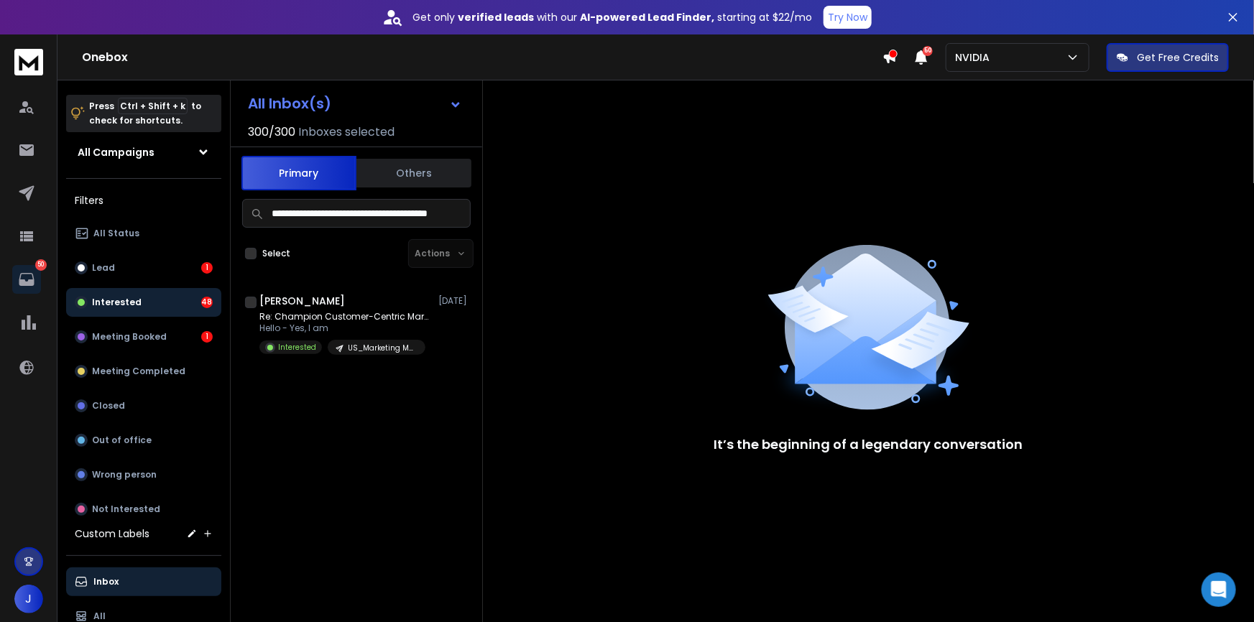
click at [328, 216] on input "**********" at bounding box center [356, 213] width 229 height 29
paste input
click at [351, 224] on input "**********" at bounding box center [356, 213] width 229 height 29
paste input "****"
click at [351, 204] on input "**********" at bounding box center [356, 213] width 229 height 29
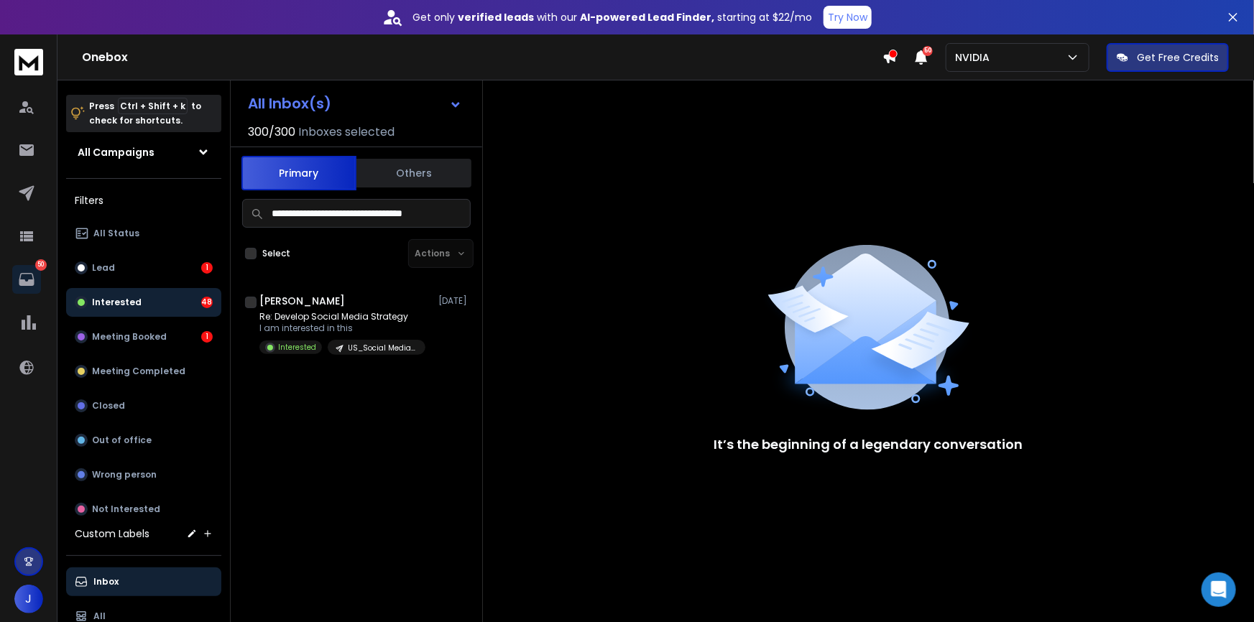
paste input "*"
click at [320, 218] on input "**********" at bounding box center [356, 213] width 229 height 29
paste input "********"
click at [367, 213] on input "**********" at bounding box center [356, 213] width 229 height 29
paste input
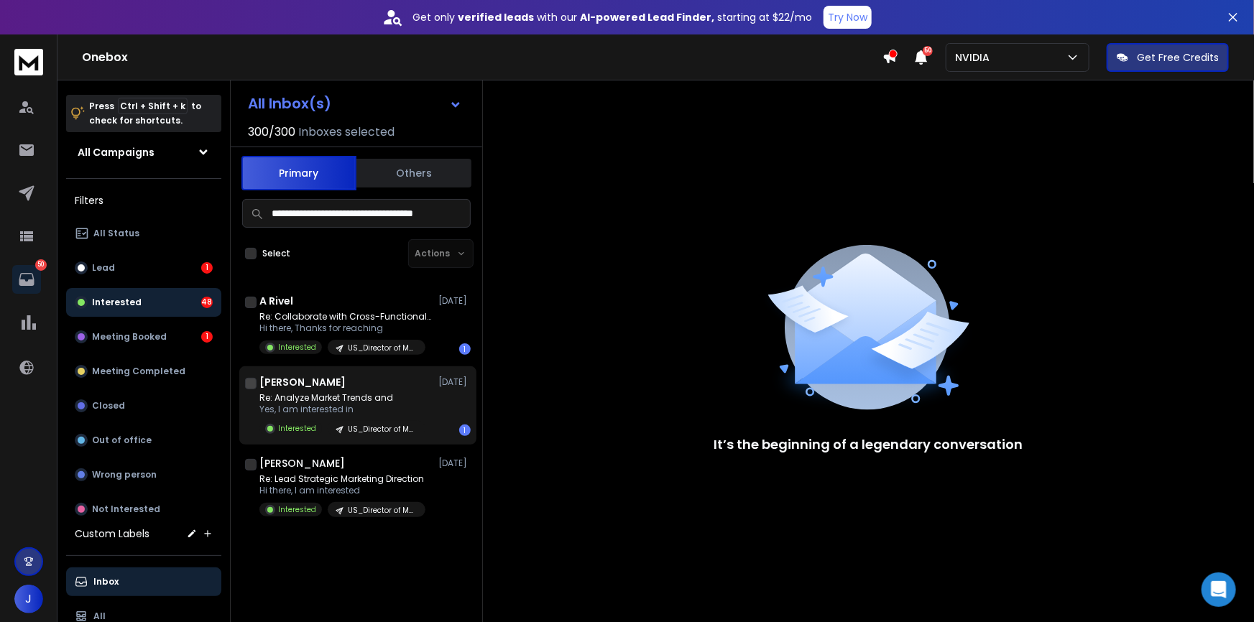
click at [370, 395] on p "Re: Analyze Market Trends and" at bounding box center [342, 397] width 166 height 11
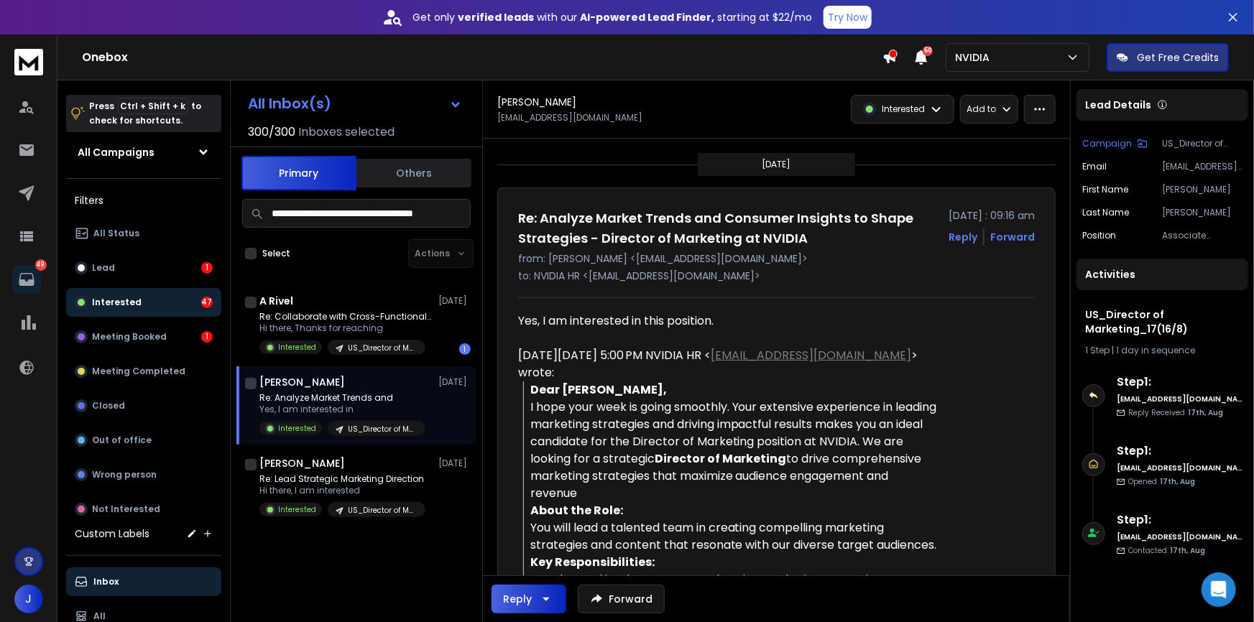
click at [891, 112] on p "Interested" at bounding box center [903, 108] width 43 height 11
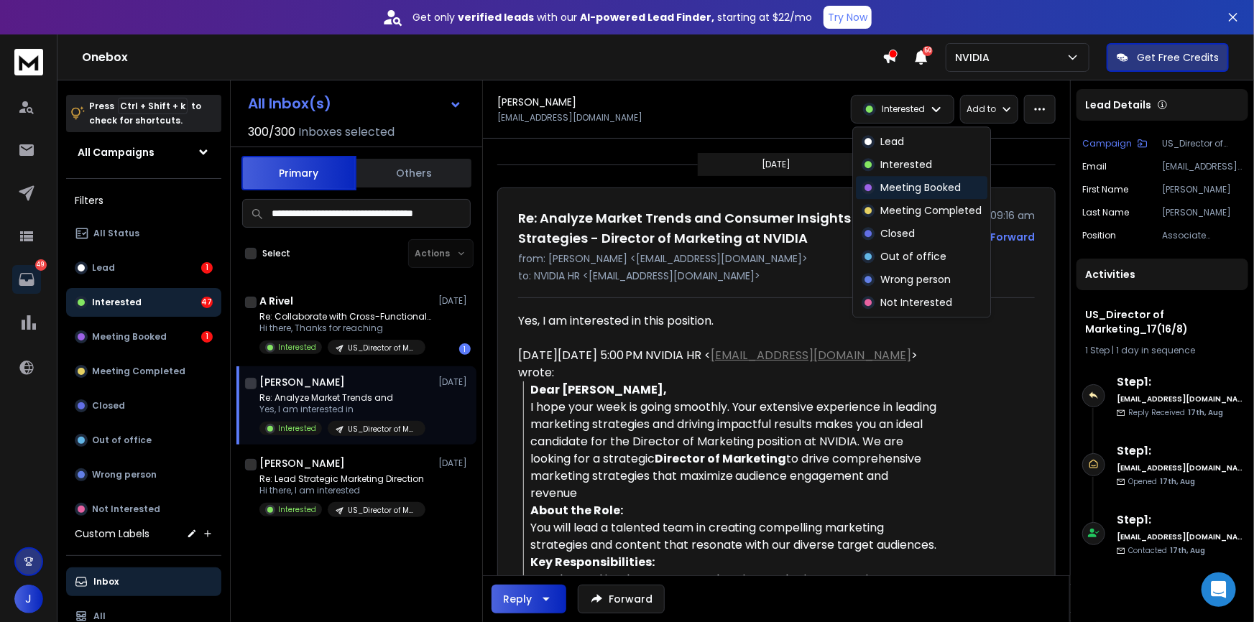
click at [904, 183] on p "Meeting Booked" at bounding box center [920, 187] width 80 height 14
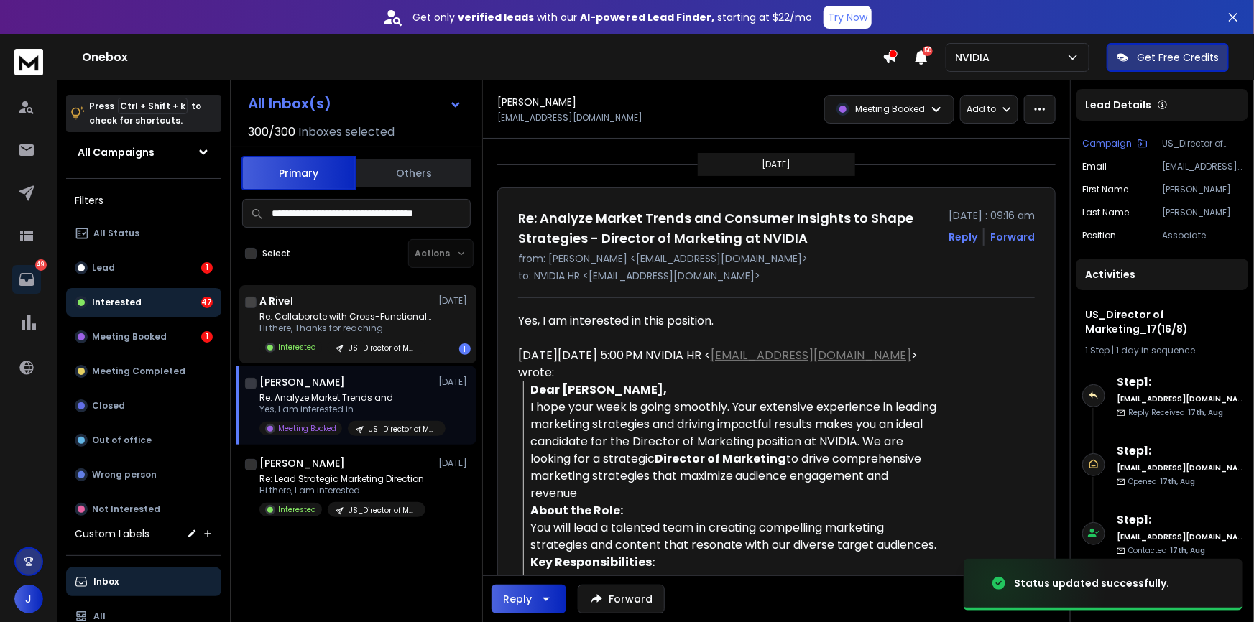
click at [287, 313] on p "Re: Collaborate with Cross-Functional Teams" at bounding box center [345, 316] width 172 height 11
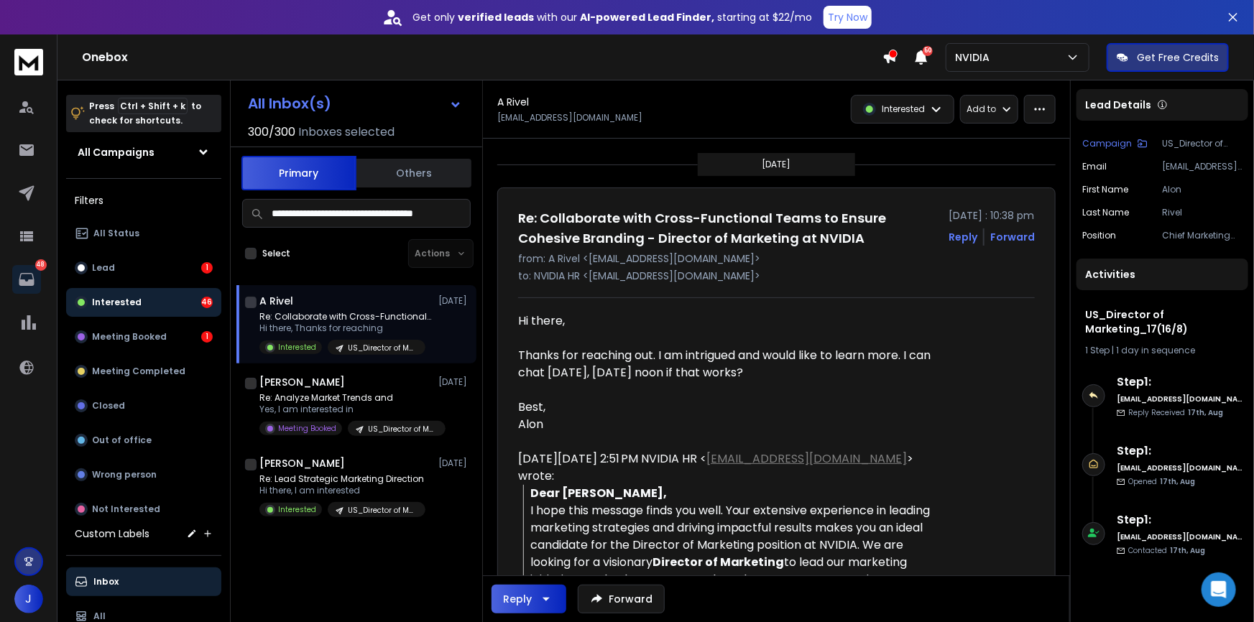
click at [907, 108] on p "Interested" at bounding box center [903, 108] width 43 height 11
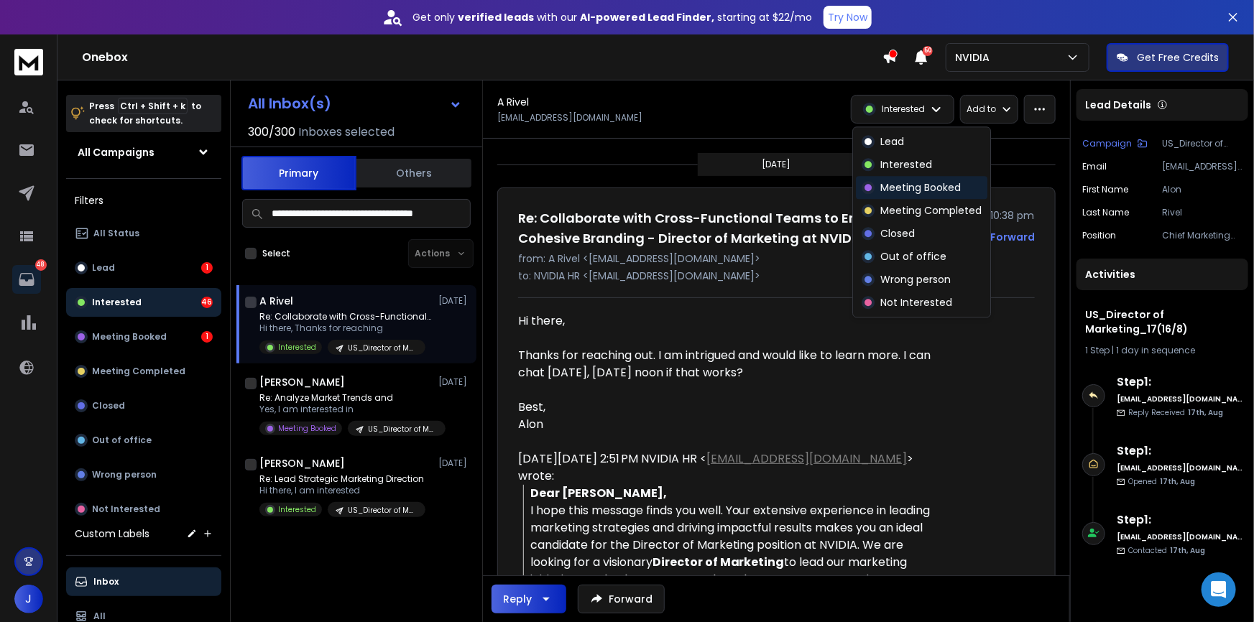
click at [891, 187] on p "Meeting Booked" at bounding box center [920, 187] width 80 height 14
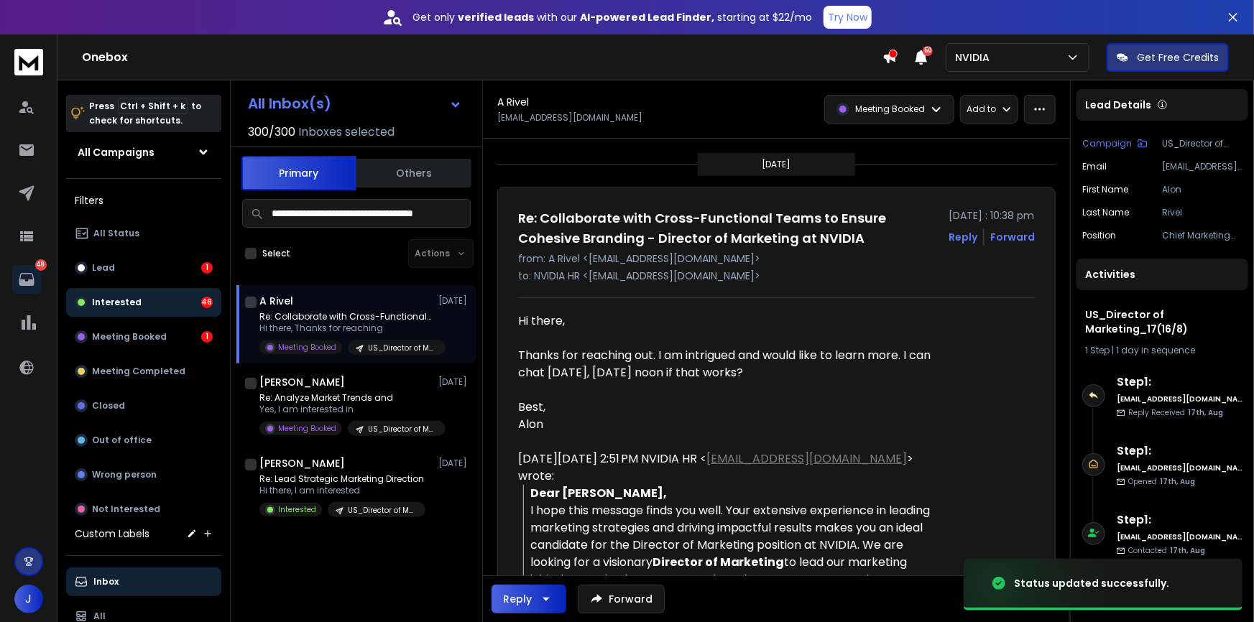
click at [353, 208] on input "**********" at bounding box center [356, 213] width 229 height 29
paste input
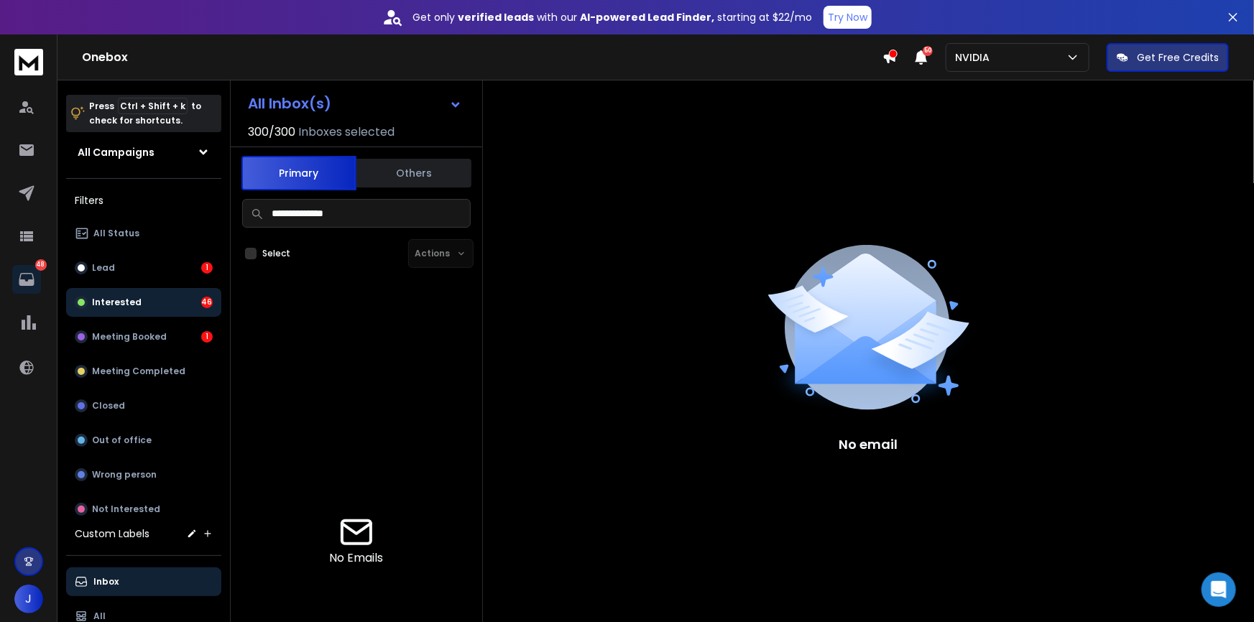
paste input "**********"
paste input
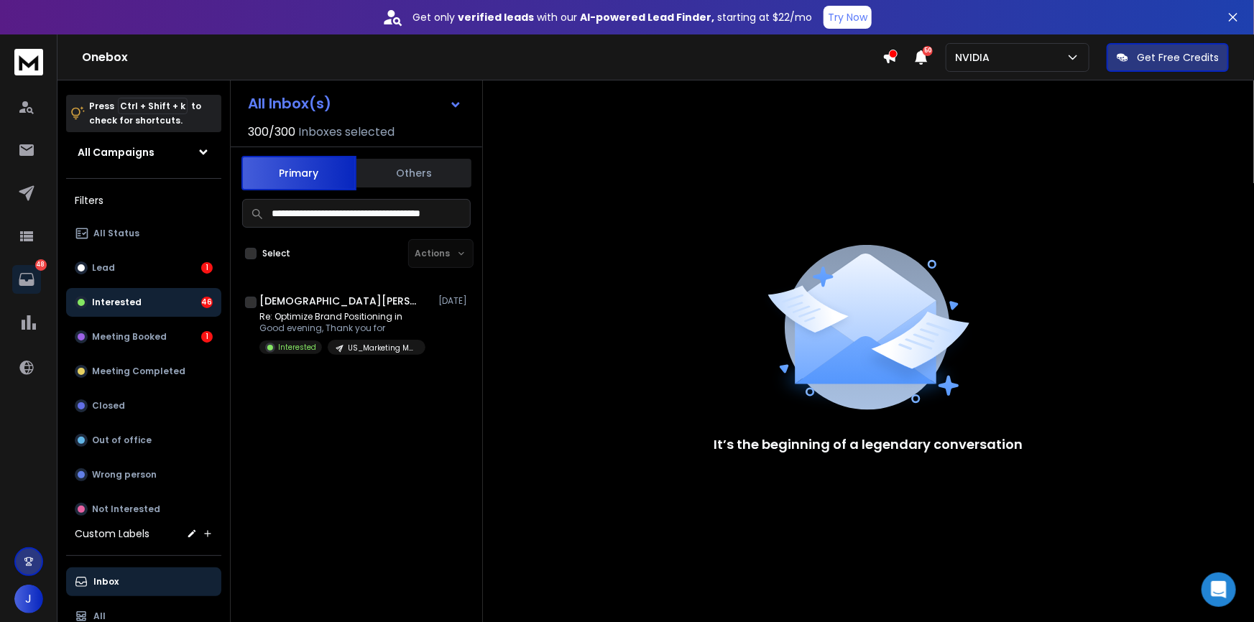
click at [355, 207] on input "**********" at bounding box center [356, 213] width 229 height 29
paste input "***"
click at [357, 219] on input "**********" at bounding box center [356, 213] width 229 height 29
paste input "**"
drag, startPoint x: 326, startPoint y: 203, endPoint x: 329, endPoint y: 213, distance: 10.7
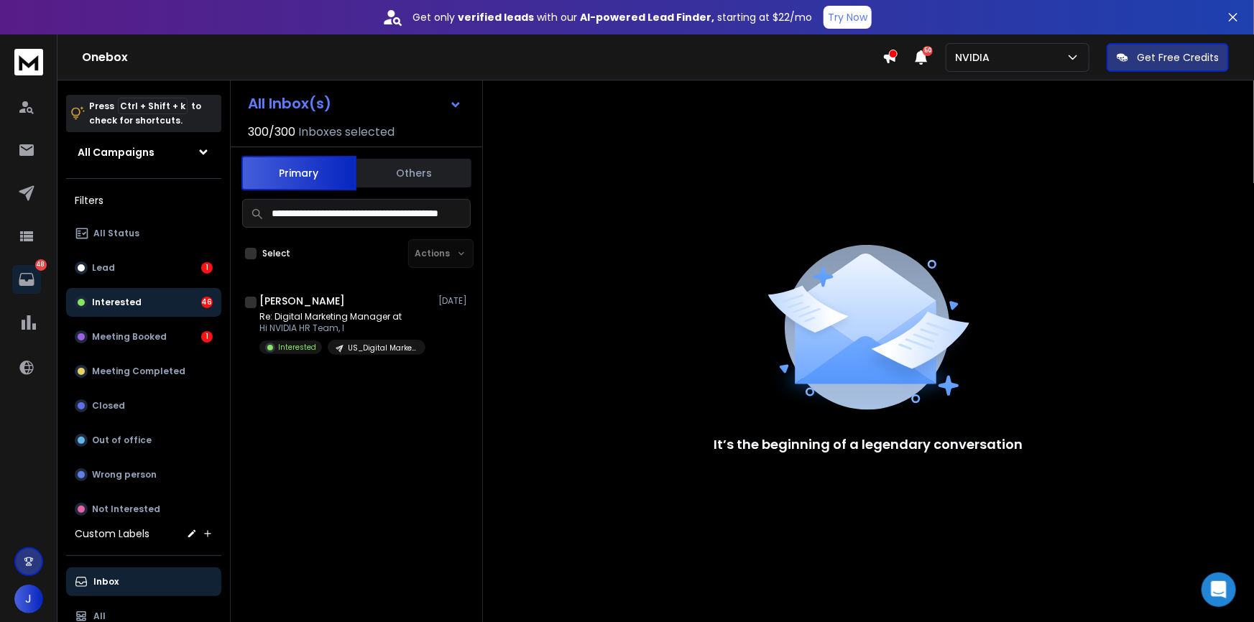
click at [326, 205] on input "**********" at bounding box center [356, 213] width 229 height 29
paste input "*"
click at [328, 218] on input "**********" at bounding box center [356, 213] width 229 height 29
paste input "**********"
paste input
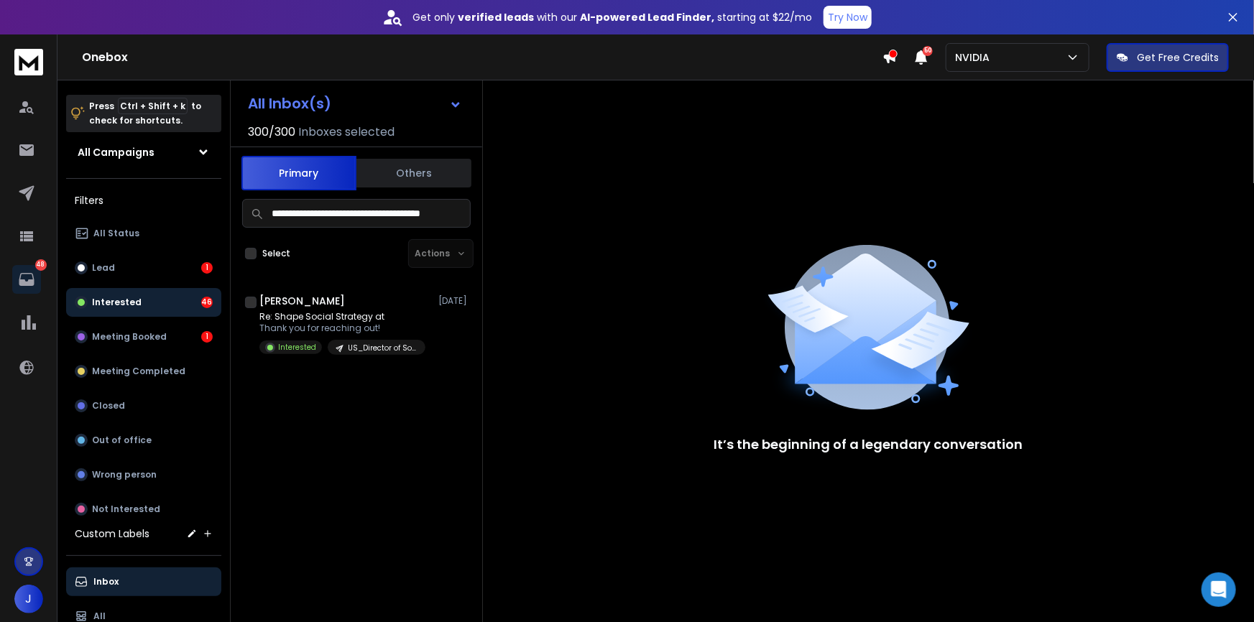
click at [341, 210] on input "**********" at bounding box center [356, 213] width 229 height 29
paste input
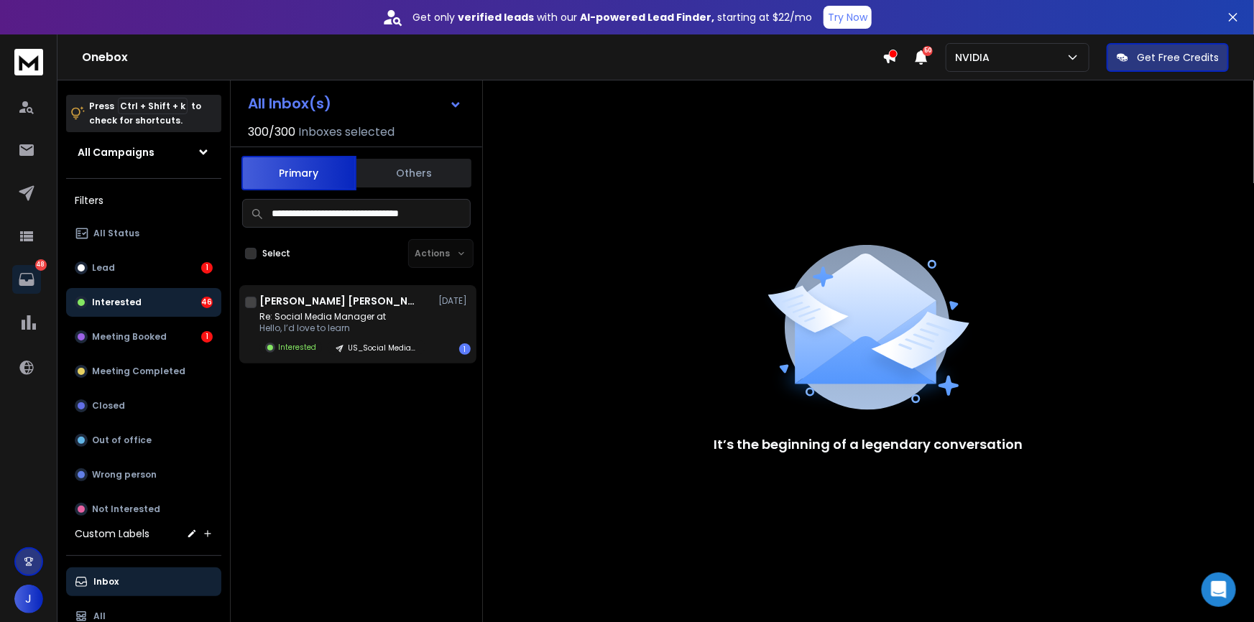
type input "**********"
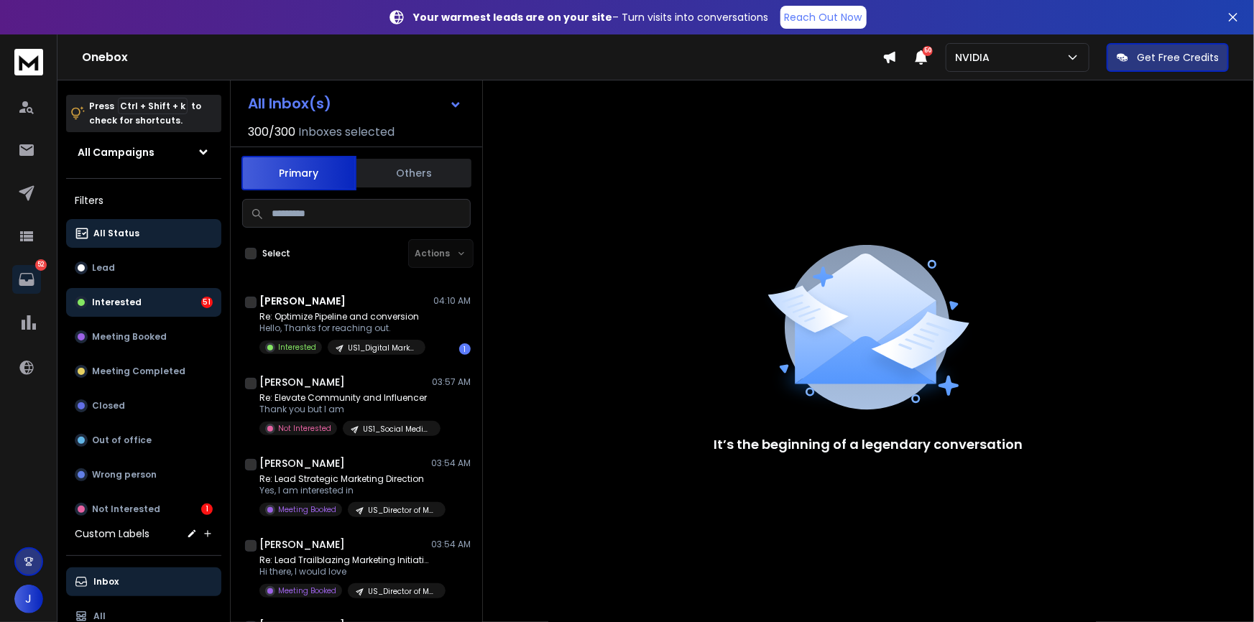
click at [167, 306] on button "Interested 51" at bounding box center [143, 302] width 155 height 29
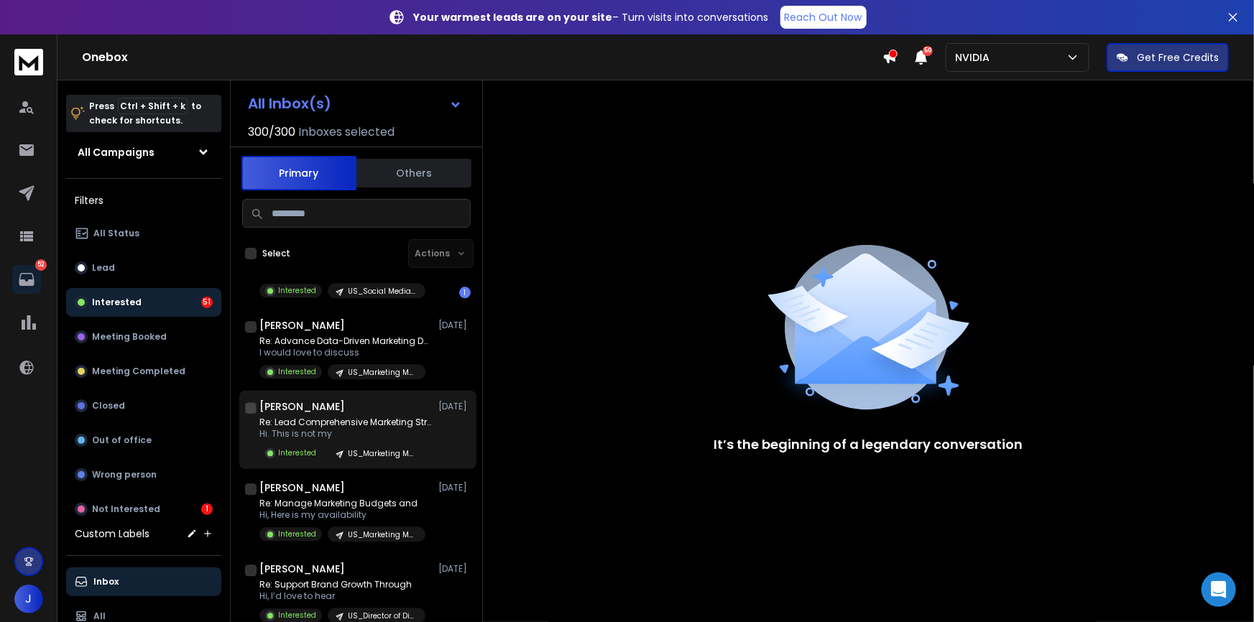
scroll to position [4621, 0]
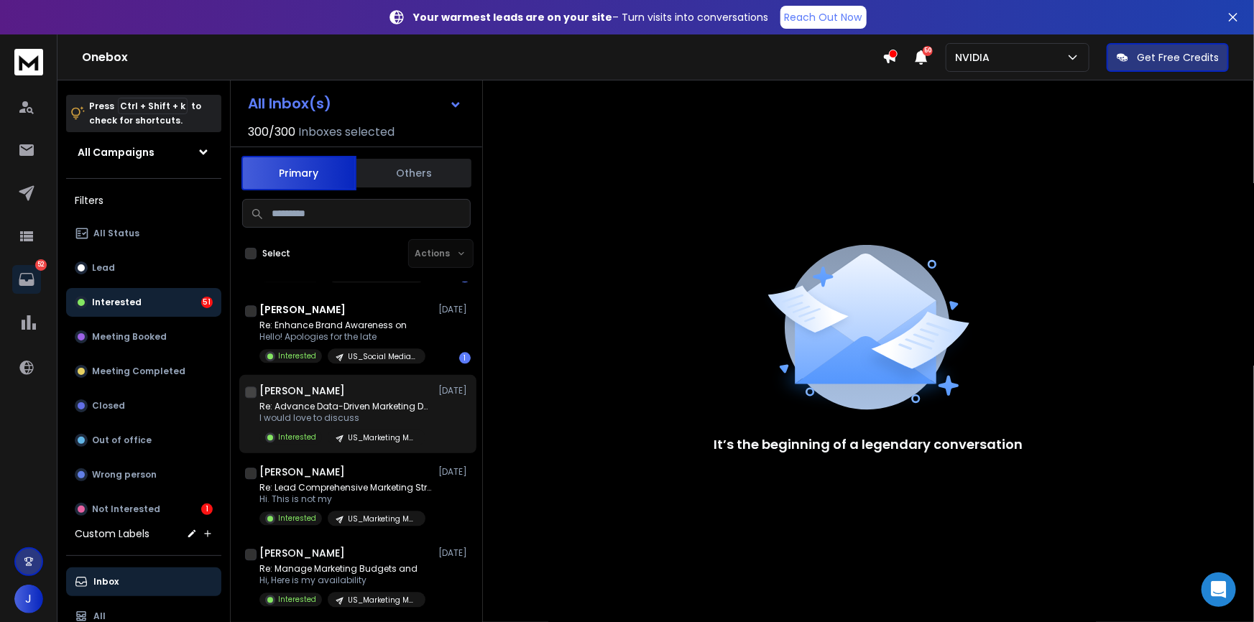
click at [420, 395] on div "[PERSON_NAME] [DATE] Re: Advance Data-Driven Marketing Decisions I would love t…" at bounding box center [364, 414] width 211 height 61
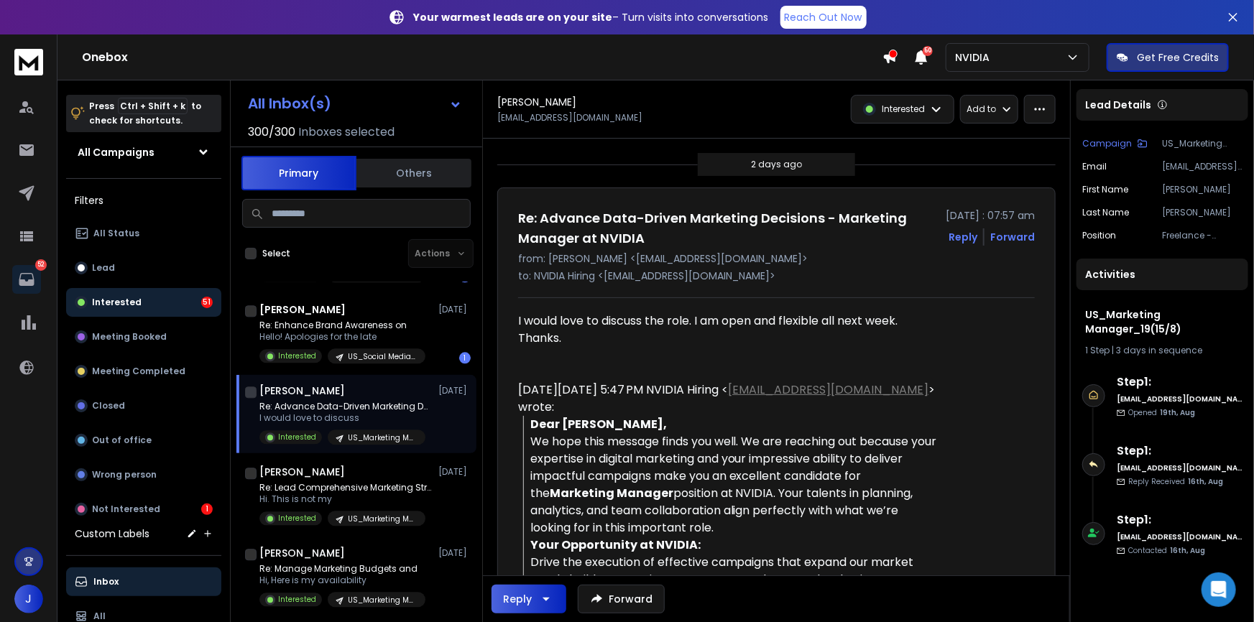
click at [895, 109] on p "Interested" at bounding box center [903, 108] width 43 height 11
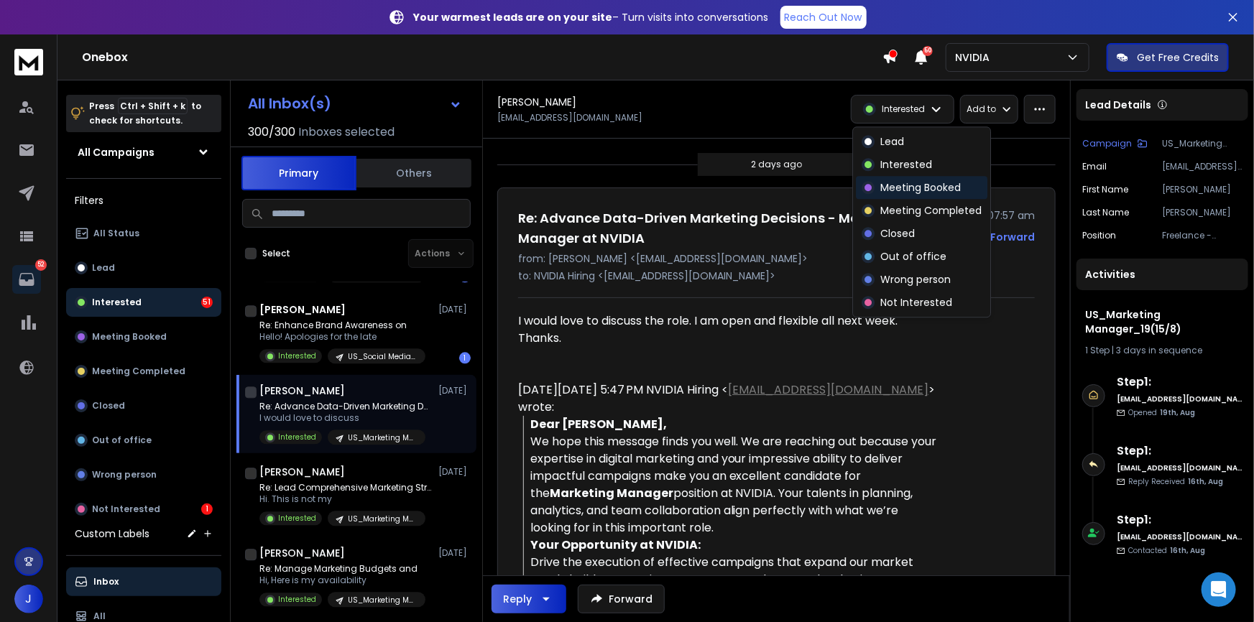
click at [909, 187] on p "Meeting Booked" at bounding box center [920, 187] width 80 height 14
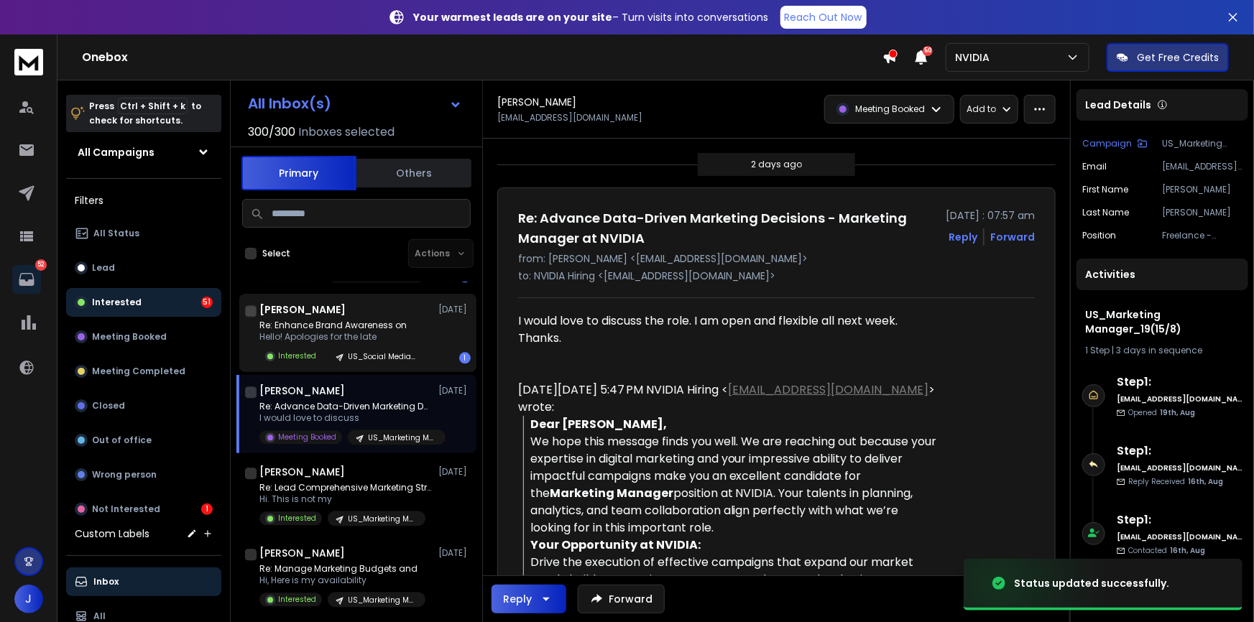
click at [399, 334] on p "Hello! Apologies for the late" at bounding box center [342, 336] width 166 height 11
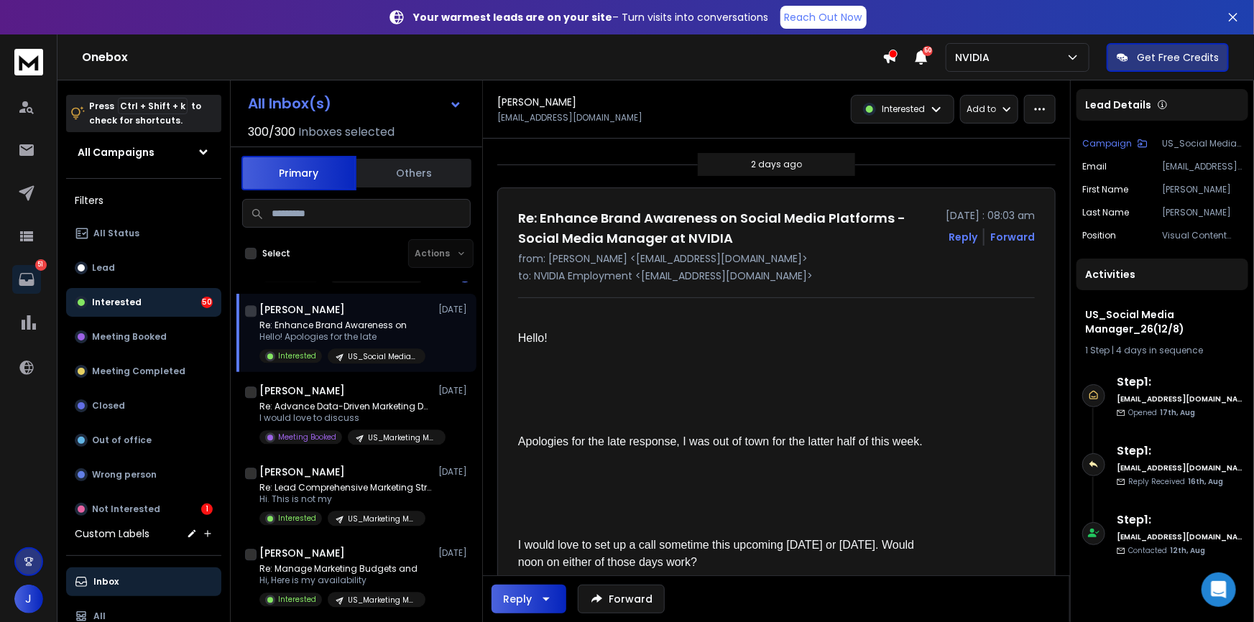
drag, startPoint x: 639, startPoint y: 273, endPoint x: 913, endPoint y: 274, distance: 273.8
click at [913, 274] on p "to: NVIDIA Employment <[EMAIL_ADDRESS][DOMAIN_NAME]>" at bounding box center [776, 276] width 517 height 14
drag, startPoint x: 920, startPoint y: 280, endPoint x: 640, endPoint y: 273, distance: 279.7
click at [640, 273] on p "to: NVIDIA Employment <[EMAIL_ADDRESS][DOMAIN_NAME]>" at bounding box center [776, 276] width 517 height 14
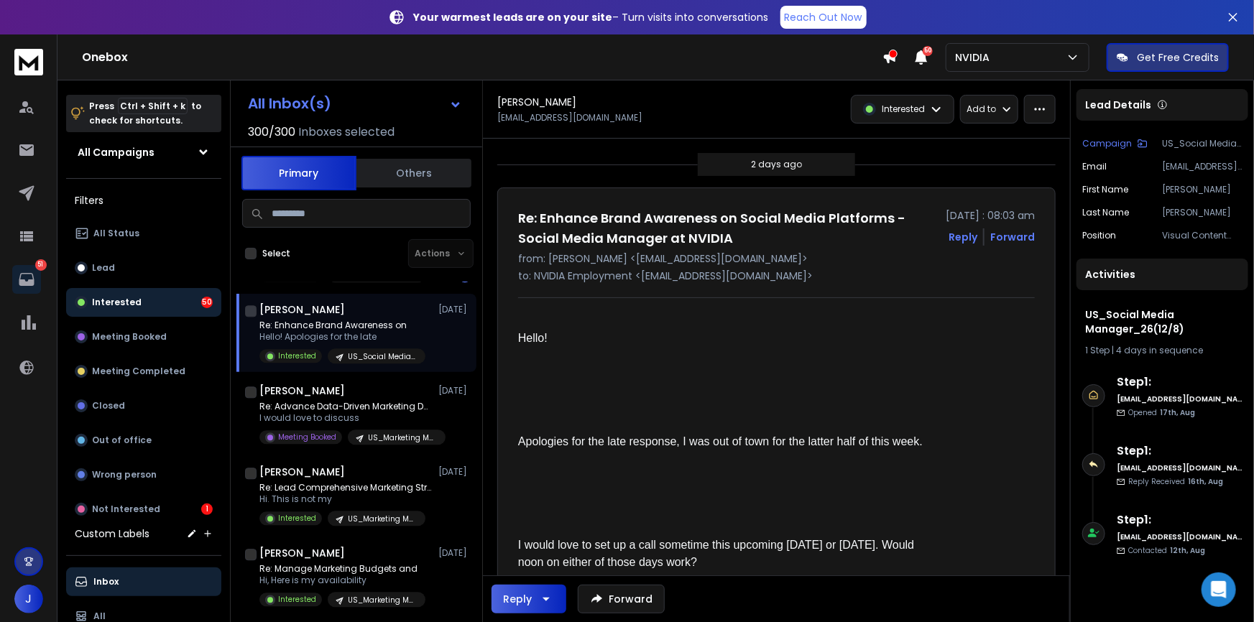
copy p "[EMAIL_ADDRESS][DOMAIN_NAME]"
click at [896, 96] on div "Interested" at bounding box center [903, 109] width 102 height 27
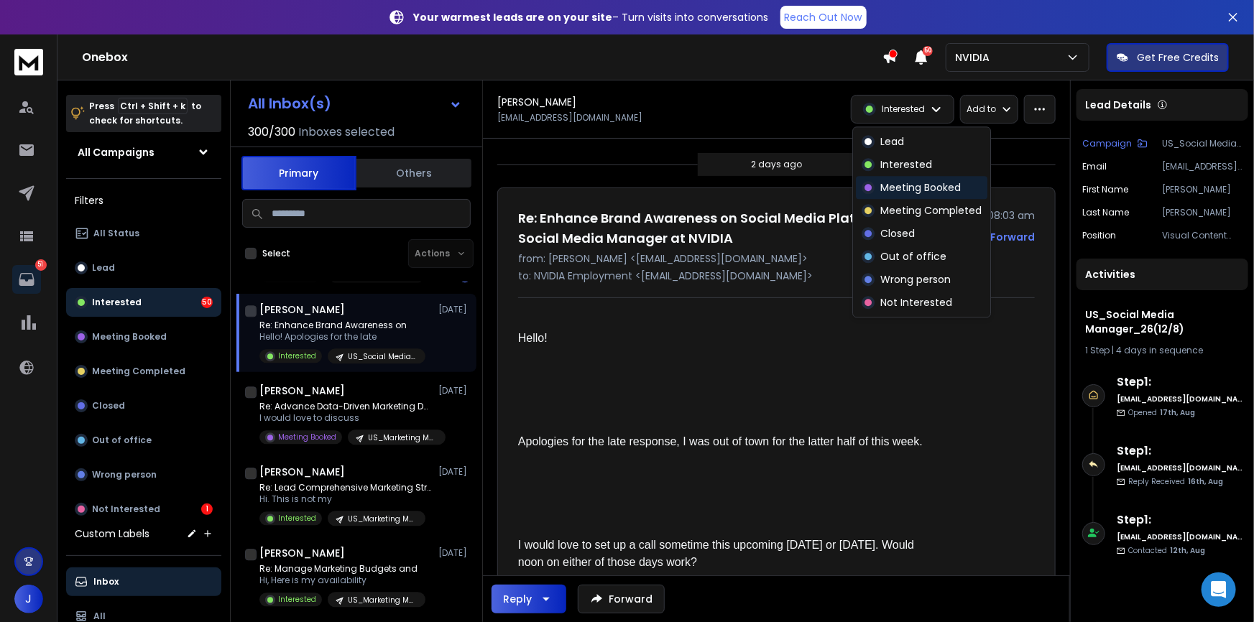
click at [891, 184] on p "Meeting Booked" at bounding box center [920, 187] width 80 height 14
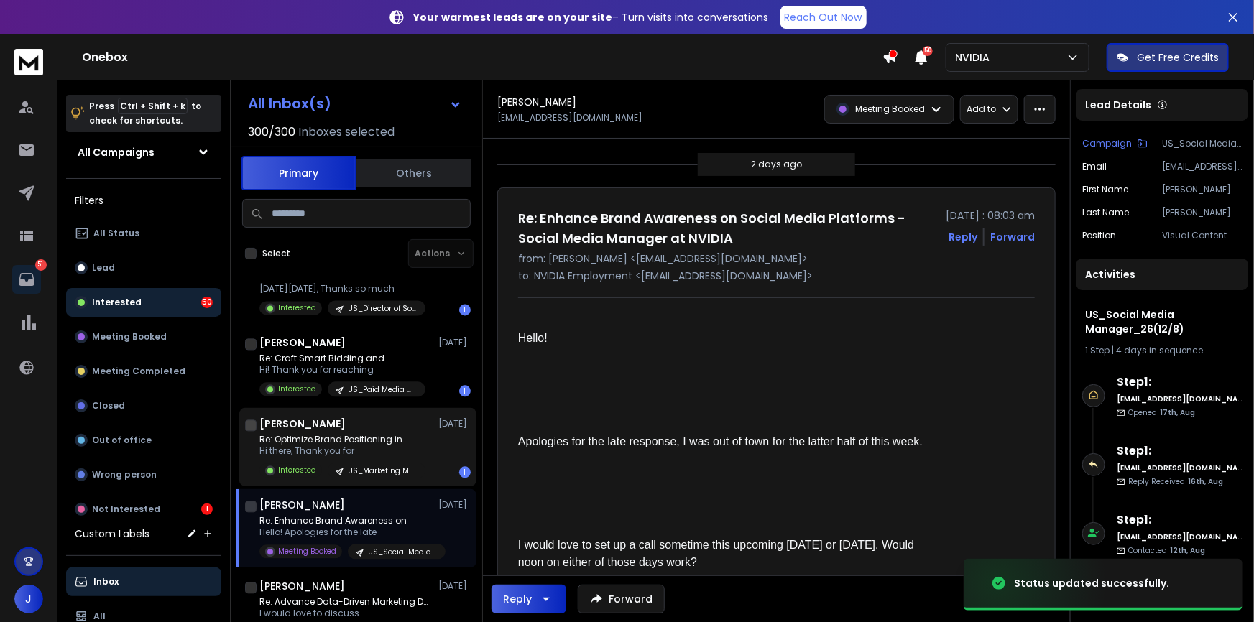
scroll to position [4425, 0]
click at [367, 439] on p "Re: Optimize Brand Positioning in" at bounding box center [342, 440] width 166 height 11
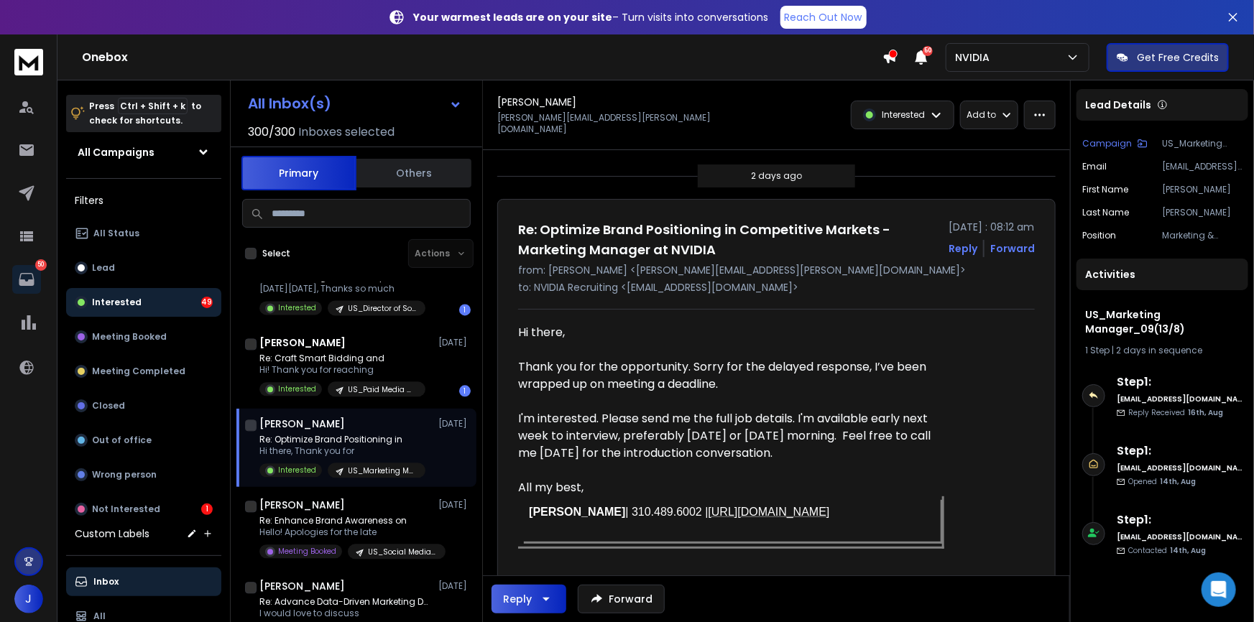
drag, startPoint x: 626, startPoint y: 277, endPoint x: 819, endPoint y: 273, distance: 193.4
click at [819, 280] on p "to: NVIDIA Recruiting <recruiting@executivesearchnvdia.com>" at bounding box center [776, 287] width 517 height 14
copy p "recruiting@executivesearchnvdia.com"
click at [896, 109] on p "Interested" at bounding box center [903, 114] width 43 height 11
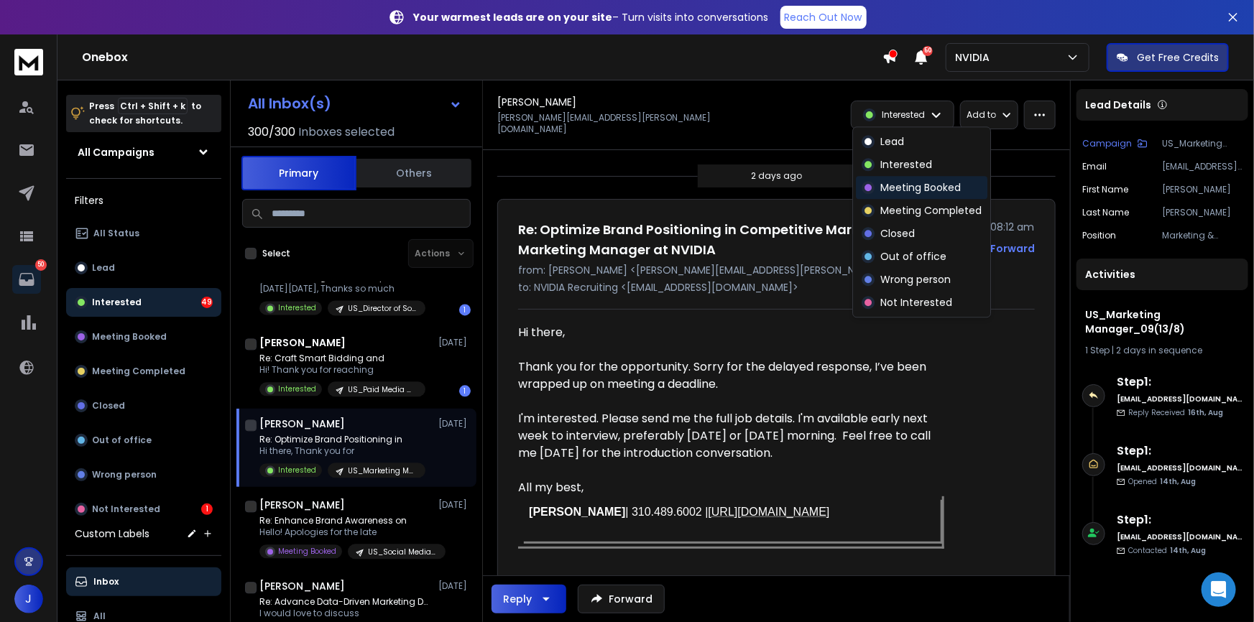
click at [906, 183] on p "Meeting Booked" at bounding box center [920, 187] width 80 height 14
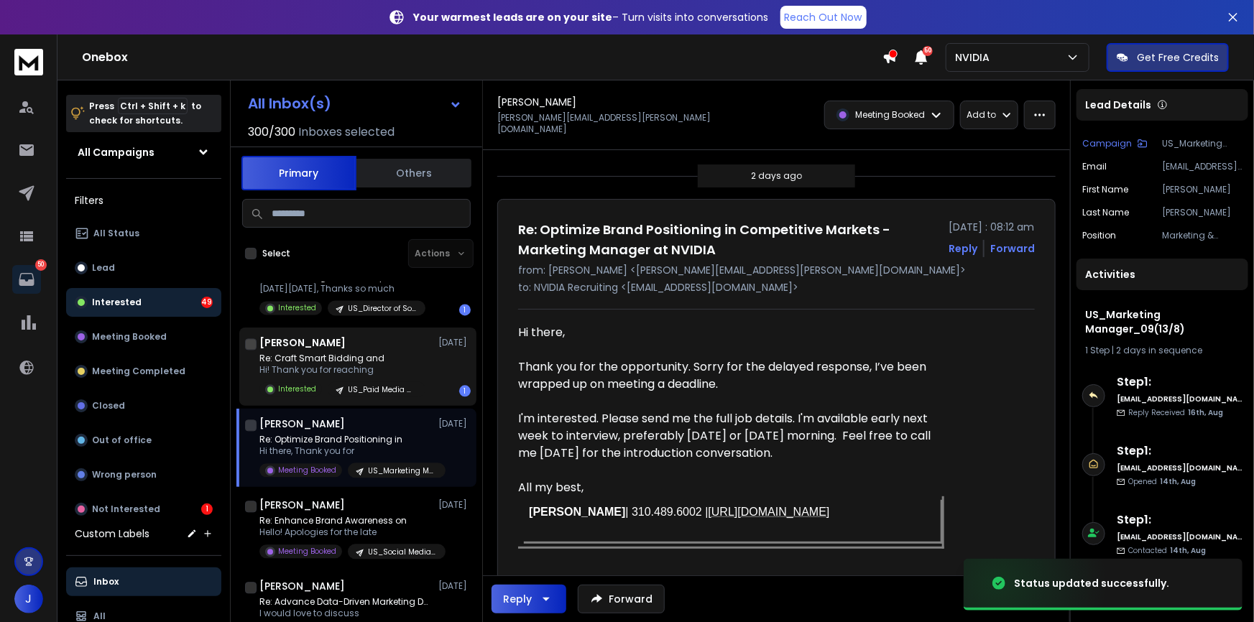
click at [372, 356] on p "Re: Craft Smart Bidding and" at bounding box center [342, 359] width 166 height 11
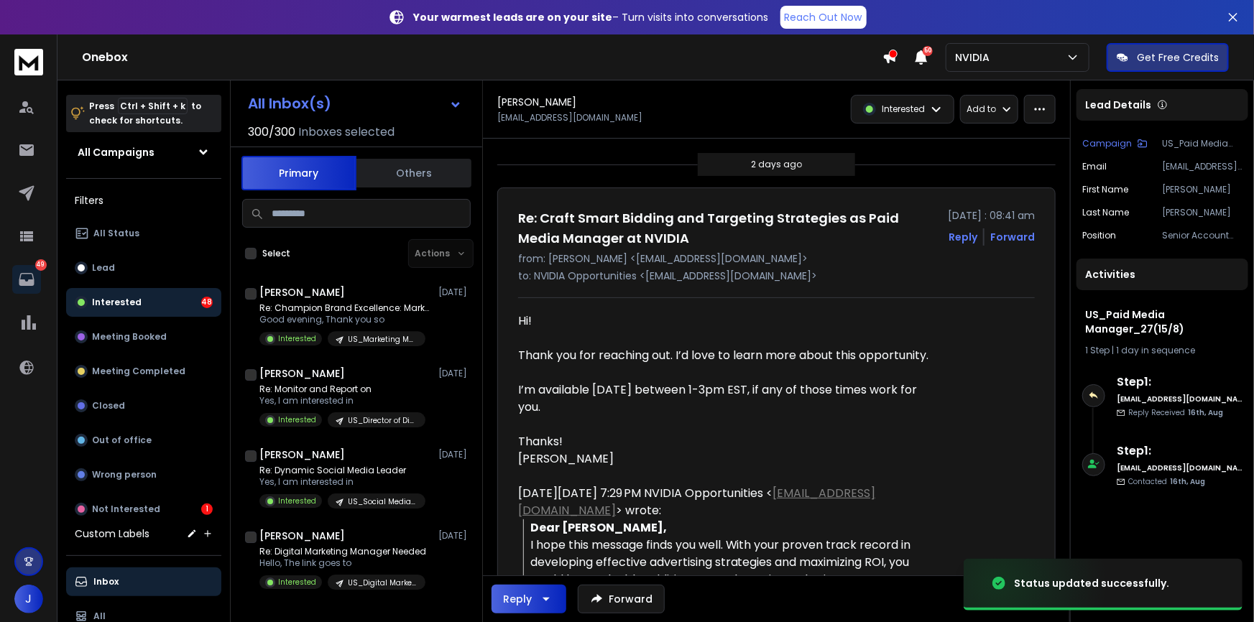
scroll to position [5129, 0]
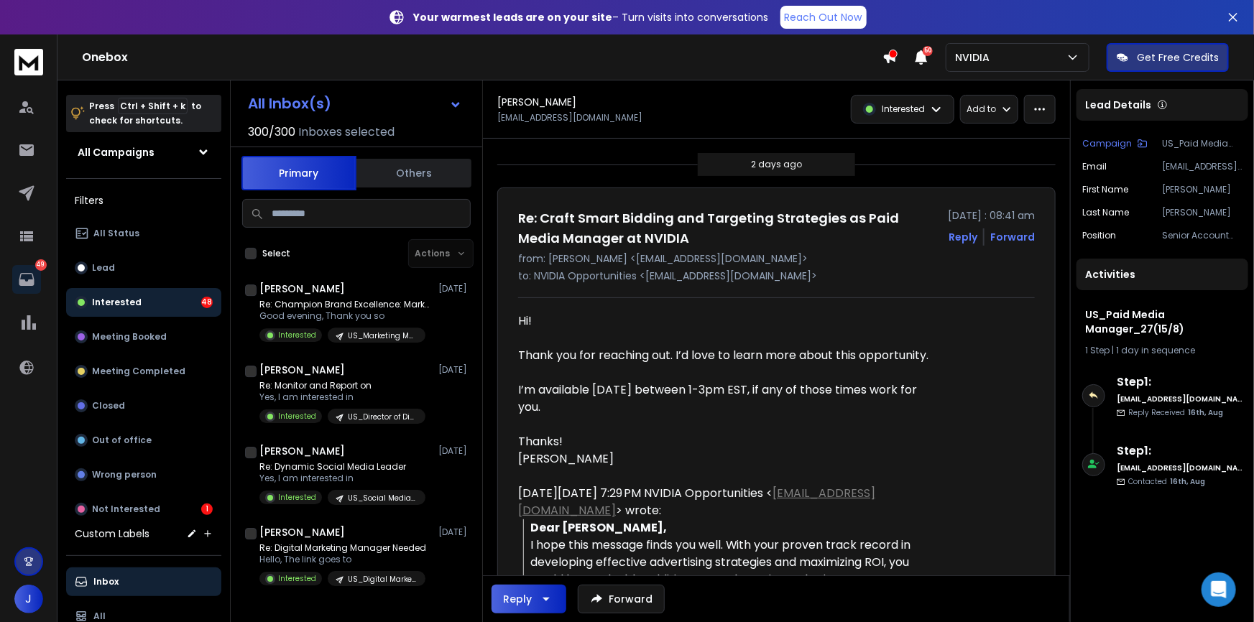
click at [405, 511] on div "Mitchell Tilghman 04:10 AM Re: Optimize Pipeline and conversion Hello, Thanks f…" at bounding box center [357, 512] width 252 height 461
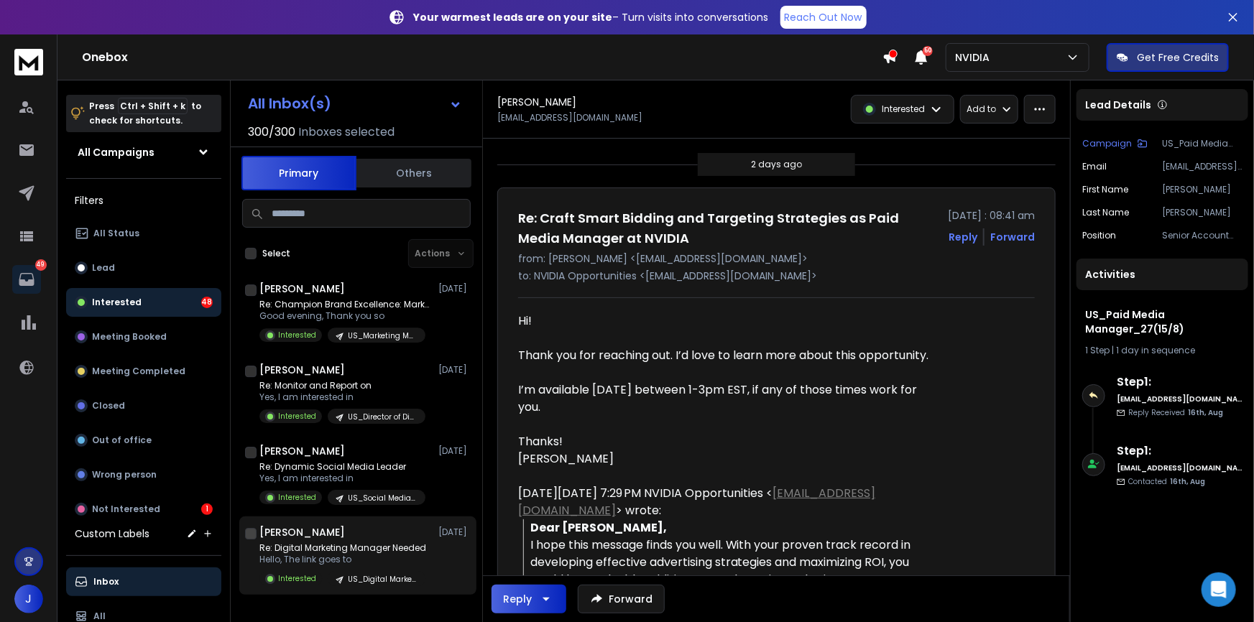
click at [419, 528] on div "Shannon Thorndyke 12 Aug" at bounding box center [364, 532] width 211 height 14
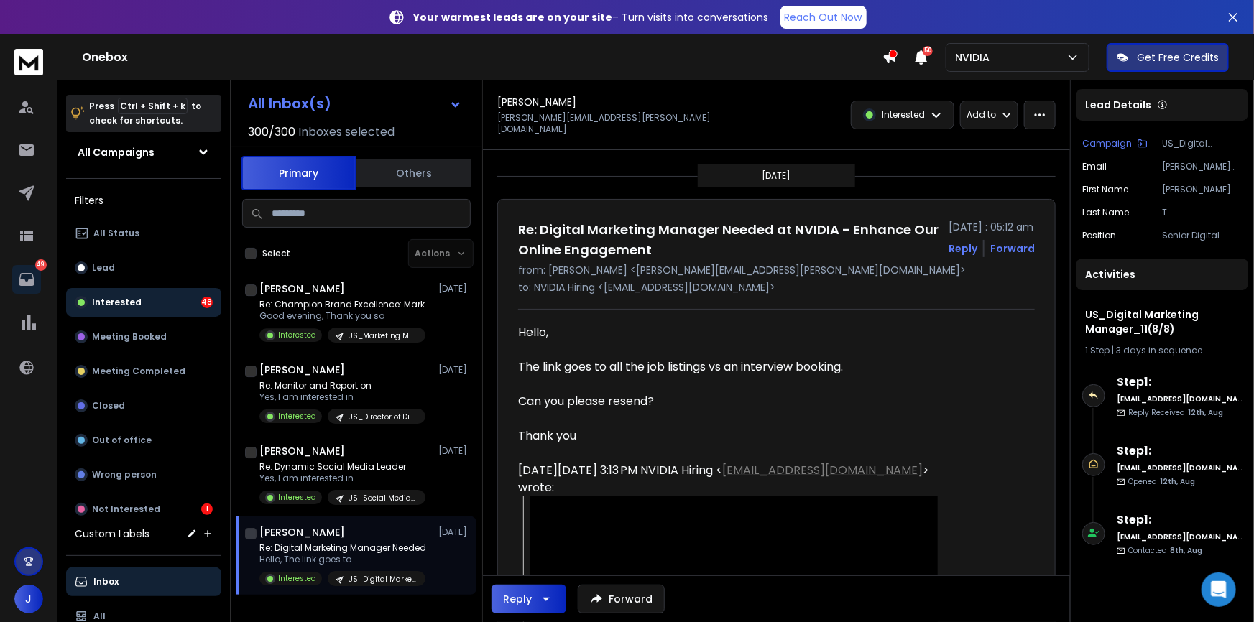
drag, startPoint x: 605, startPoint y: 274, endPoint x: 851, endPoint y: 280, distance: 245.9
click at [851, 280] on p "to: NVIDIA Hiring <hiringteam@talentacquisitionportfolionvidia.com>" at bounding box center [776, 287] width 517 height 14
copy p "hiringteam@talentacquisitionportfolionvidia.com"
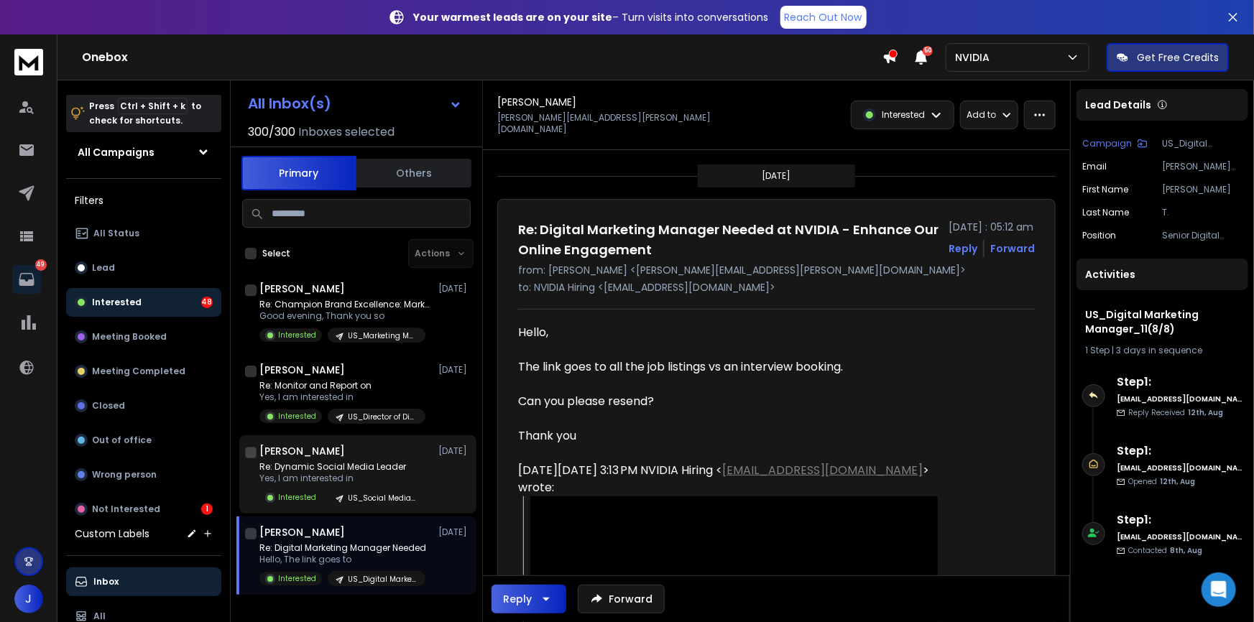
click at [351, 461] on p "Re: Dynamic Social Media Leader" at bounding box center [342, 466] width 166 height 11
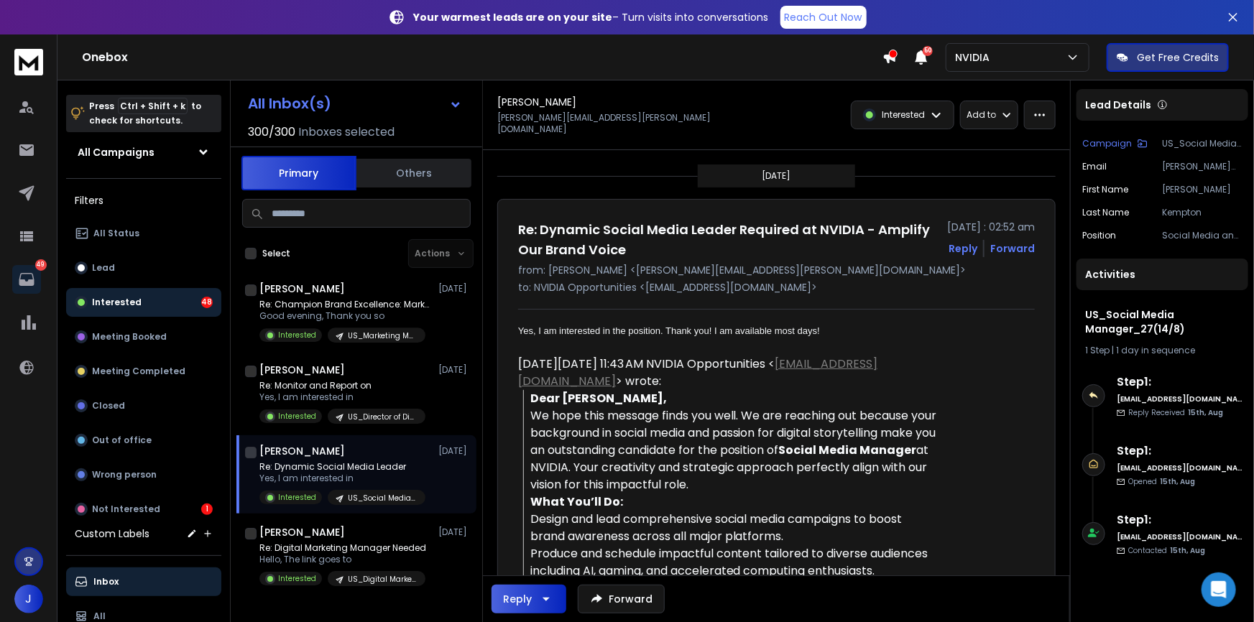
drag, startPoint x: 645, startPoint y: 273, endPoint x: 924, endPoint y: 276, distance: 278.9
click at [924, 280] on p "to: NVIDIA Opportunities <goldenopportunities@hrautomationplatformnvidia.com>" at bounding box center [776, 287] width 517 height 14
copy p "goldenopportunities@hrautomationplatformnvidia.com"
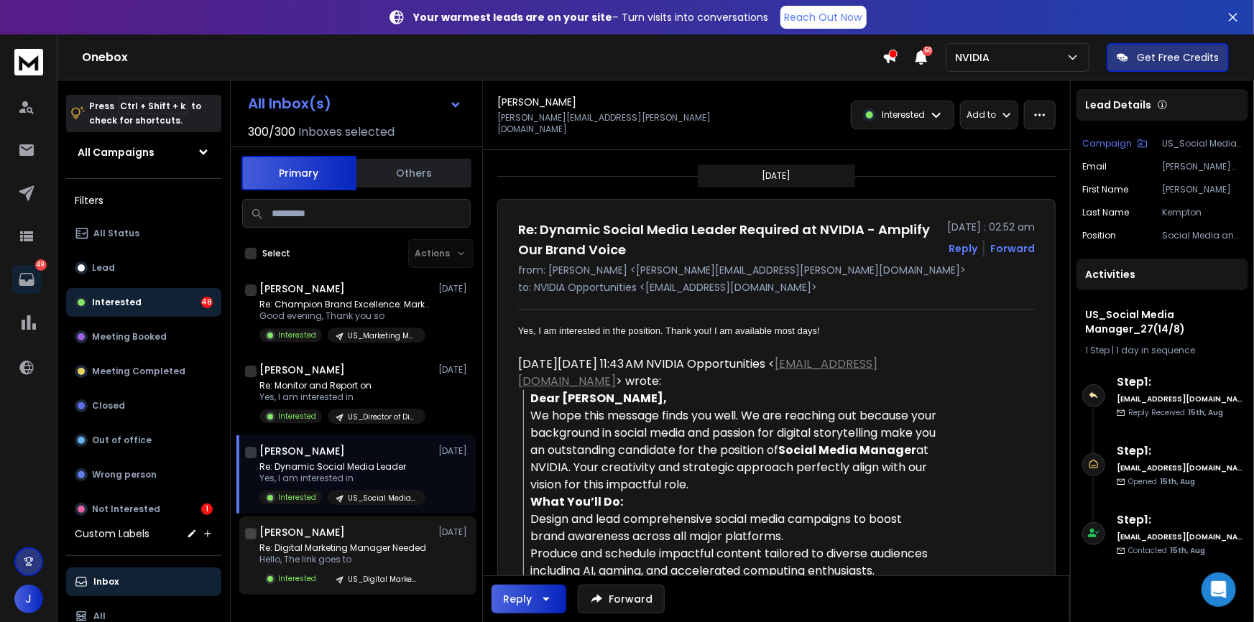
click at [298, 543] on p "Re: Digital Marketing Manager Needed" at bounding box center [342, 548] width 167 height 11
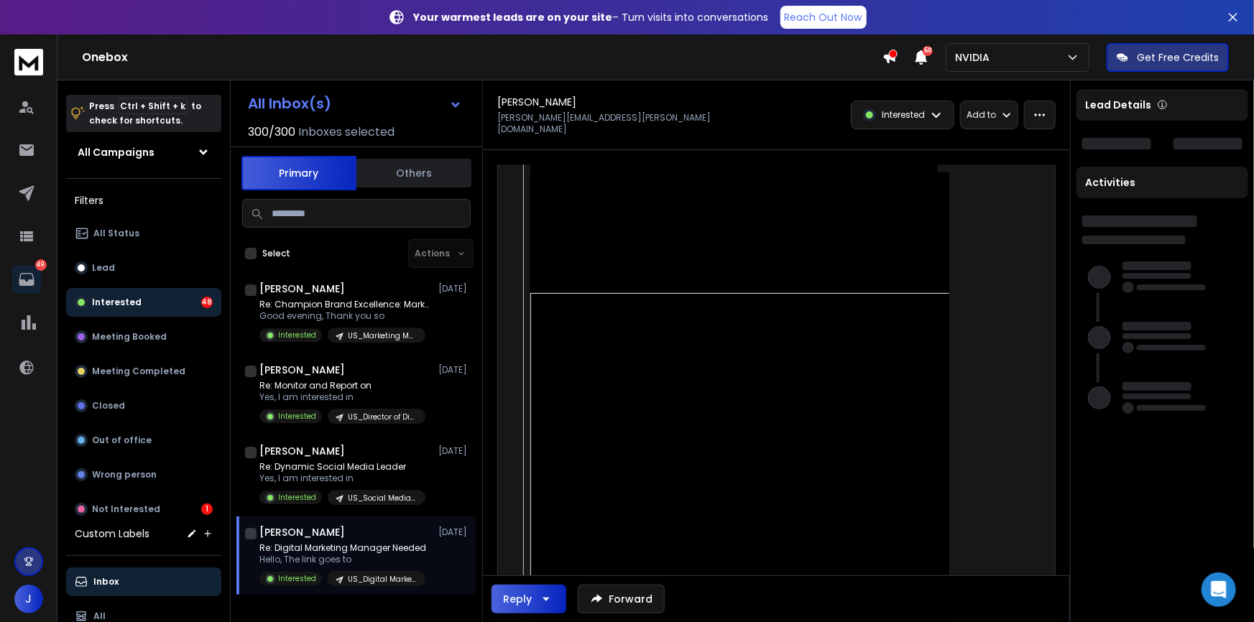
scroll to position [0, 0]
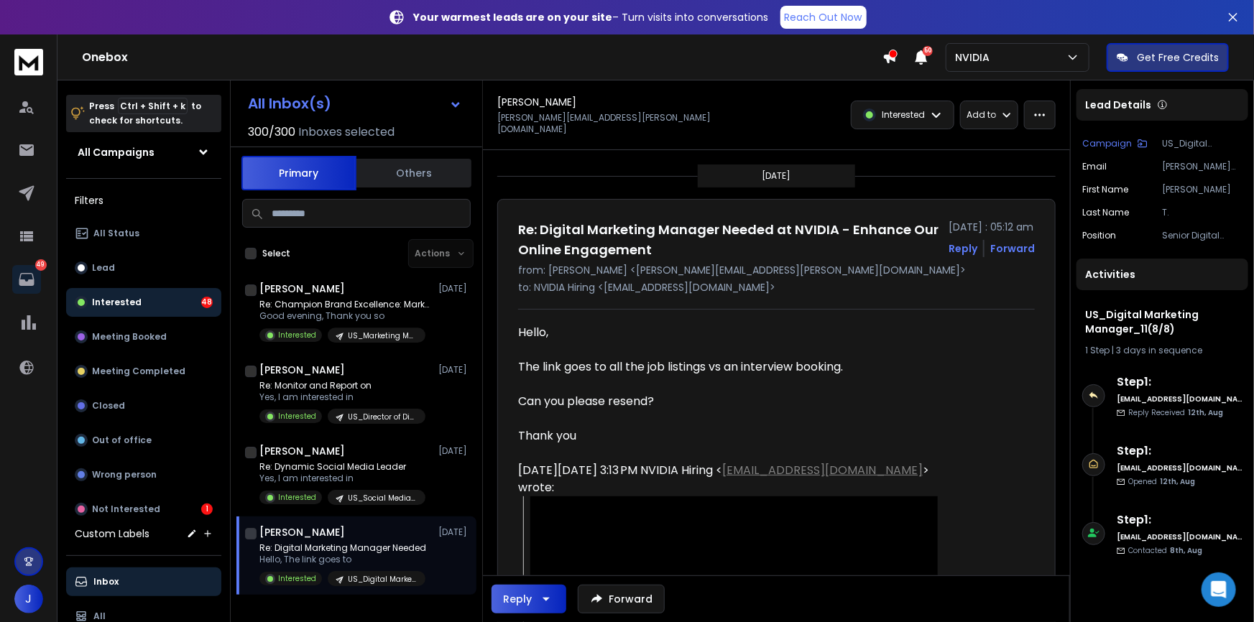
click at [906, 109] on p "Interested" at bounding box center [903, 114] width 43 height 11
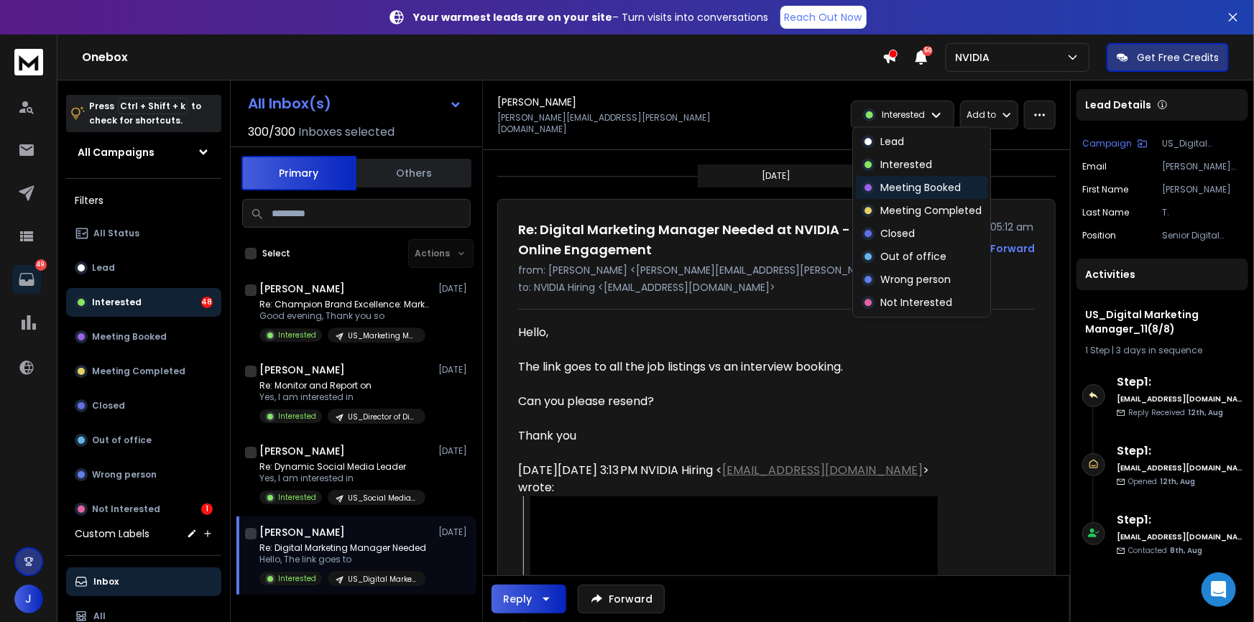
click at [907, 188] on p "Meeting Booked" at bounding box center [920, 187] width 80 height 14
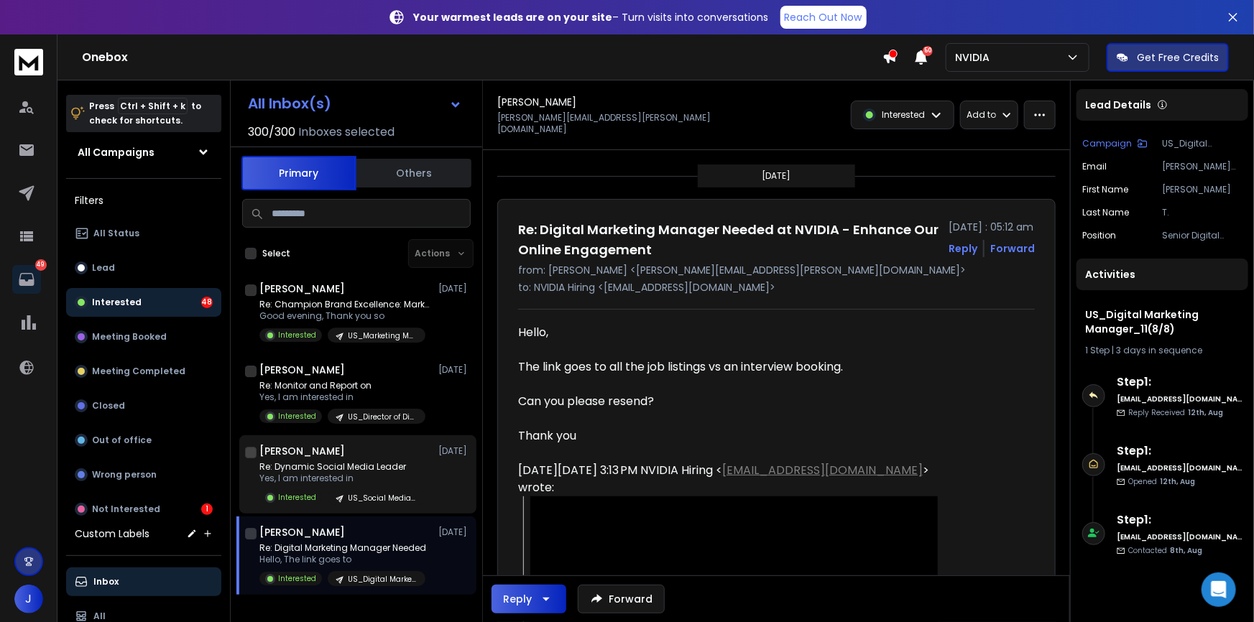
click at [382, 461] on p "Re: Dynamic Social Media Leader" at bounding box center [342, 466] width 166 height 11
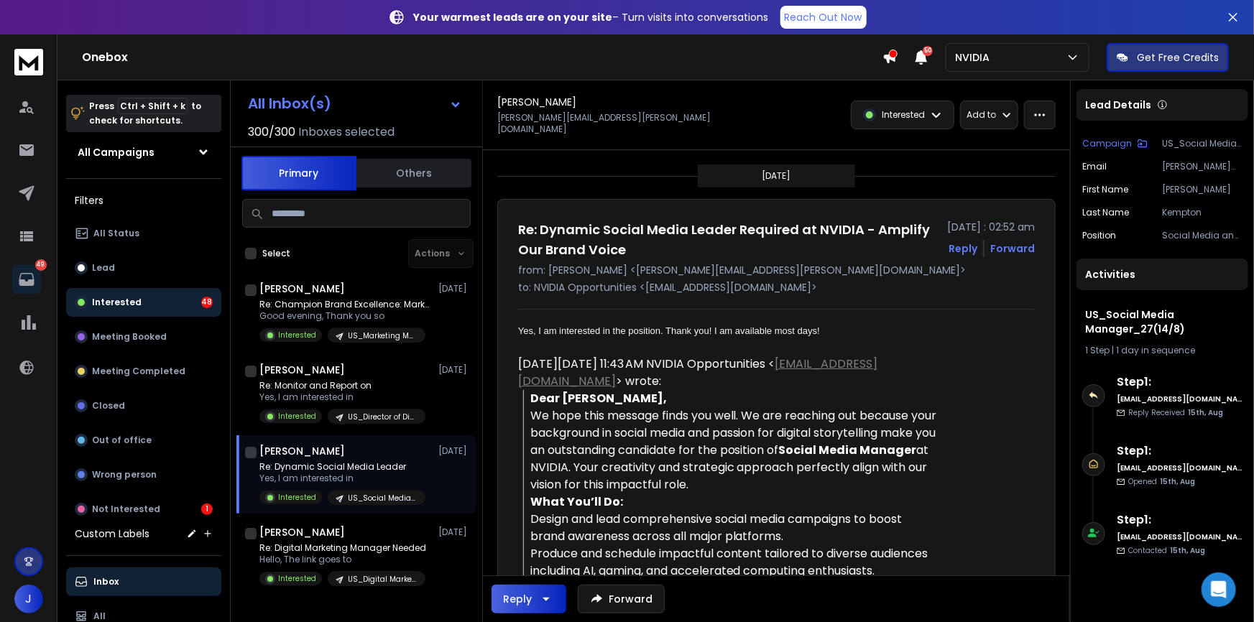
click at [874, 494] on div "What You’ll Do:" at bounding box center [734, 502] width 408 height 17
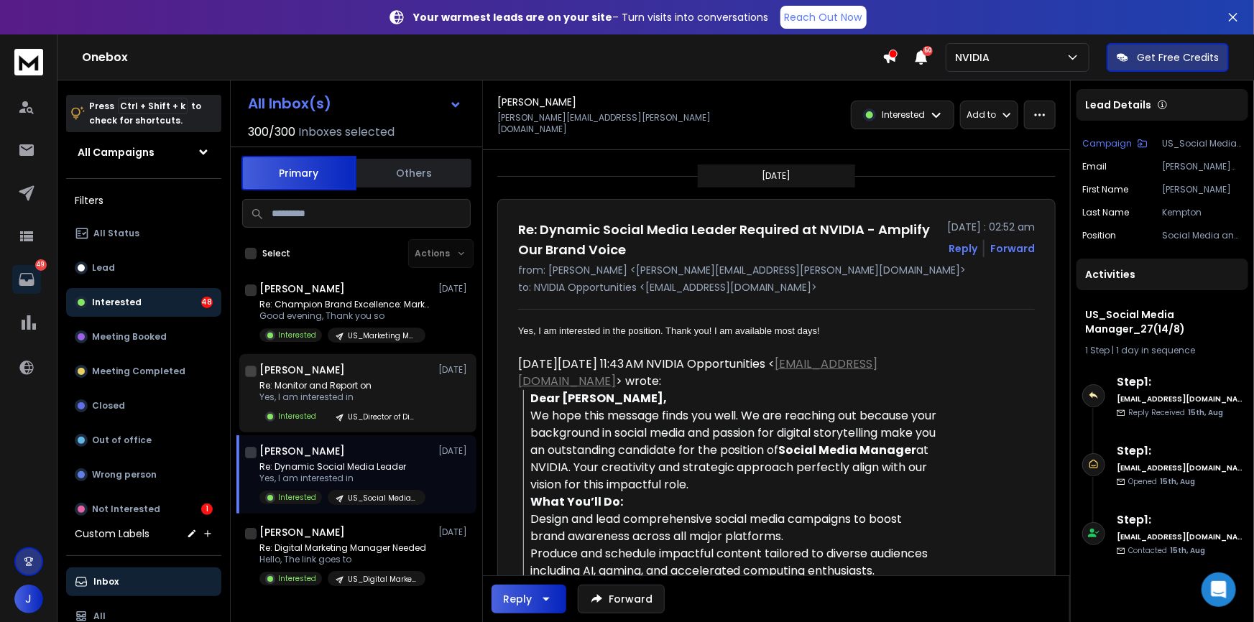
click at [364, 374] on div "Joshua Stelzer 15 Aug Re: Monitor and Report on Yes, I am interested in Interes…" at bounding box center [364, 393] width 211 height 61
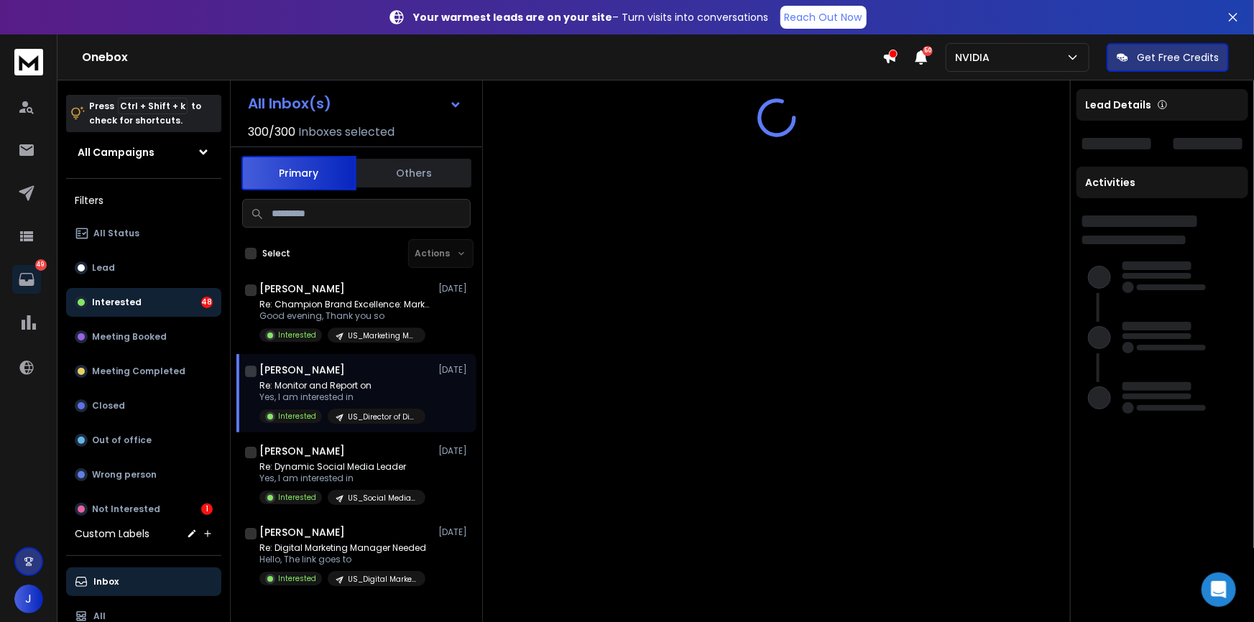
click at [413, 395] on p "Yes, I am interested in" at bounding box center [342, 397] width 166 height 11
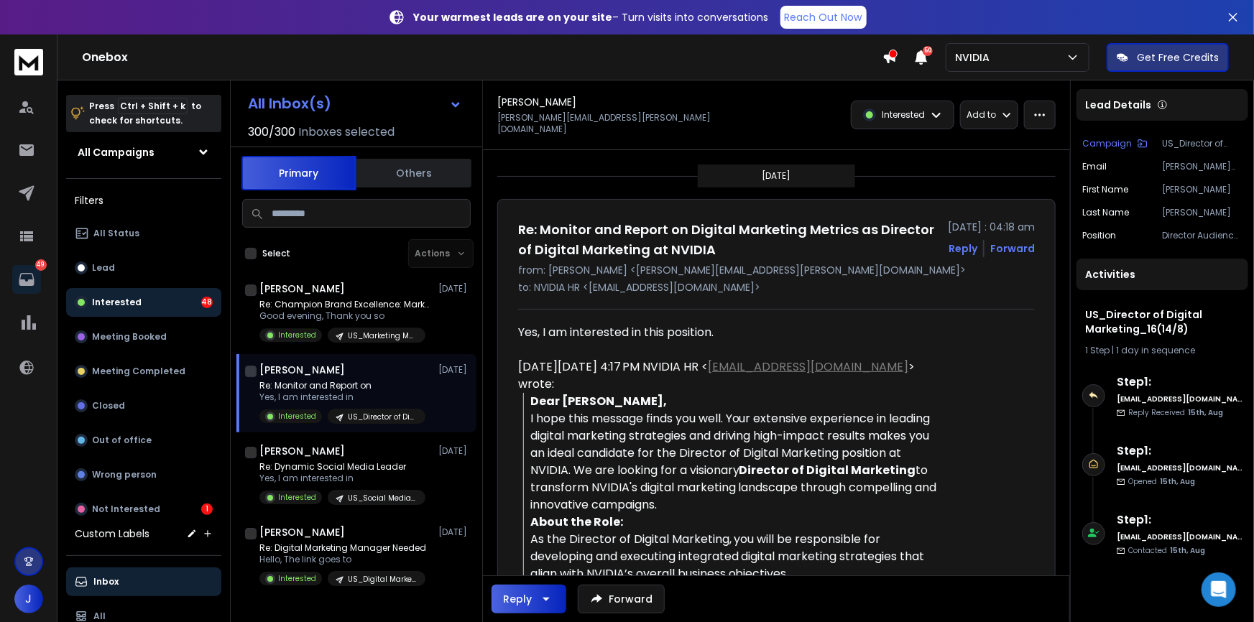
drag, startPoint x: 589, startPoint y: 275, endPoint x: 856, endPoint y: 280, distance: 266.7
click at [856, 280] on p "to: NVIDIA HR <hrteam@workforcetransformationplatformnvidia.com>" at bounding box center [776, 287] width 517 height 14
copy p "hrteam@workforcetransformationplatformnvidia.com"
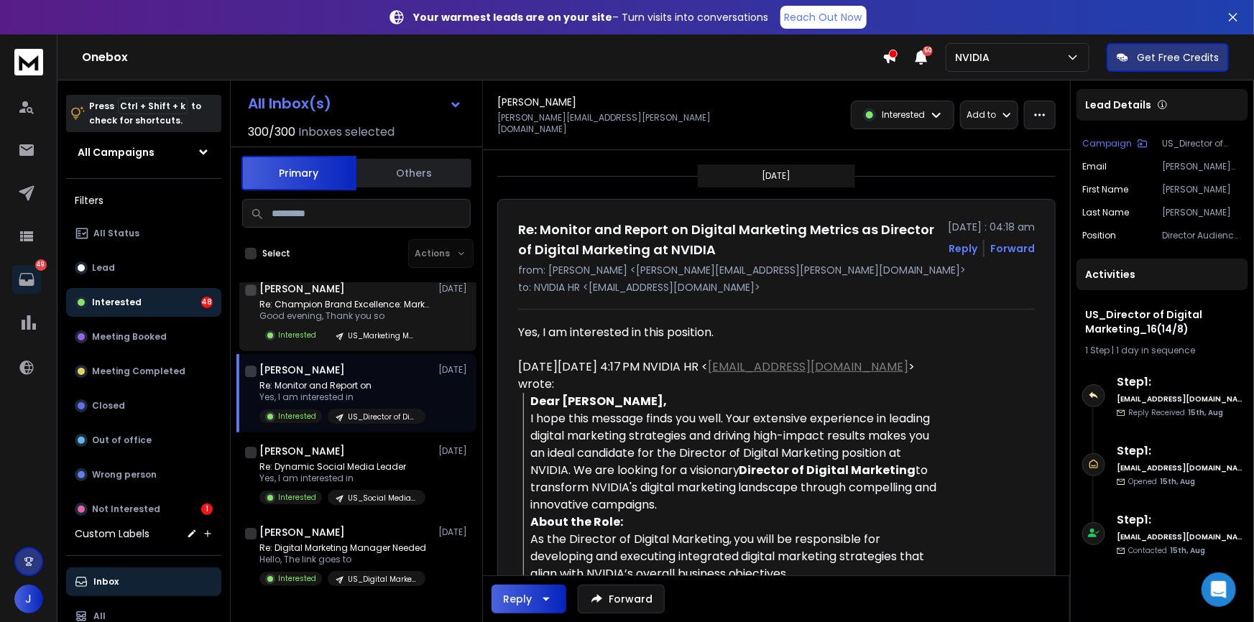
click at [387, 331] on p "US_Marketing Manager_05(14/8)" at bounding box center [382, 336] width 69 height 11
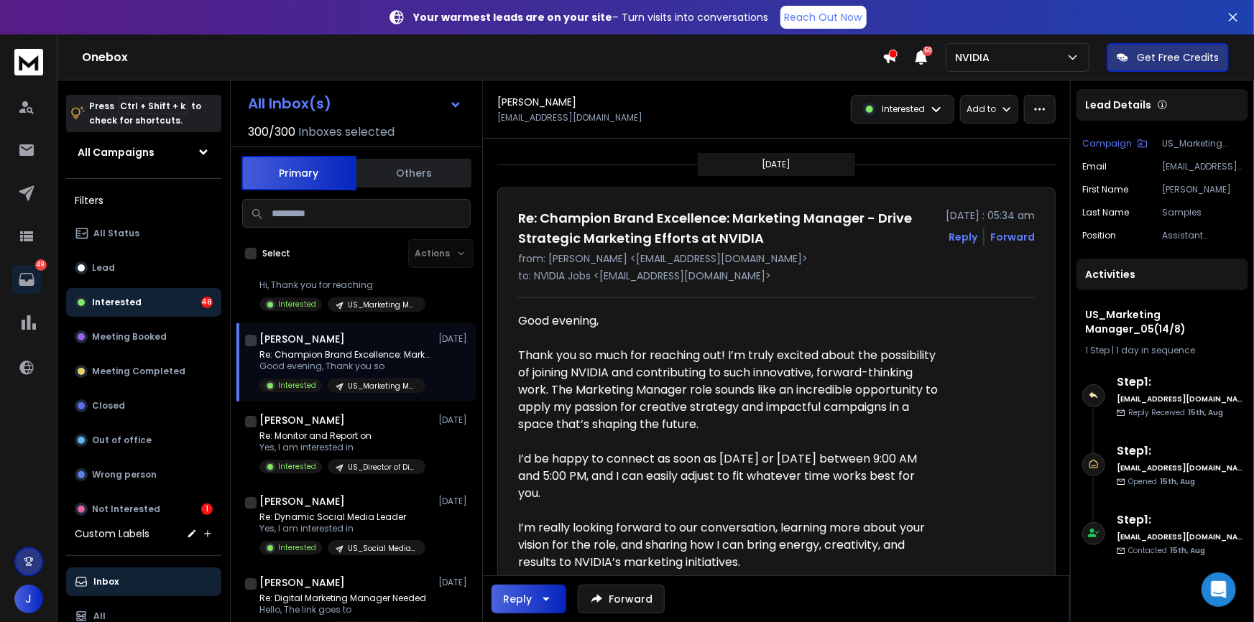
scroll to position [5063, 0]
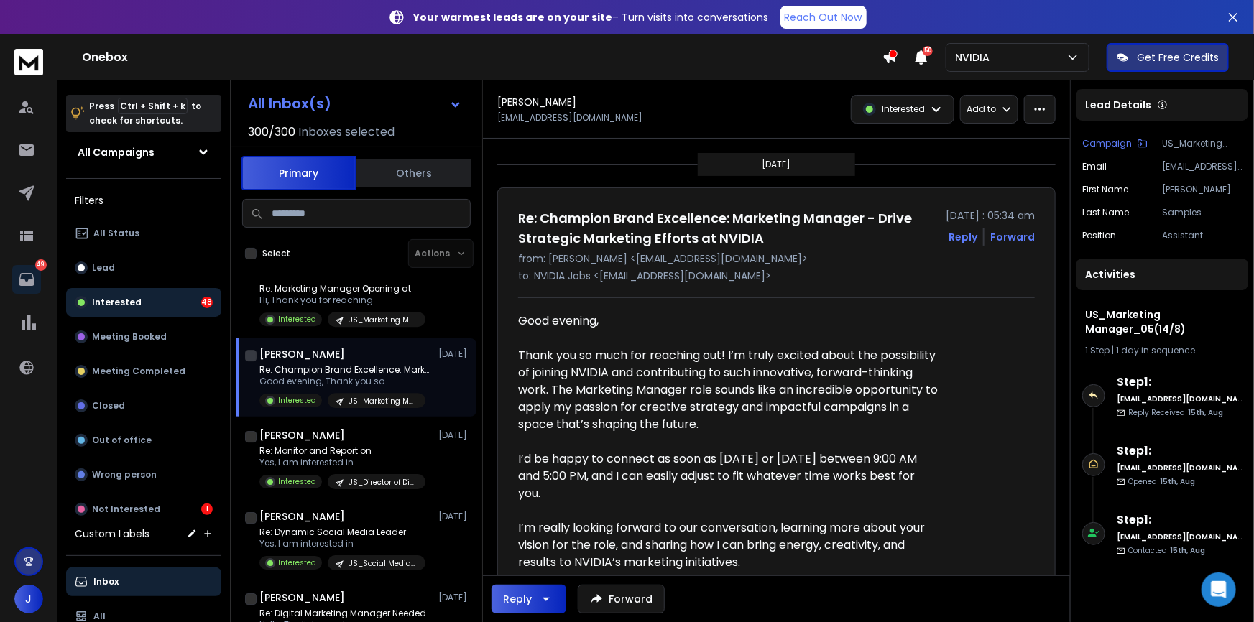
drag, startPoint x: 600, startPoint y: 272, endPoint x: 854, endPoint y: 279, distance: 253.8
click at [854, 279] on p "to: NVIDIA Jobs <jobopenings@remoteworkopportunitiesnvidia.com>" at bounding box center [776, 276] width 517 height 14
copy p "jobopenings@remoteworkopportunitiesnvidia.com"
click at [750, 449] on div "I’d be happy to connect as soon as tomorrow or Monday between 9:00 AM and 5:00 …" at bounding box center [728, 467] width 420 height 69
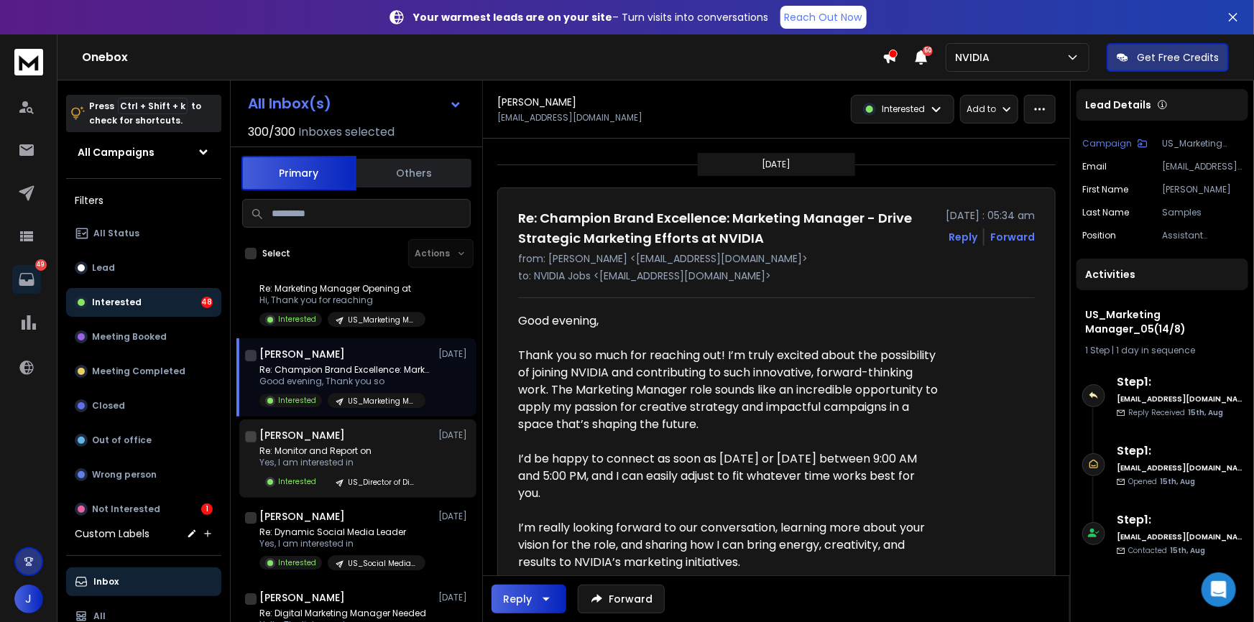
click at [314, 438] on div "Joshua Stelzer 15 Aug Re: Monitor and Report on Yes, I am interested in Interes…" at bounding box center [364, 458] width 211 height 61
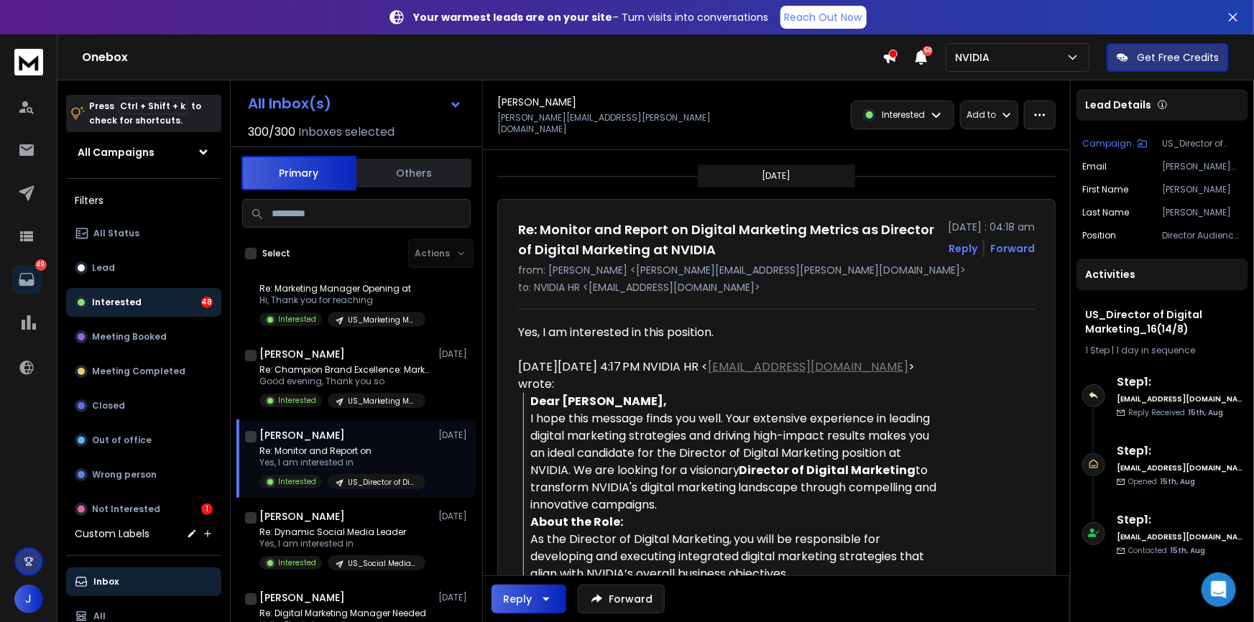
drag, startPoint x: 591, startPoint y: 274, endPoint x: 856, endPoint y: 280, distance: 265.3
click at [856, 280] on p "to: NVIDIA HR <hrteam@workforcetransformationplatformnvidia.com>" at bounding box center [776, 287] width 517 height 14
copy p "hrteam@workforcetransformationplatformnvidia.com"
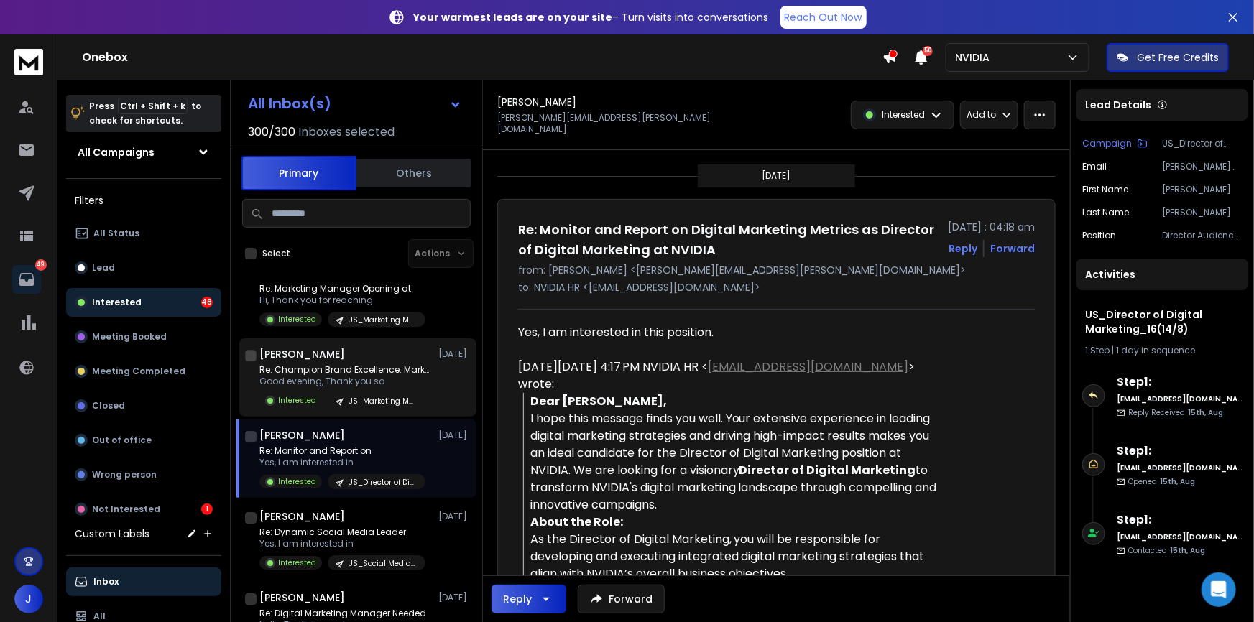
click at [337, 366] on p "Re: Champion Brand Excellence: Marketing" at bounding box center [345, 369] width 172 height 11
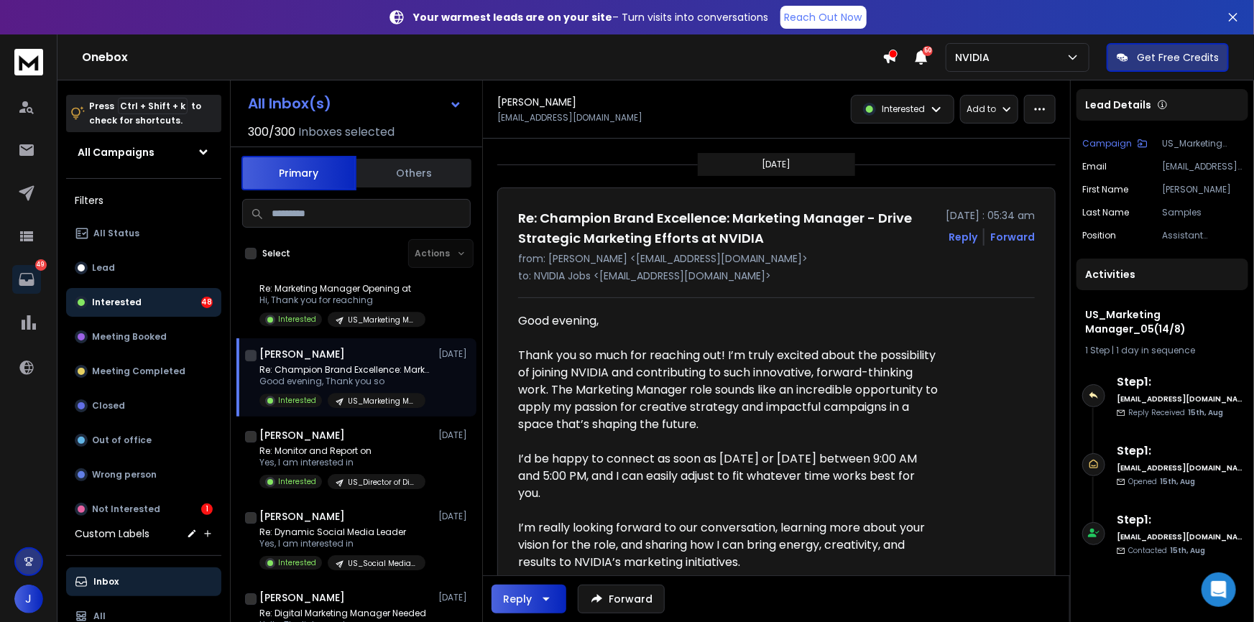
drag, startPoint x: 599, startPoint y: 273, endPoint x: 853, endPoint y: 280, distance: 253.8
click at [853, 280] on p "to: NVIDIA Jobs <jobopenings@remoteworkopportunitiesnvidia.com>" at bounding box center [776, 276] width 517 height 14
copy p "jobopenings@remoteworkopportunitiesnvidia.com"
click at [896, 108] on p "Interested" at bounding box center [903, 108] width 43 height 11
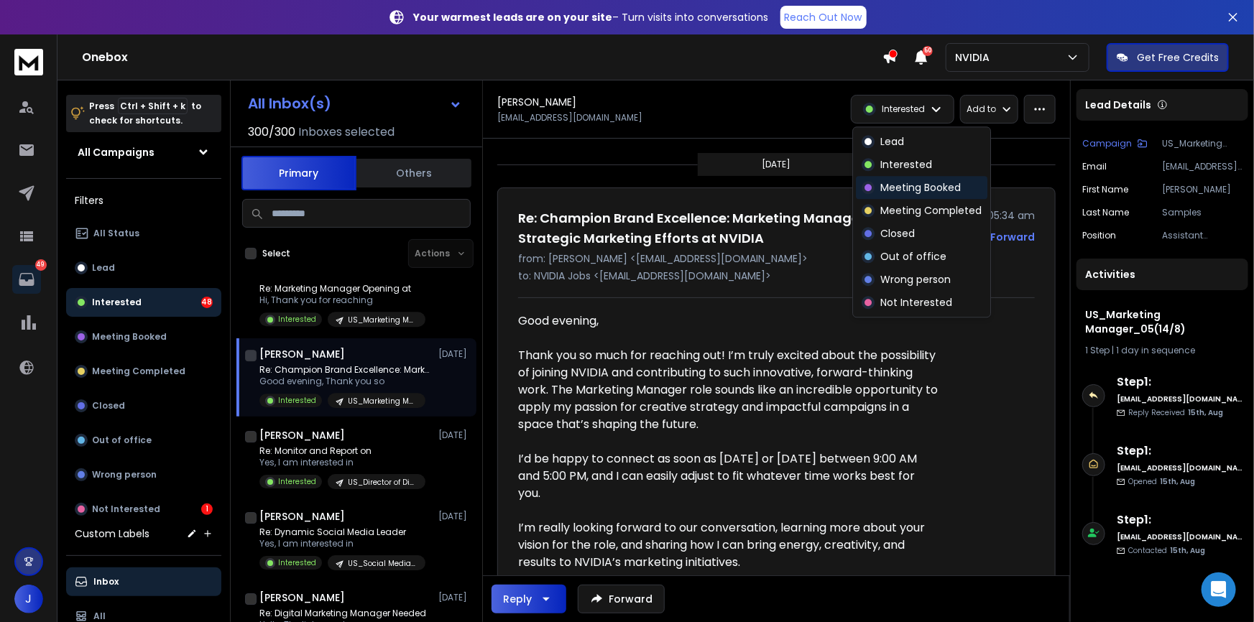
click at [898, 185] on p "Meeting Booked" at bounding box center [920, 187] width 80 height 14
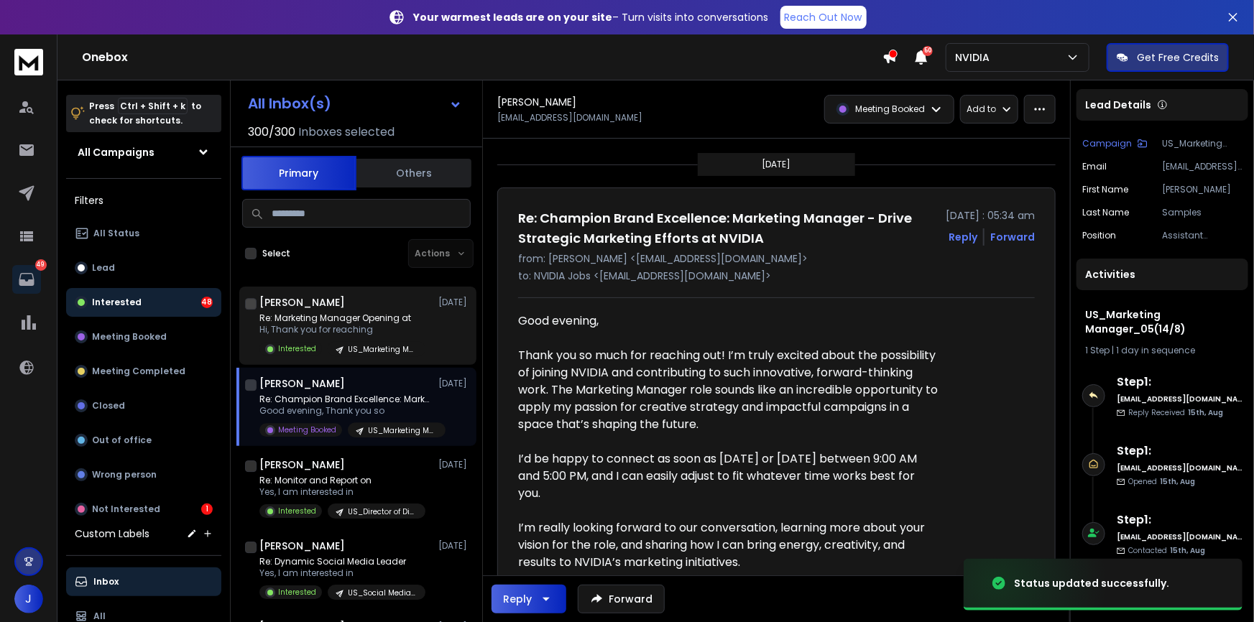
scroll to position [4933, 0]
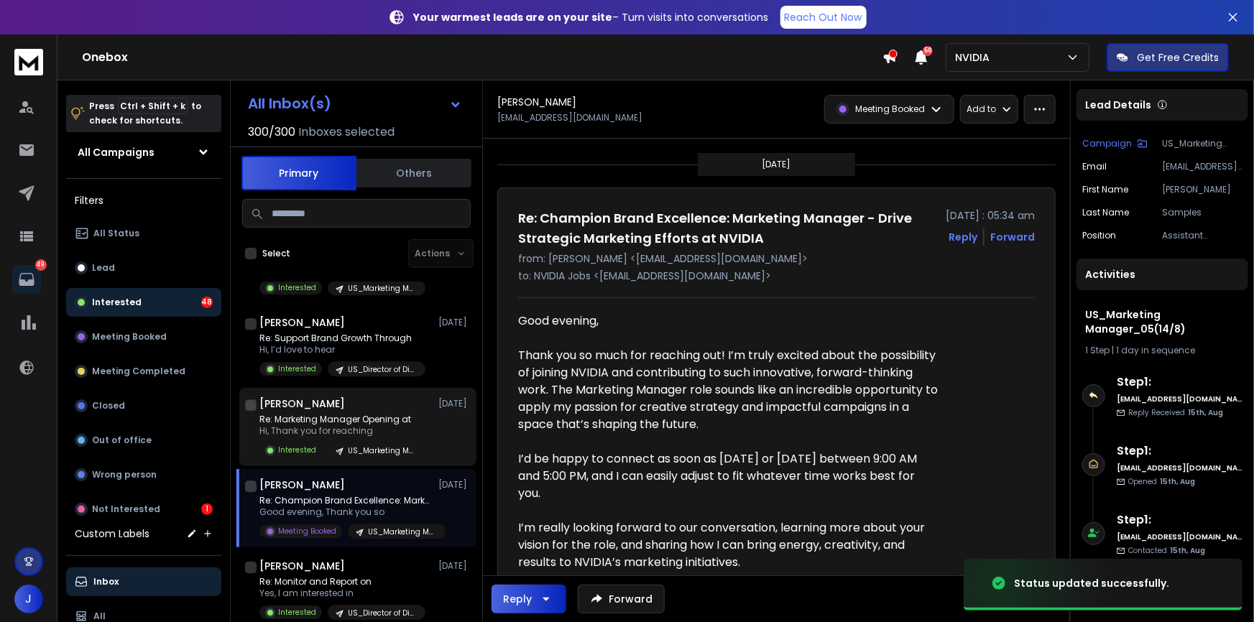
click at [369, 417] on p "Re: Marketing Manager Opening at" at bounding box center [342, 419] width 166 height 11
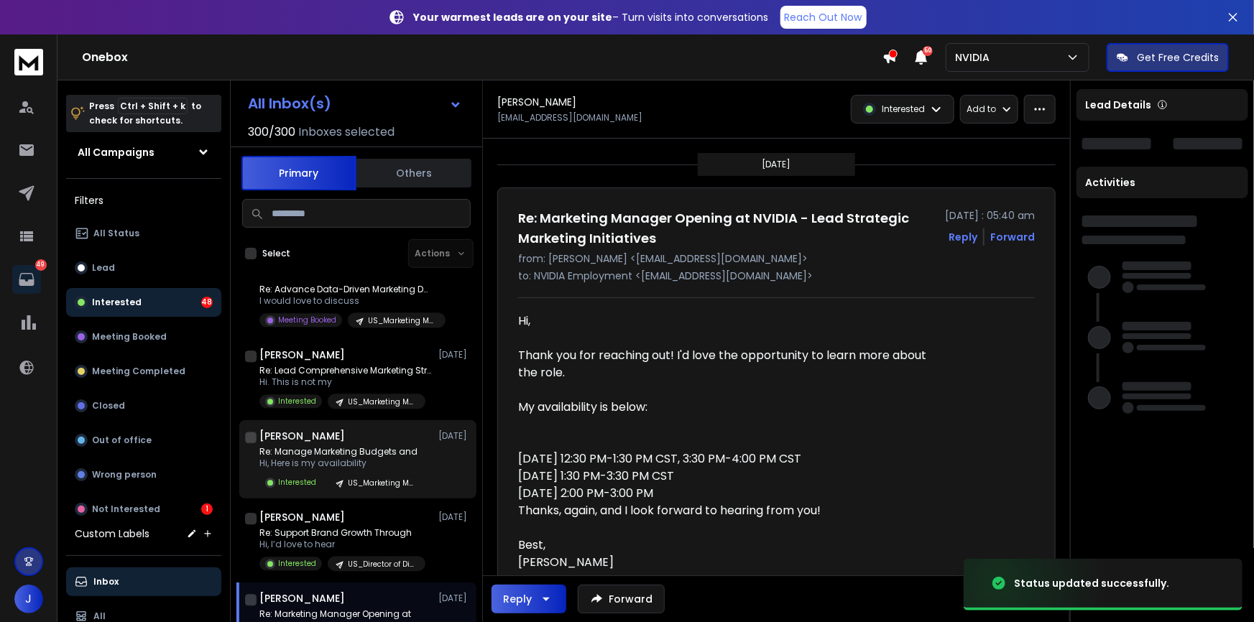
scroll to position [4736, 0]
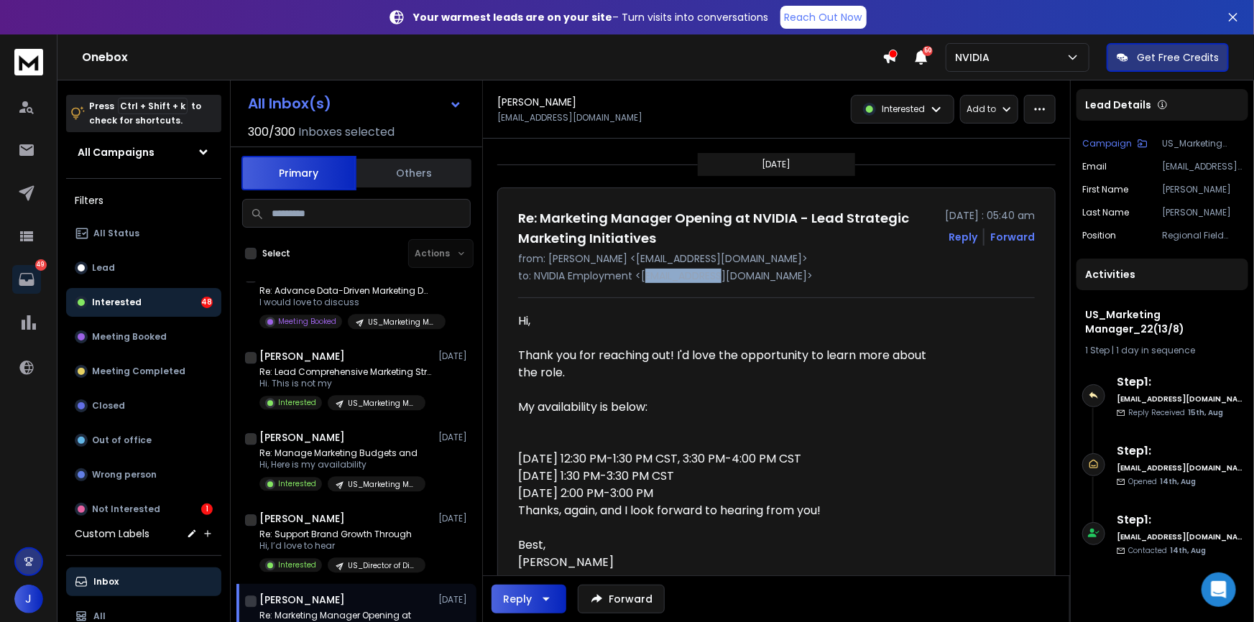
drag, startPoint x: 643, startPoint y: 276, endPoint x: 730, endPoint y: 282, distance: 87.2
click at [730, 282] on p "to: NVIDIA Employment <employment@nvidiatalentperformanceplatform.com>" at bounding box center [776, 276] width 517 height 14
click at [677, 298] on div at bounding box center [776, 298] width 517 height 1
drag, startPoint x: 642, startPoint y: 275, endPoint x: 906, endPoint y: 274, distance: 263.8
click at [906, 274] on p "to: NVIDIA Employment <employment@nvidiatalentperformanceplatform.com>" at bounding box center [776, 276] width 517 height 14
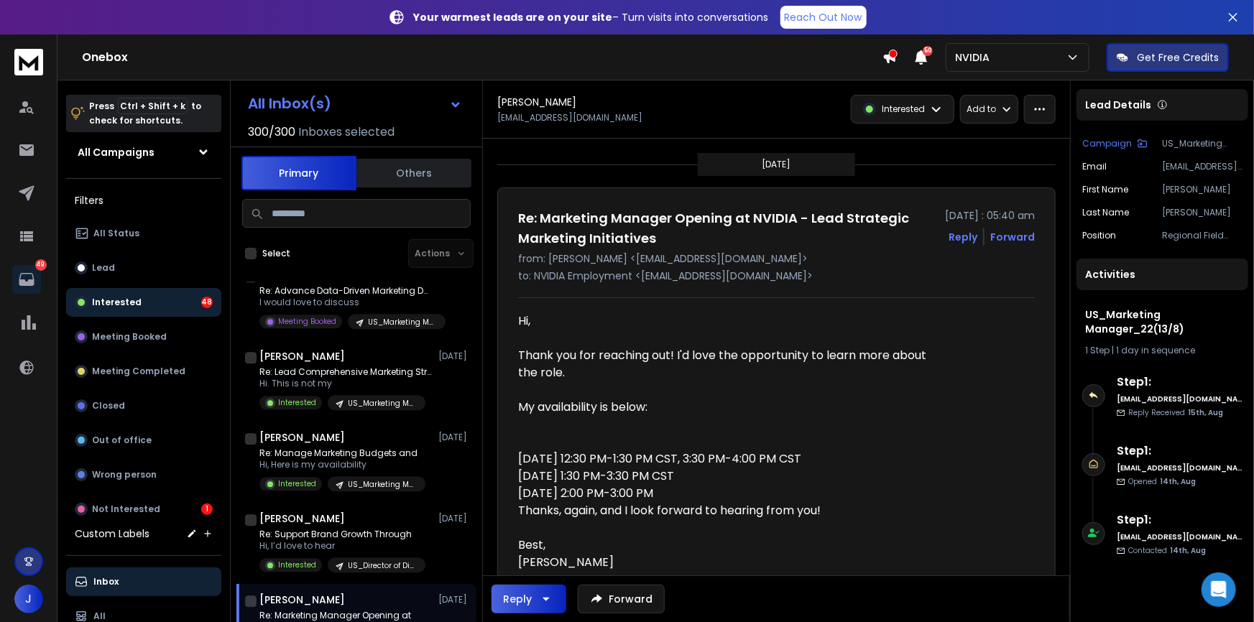
copy p "employment@nvidiatalentperformanceplatform.com"
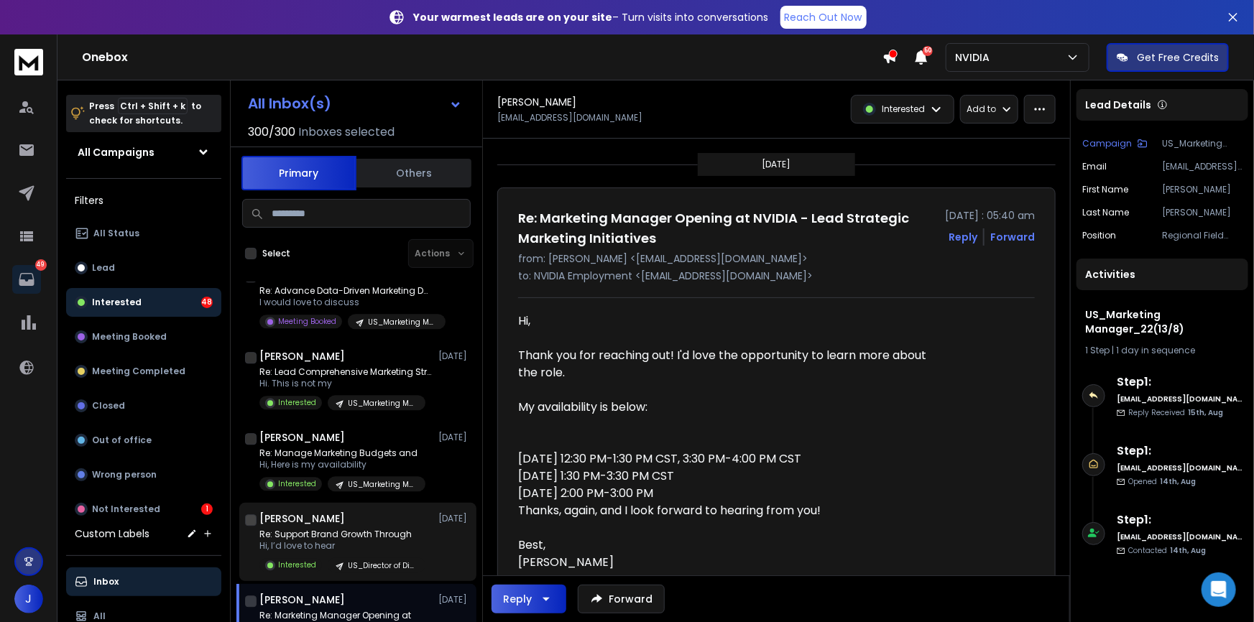
click at [339, 512] on h1 "[PERSON_NAME]" at bounding box center [302, 519] width 86 height 14
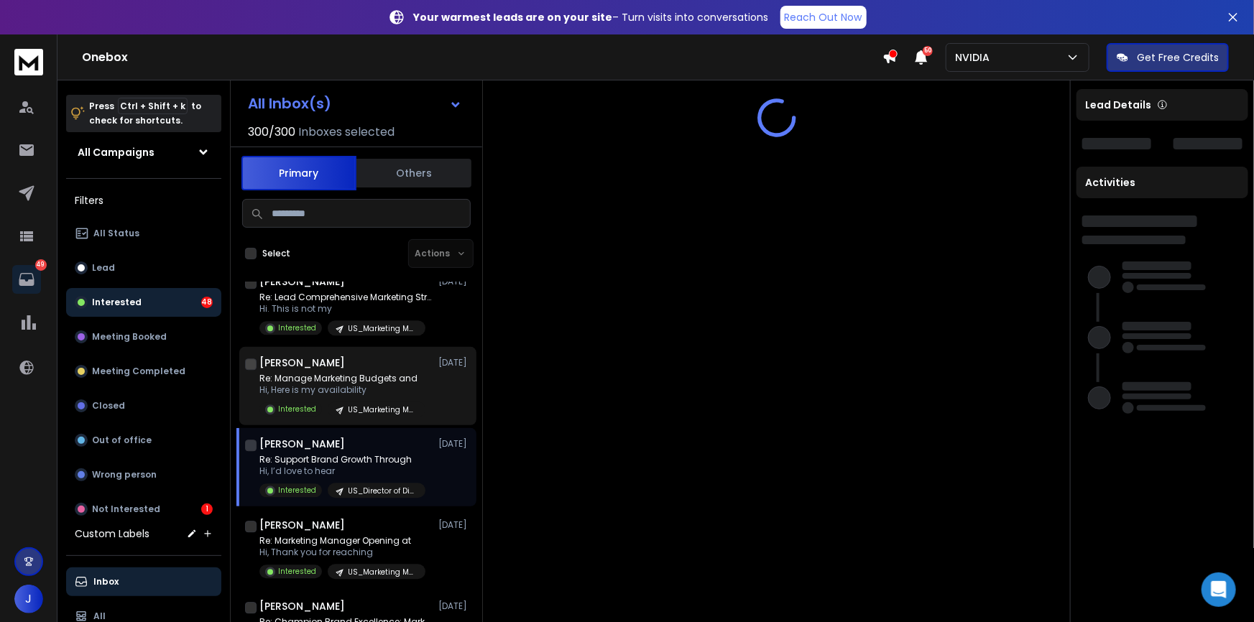
scroll to position [4867, 0]
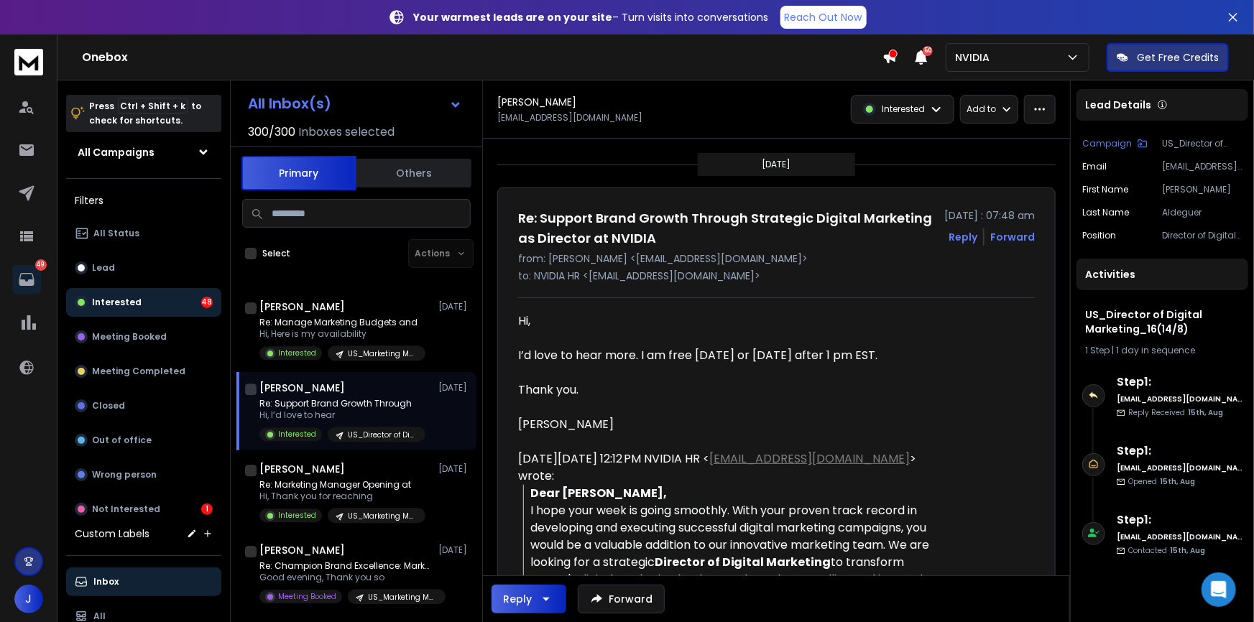
drag, startPoint x: 590, startPoint y: 275, endPoint x: 862, endPoint y: 279, distance: 272.4
click at [862, 279] on p "to: NVIDIA HR <hrteam@workforcetransformationplatformnvidia.com>" at bounding box center [776, 276] width 517 height 14
copy p "hrteam@workforcetransformationplatformnvidia.com"
click at [920, 404] on div at bounding box center [728, 407] width 420 height 17
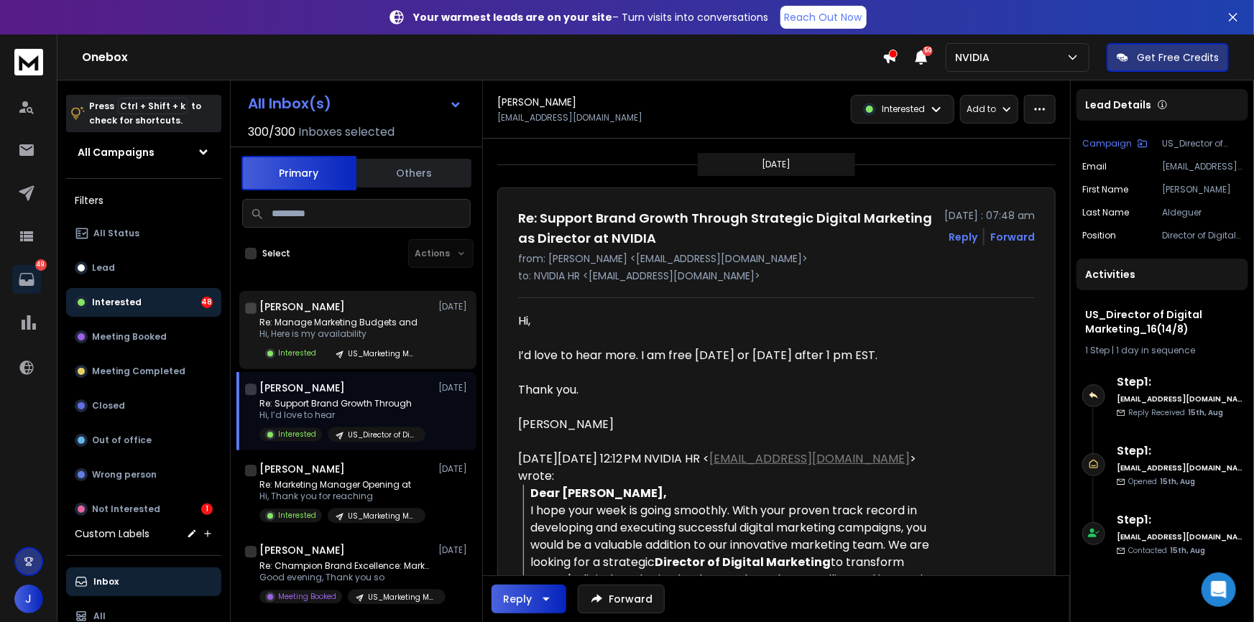
click at [394, 321] on p "Re: Manage Marketing Budgets and" at bounding box center [342, 322] width 166 height 11
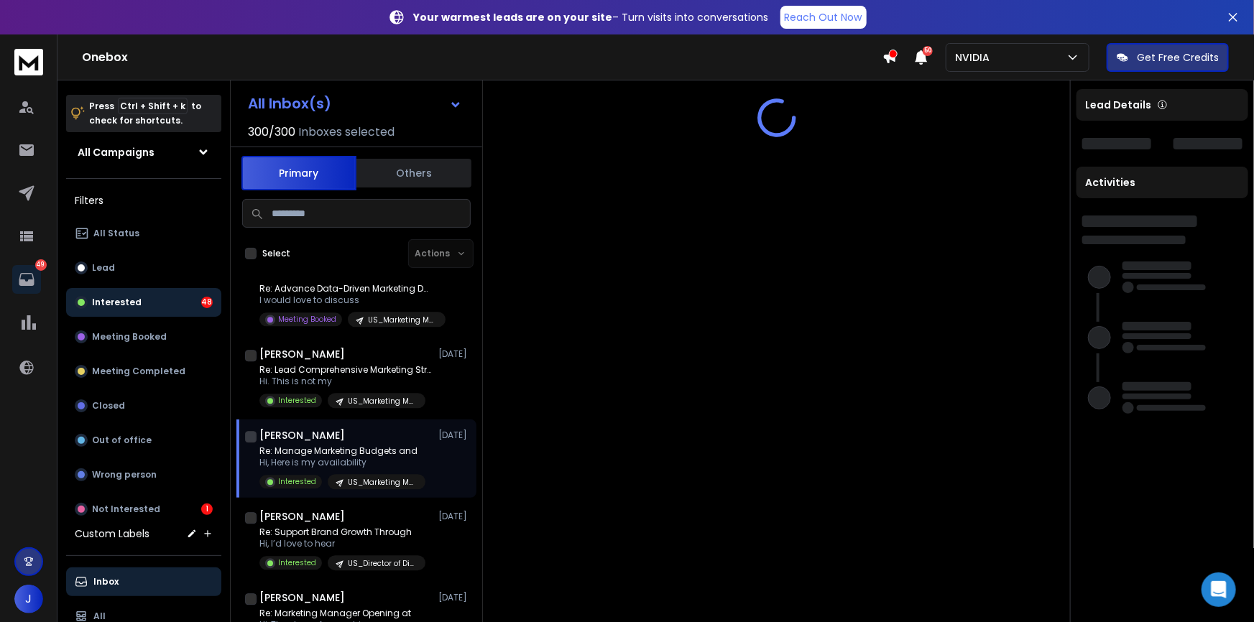
scroll to position [4736, 0]
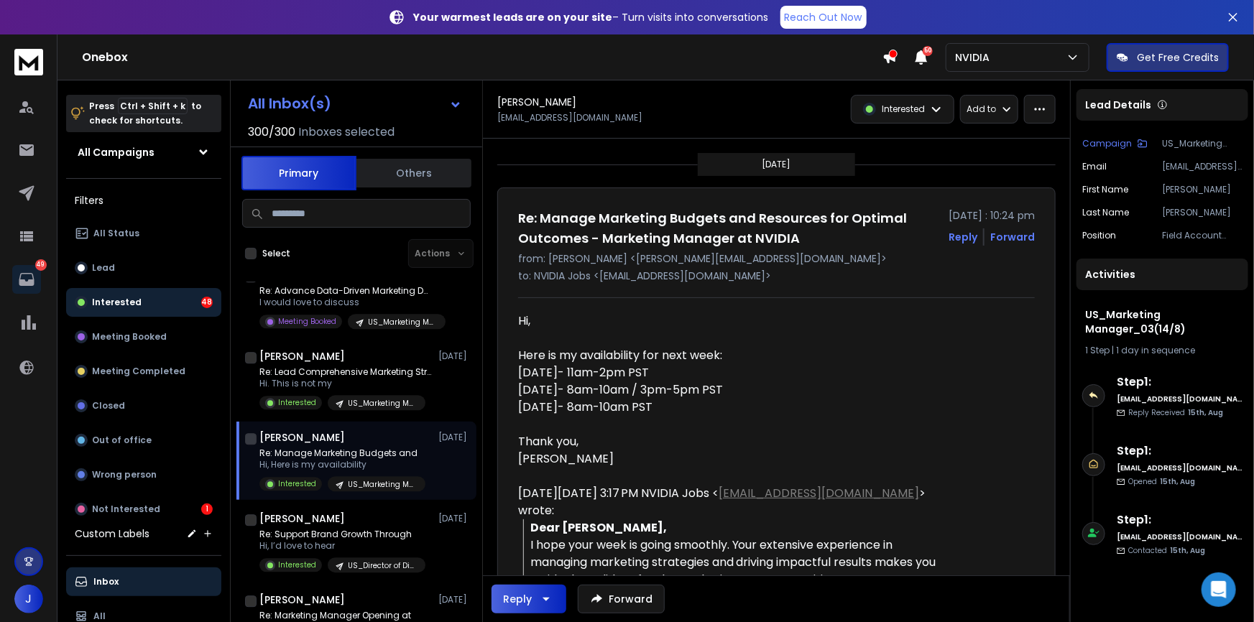
drag, startPoint x: 601, startPoint y: 275, endPoint x: 862, endPoint y: 280, distance: 261.7
click at [862, 280] on p "to: NVIDIA Jobs <jobopenings@holisticcareerdevelopmentnvidia.com>" at bounding box center [776, 276] width 517 height 14
click at [666, 414] on div "Wednesday- 8am-10am PST" at bounding box center [728, 407] width 420 height 17
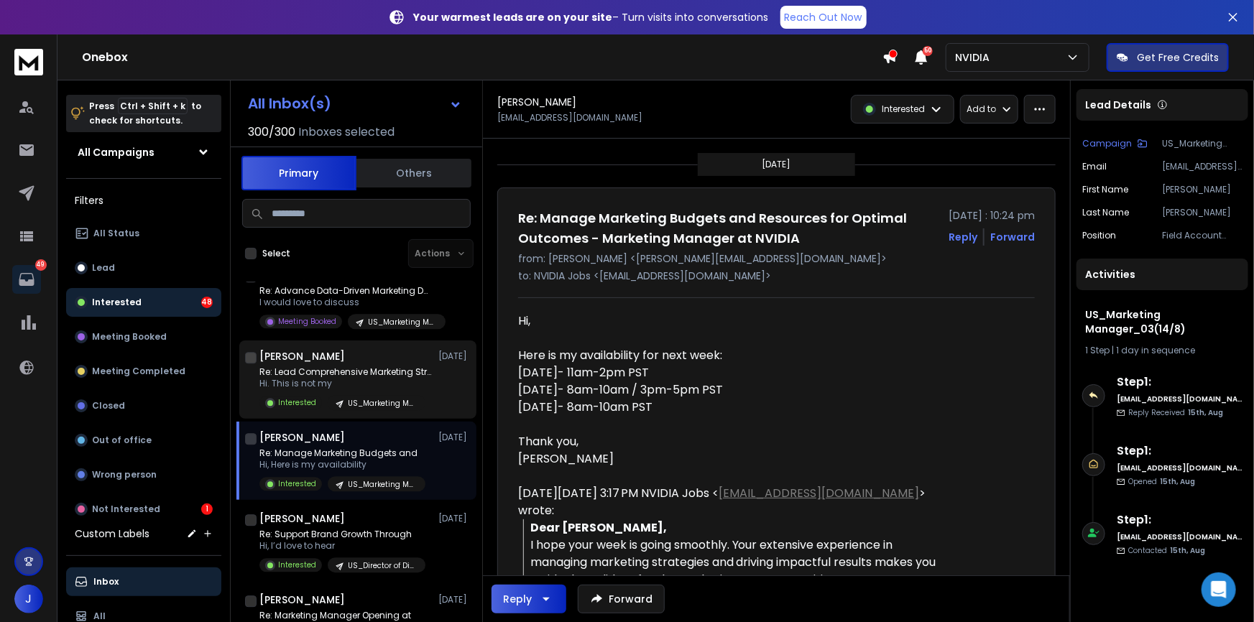
click at [395, 373] on p "Re: Lead Comprehensive Marketing Strategies" at bounding box center [345, 372] width 172 height 11
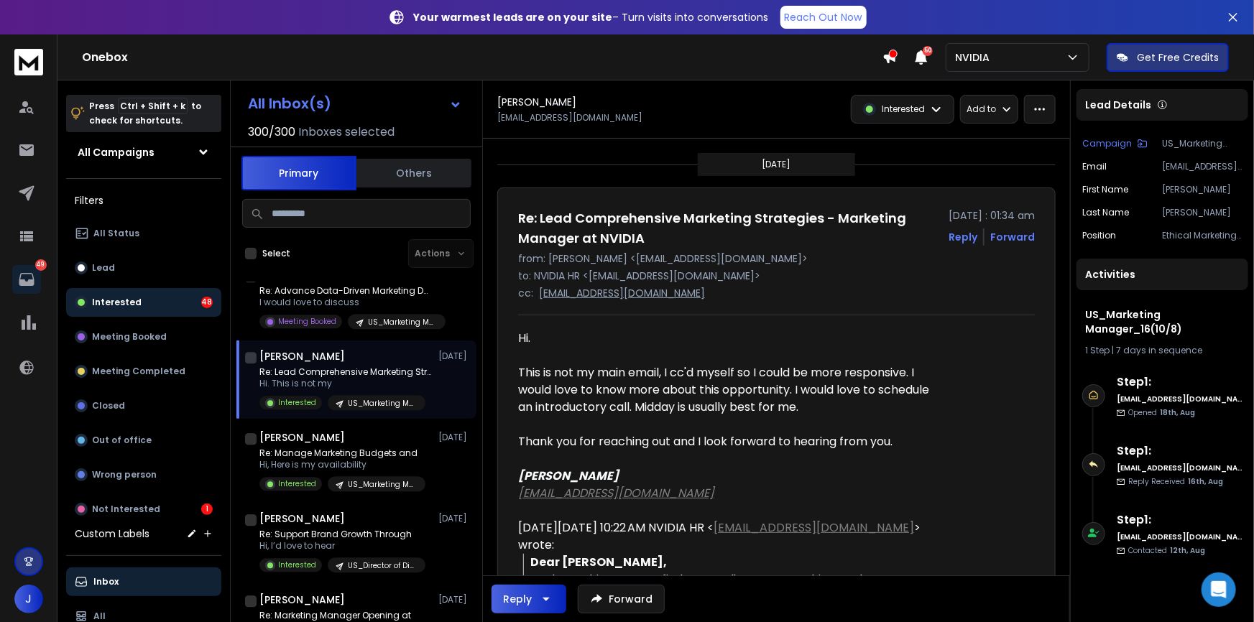
drag, startPoint x: 592, startPoint y: 277, endPoint x: 859, endPoint y: 278, distance: 267.4
click at [859, 278] on p "to: NVIDIA HR <hrteam@workforcetransformationplatformnvidia.com>" at bounding box center [776, 276] width 517 height 14
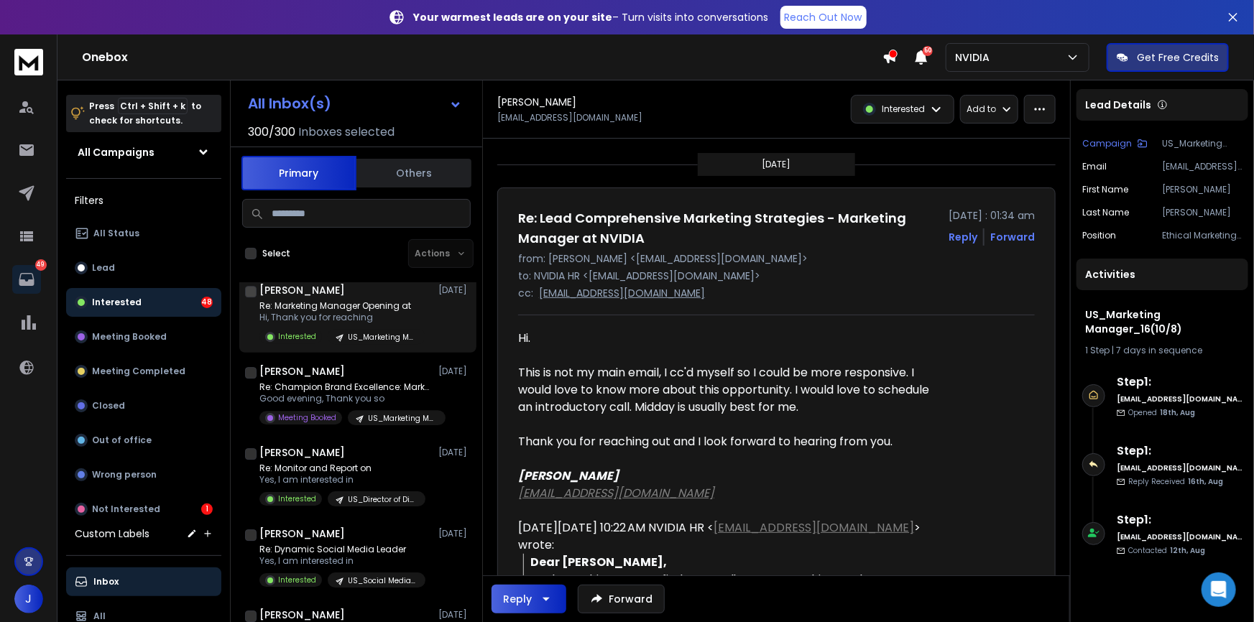
scroll to position [5129, 0]
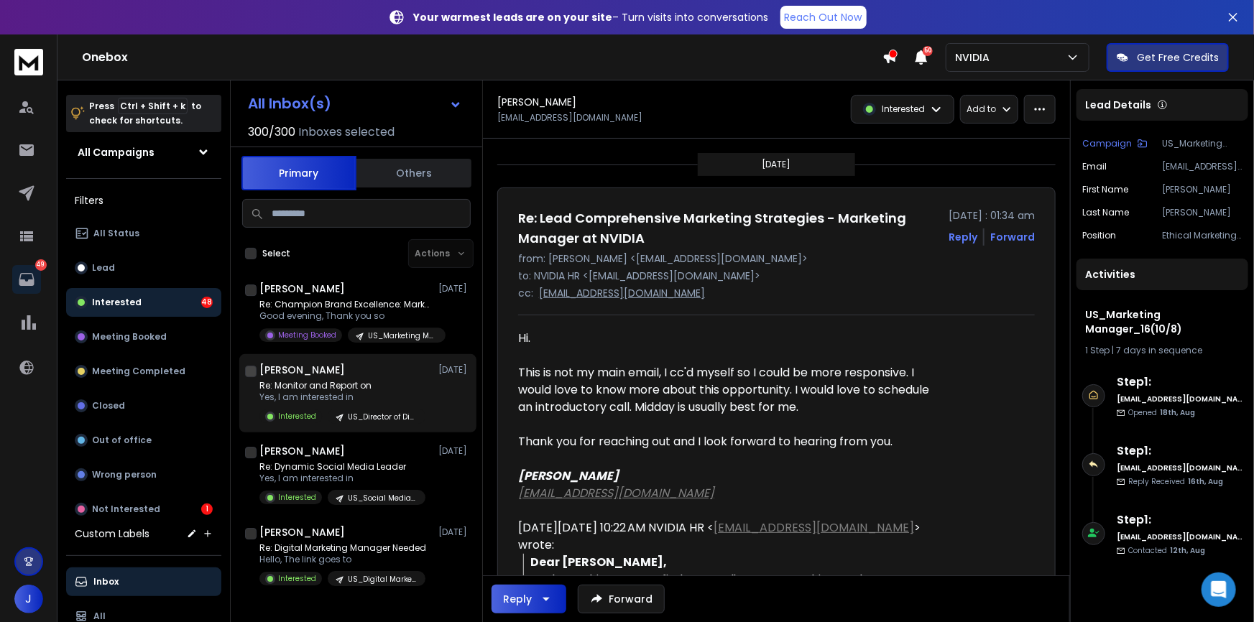
click at [394, 380] on p "Re: Monitor and Report on" at bounding box center [342, 385] width 166 height 11
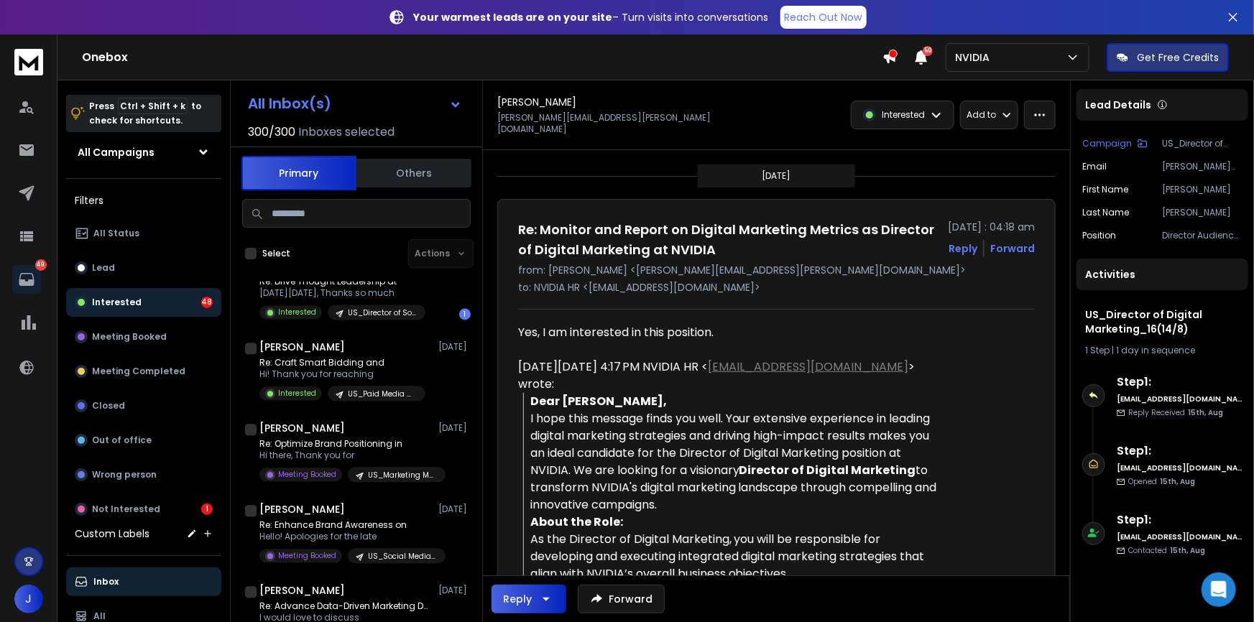
scroll to position [4410, 0]
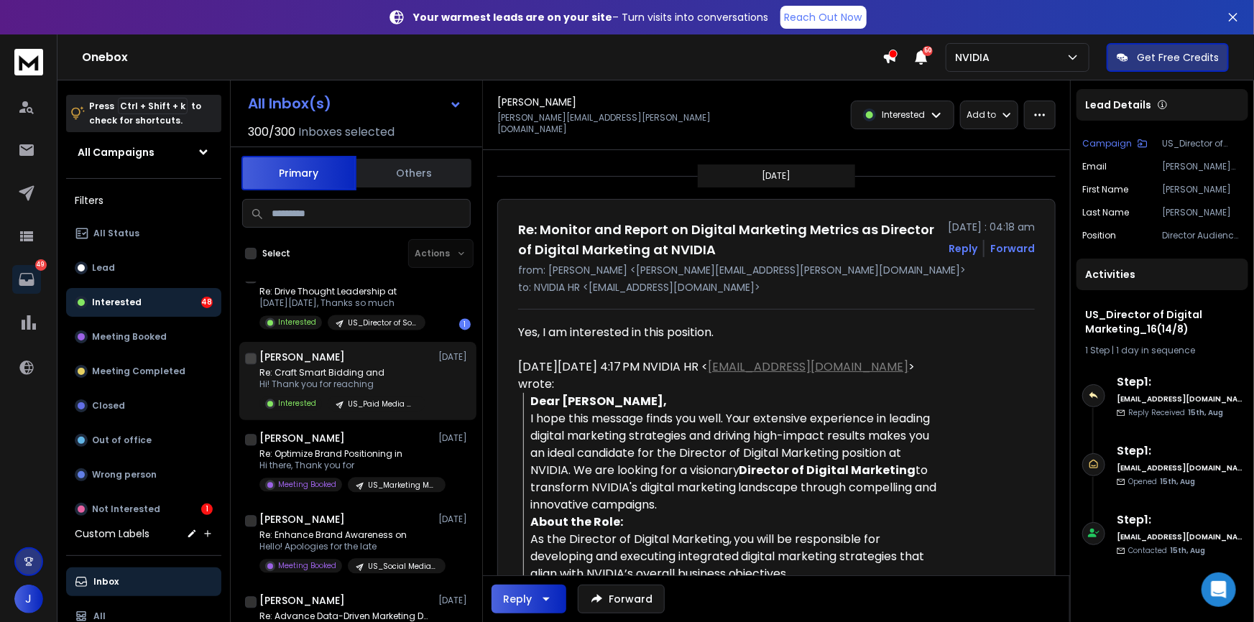
click at [421, 385] on p "Hi! Thank you for reaching" at bounding box center [342, 384] width 166 height 11
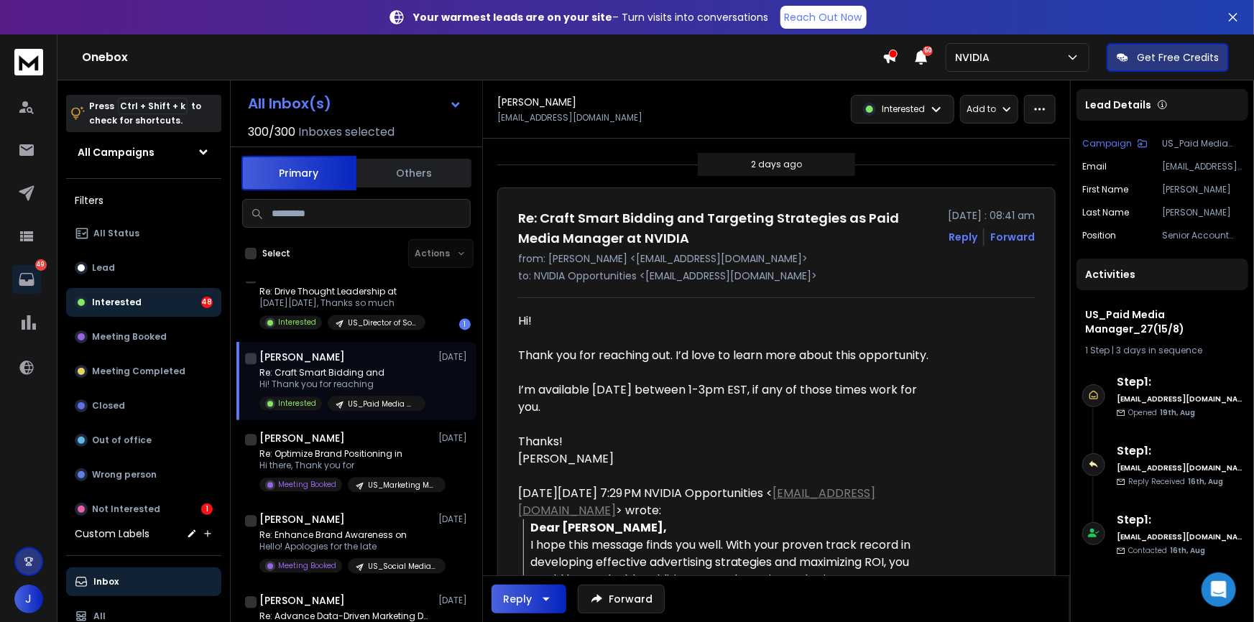
drag, startPoint x: 645, startPoint y: 273, endPoint x: 884, endPoint y: 283, distance: 238.8
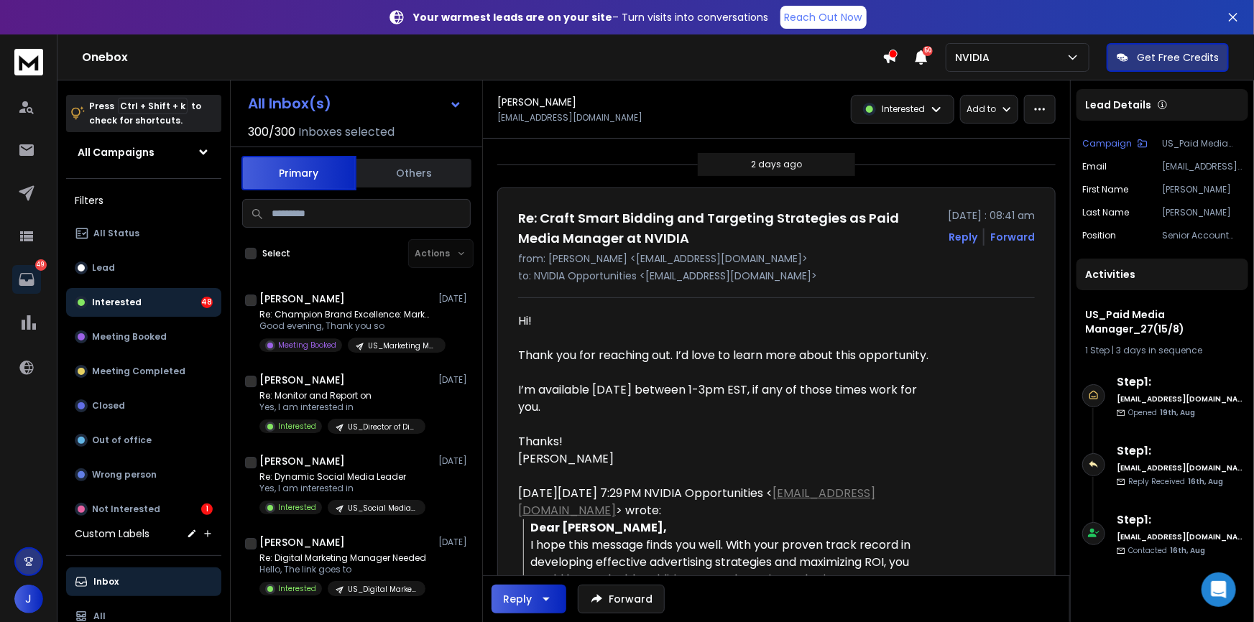
scroll to position [5129, 0]
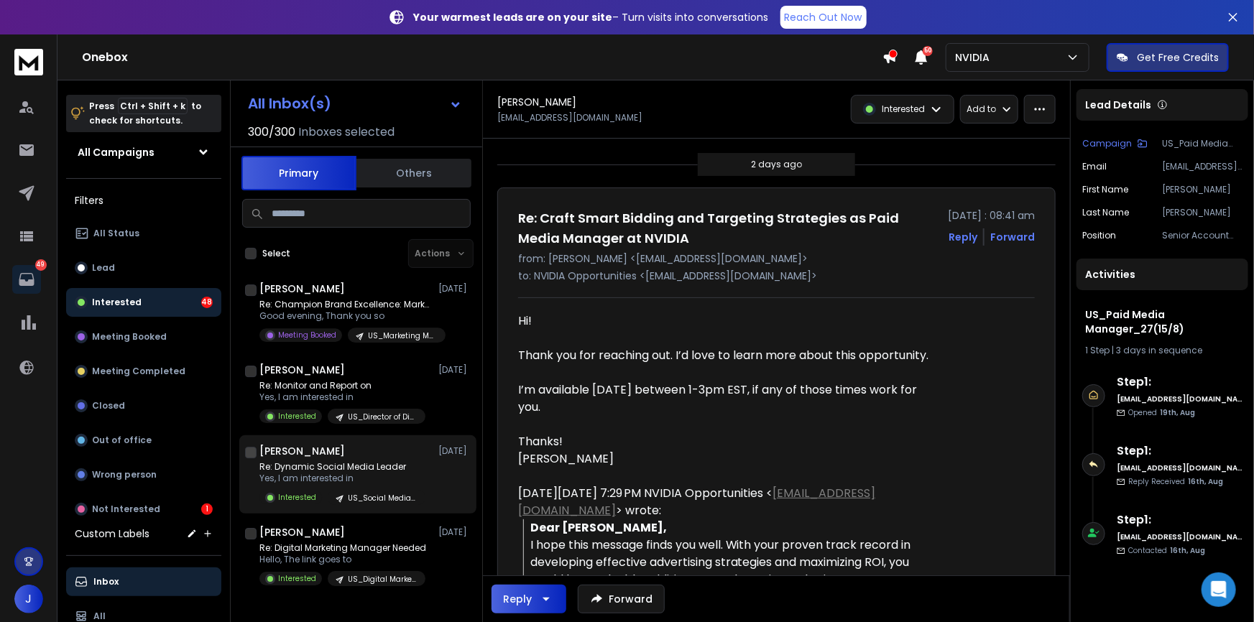
click at [341, 473] on p "Yes, I am interested in" at bounding box center [342, 478] width 166 height 11
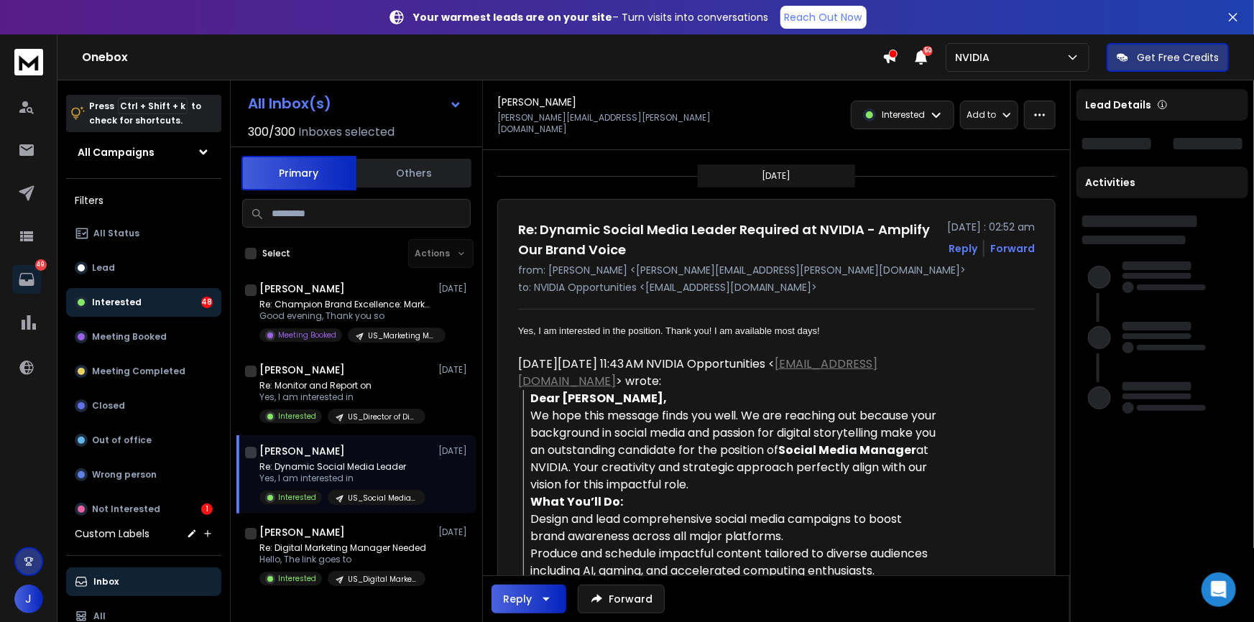
click at [906, 109] on p "Interested" at bounding box center [903, 114] width 43 height 11
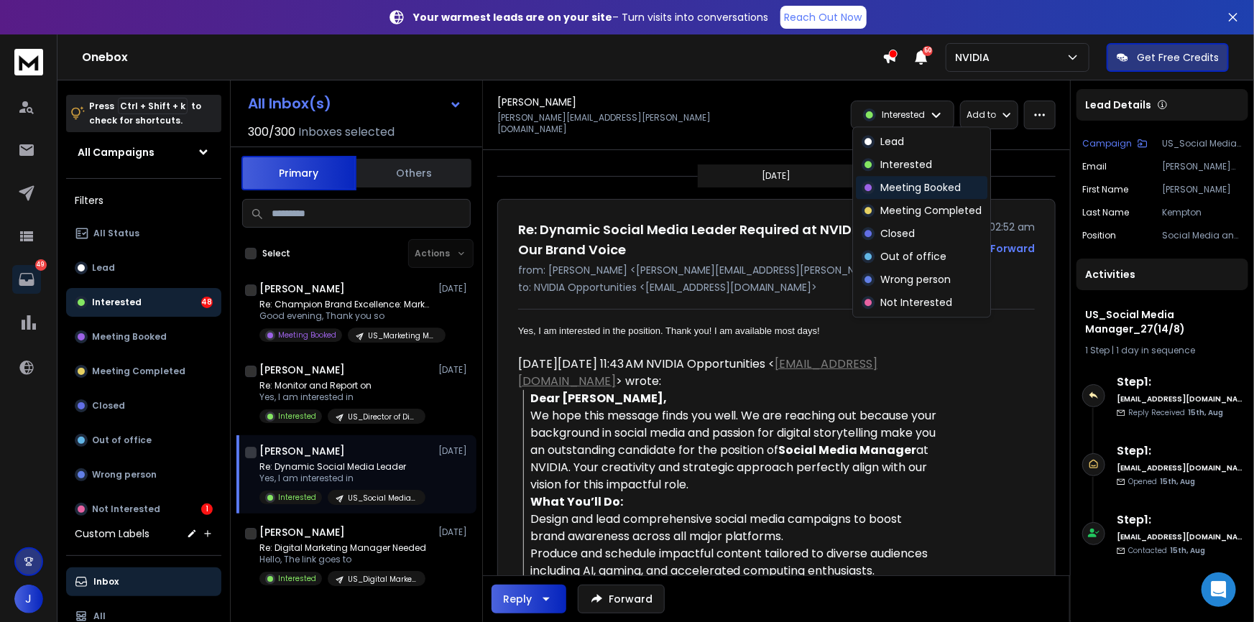
click at [881, 180] on p "Meeting Booked" at bounding box center [920, 187] width 80 height 14
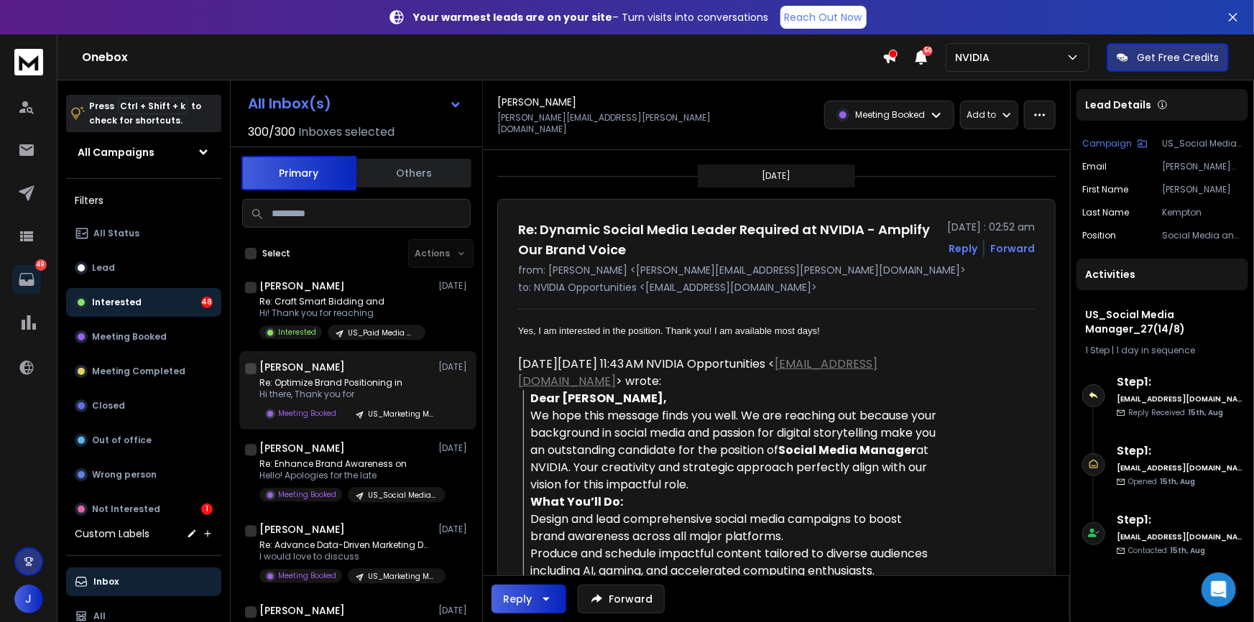
scroll to position [4345, 0]
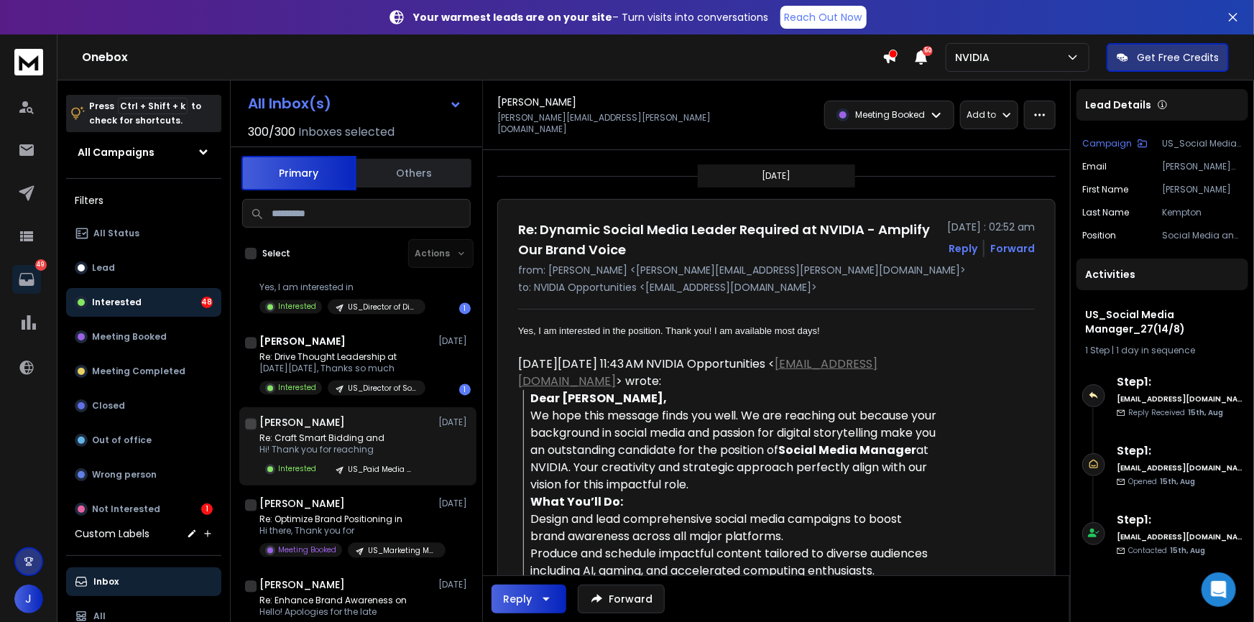
click at [431, 438] on div "Re: Craft Smart Bidding and Hi! Thank you for reaching Interested US_Paid Media…" at bounding box center [364, 455] width 211 height 44
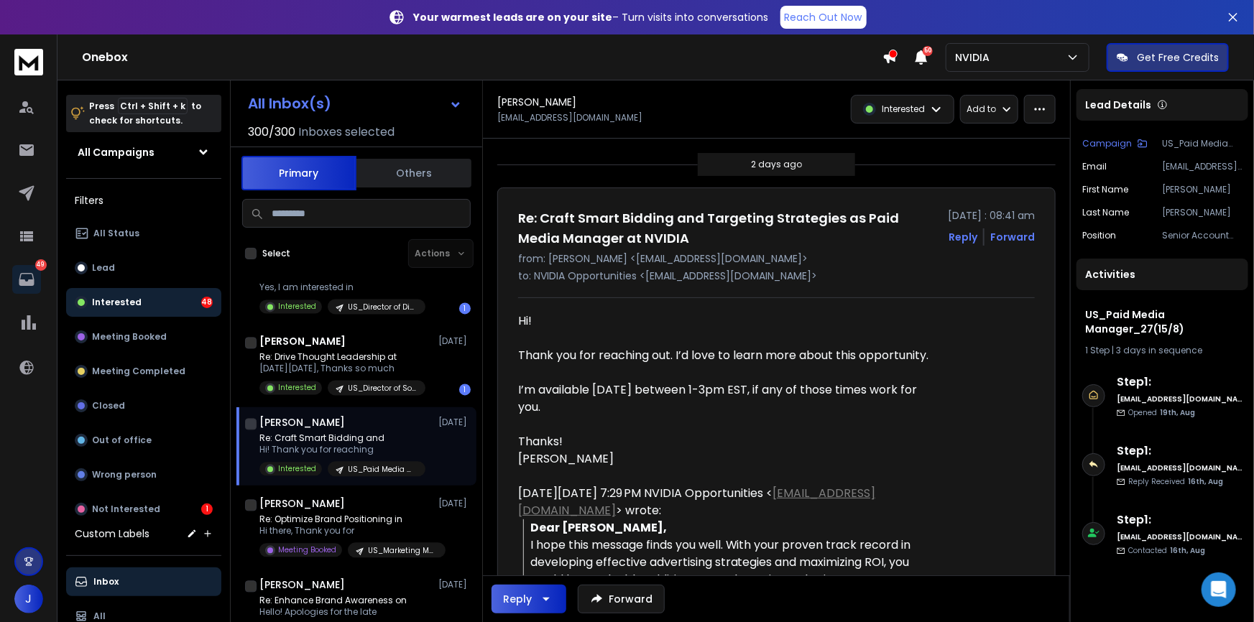
drag, startPoint x: 646, startPoint y: 275, endPoint x: 885, endPoint y: 278, distance: 238.6
click at [885, 278] on p "to: NVIDIA Opportunities <opportunities@hrprocessautomationnvidia.com>" at bounding box center [776, 276] width 517 height 14
click at [992, 114] on div "Add to" at bounding box center [989, 109] width 57 height 27
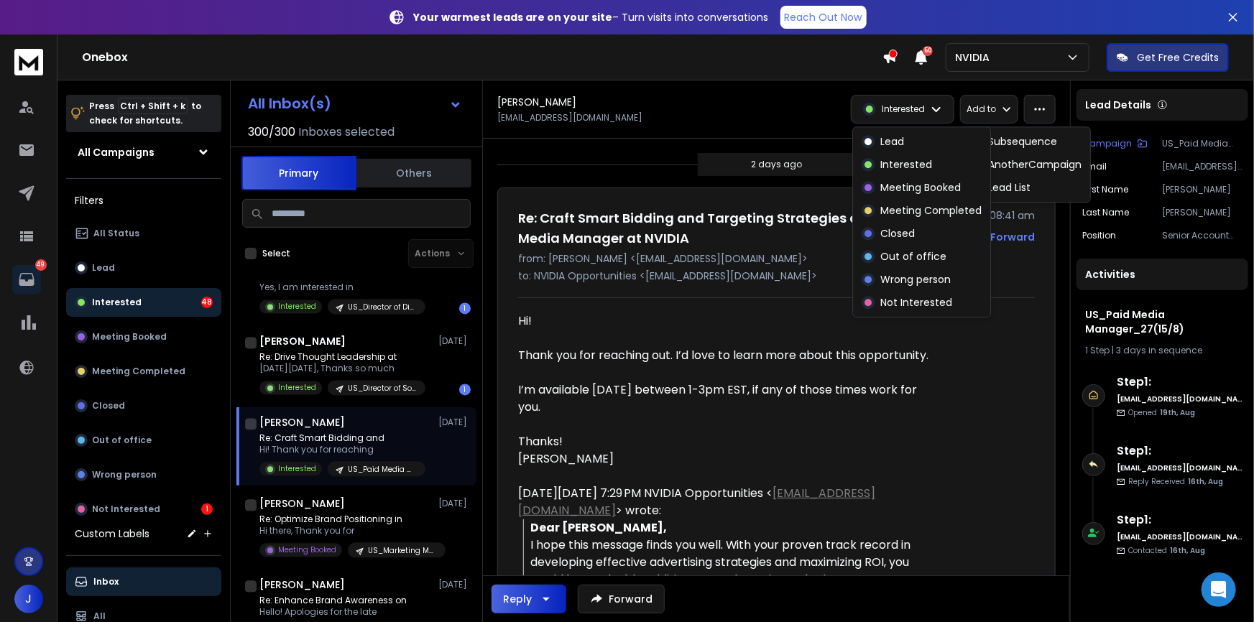
click at [902, 114] on p "Interested" at bounding box center [903, 108] width 43 height 11
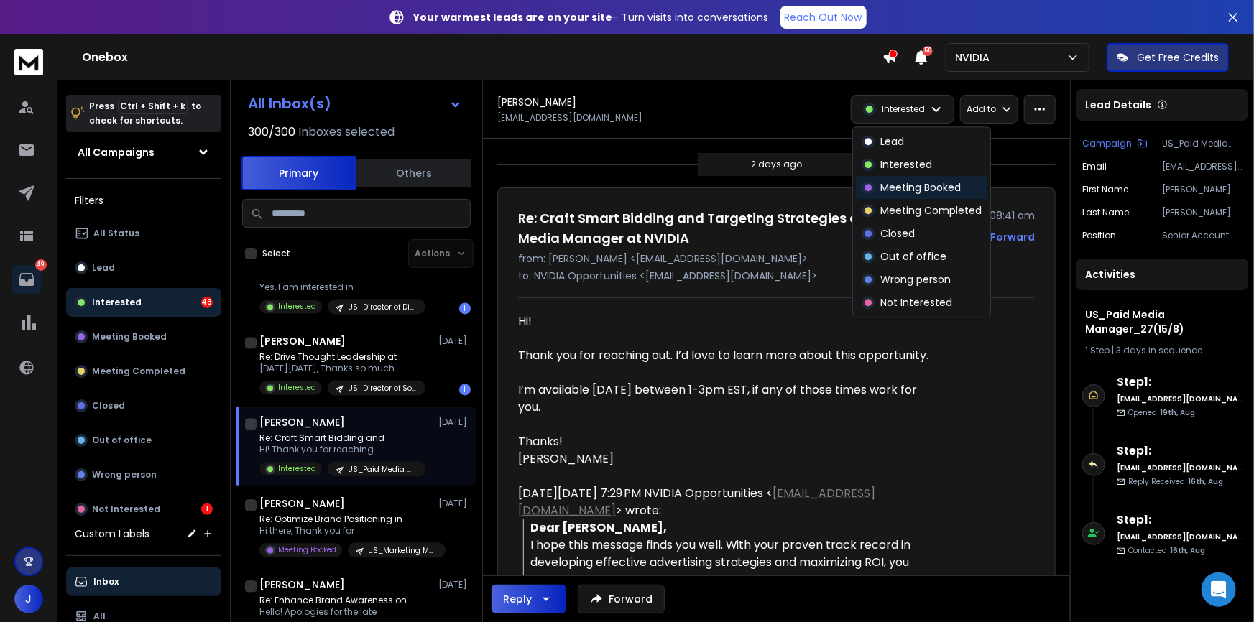
click at [903, 181] on p "Meeting Booked" at bounding box center [920, 187] width 80 height 14
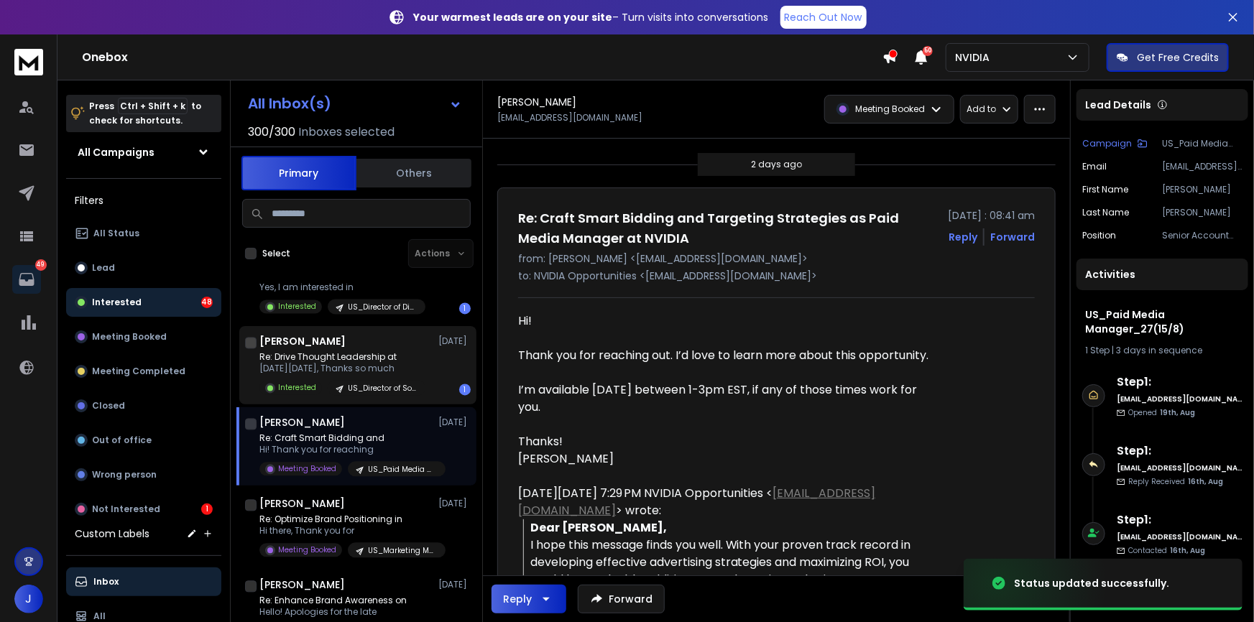
click at [361, 328] on div "Darrell Puckett 16 Aug Re: Drive Thought Leadership at Good Friday, Thanks so m…" at bounding box center [357, 365] width 237 height 78
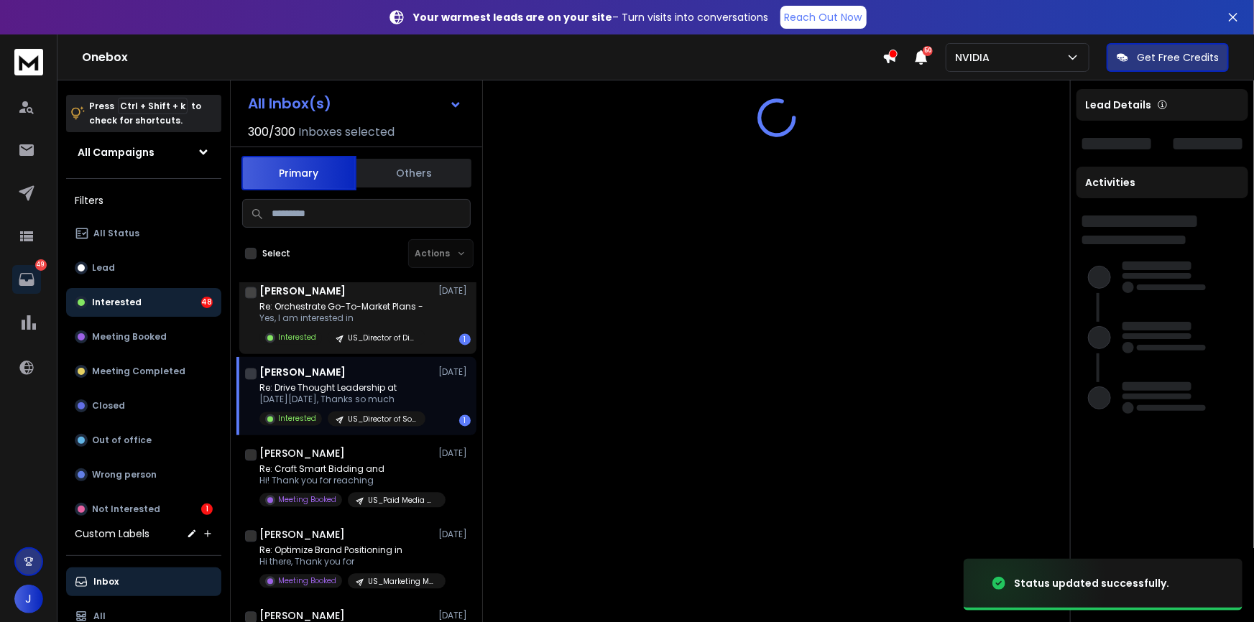
scroll to position [4214, 0]
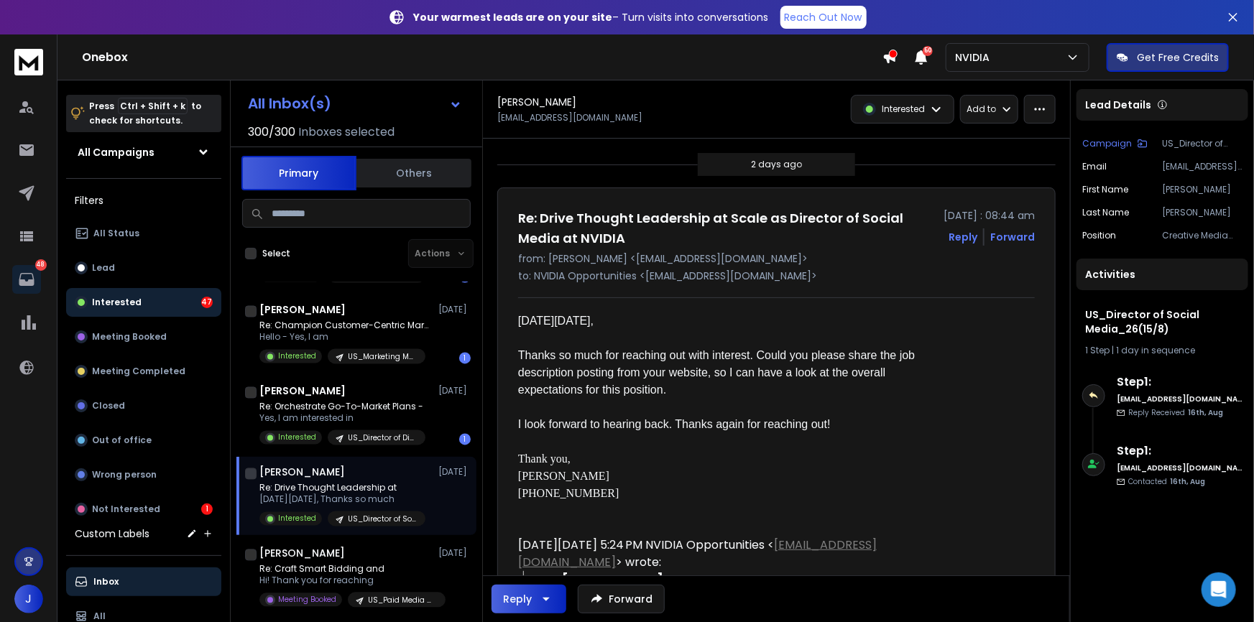
drag, startPoint x: 646, startPoint y: 273, endPoint x: 942, endPoint y: 277, distance: 295.4
click at [942, 277] on p "to: NVIDIA Opportunities <goldenopportunities@talentmappingtechnologynvidia.com>" at bounding box center [776, 276] width 517 height 14
click at [915, 100] on div "Interested" at bounding box center [903, 109] width 102 height 27
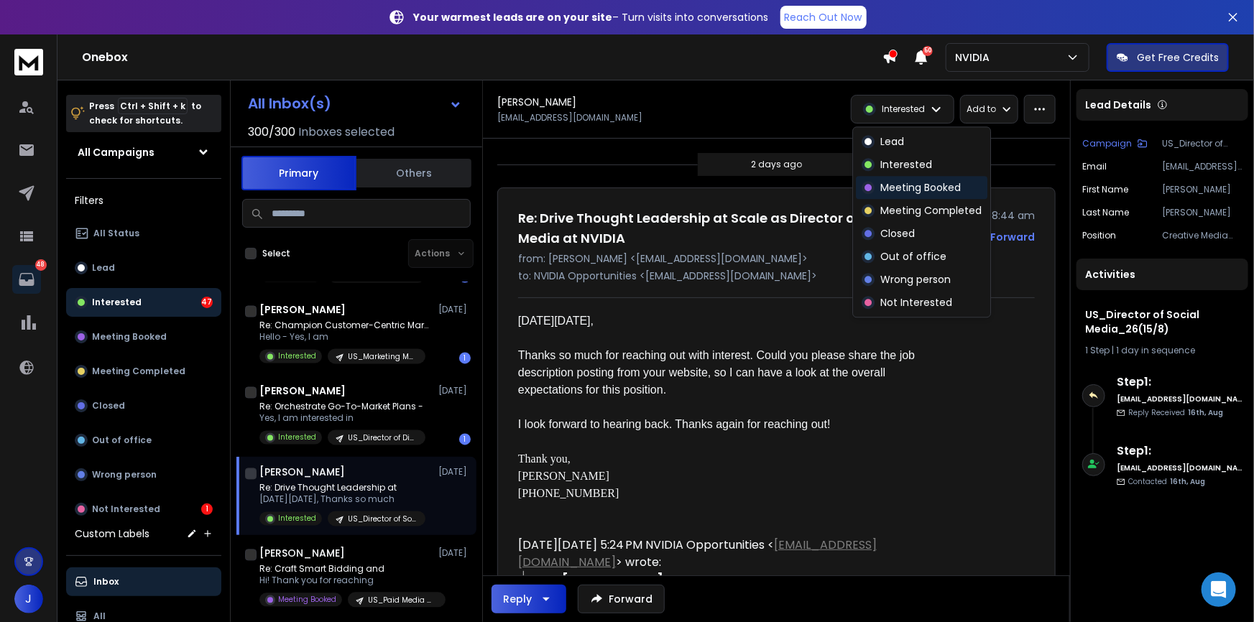
click at [893, 186] on p "Meeting Booked" at bounding box center [920, 187] width 80 height 14
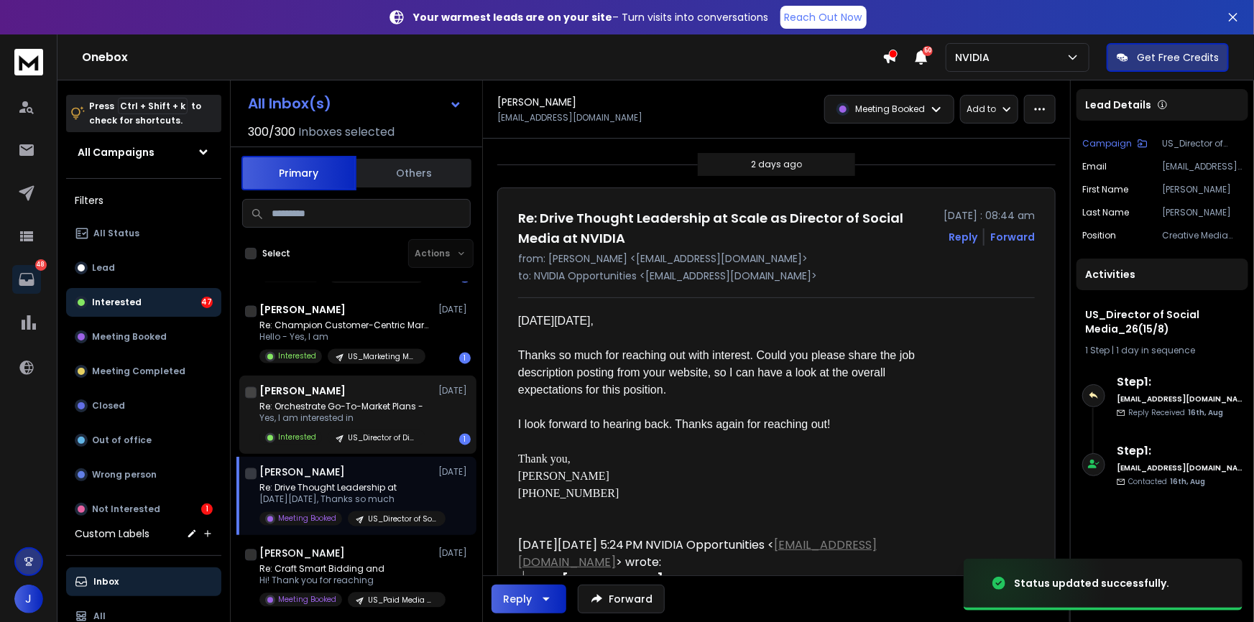
click at [431, 416] on div "Re: Orchestrate Go-To-Market Plans - Yes, I am interested in Interested US_Dire…" at bounding box center [364, 424] width 211 height 44
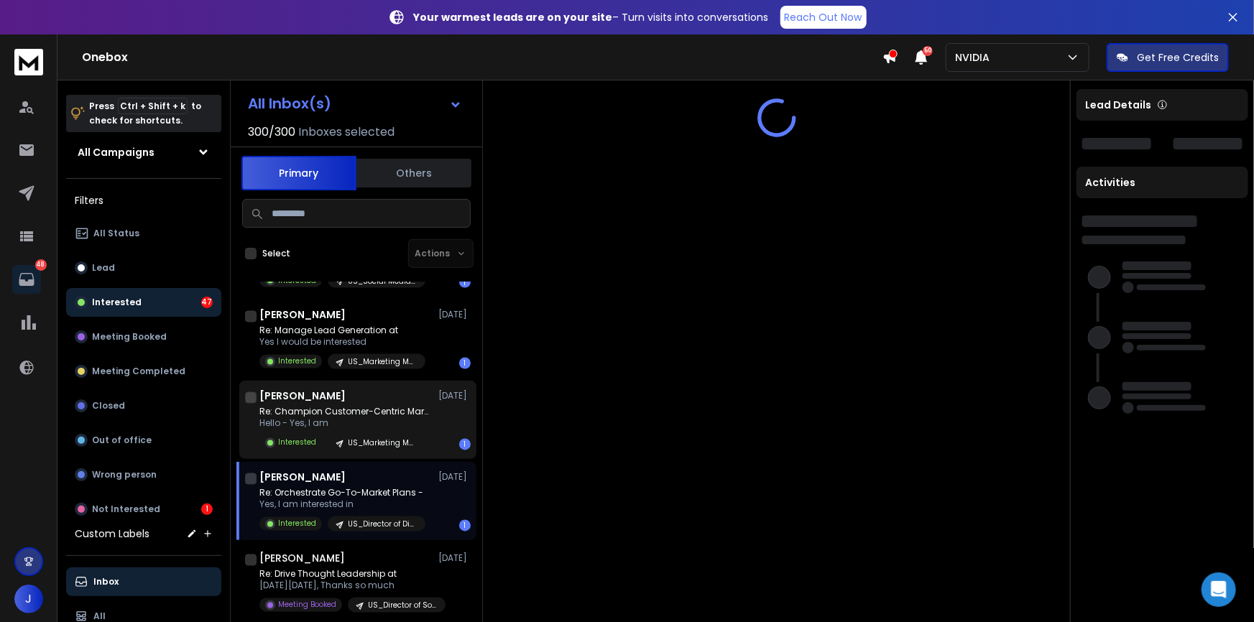
scroll to position [4083, 0]
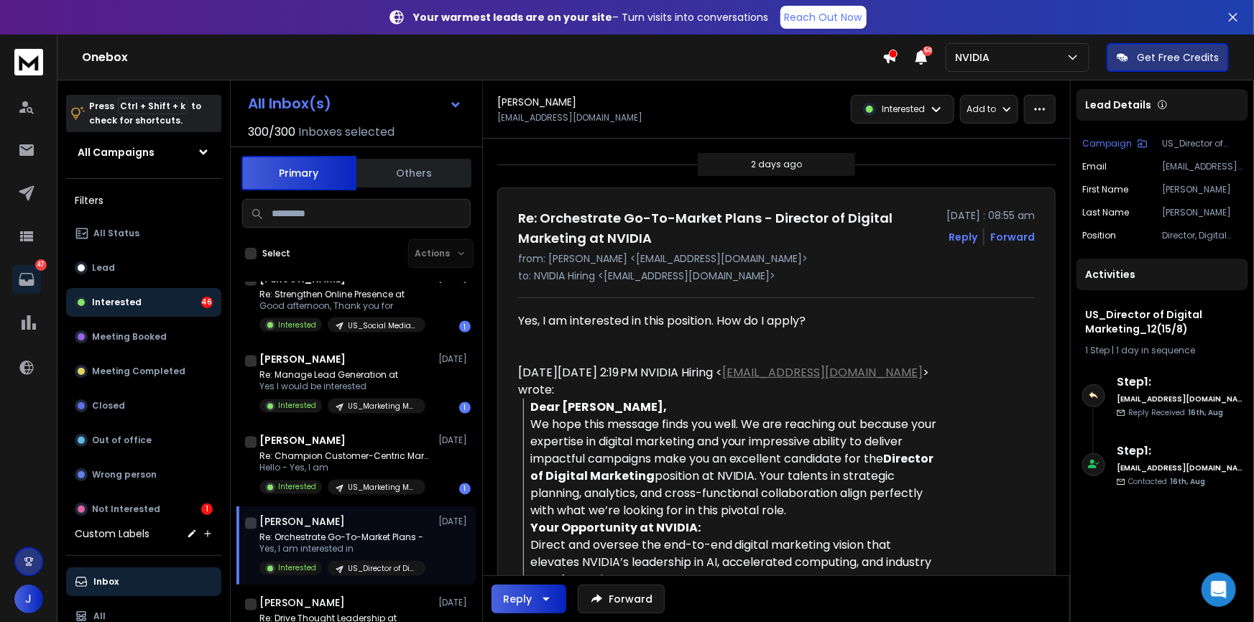
drag, startPoint x: 607, startPoint y: 275, endPoint x: 822, endPoint y: 280, distance: 215.7
click at [822, 280] on p "to: NVIDIA Hiring <hiring@talentacquisitionnetworknvidia.com>" at bounding box center [776, 276] width 517 height 14
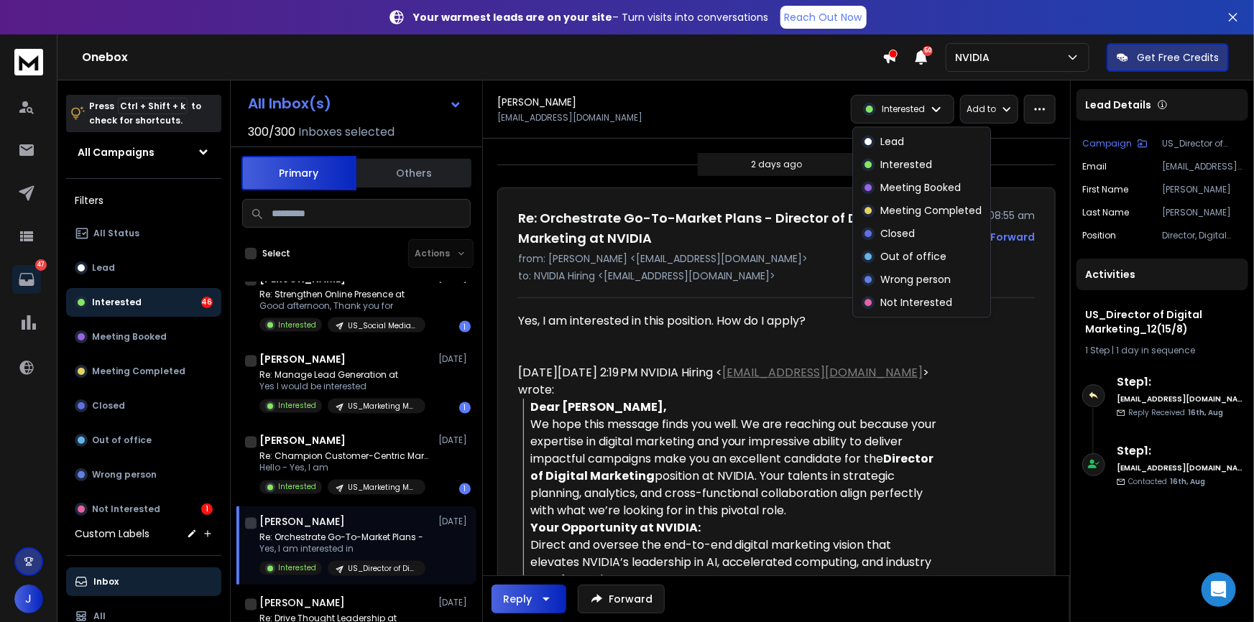
click at [918, 112] on p "Interested" at bounding box center [903, 108] width 43 height 11
click at [899, 188] on p "Meeting Booked" at bounding box center [920, 187] width 80 height 14
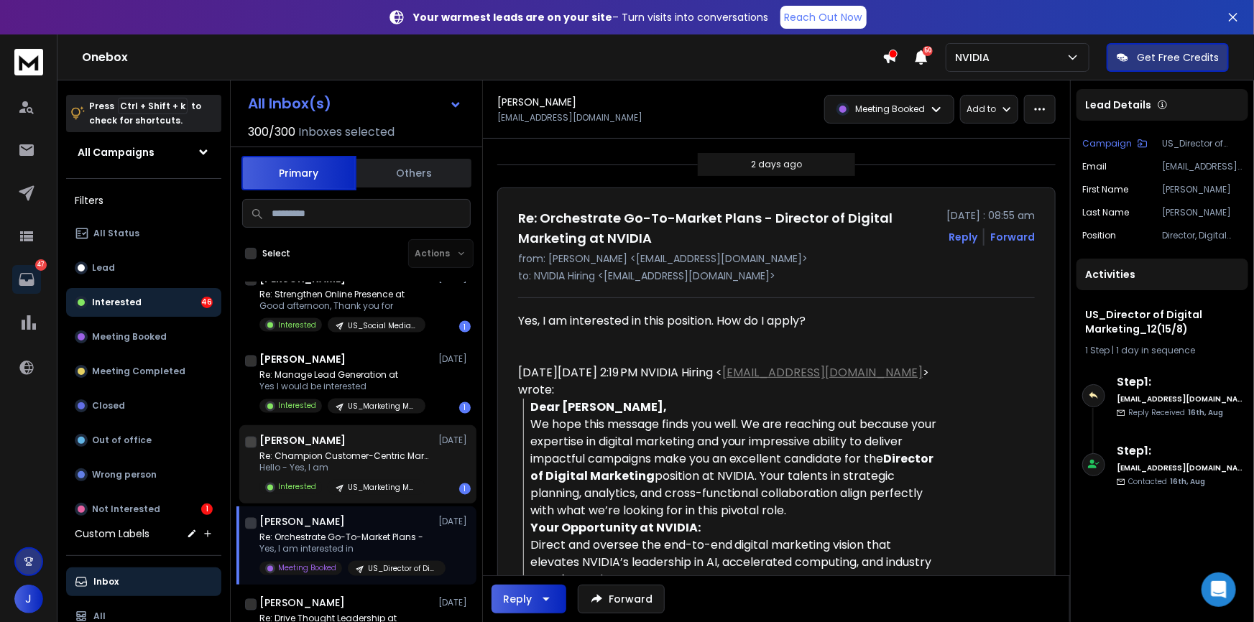
click at [400, 455] on p "Re: Champion Customer-Centric Marketing as" at bounding box center [345, 456] width 172 height 11
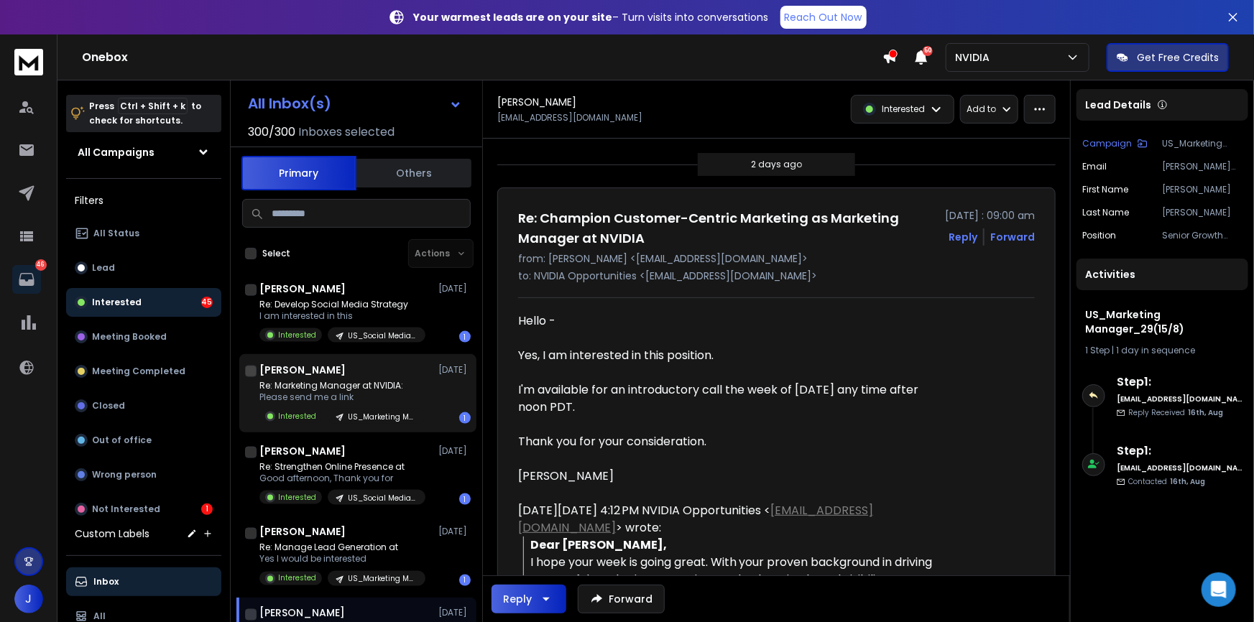
scroll to position [3888, 0]
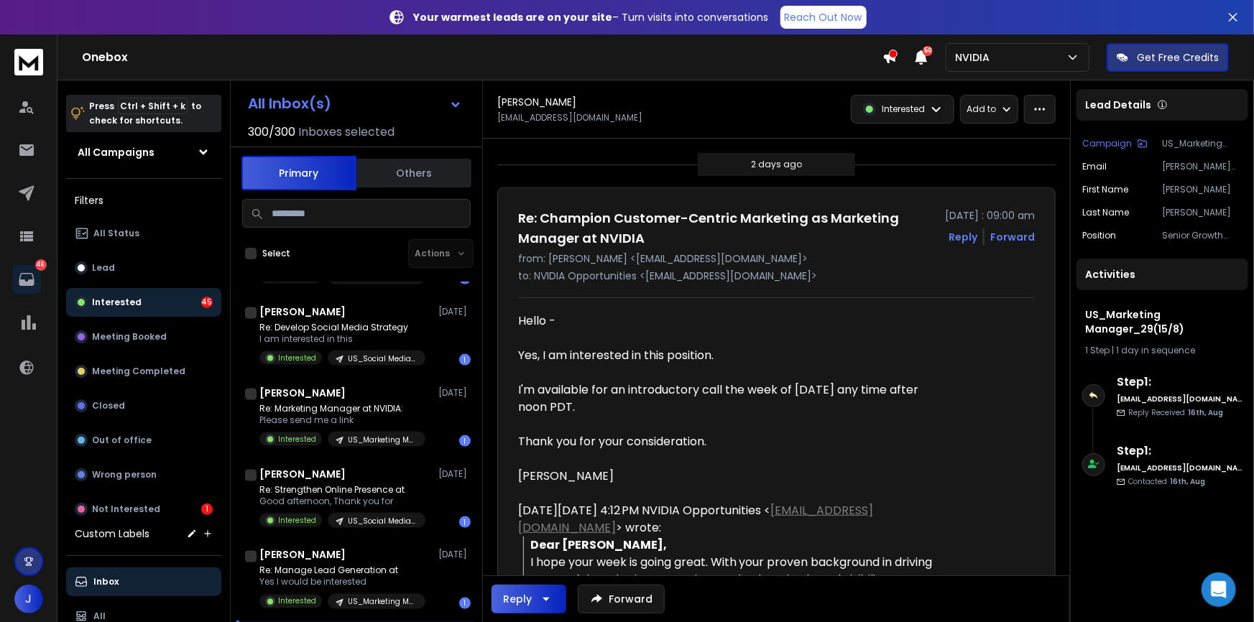
drag, startPoint x: 646, startPoint y: 274, endPoint x: 872, endPoint y: 277, distance: 225.7
click at [872, 277] on p "to: NVIDIA Opportunities <opportunities@talentpooloptimizernvidia.com>" at bounding box center [776, 276] width 517 height 14
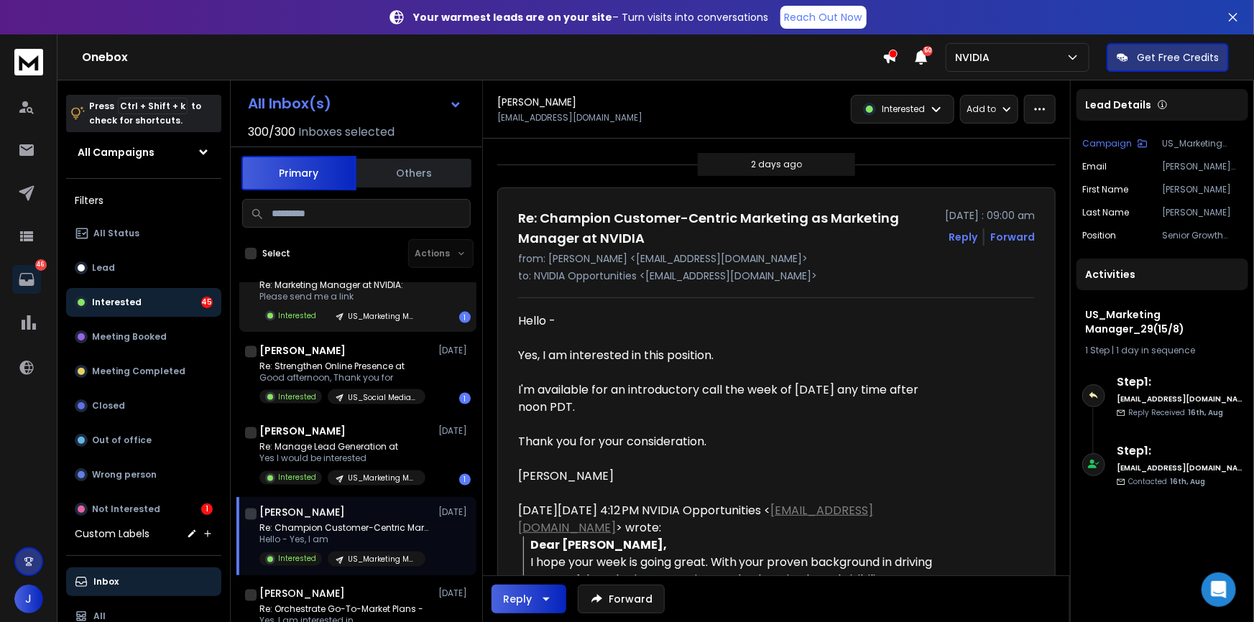
scroll to position [4018, 0]
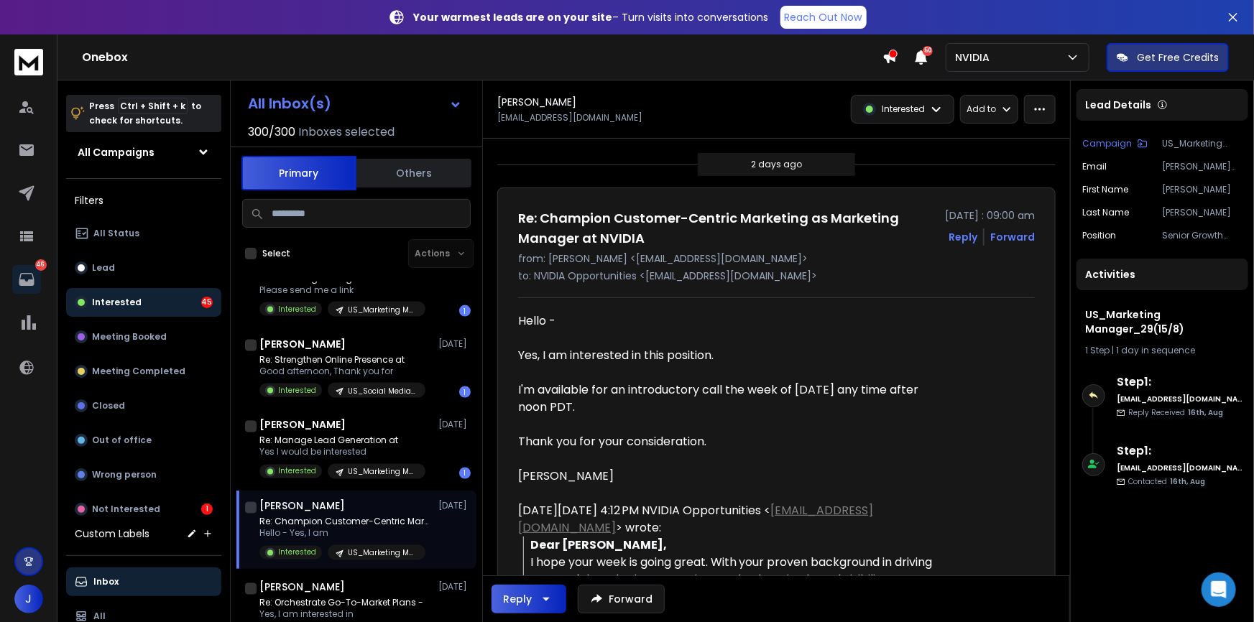
click at [903, 109] on p "Interested" at bounding box center [903, 108] width 43 height 11
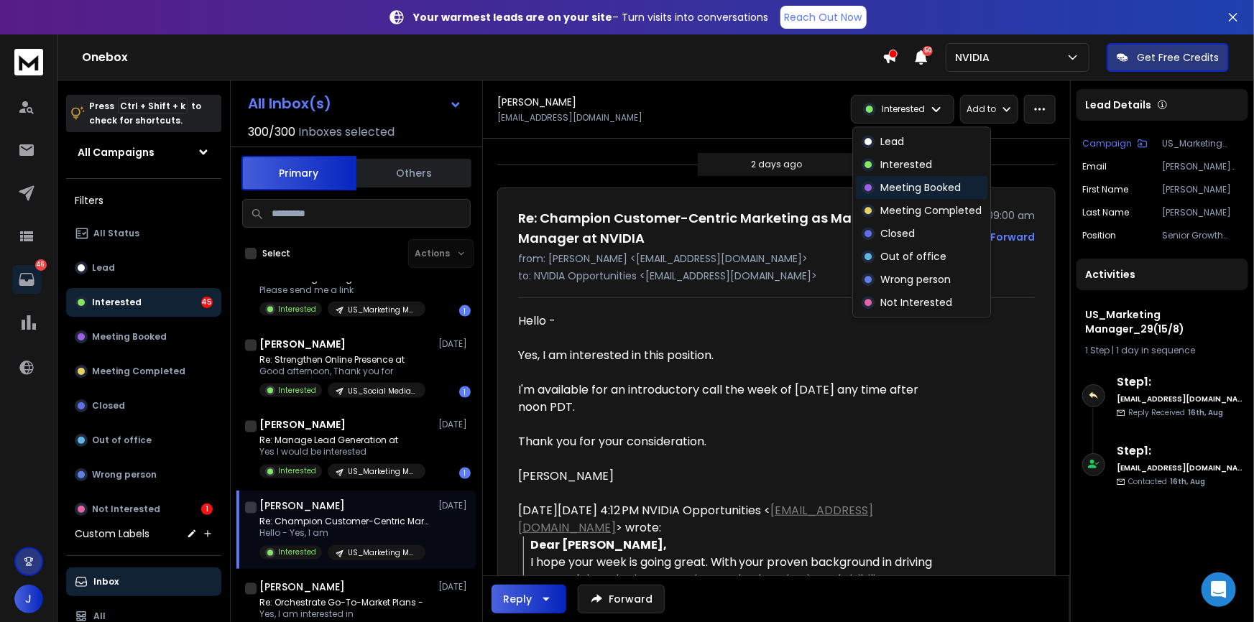
click at [885, 190] on p "Meeting Booked" at bounding box center [920, 187] width 80 height 14
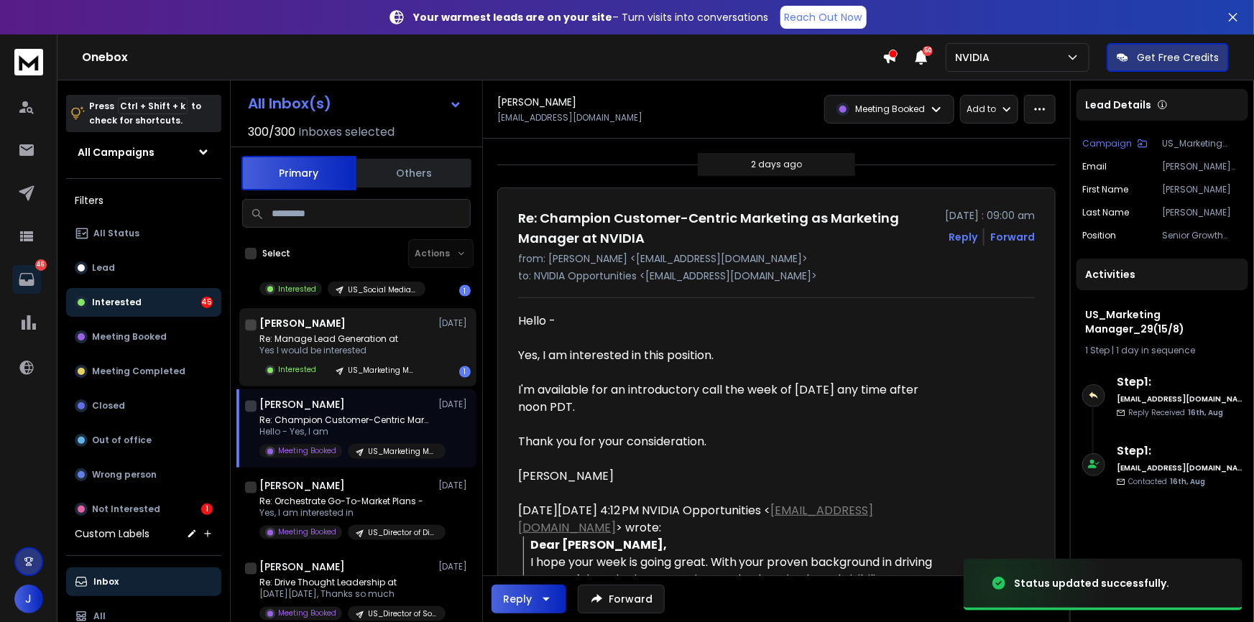
scroll to position [4083, 0]
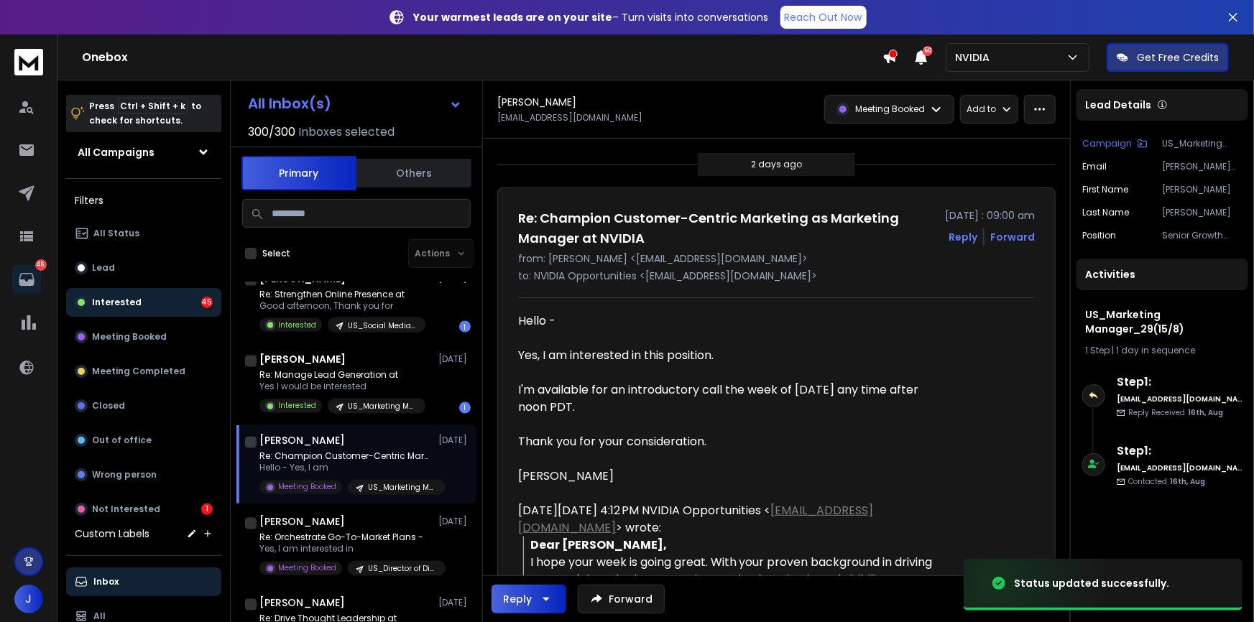
click at [395, 218] on input at bounding box center [356, 213] width 229 height 29
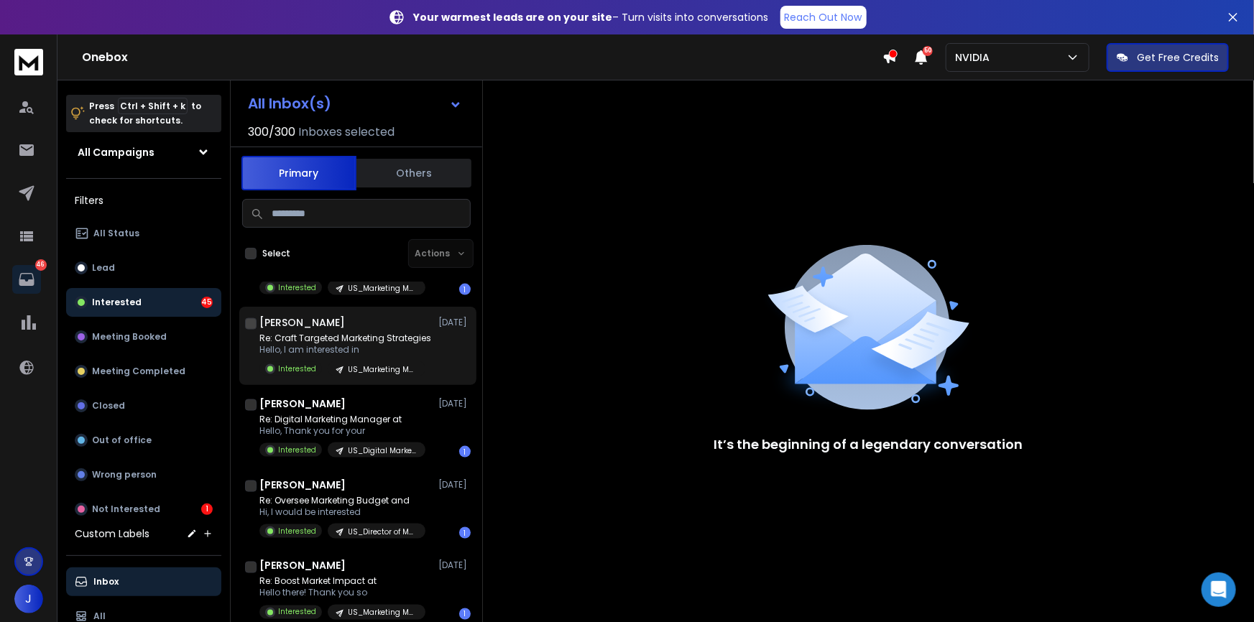
scroll to position [1110, 0]
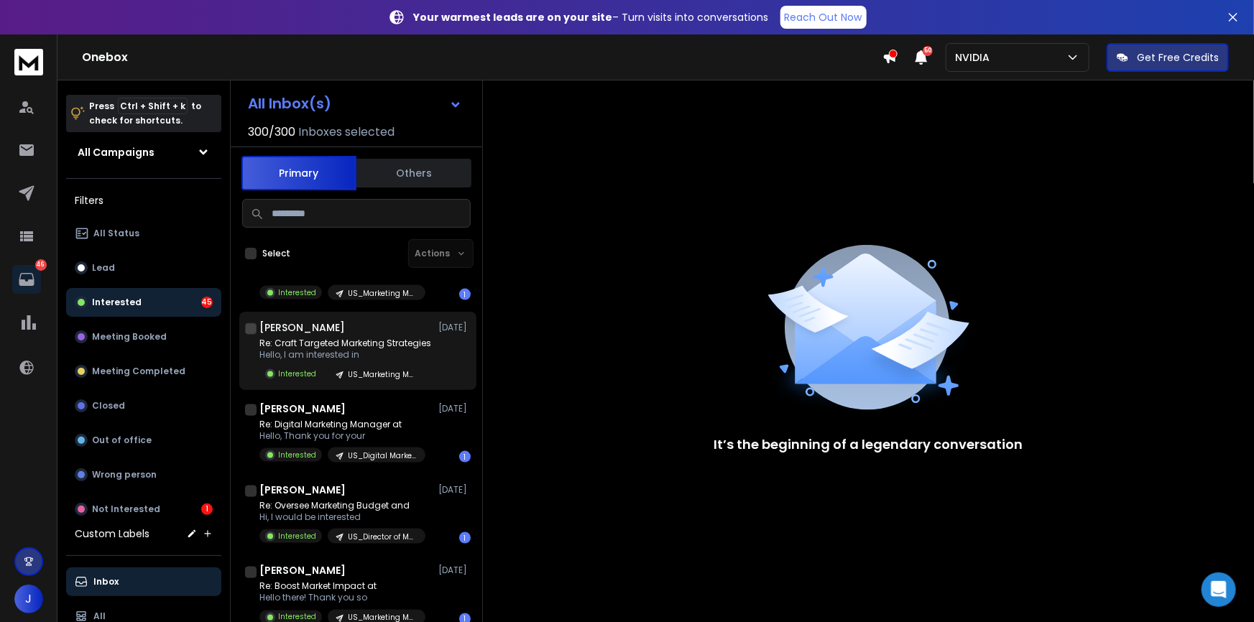
click at [442, 359] on div "Re: Craft Targeted Marketing Strategies Hello, I am interested in Interested US…" at bounding box center [364, 360] width 211 height 44
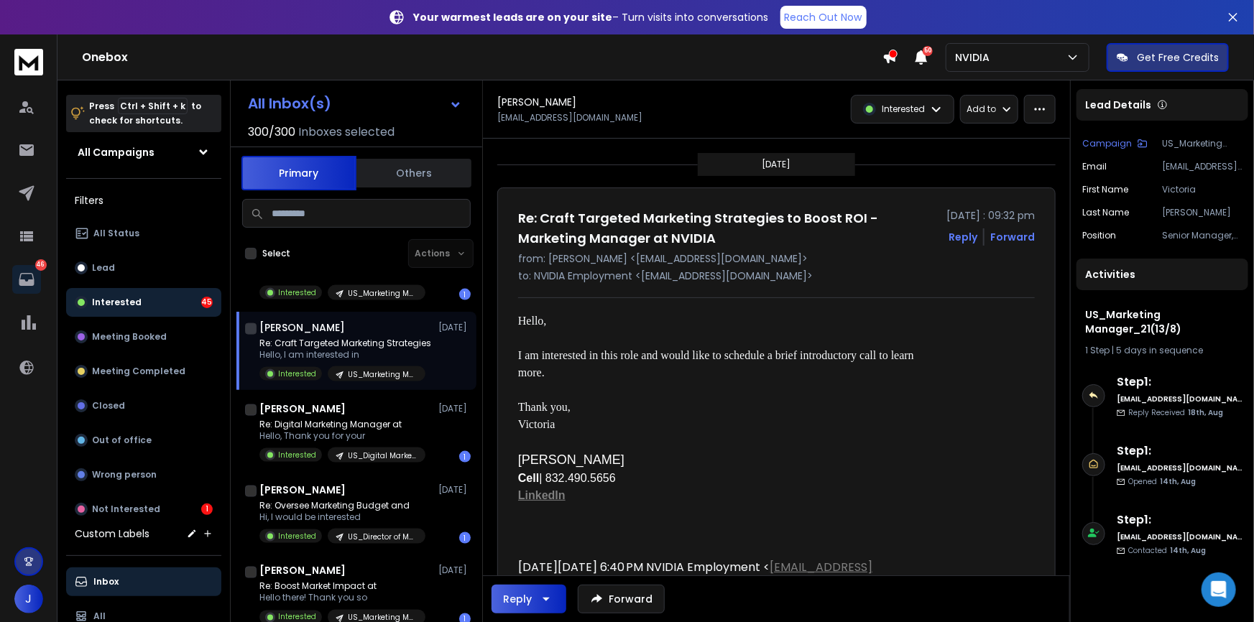
drag, startPoint x: 640, startPoint y: 272, endPoint x: 916, endPoint y: 273, distance: 276.0
click at [916, 273] on p "to: NVIDIA Employment <employment@nvidiaexecutivesuccessionplanning.com>" at bounding box center [776, 276] width 517 height 14
click at [742, 454] on div "[PERSON_NAME]" at bounding box center [728, 460] width 420 height 19
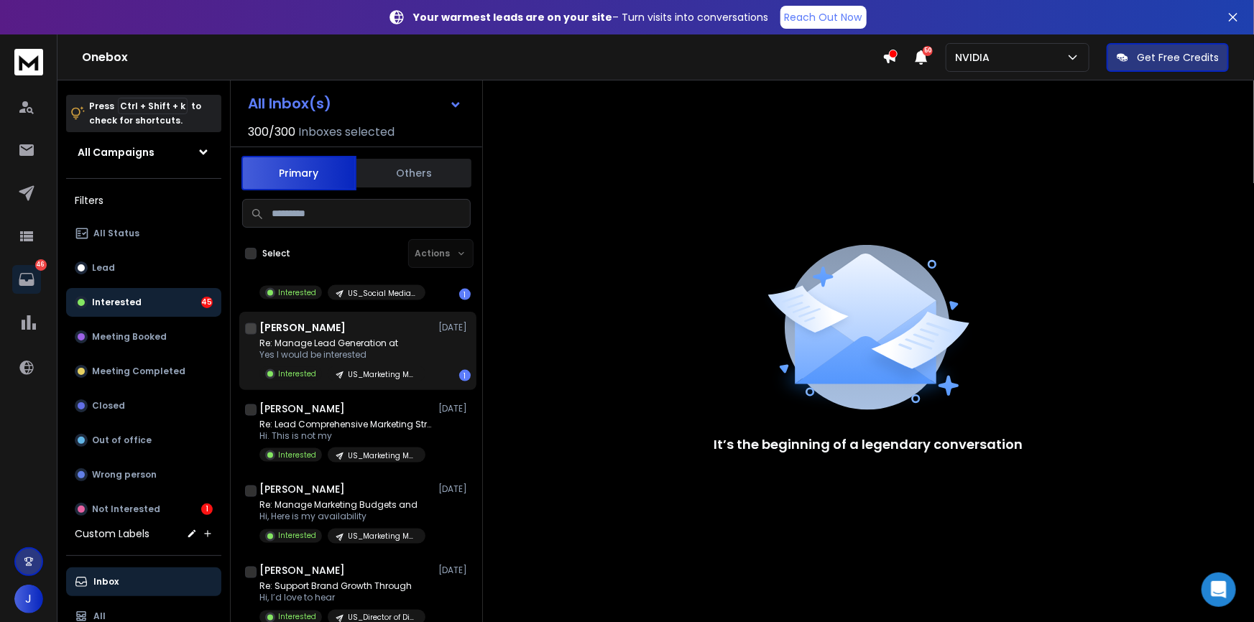
scroll to position [3960, 0]
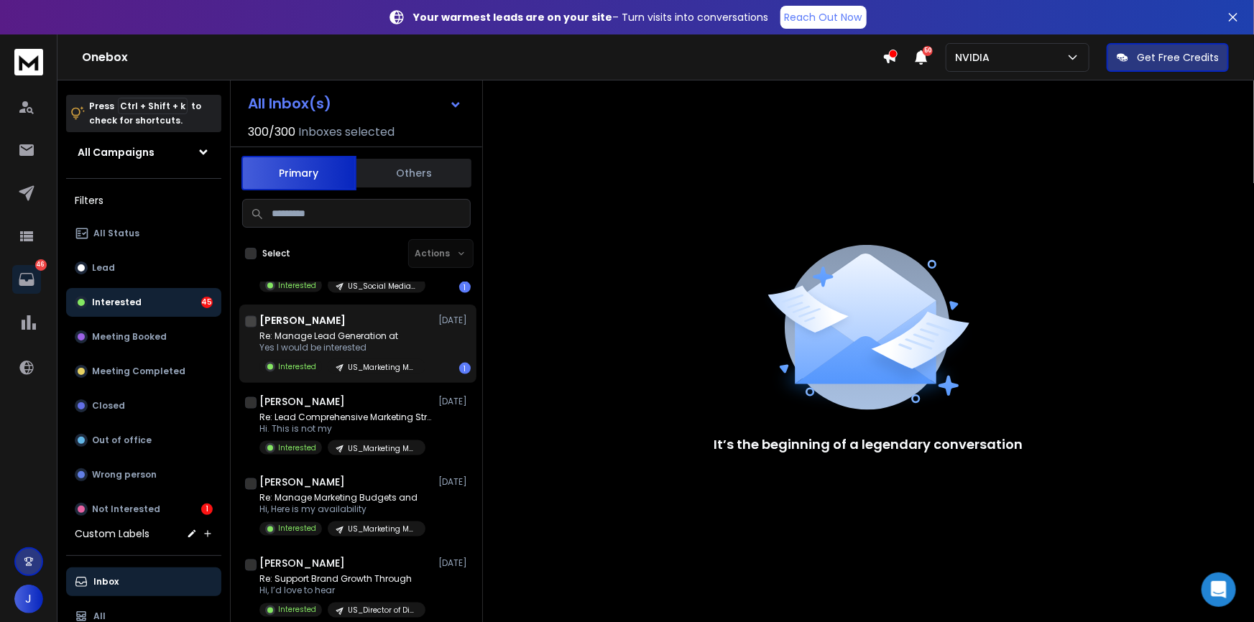
click at [425, 353] on div "Re: Manage Lead Generation at Yes I would be interested Interested US_Marketing…" at bounding box center [364, 353] width 211 height 44
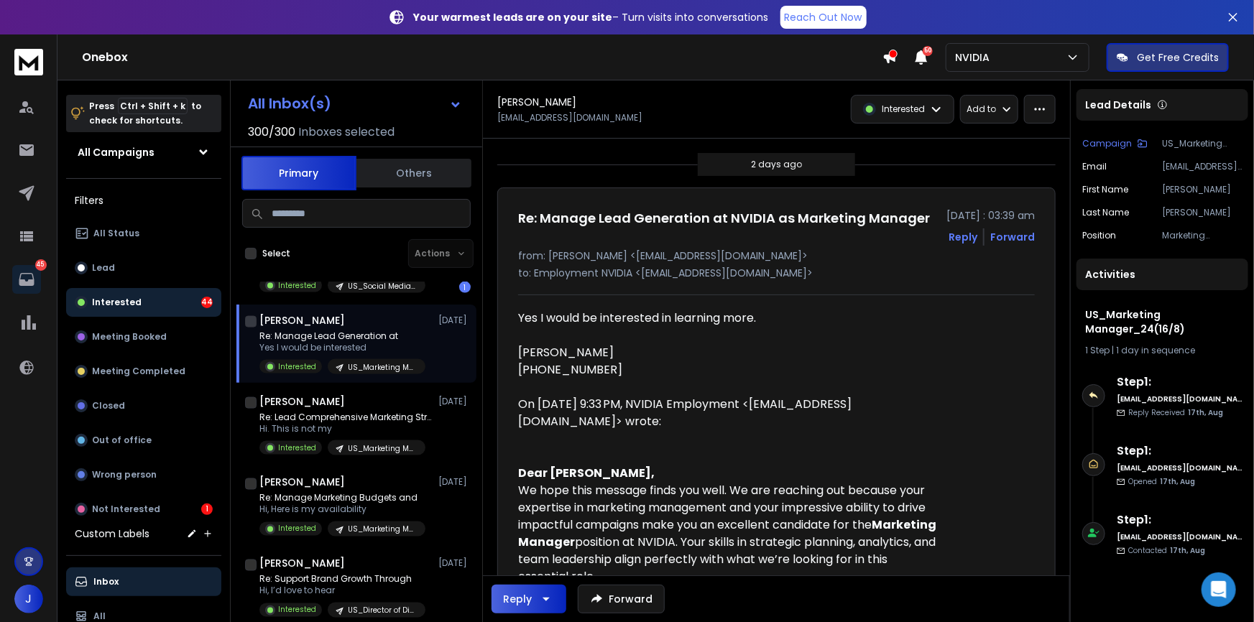
drag, startPoint x: 640, startPoint y: 274, endPoint x: 937, endPoint y: 274, distance: 296.8
click at [937, 274] on p "to: Employment NVIDIA <employmentsolutions@nvidiaworkforcetransformation.com>" at bounding box center [776, 273] width 517 height 14
click at [901, 108] on p "Interested" at bounding box center [903, 108] width 43 height 11
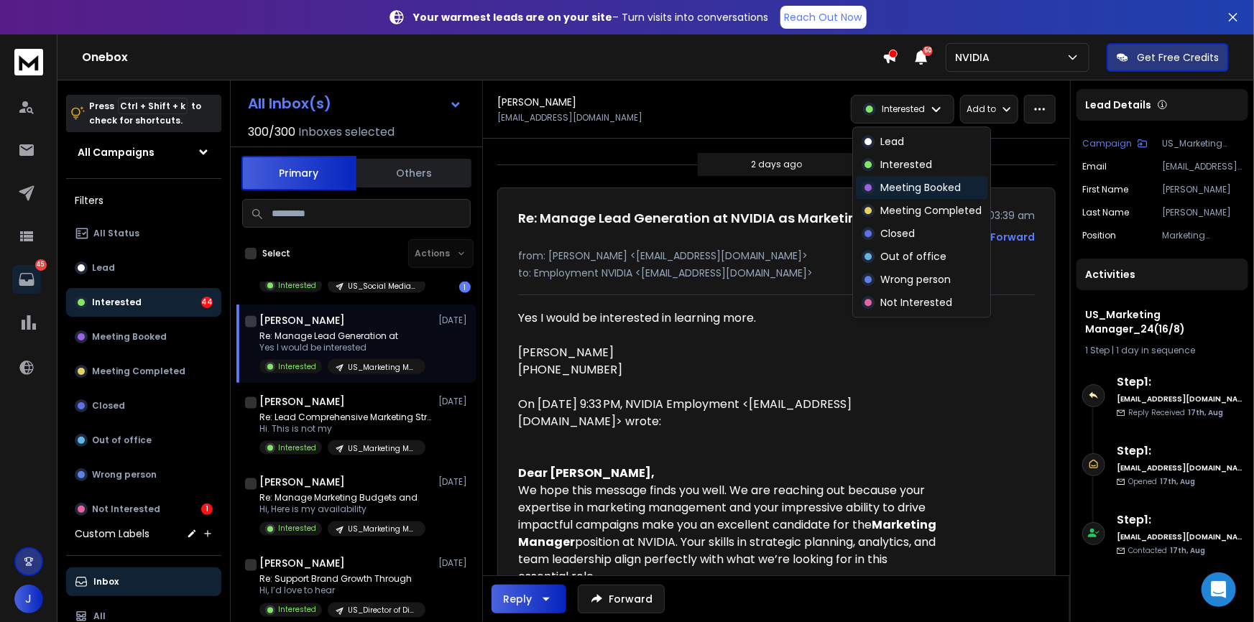
click at [886, 188] on p "Meeting Booked" at bounding box center [920, 187] width 80 height 14
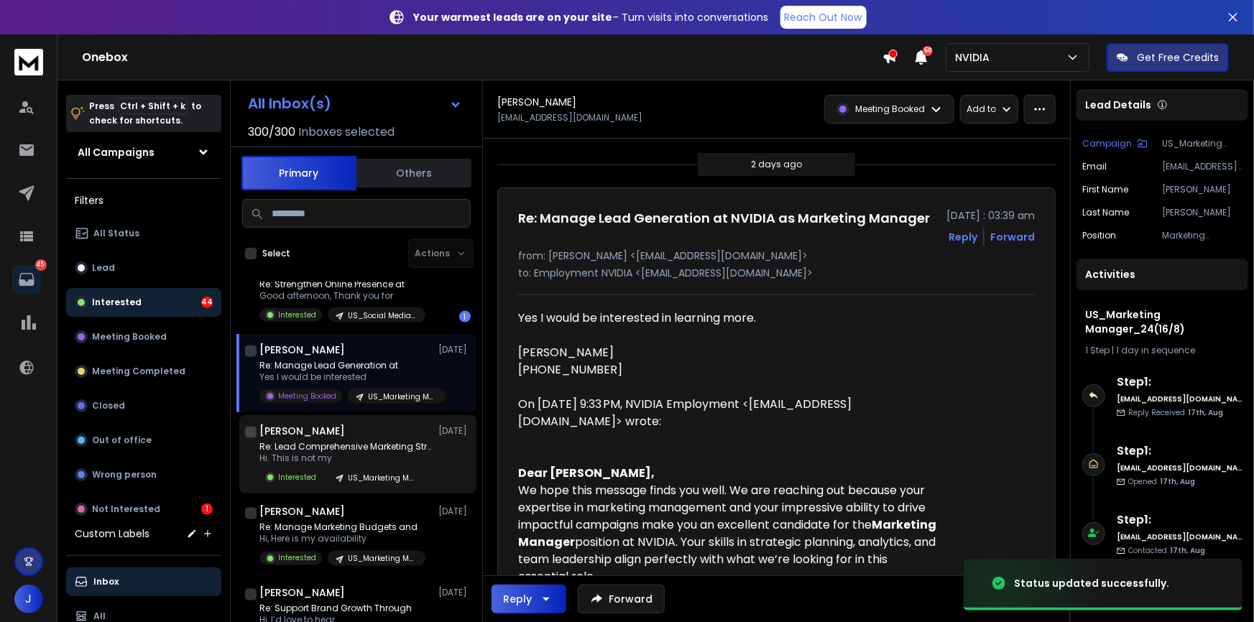
scroll to position [3895, 0]
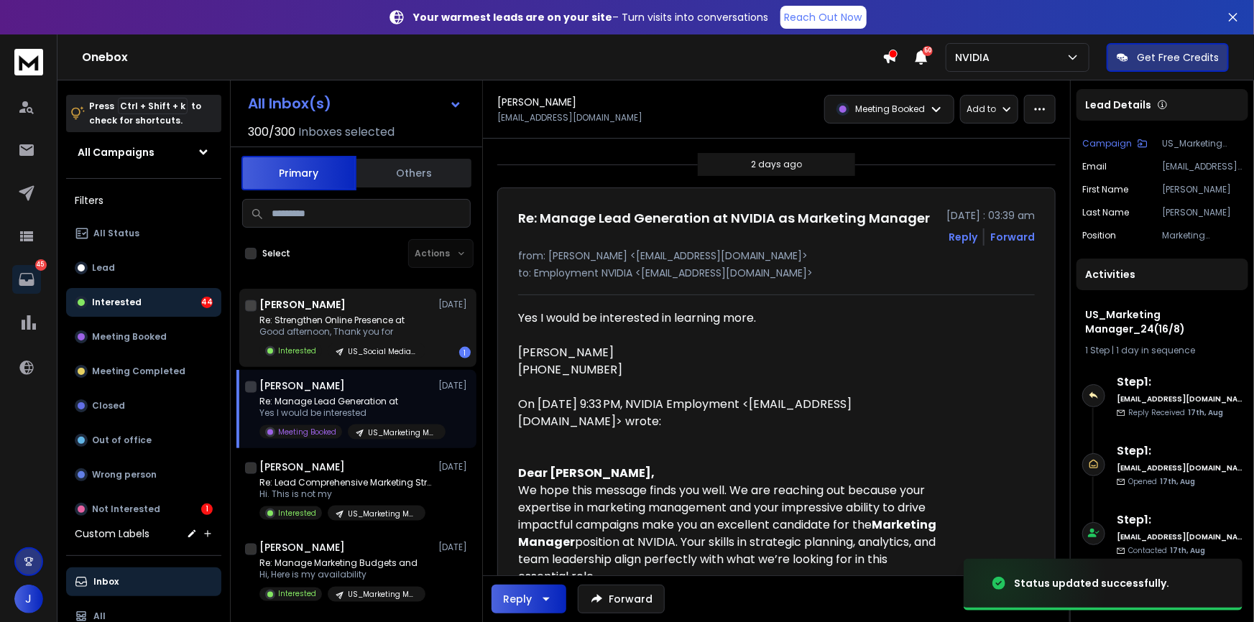
click at [425, 351] on div "Re: Strengthen Online Presence at Good afternoon, Thank you for Interested US_S…" at bounding box center [364, 337] width 211 height 44
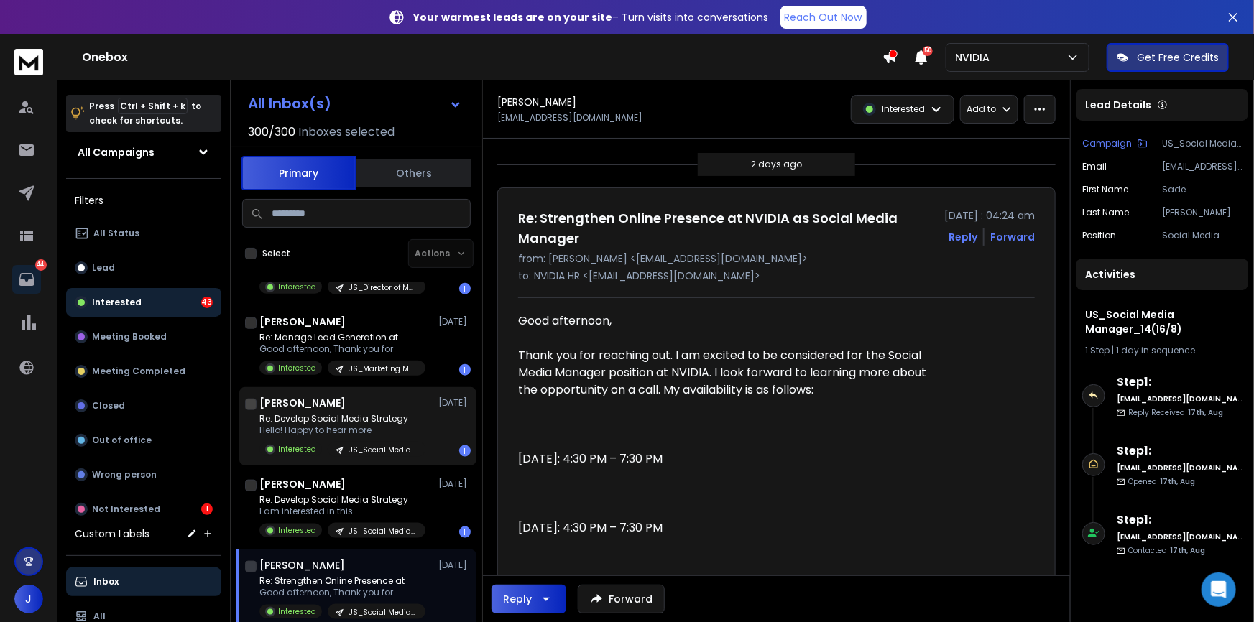
scroll to position [3633, 0]
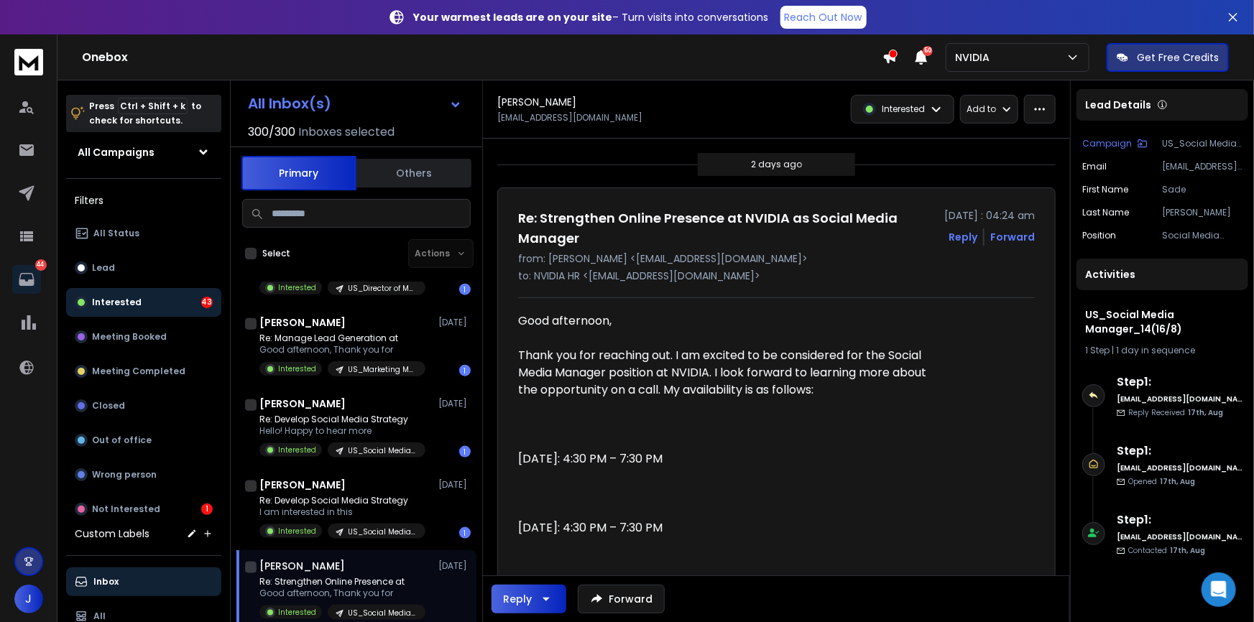
drag, startPoint x: 591, startPoint y: 277, endPoint x: 765, endPoint y: 276, distance: 173.9
click at [765, 276] on p "to: NVIDIA HR <hr@virtualworkforcehubnvidia.com>" at bounding box center [776, 276] width 517 height 14
click at [913, 108] on p "Interested" at bounding box center [903, 108] width 43 height 11
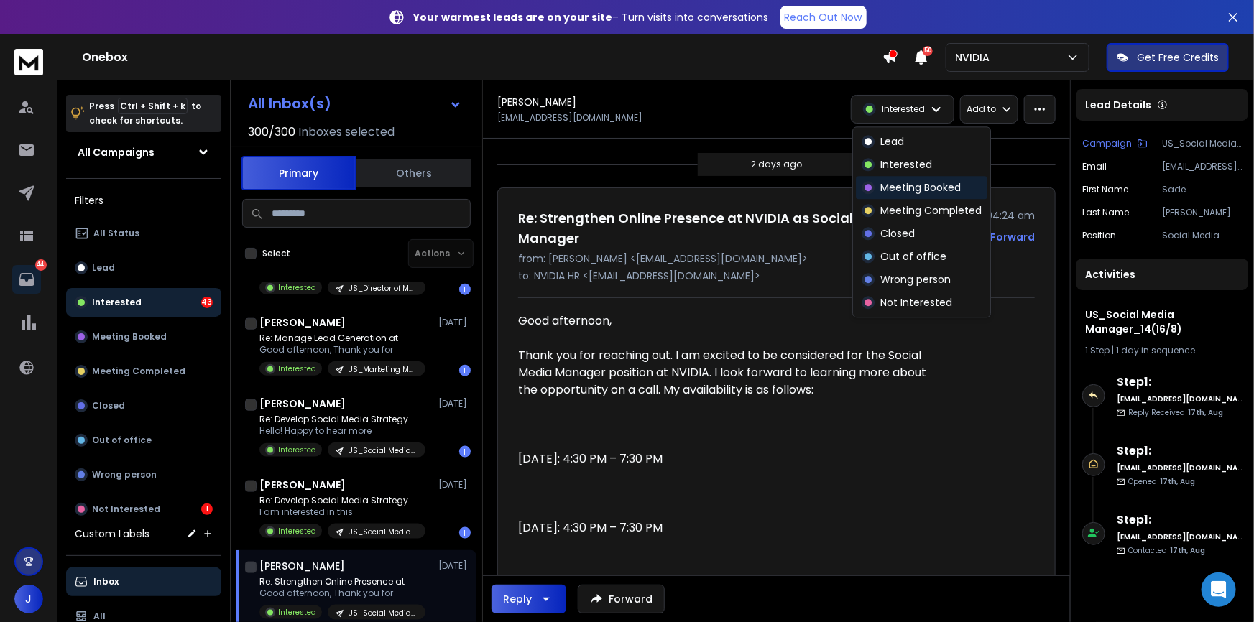
click at [898, 182] on p "Meeting Booked" at bounding box center [920, 187] width 80 height 14
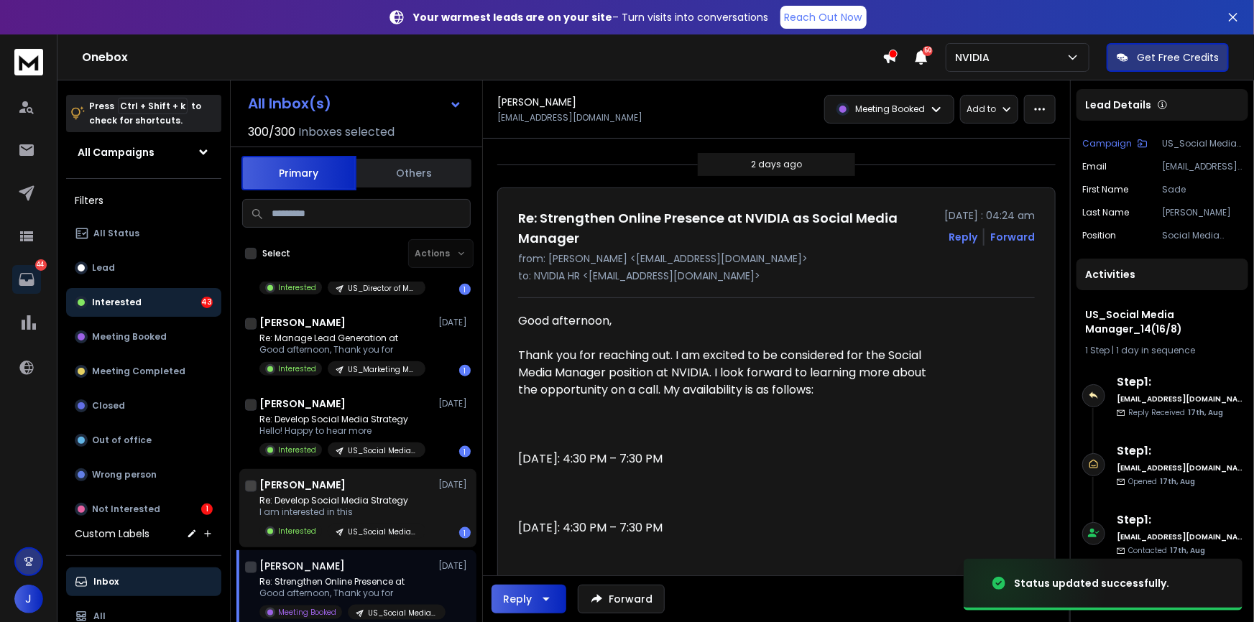
click at [396, 478] on div "Termichael Daniels 17 Aug" at bounding box center [364, 485] width 211 height 14
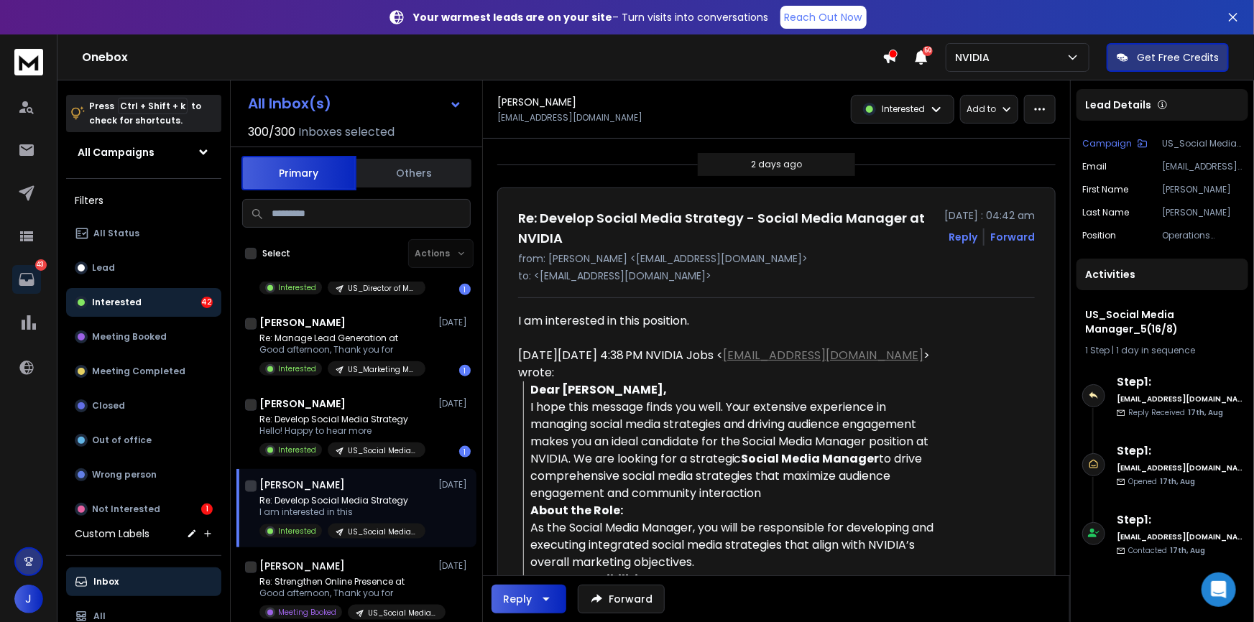
drag, startPoint x: 540, startPoint y: 276, endPoint x: 740, endPoint y: 274, distance: 199.8
click at [740, 274] on p "to: <applynow@jobsmartsolutionsnvidia.com>" at bounding box center [776, 276] width 517 height 14
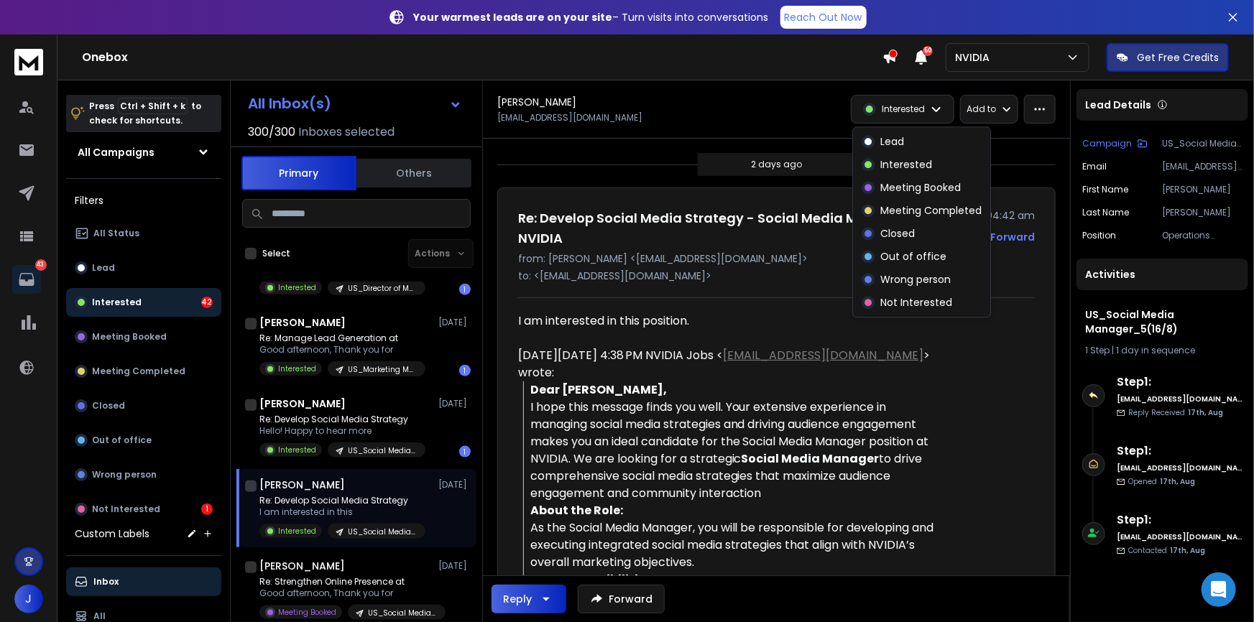
click at [903, 104] on p "Interested" at bounding box center [903, 108] width 43 height 11
click at [920, 184] on p "Meeting Booked" at bounding box center [920, 187] width 80 height 14
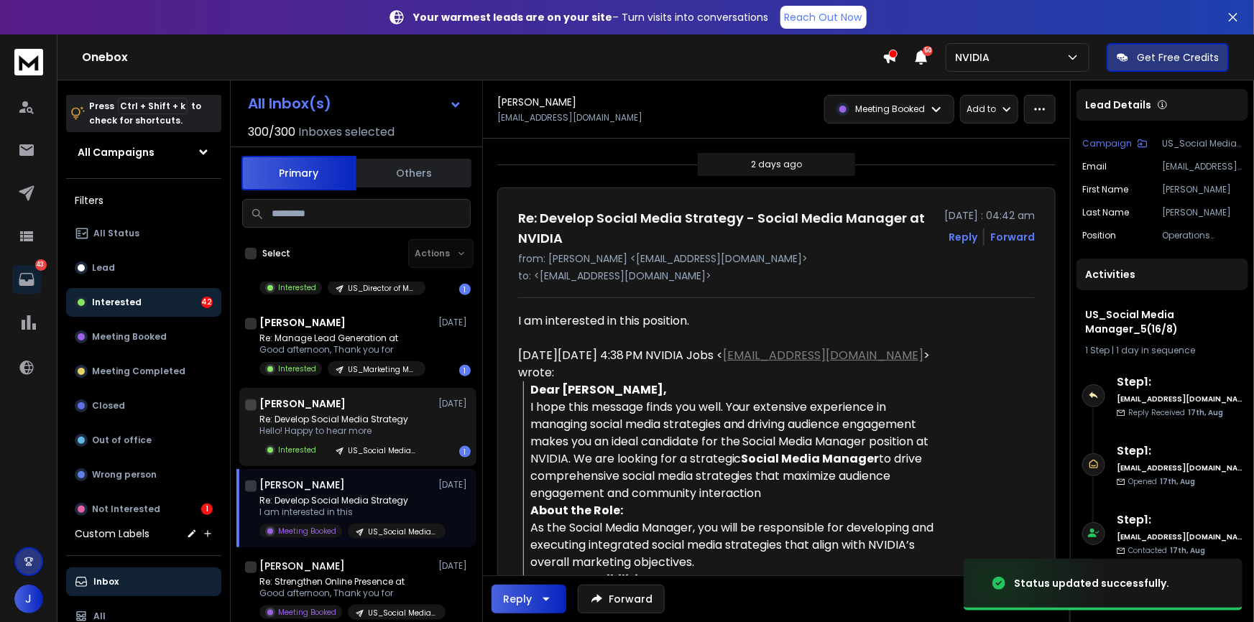
click at [426, 421] on div "Re: Develop Social Media Strategy Hello! Happy to hear more Interested US_Socia…" at bounding box center [364, 436] width 211 height 44
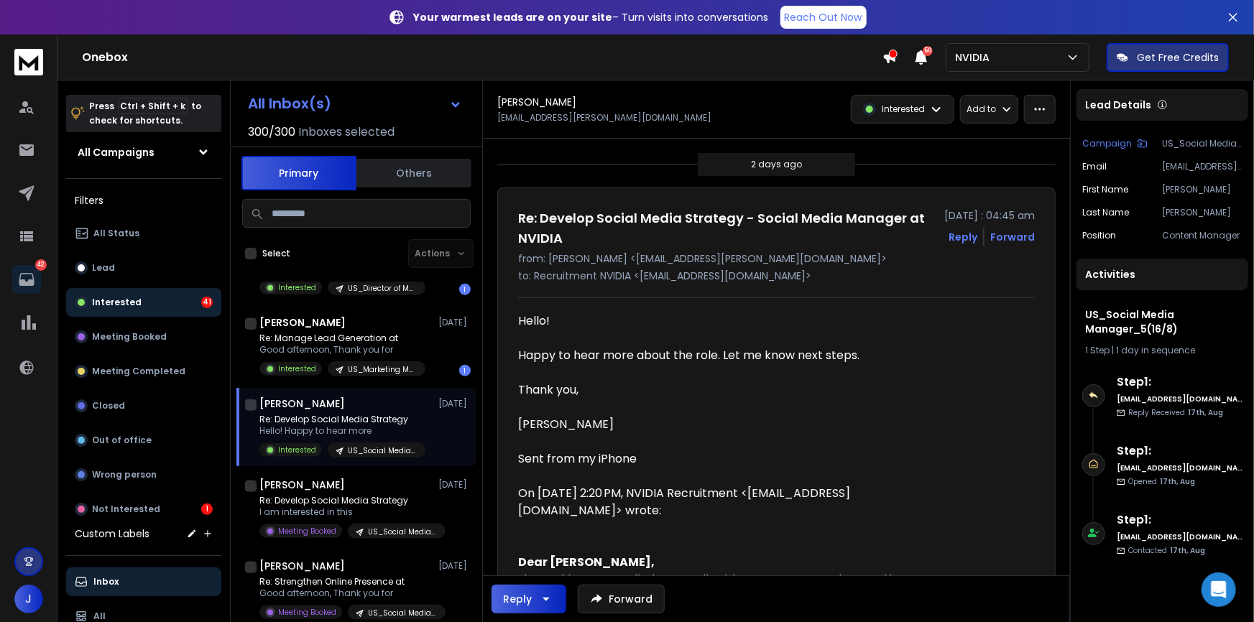
drag, startPoint x: 639, startPoint y: 277, endPoint x: 837, endPoint y: 277, distance: 198.4
click at [837, 277] on p "to: Recruitment NVIDIA <recruit@leadershipdevelopernvidia.com>" at bounding box center [776, 276] width 517 height 14
click at [903, 106] on p "Interested" at bounding box center [903, 108] width 43 height 11
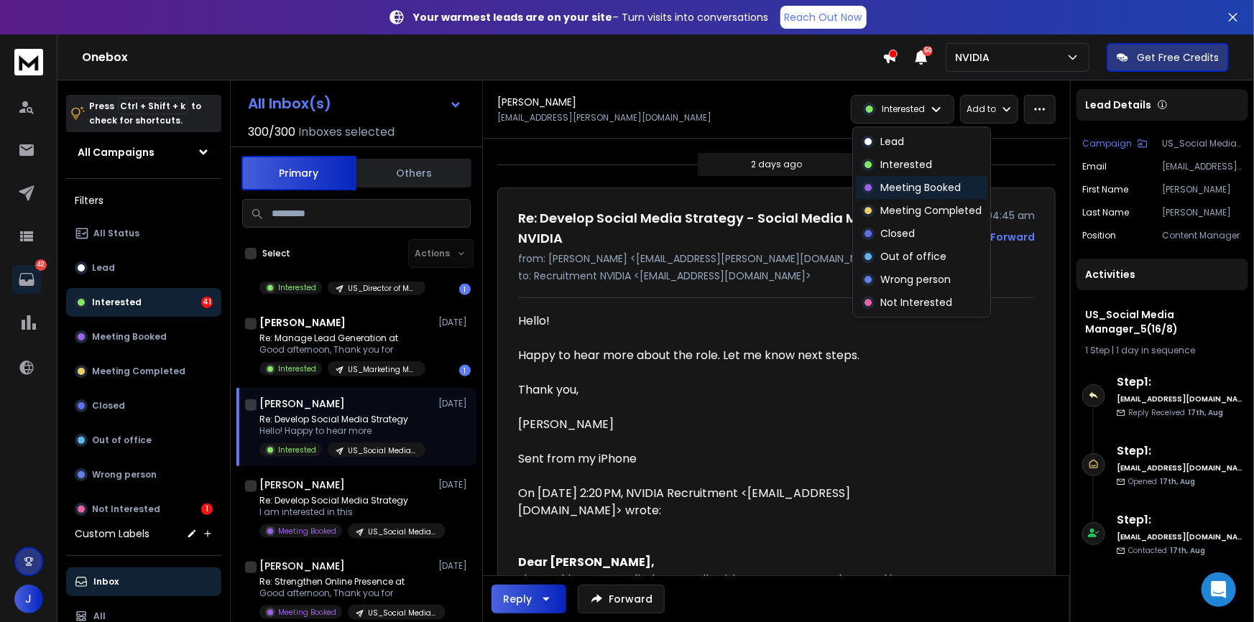
click at [898, 186] on p "Meeting Booked" at bounding box center [920, 187] width 80 height 14
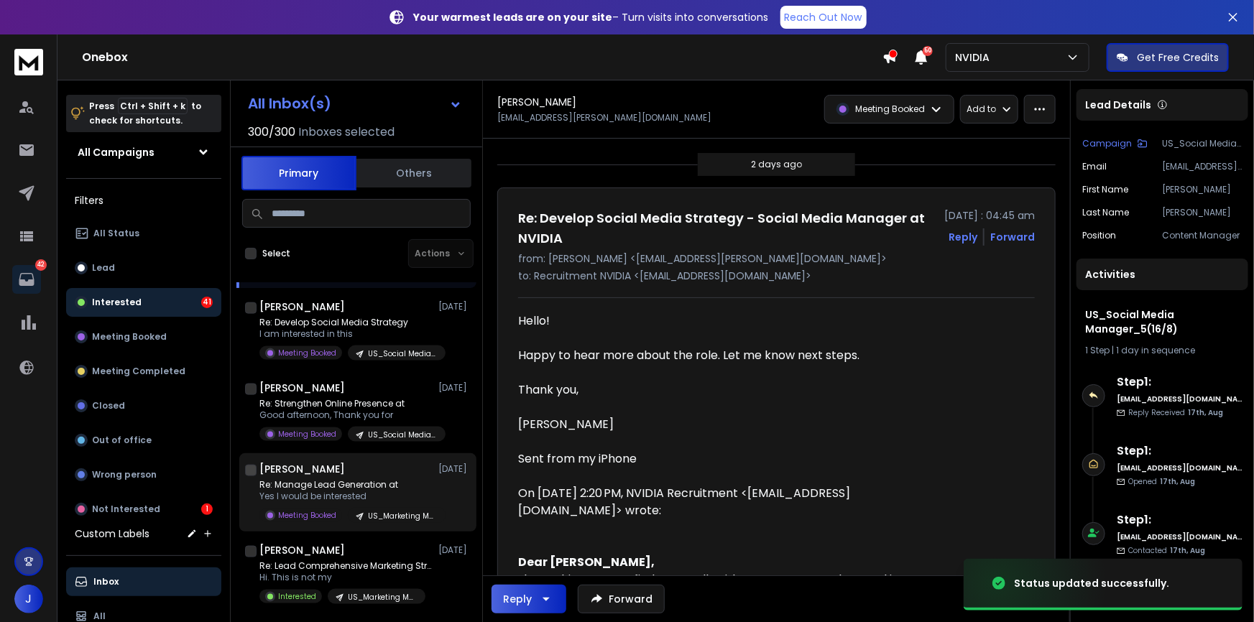
scroll to position [3568, 0]
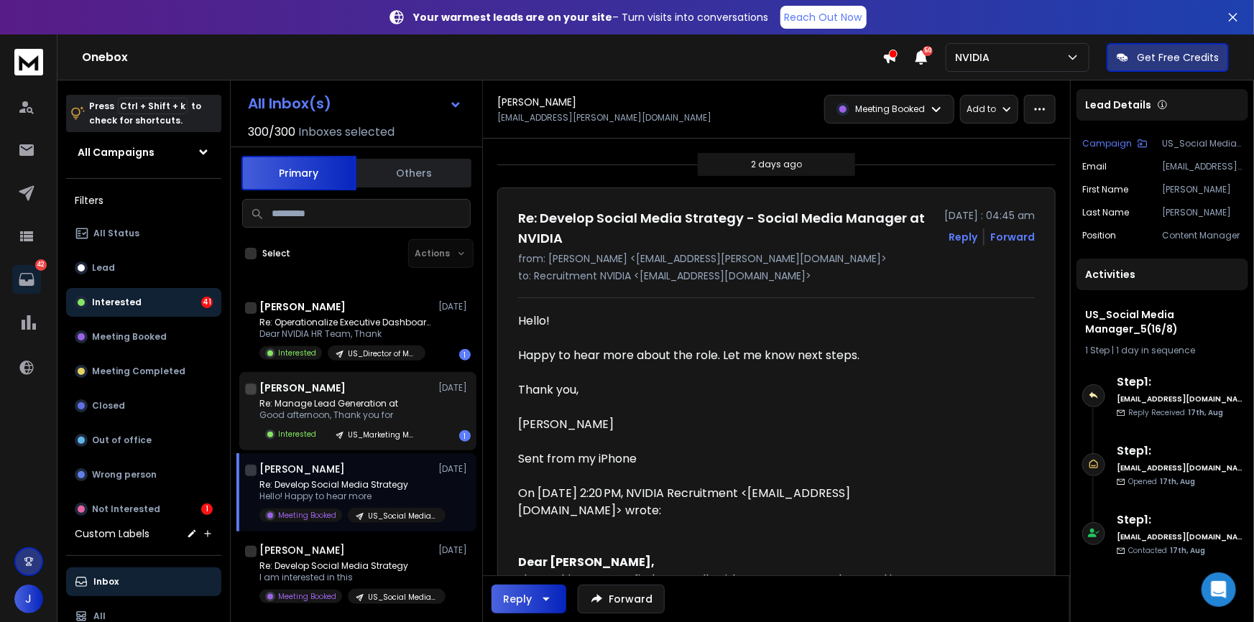
click at [351, 414] on p "Good afternoon, Thank you for" at bounding box center [342, 415] width 166 height 11
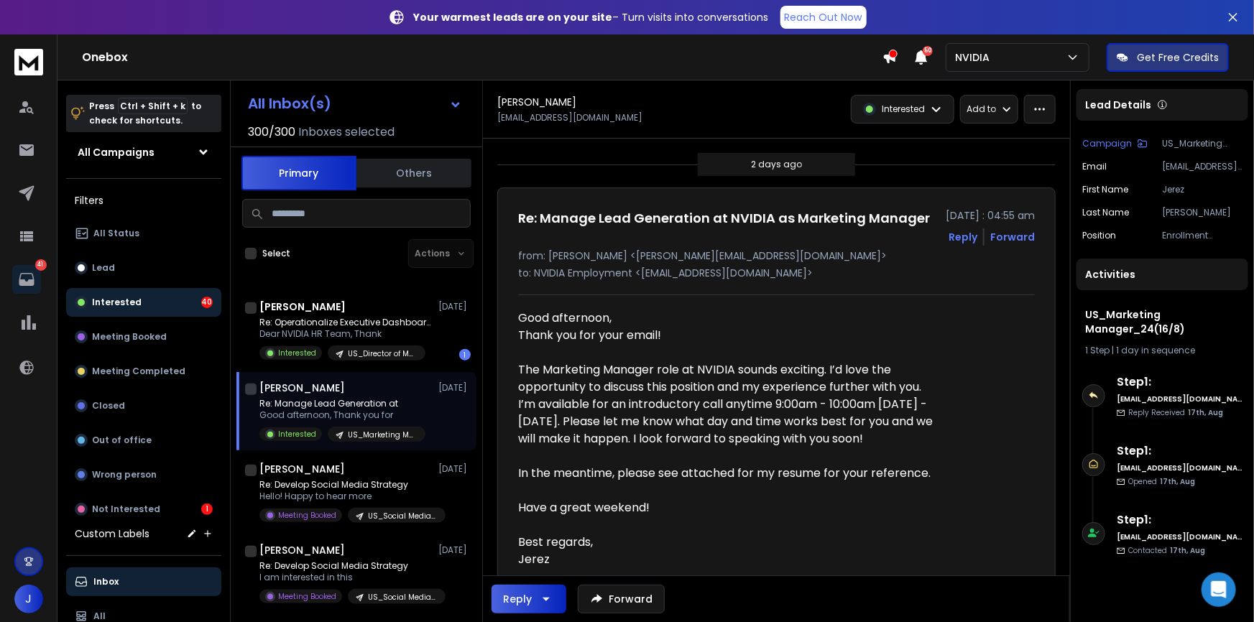
drag, startPoint x: 640, startPoint y: 273, endPoint x: 908, endPoint y: 279, distance: 268.9
click at [908, 279] on p "to: NVIDIA Employment <employmentdesk@nvidiaperformanceanalytics.com>" at bounding box center [776, 273] width 517 height 14
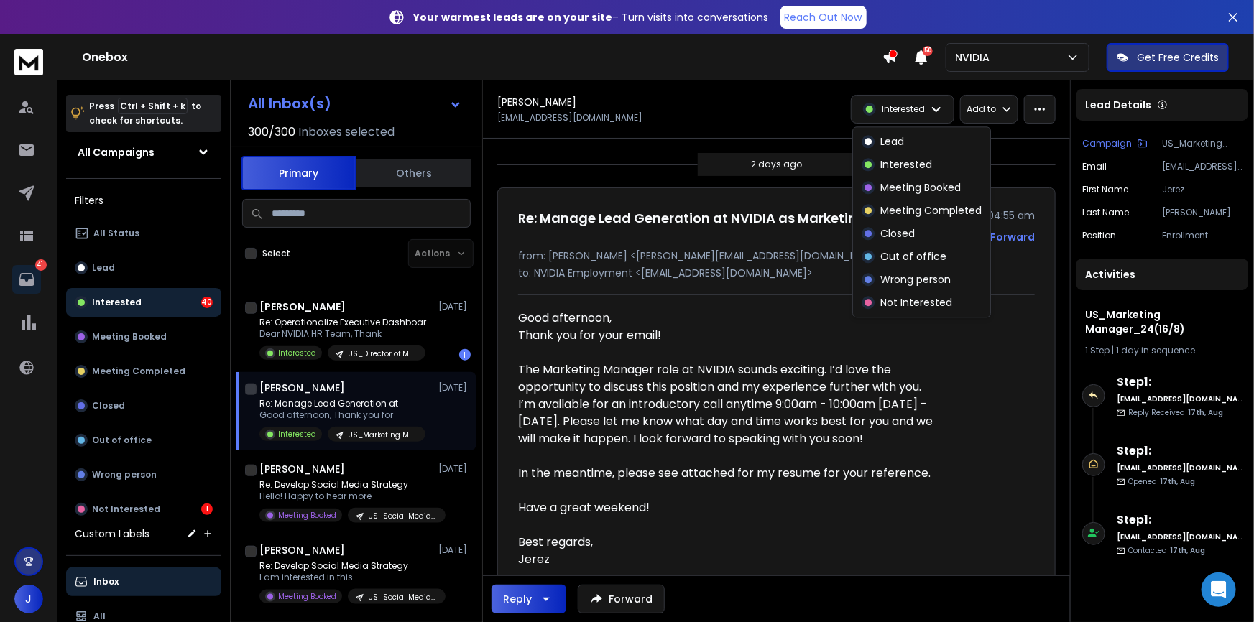
click at [928, 106] on div "Interested" at bounding box center [903, 109] width 102 height 27
click at [890, 193] on p "Meeting Booked" at bounding box center [920, 187] width 80 height 14
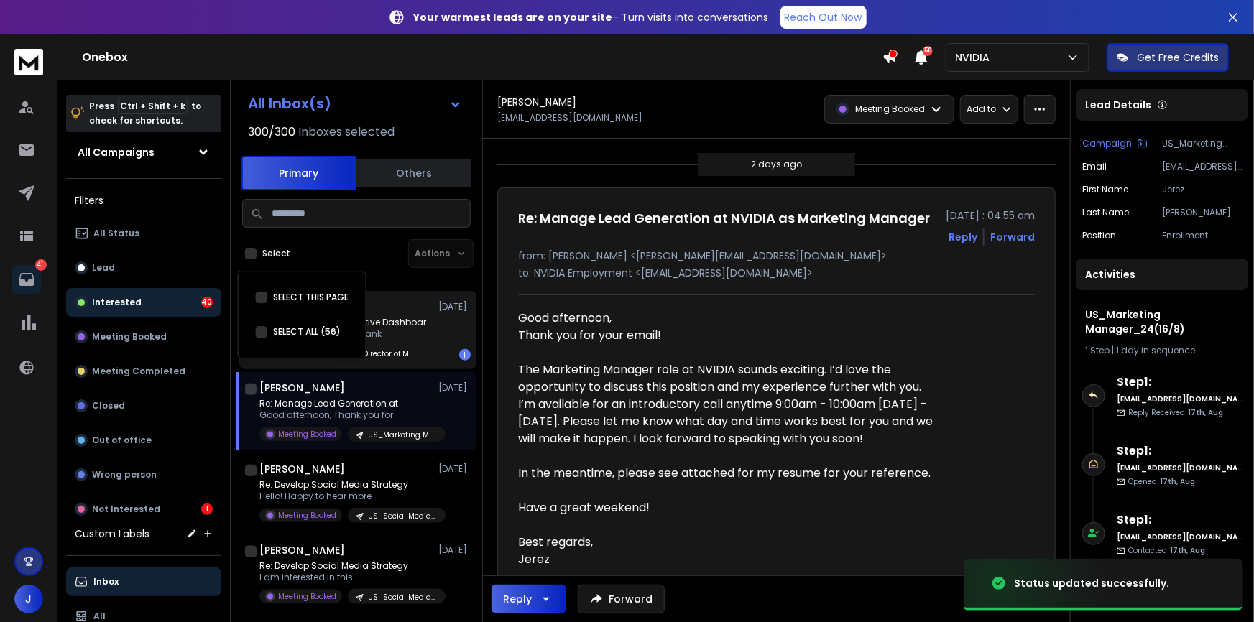
click at [395, 317] on p "Re: Operationalize Executive Dashboards and" at bounding box center [345, 322] width 172 height 11
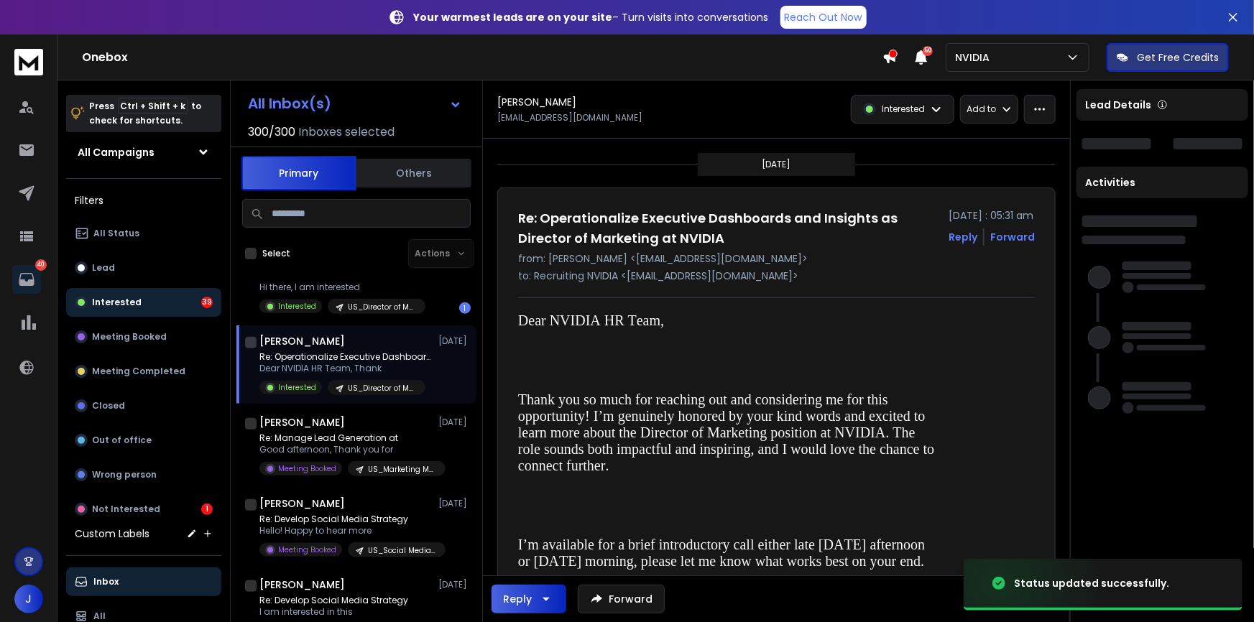
scroll to position [3372, 0]
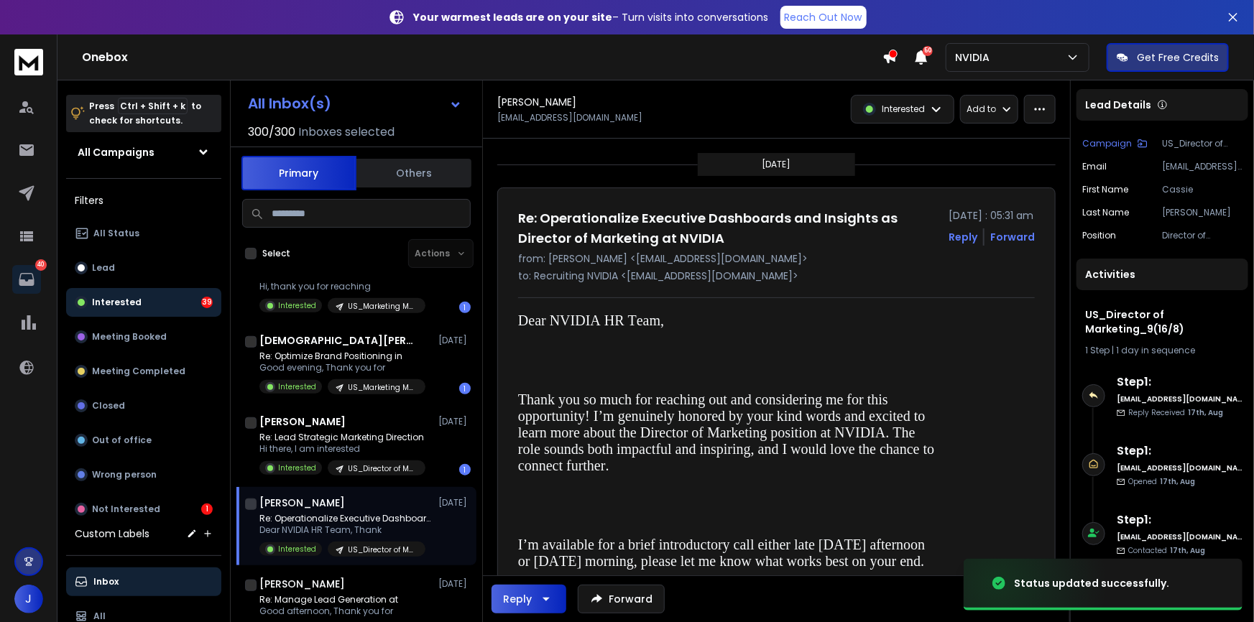
drag, startPoint x: 627, startPoint y: 275, endPoint x: 862, endPoint y: 282, distance: 234.4
click at [862, 282] on p "to: Recruiting NVIDIA <recruitingteam@globaltalentsourcenvidia.com>" at bounding box center [776, 276] width 517 height 14
click at [898, 118] on div "Interested" at bounding box center [903, 109] width 102 height 27
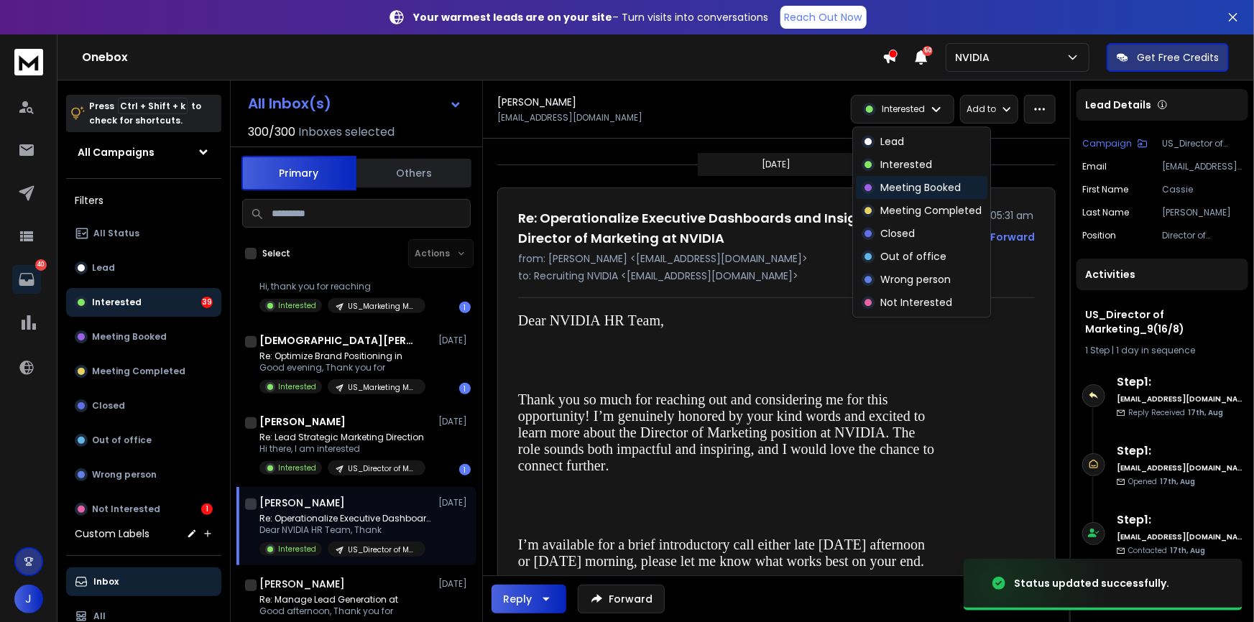
click at [901, 179] on div "Meeting Booked" at bounding box center [922, 187] width 132 height 23
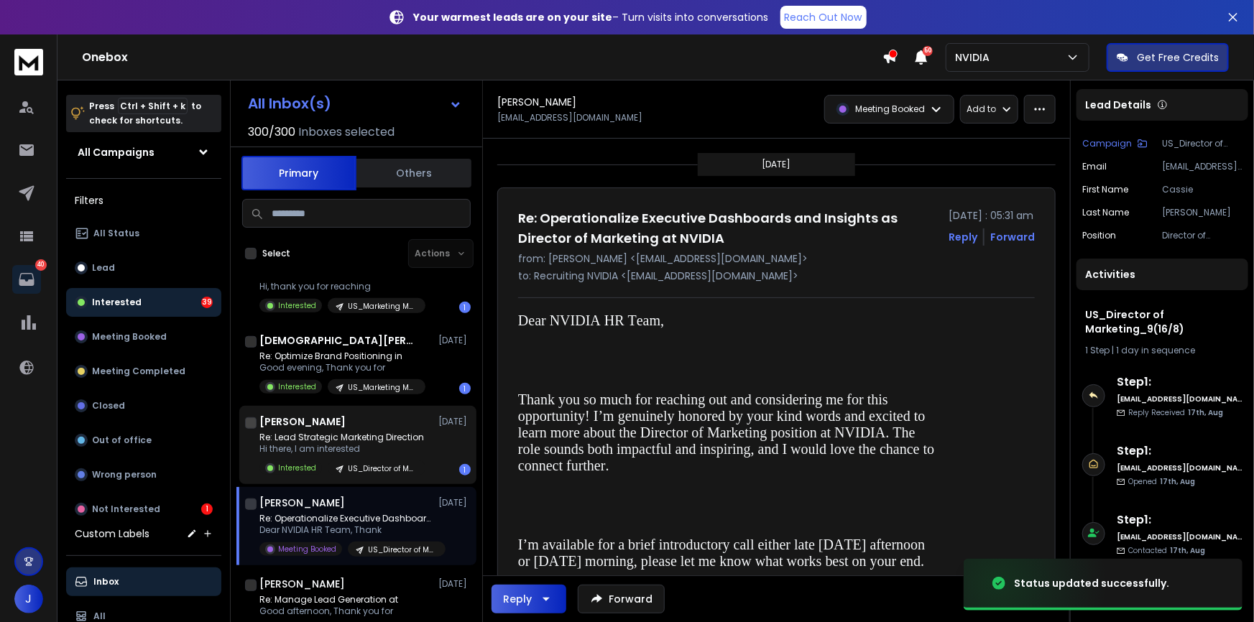
click at [441, 446] on div "Re: Lead Strategic Marketing Direction Hi there, I am interested Interested US_…" at bounding box center [364, 454] width 211 height 44
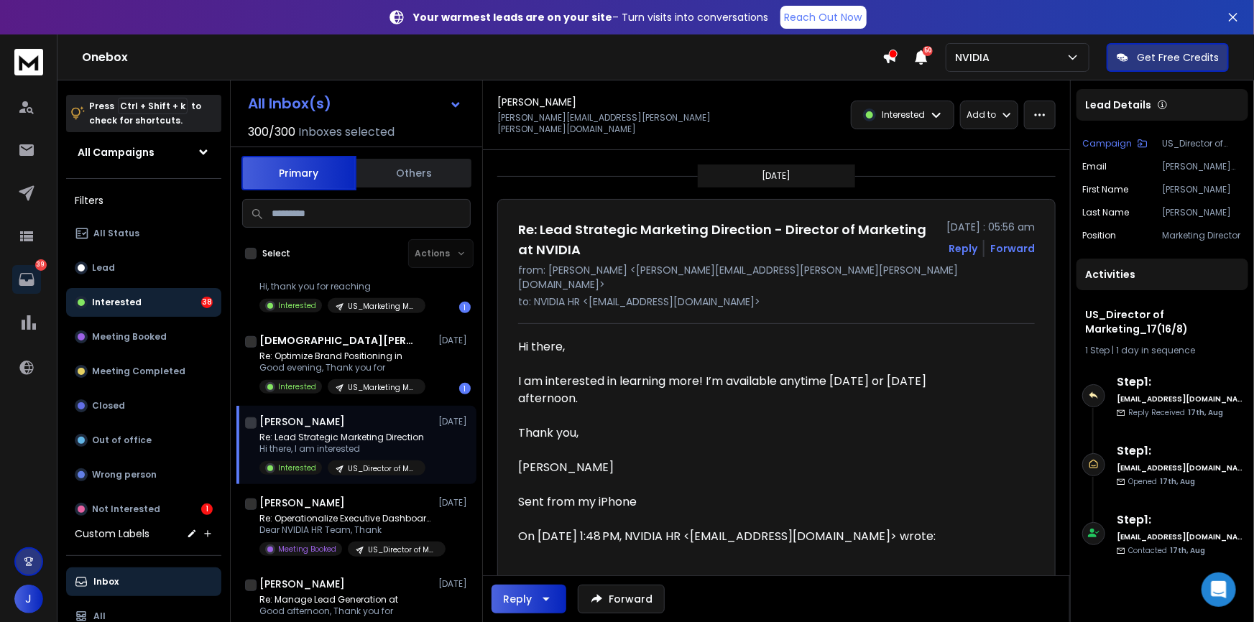
drag, startPoint x: 592, startPoint y: 277, endPoint x: 801, endPoint y: 280, distance: 209.2
click at [801, 295] on p "to: NVIDIA HR <hrteam@digitalskillassessmentnvidia.com>" at bounding box center [776, 302] width 517 height 14
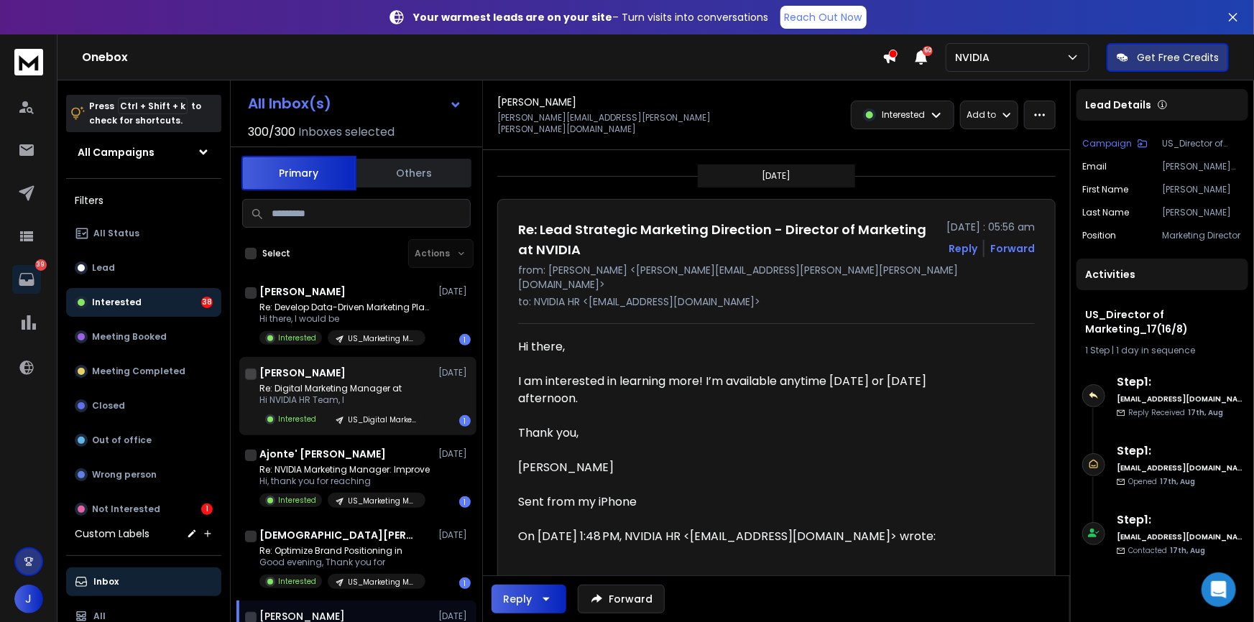
scroll to position [3176, 0]
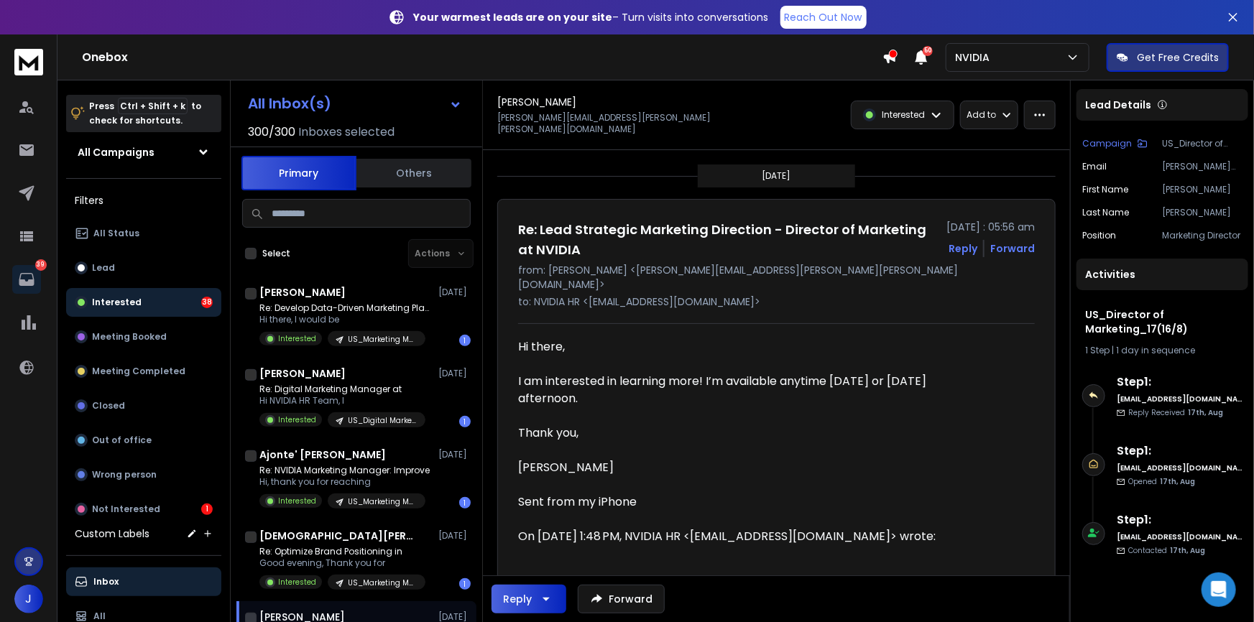
click at [346, 214] on input at bounding box center [356, 213] width 229 height 29
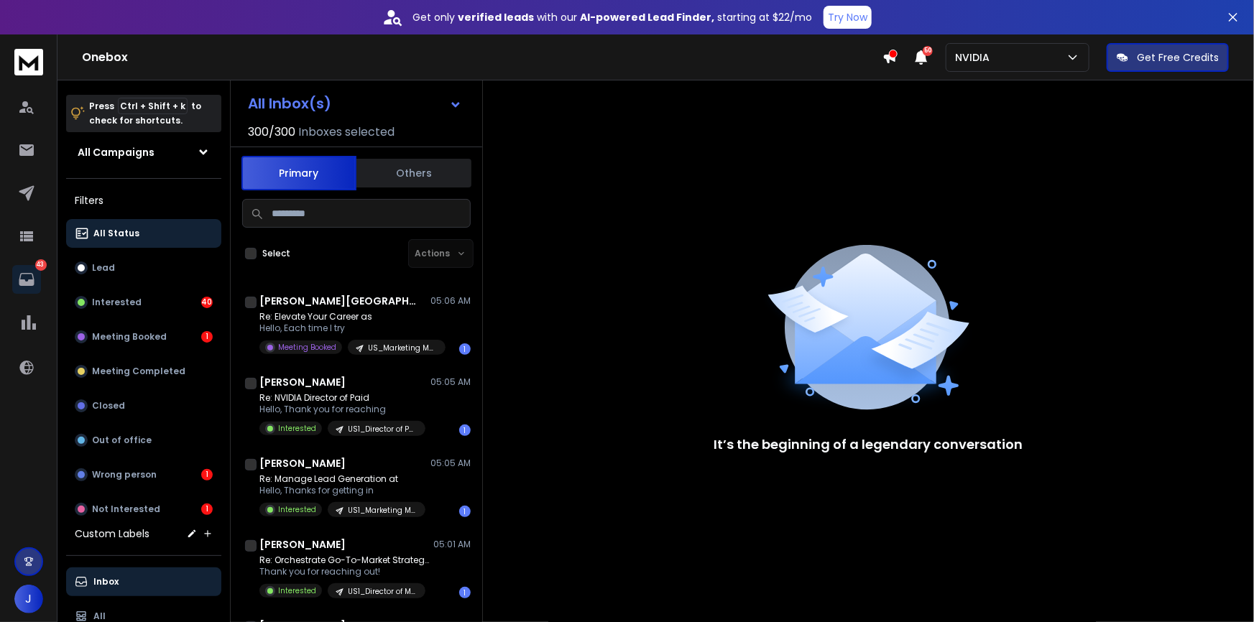
click at [155, 308] on button "Interested 40" at bounding box center [143, 302] width 155 height 29
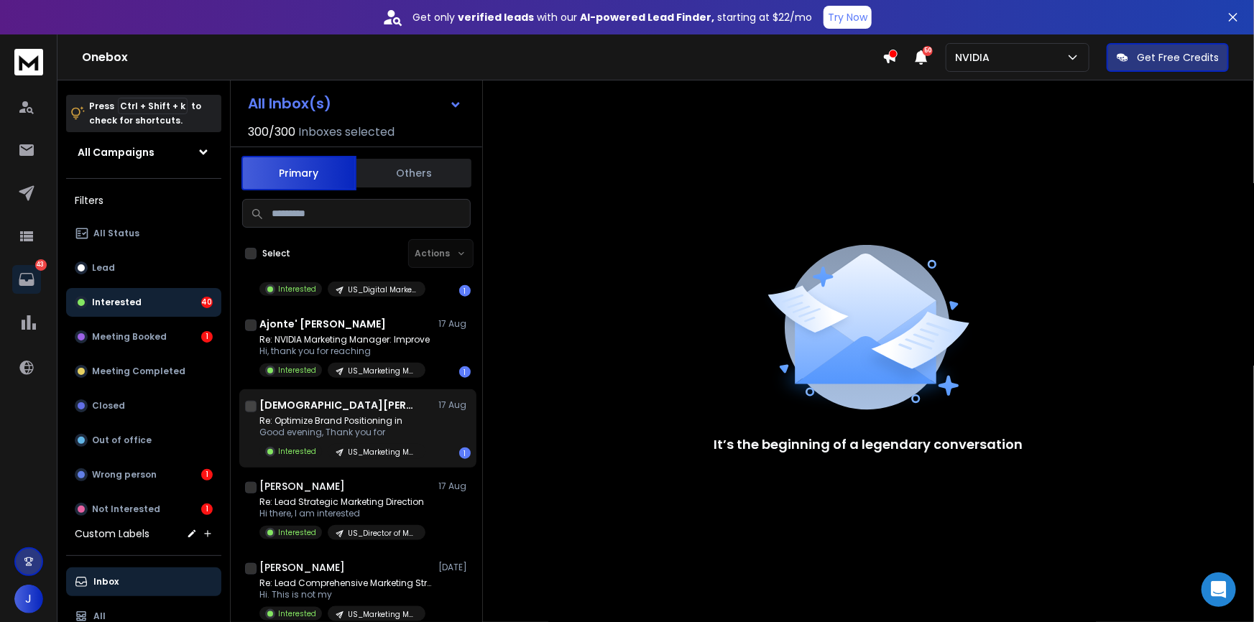
scroll to position [3550, 0]
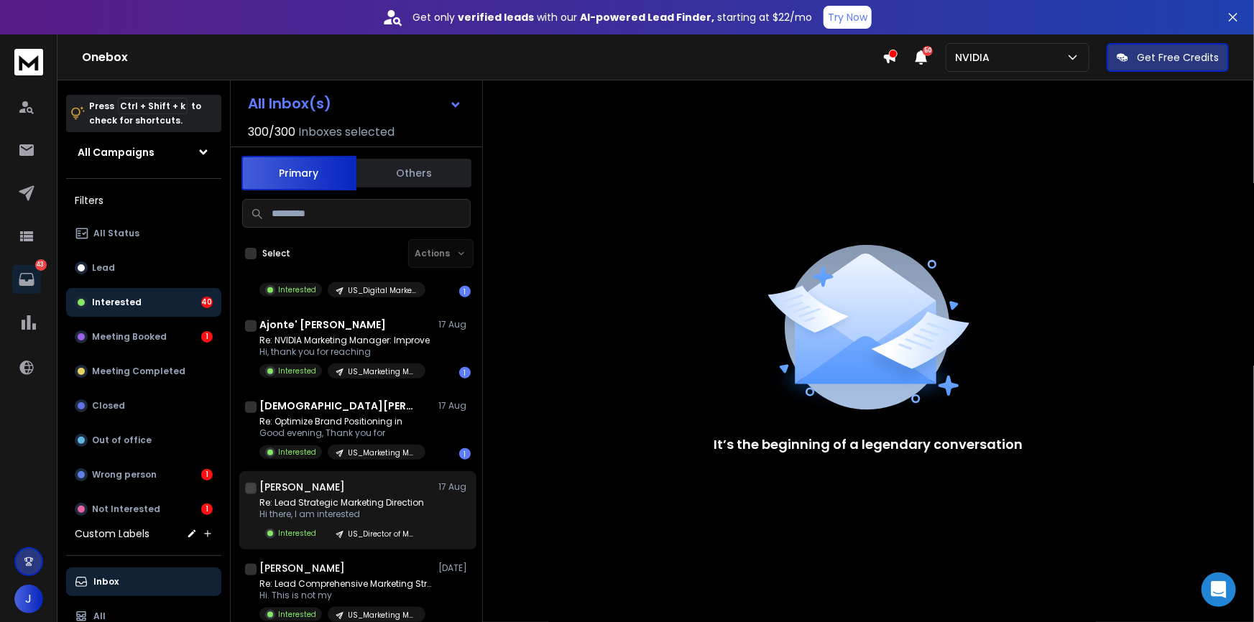
click at [407, 484] on div "[PERSON_NAME] [DATE]" at bounding box center [364, 487] width 211 height 14
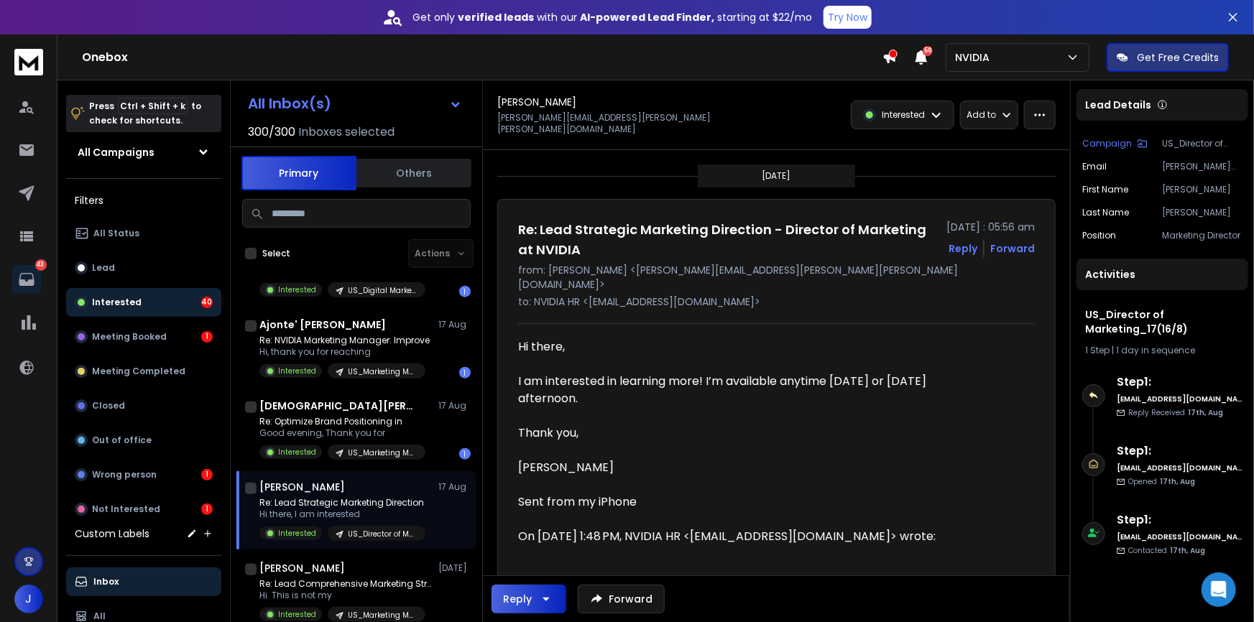
click at [934, 109] on icon at bounding box center [936, 114] width 11 height 11
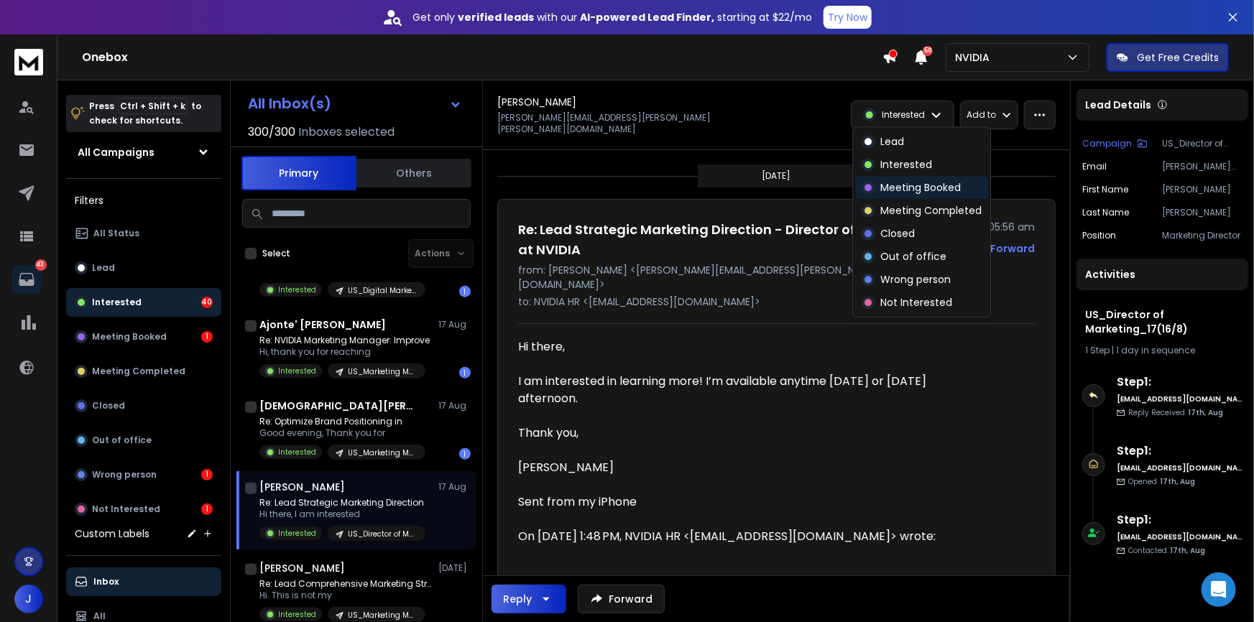
click at [903, 184] on p "Meeting Booked" at bounding box center [920, 187] width 80 height 14
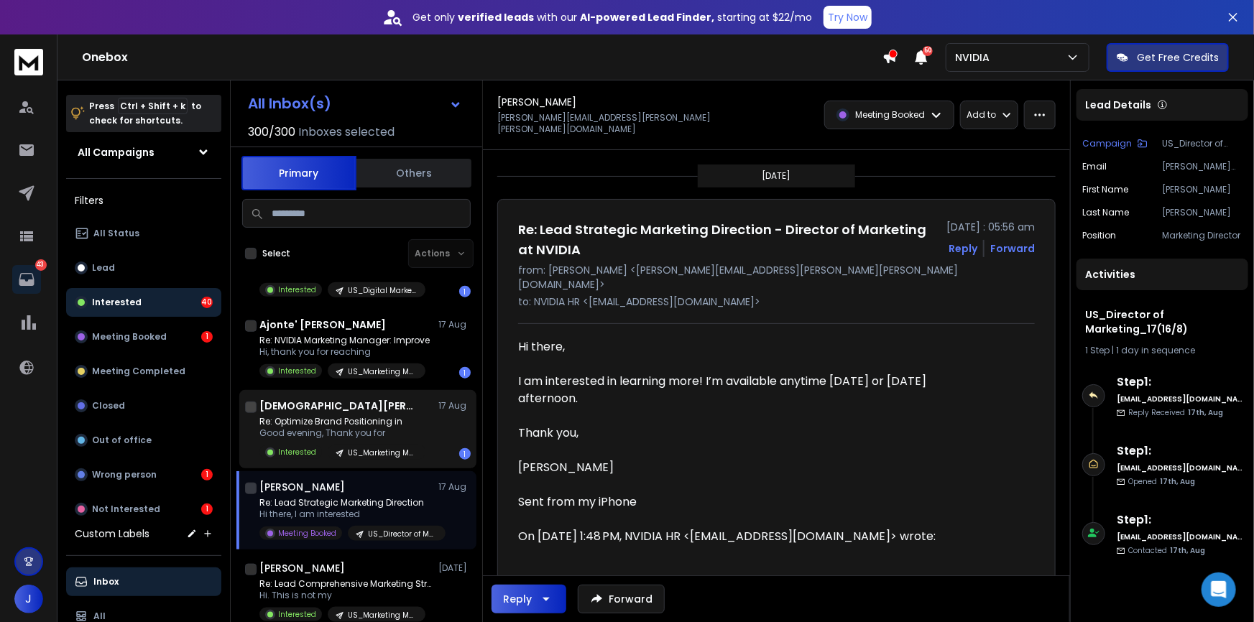
click at [363, 418] on p "Re: Optimize Brand Positioning in" at bounding box center [342, 421] width 166 height 11
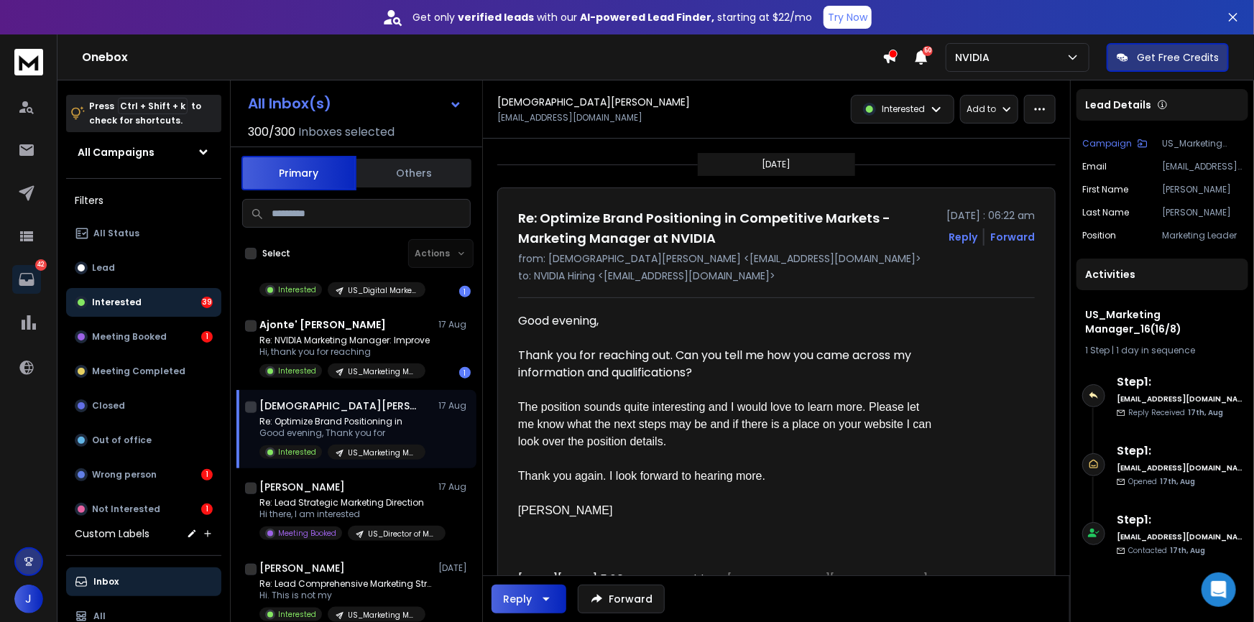
drag, startPoint x: 604, startPoint y: 272, endPoint x: 837, endPoint y: 280, distance: 233.0
click at [837, 280] on p "to: NVIDIA Hiring <[EMAIL_ADDRESS][DOMAIN_NAME]>" at bounding box center [776, 276] width 517 height 14
click at [840, 278] on p "to: NVIDIA Hiring <[EMAIL_ADDRESS][DOMAIN_NAME]>" at bounding box center [776, 276] width 517 height 14
drag, startPoint x: 840, startPoint y: 275, endPoint x: 604, endPoint y: 273, distance: 235.7
click at [604, 273] on p "to: NVIDIA Hiring <[EMAIL_ADDRESS][DOMAIN_NAME]>" at bounding box center [776, 276] width 517 height 14
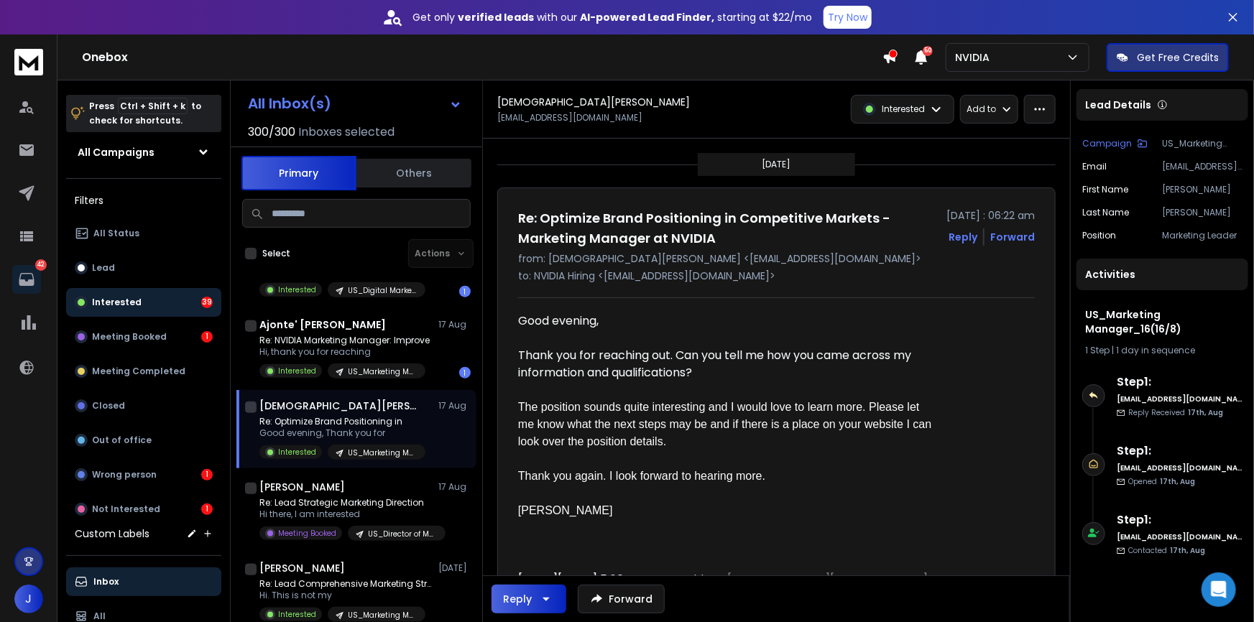
copy p "[EMAIL_ADDRESS][DOMAIN_NAME]"
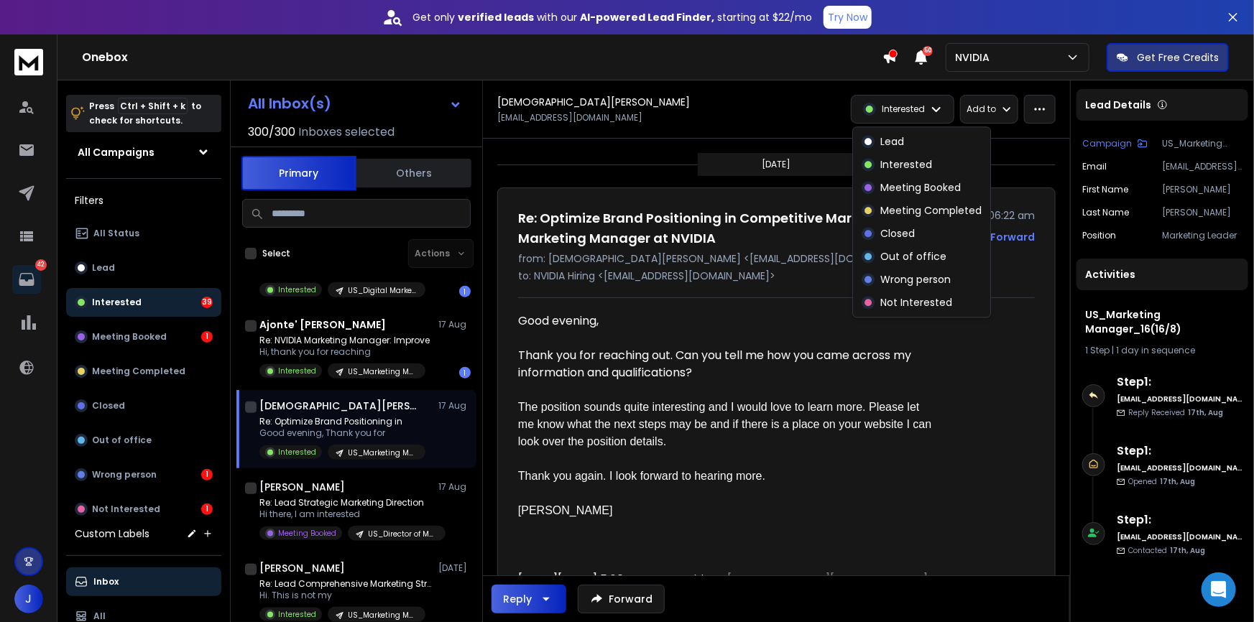
click at [916, 110] on p "Interested" at bounding box center [903, 108] width 43 height 11
click at [905, 180] on p "Meeting Booked" at bounding box center [920, 187] width 80 height 14
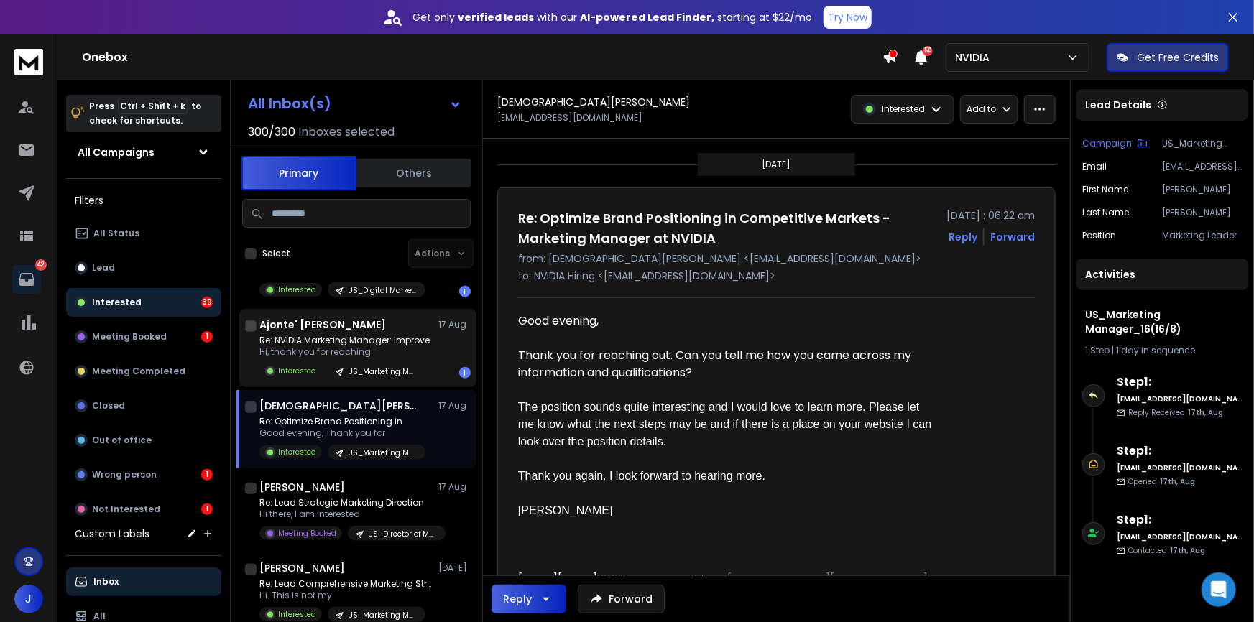
click at [388, 335] on p "Re: NVIDIA Marketing Manager: Improve" at bounding box center [344, 340] width 170 height 11
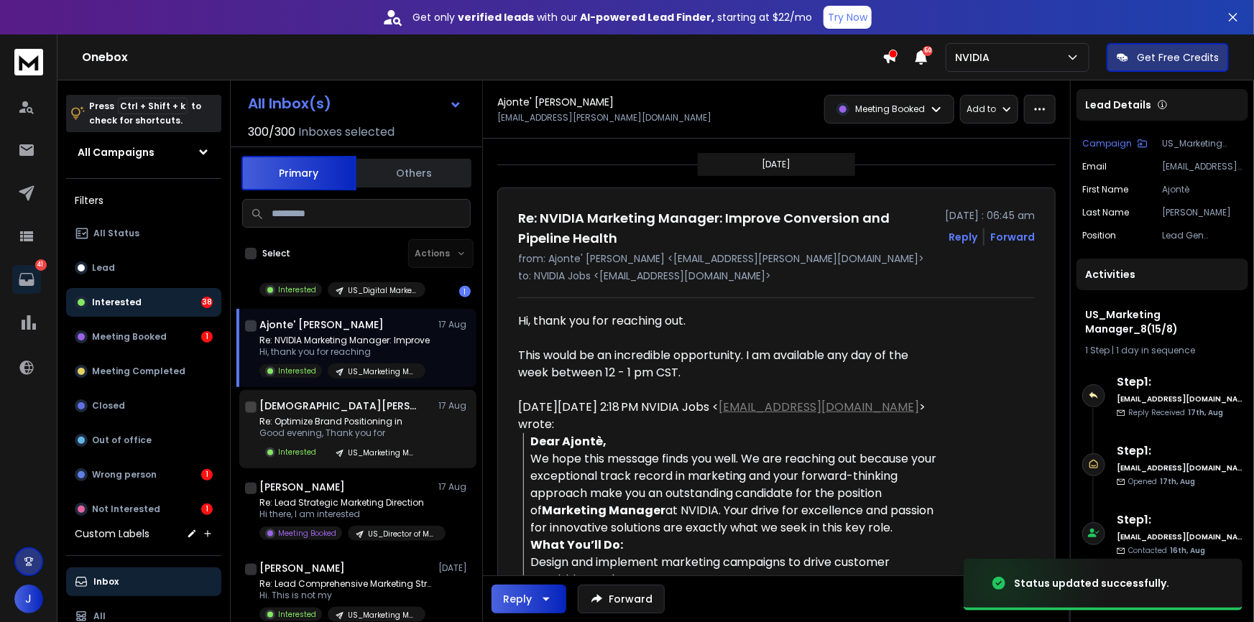
click at [375, 420] on p "Re: Optimize Brand Positioning in" at bounding box center [342, 421] width 166 height 11
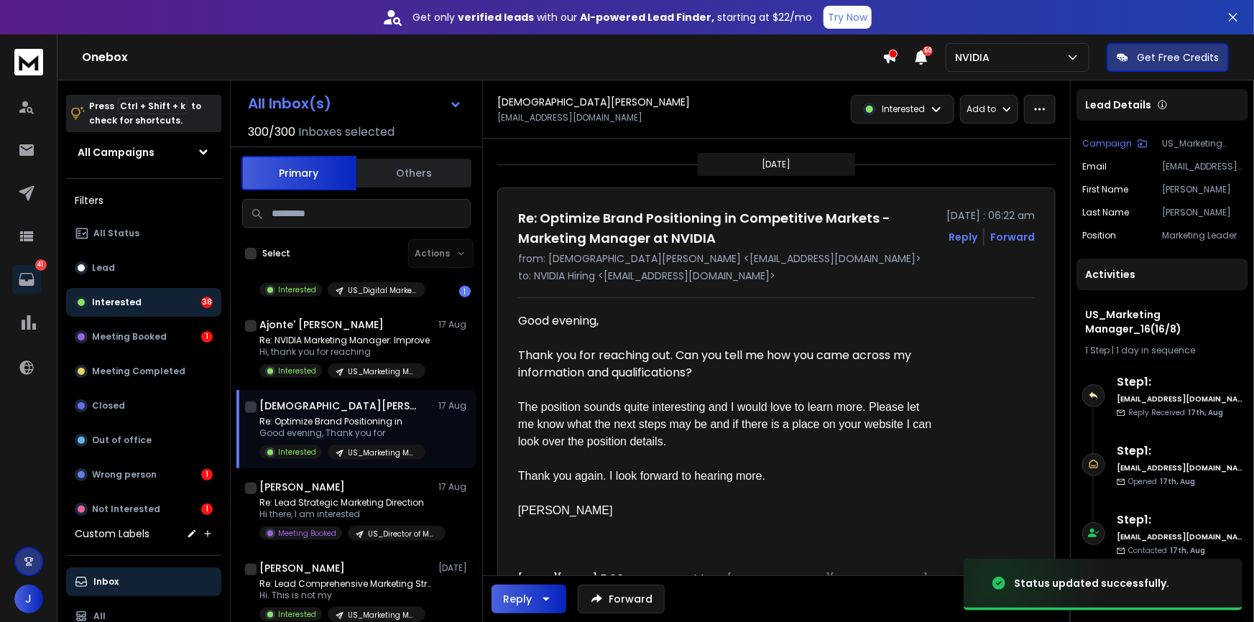
click at [893, 116] on div "Interested" at bounding box center [903, 109] width 102 height 27
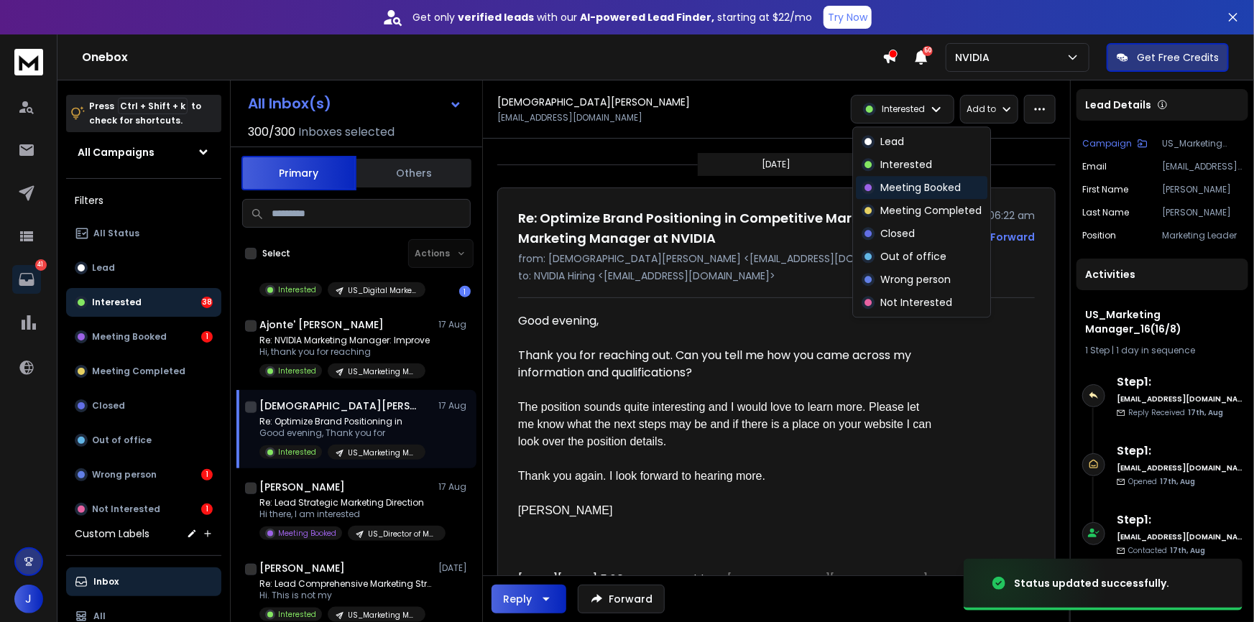
click at [906, 182] on p "Meeting Booked" at bounding box center [920, 187] width 80 height 14
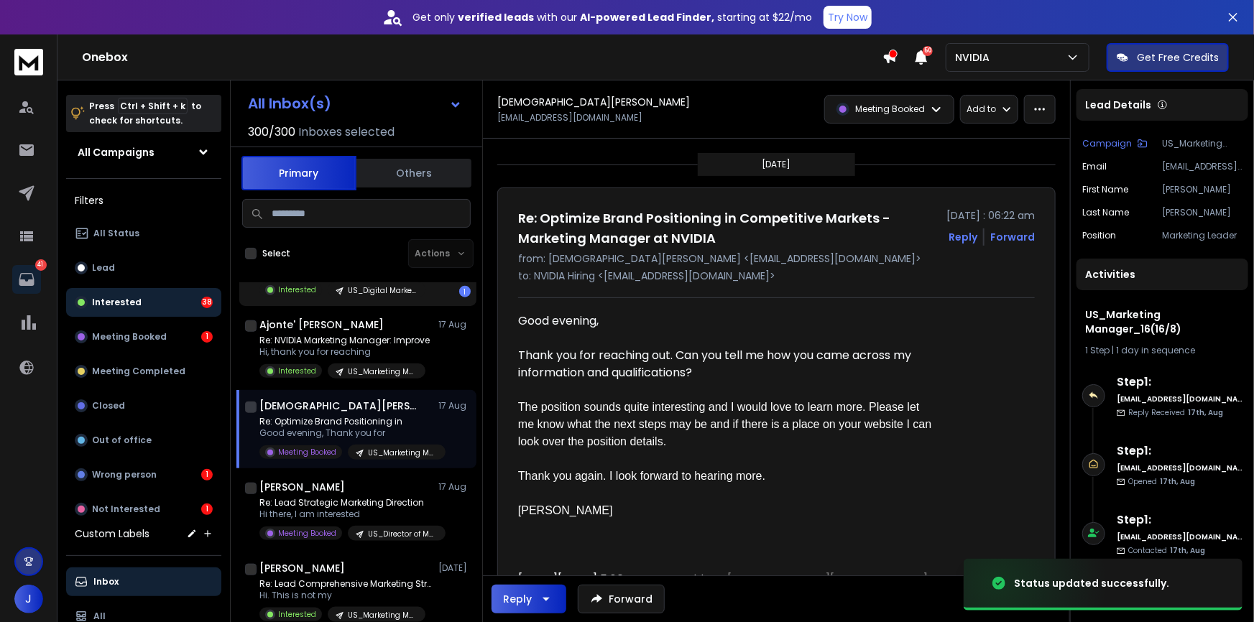
click at [449, 287] on div "Re: Digital Marketing Manager at Hi NVIDIA HR Team, I Interested US_Digital Mar…" at bounding box center [364, 276] width 211 height 44
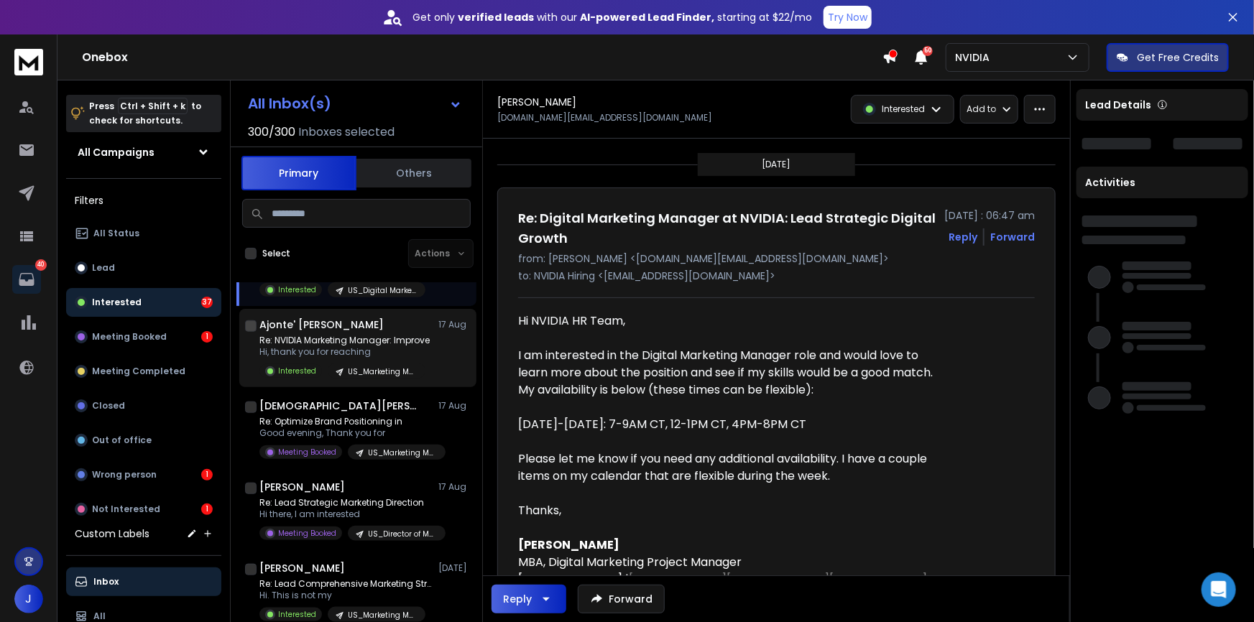
click at [395, 341] on p "Re: NVIDIA Marketing Manager: Improve" at bounding box center [344, 340] width 170 height 11
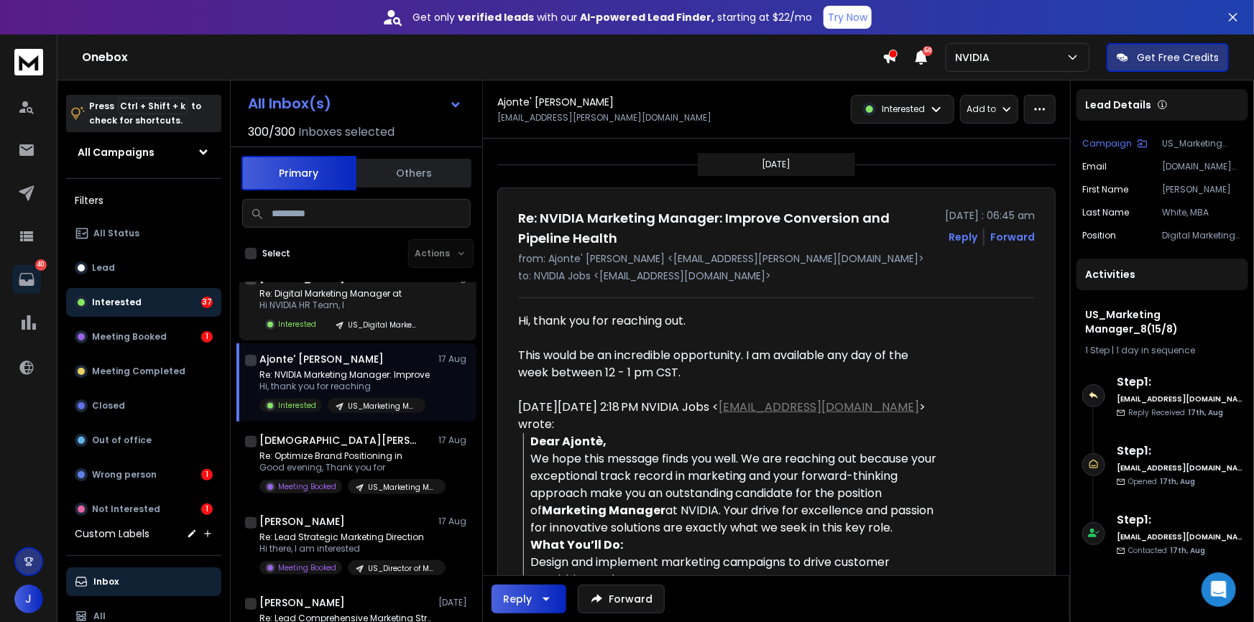
scroll to position [3484, 0]
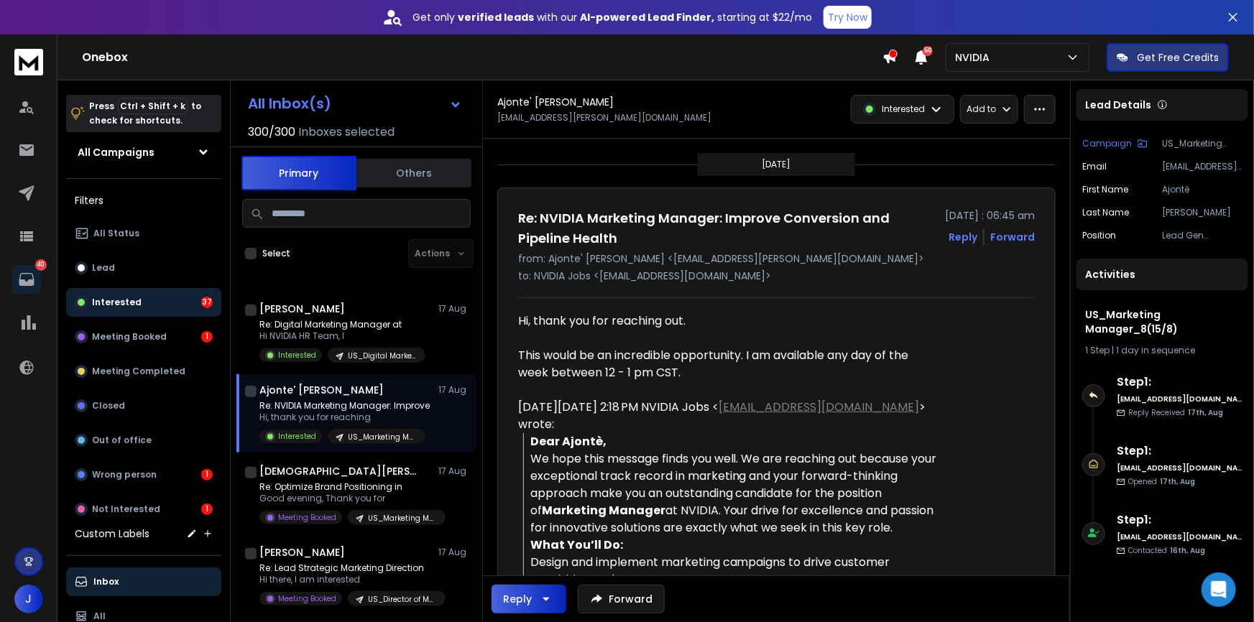
drag, startPoint x: 604, startPoint y: 276, endPoint x: 837, endPoint y: 274, distance: 232.9
click at [837, 274] on p "to: NVIDIA Jobs <[EMAIL_ADDRESS][DOMAIN_NAME]>" at bounding box center [776, 276] width 517 height 14
copy p "[EMAIL_ADDRESS][DOMAIN_NAME]"
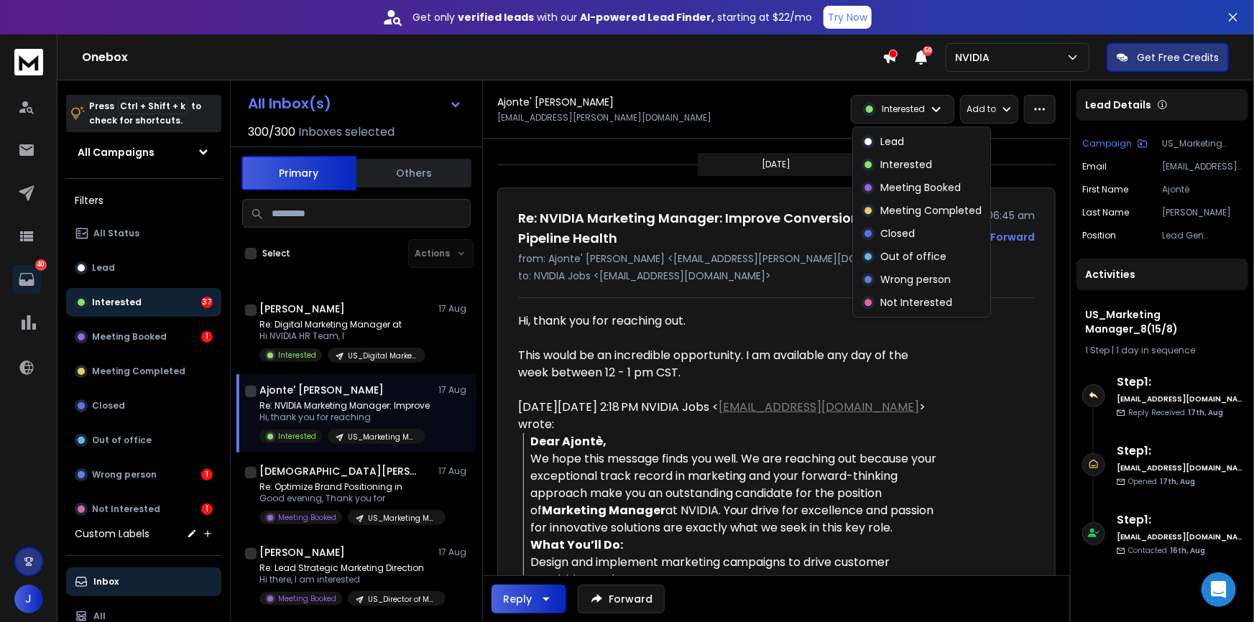
click at [916, 109] on p "Interested" at bounding box center [903, 108] width 43 height 11
click at [901, 185] on p "Meeting Booked" at bounding box center [920, 187] width 80 height 14
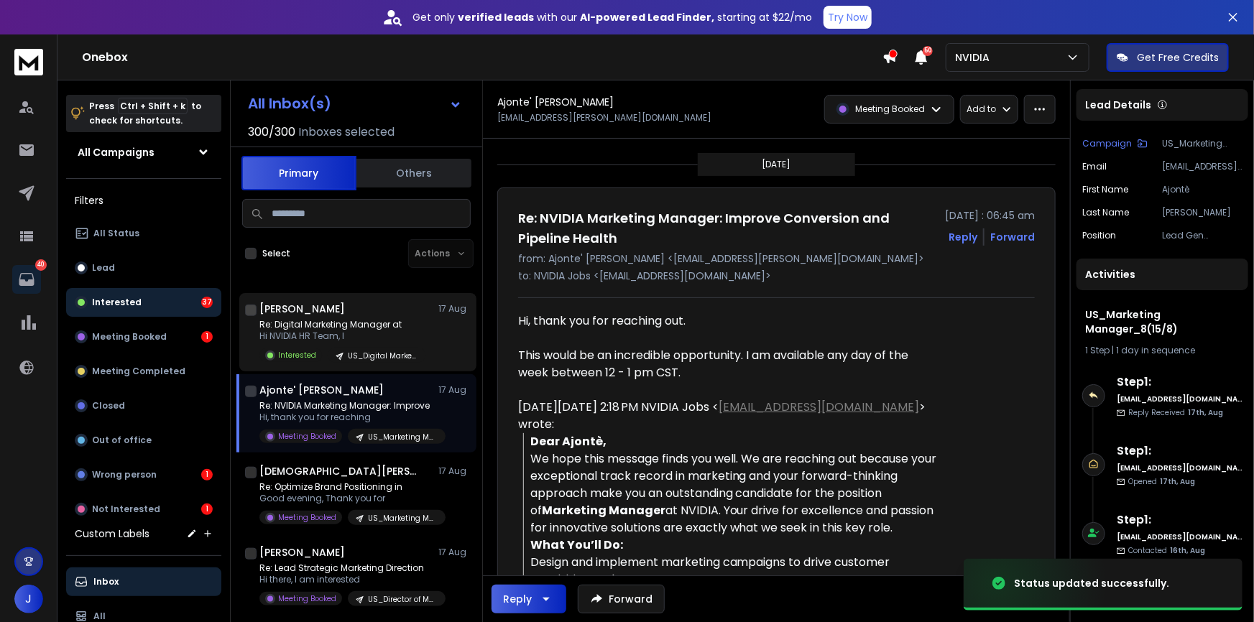
click at [425, 323] on div "Re: Digital Marketing Manager at Hi NVIDIA HR Team, I Interested US_Digital Mar…" at bounding box center [364, 341] width 211 height 44
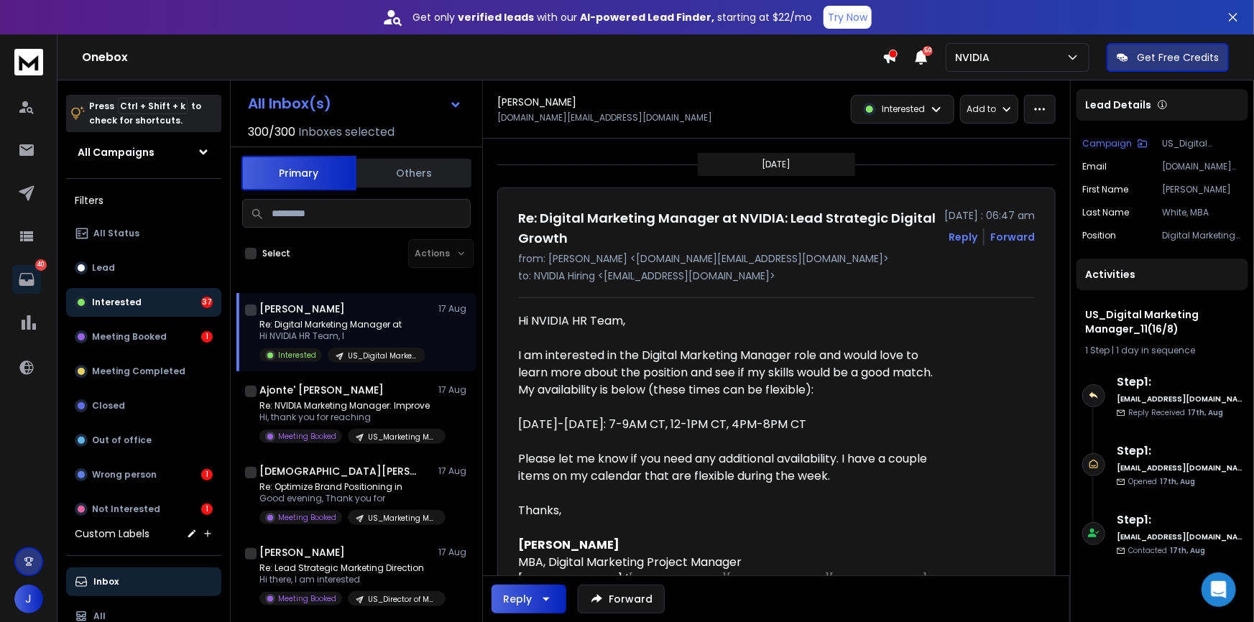
drag, startPoint x: 607, startPoint y: 275, endPoint x: 858, endPoint y: 280, distance: 251.6
click at [858, 280] on p "to: NVIDIA Hiring <[EMAIL_ADDRESS][DOMAIN_NAME]>" at bounding box center [776, 276] width 517 height 14
copy p "[EMAIL_ADDRESS][DOMAIN_NAME]"
drag, startPoint x: 606, startPoint y: 275, endPoint x: 858, endPoint y: 276, distance: 252.3
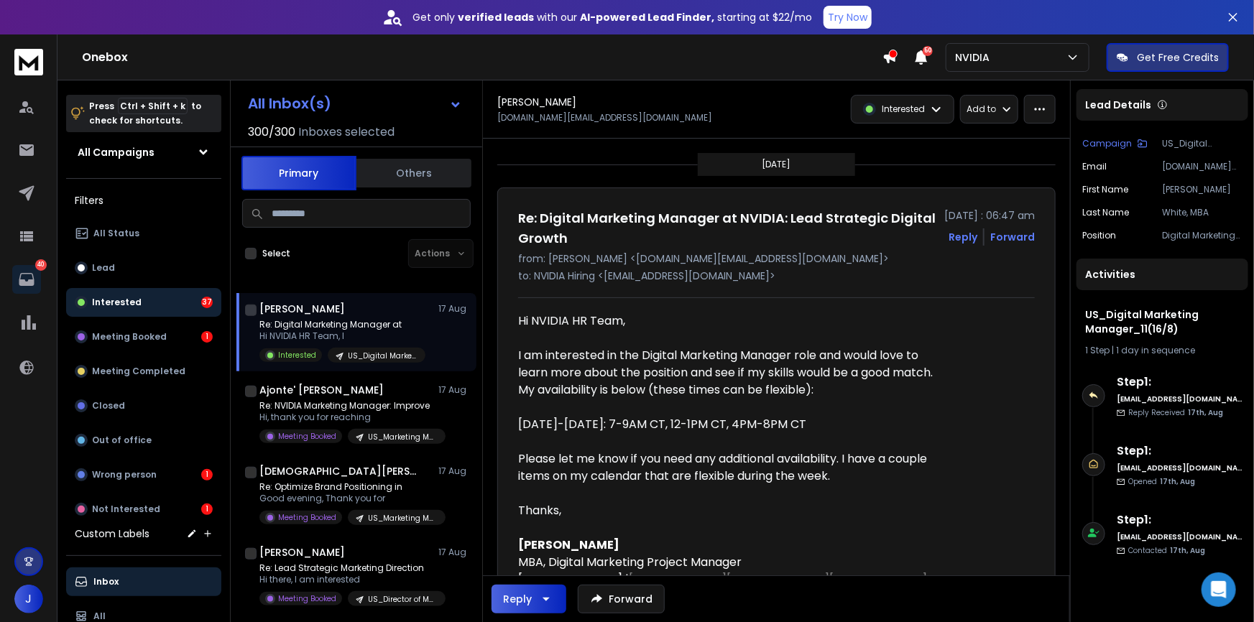
click at [858, 276] on p "to: NVIDIA Hiring <[EMAIL_ADDRESS][DOMAIN_NAME]>" at bounding box center [776, 276] width 517 height 14
copy p "[EMAIL_ADDRESS][DOMAIN_NAME]"
click at [906, 116] on div "Interested" at bounding box center [903, 109] width 102 height 27
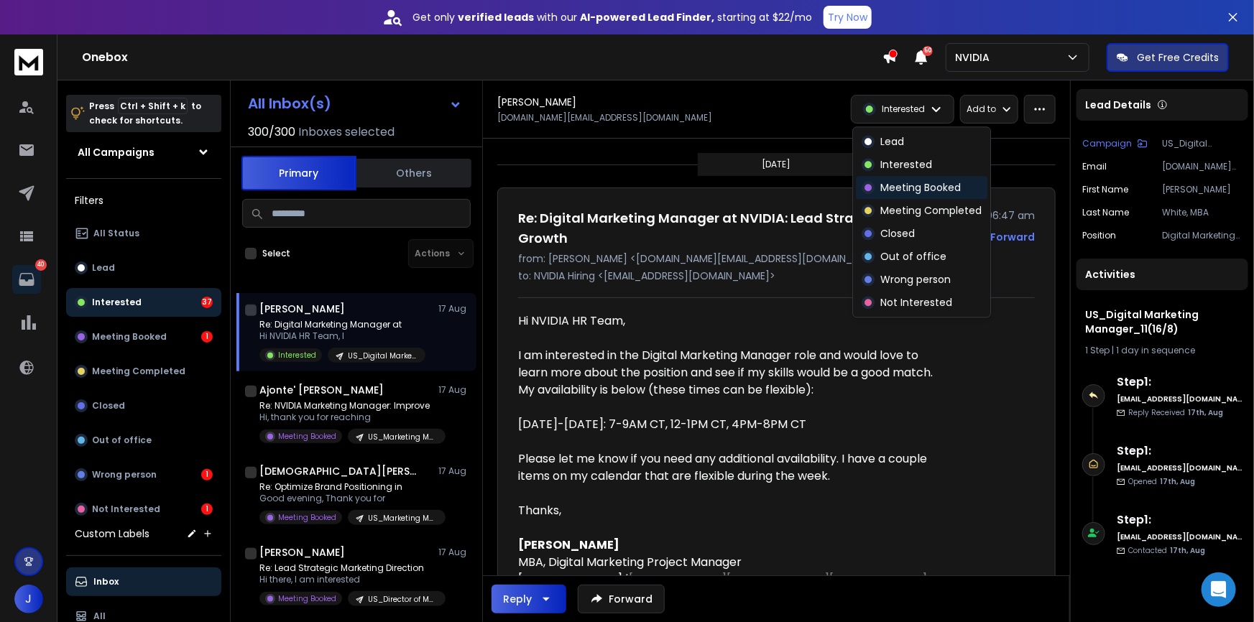
click at [916, 187] on p "Meeting Booked" at bounding box center [920, 187] width 80 height 14
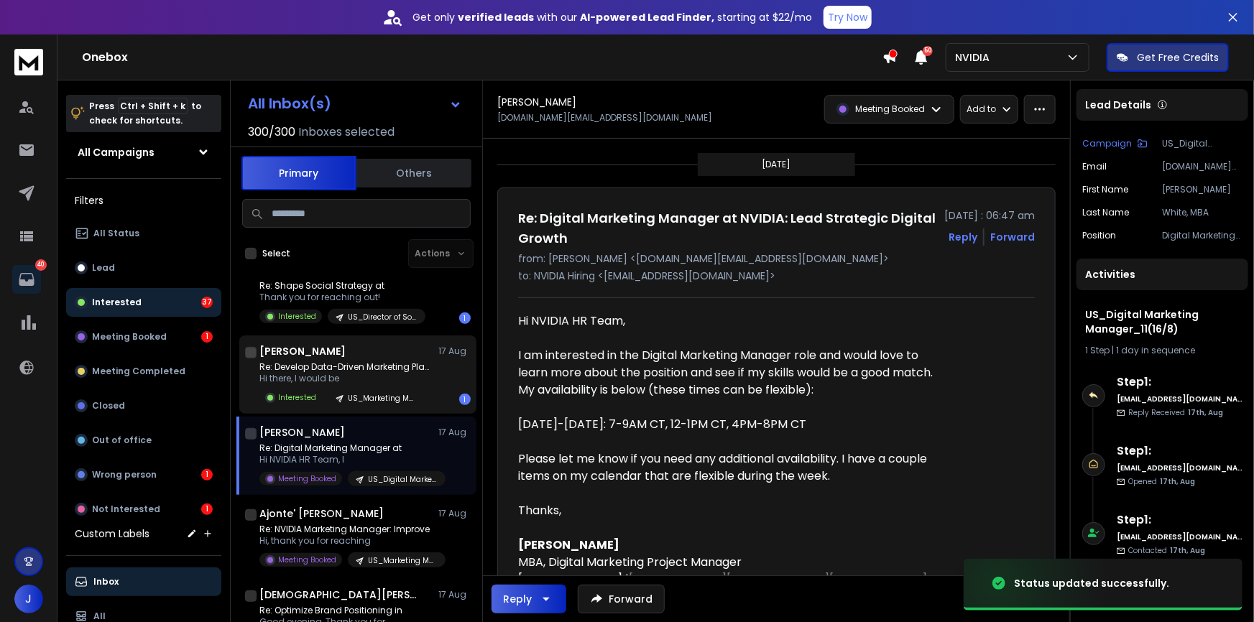
scroll to position [3354, 0]
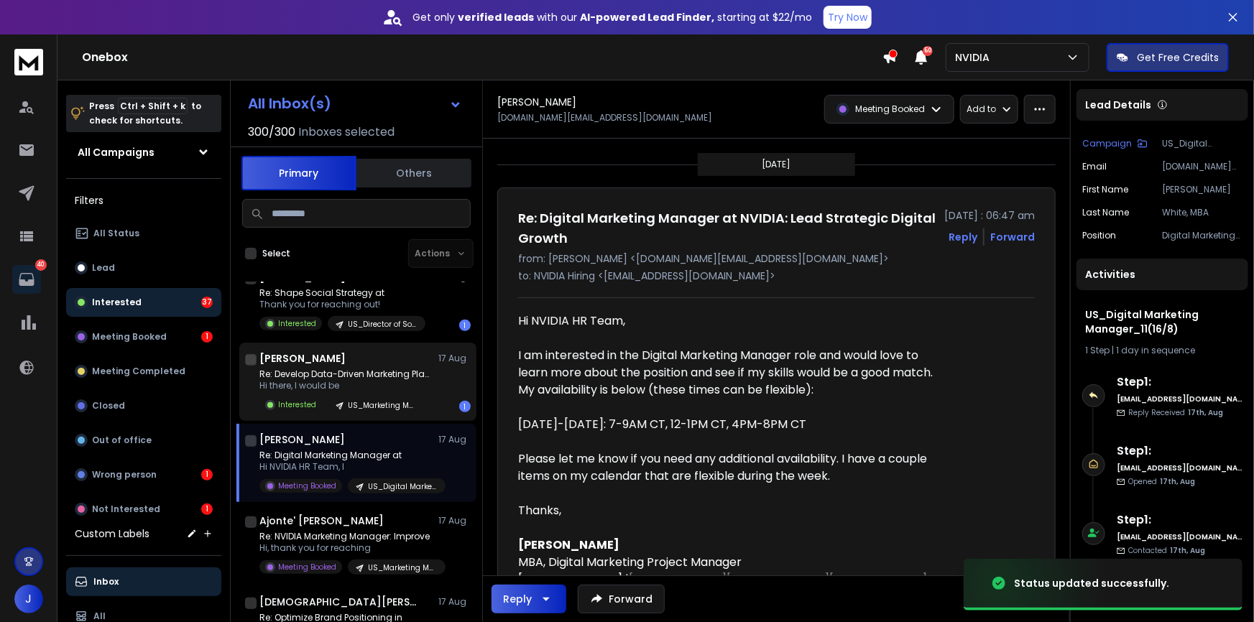
click at [380, 390] on div "Re: Develop Data-Driven Marketing Plans Hi there, I would be Interested US_Mark…" at bounding box center [345, 391] width 172 height 44
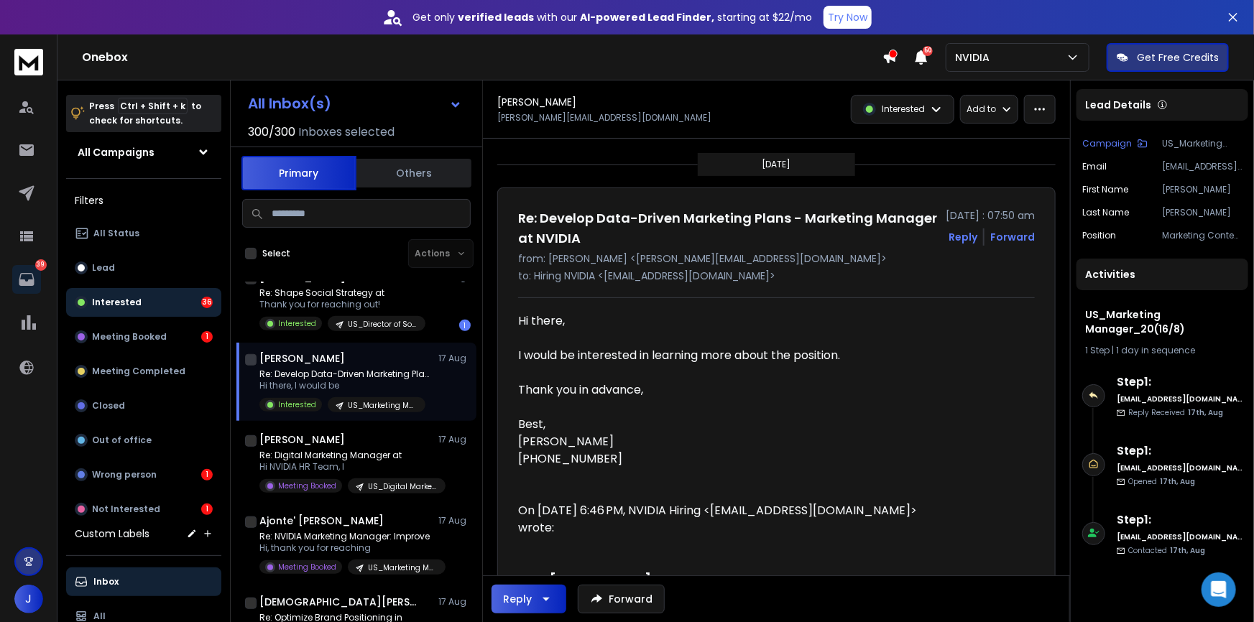
drag, startPoint x: 604, startPoint y: 275, endPoint x: 876, endPoint y: 273, distance: 271.7
click at [876, 273] on p "to: Hiring NVIDIA <[EMAIL_ADDRESS][DOMAIN_NAME]>" at bounding box center [776, 276] width 517 height 14
copy p "[EMAIL_ADDRESS][DOMAIN_NAME]"
click at [895, 111] on p "Interested" at bounding box center [903, 108] width 43 height 11
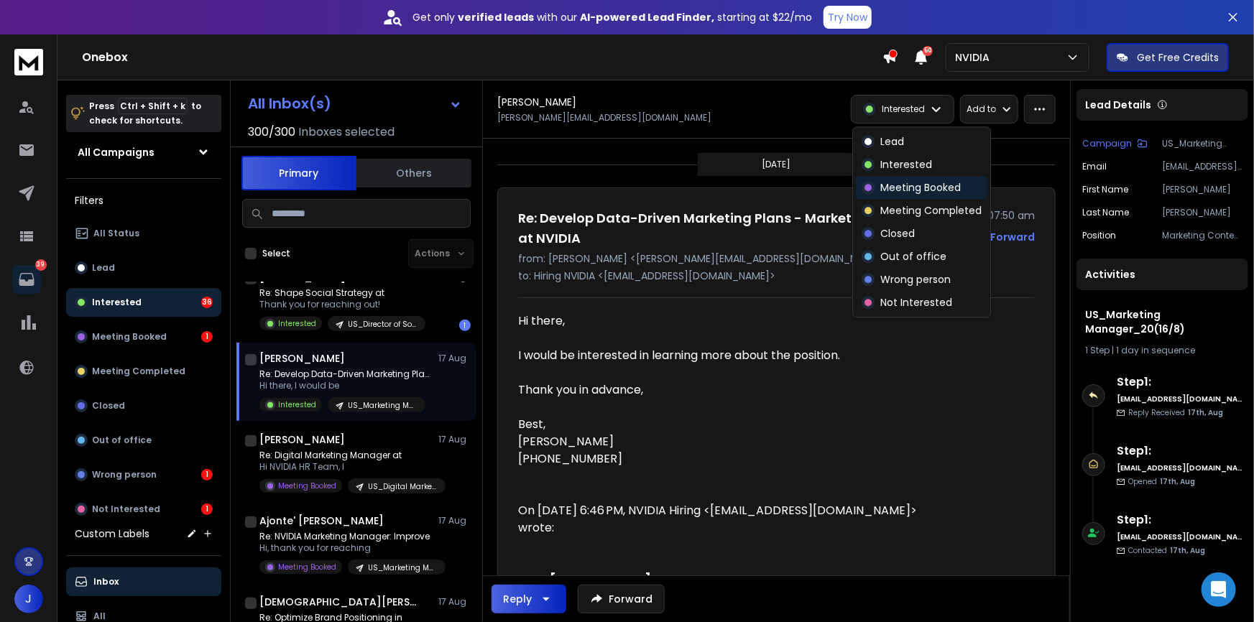
click at [882, 184] on p "Meeting Booked" at bounding box center [920, 187] width 80 height 14
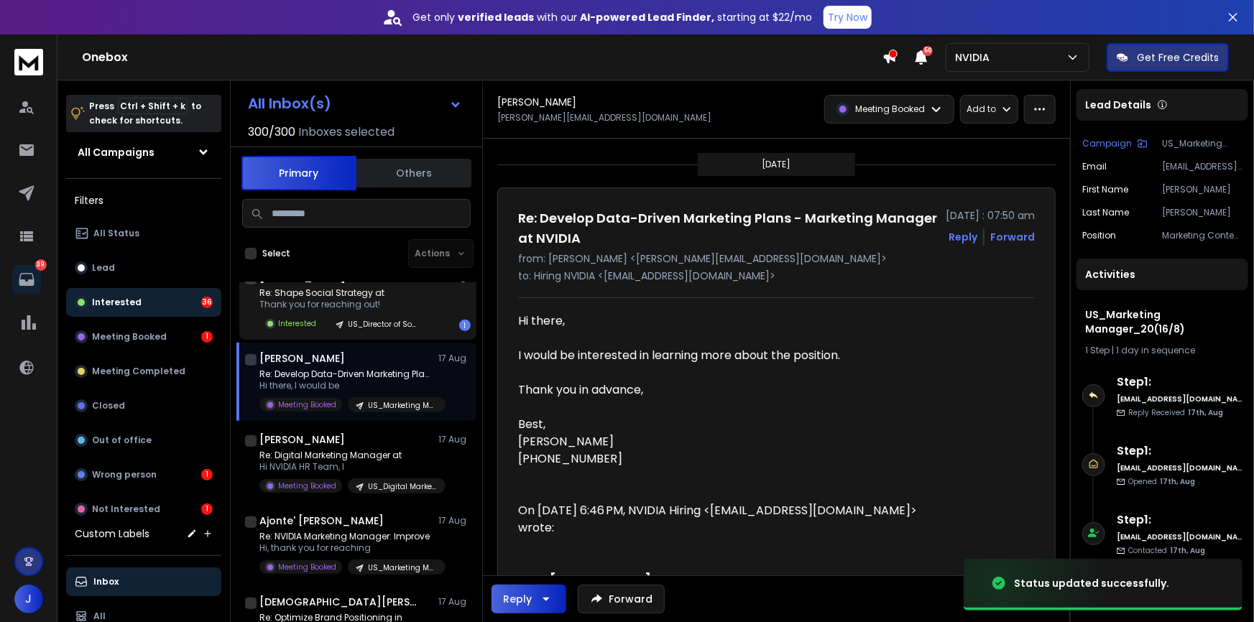
click at [384, 295] on div "Re: Shape Social Strategy at Thank you for reaching out! Interested US_Director…" at bounding box center [342, 309] width 166 height 44
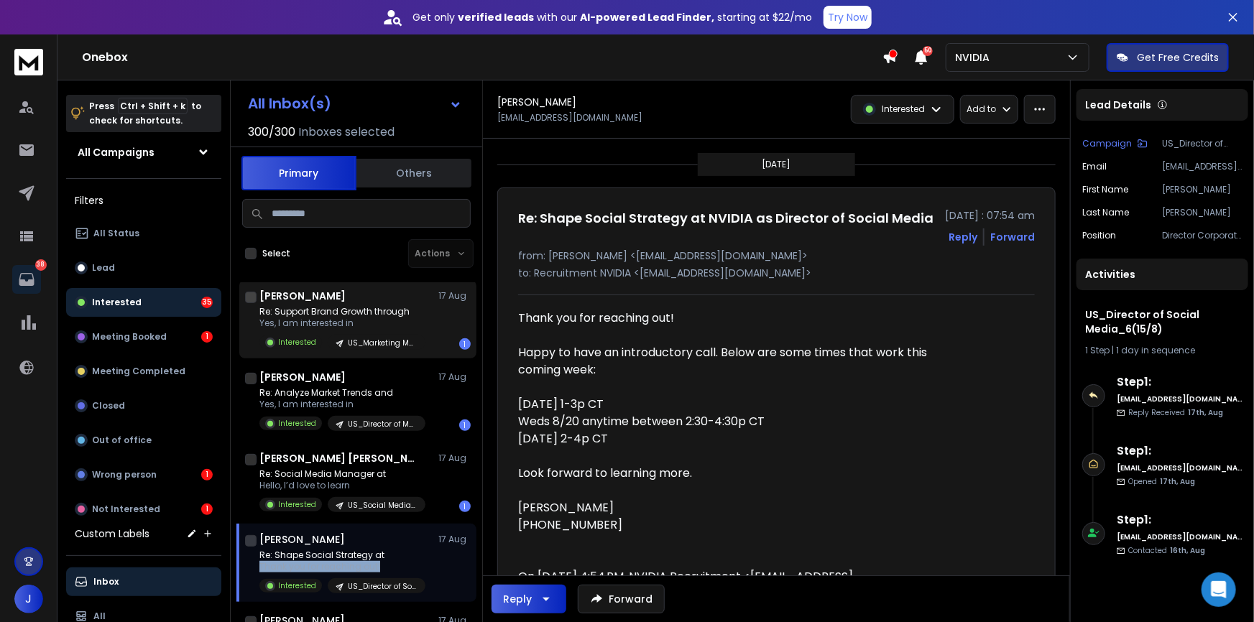
scroll to position [3092, 0]
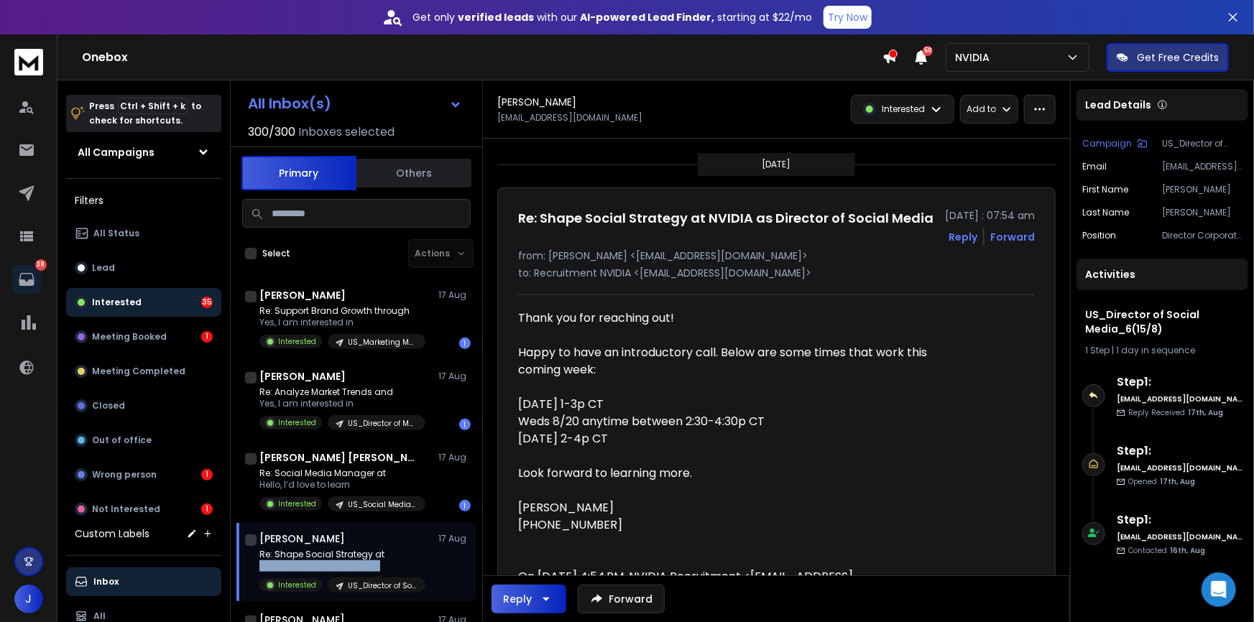
drag, startPoint x: 638, startPoint y: 275, endPoint x: 862, endPoint y: 277, distance: 225.0
click at [862, 277] on p "to: Recruitment NVIDIA <[EMAIL_ADDRESS][DOMAIN_NAME]>" at bounding box center [776, 273] width 517 height 14
copy p "[EMAIL_ADDRESS][DOMAIN_NAME]"
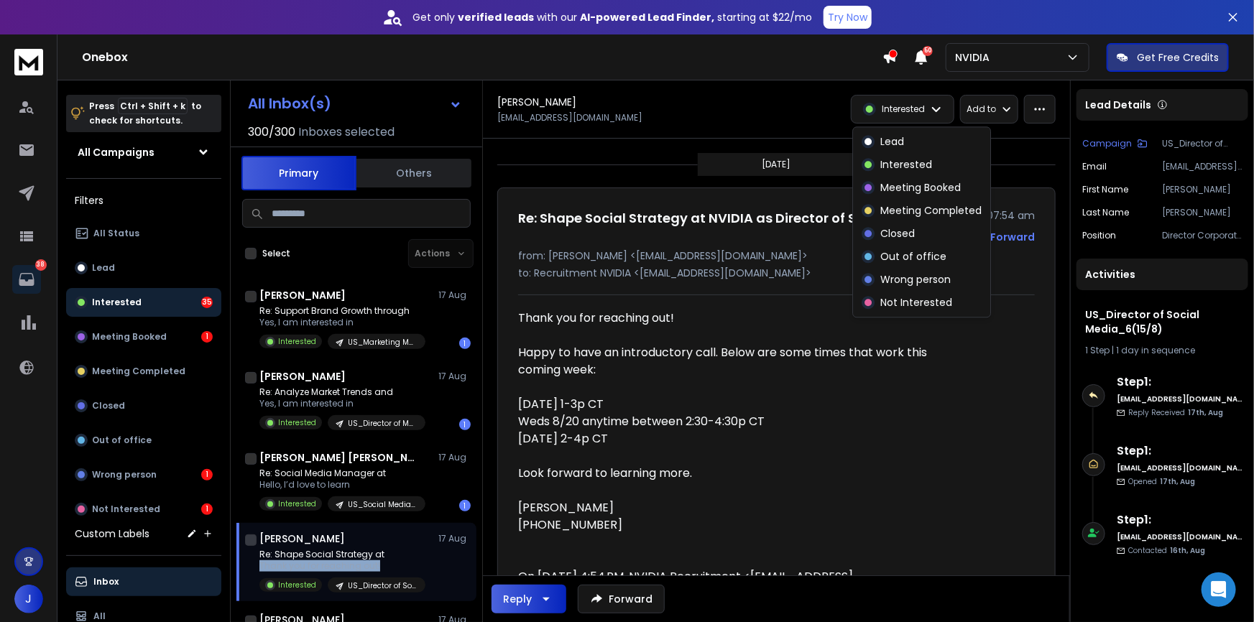
click at [928, 104] on div "Interested" at bounding box center [903, 109] width 102 height 27
click at [897, 188] on p "Meeting Booked" at bounding box center [920, 187] width 80 height 14
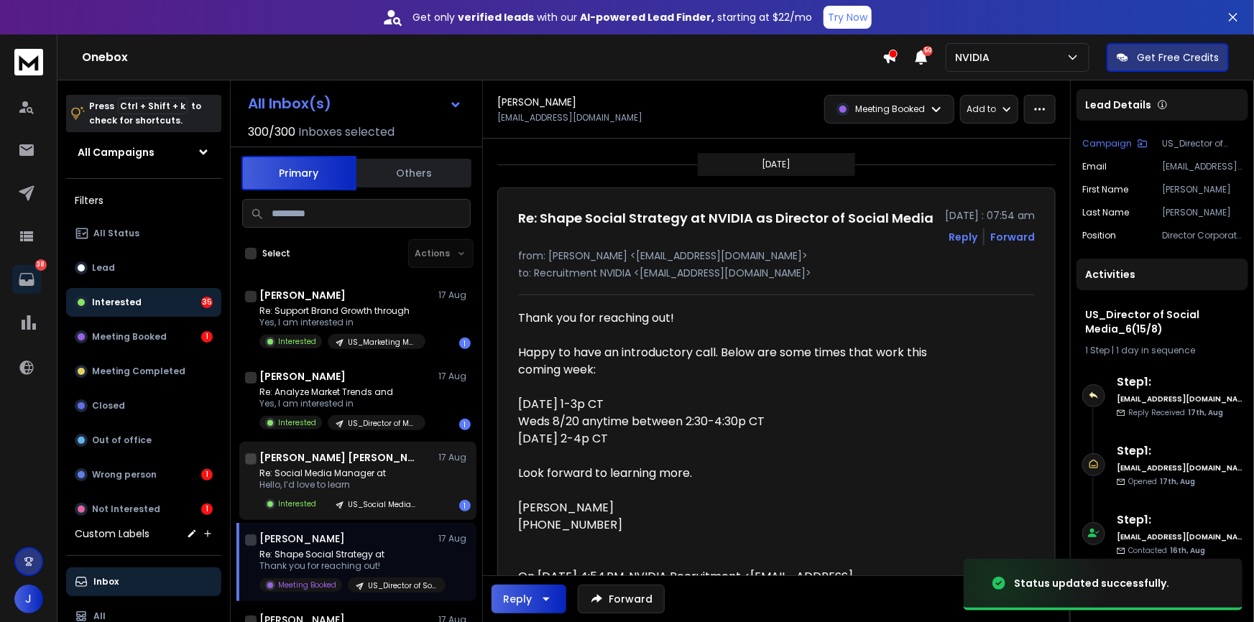
click at [426, 453] on div "[PERSON_NAME] [PERSON_NAME] [DATE]" at bounding box center [364, 458] width 211 height 14
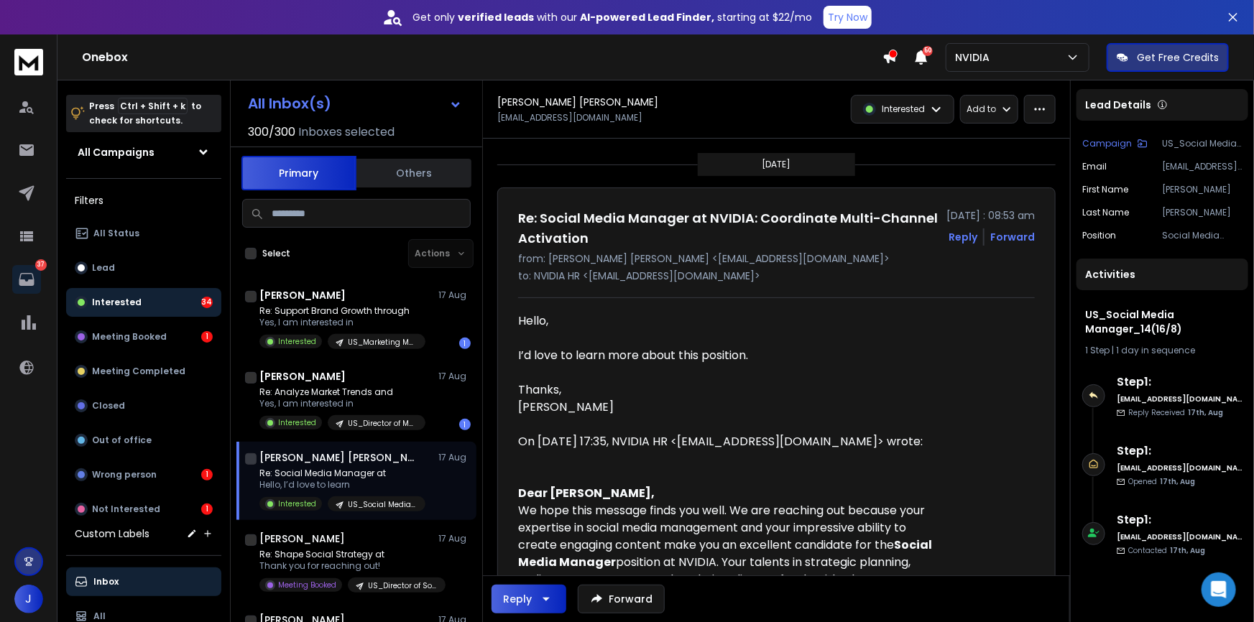
drag, startPoint x: 591, startPoint y: 274, endPoint x: 776, endPoint y: 275, distance: 185.4
click at [776, 275] on p "to: NVIDIA HR <[EMAIL_ADDRESS][DOMAIN_NAME]>" at bounding box center [776, 276] width 517 height 14
copy p "[EMAIL_ADDRESS][DOMAIN_NAME]"
click at [914, 106] on p "Interested" at bounding box center [903, 108] width 43 height 11
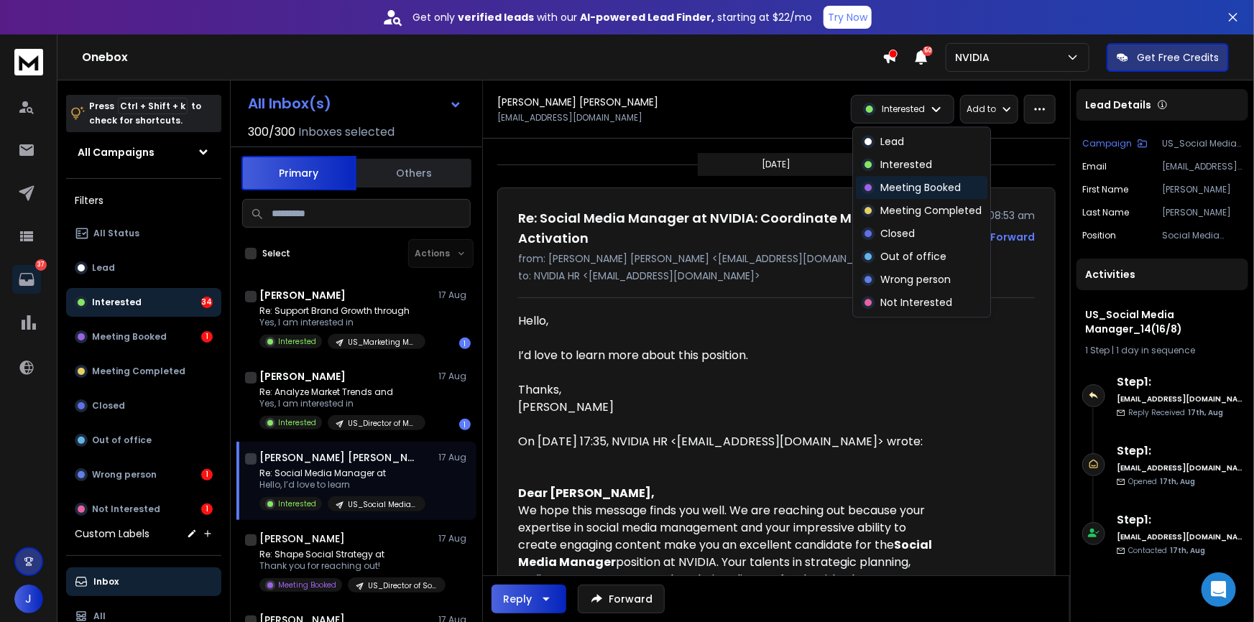
click at [897, 188] on p "Meeting Booked" at bounding box center [920, 187] width 80 height 14
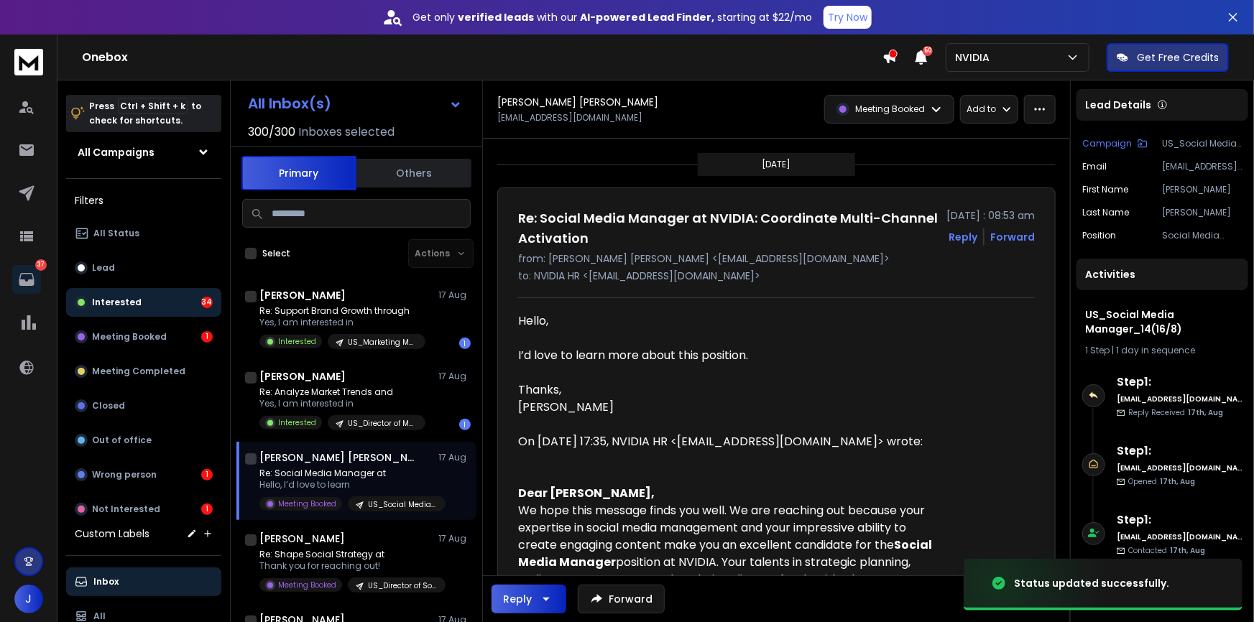
click at [344, 214] on input at bounding box center [356, 213] width 229 height 29
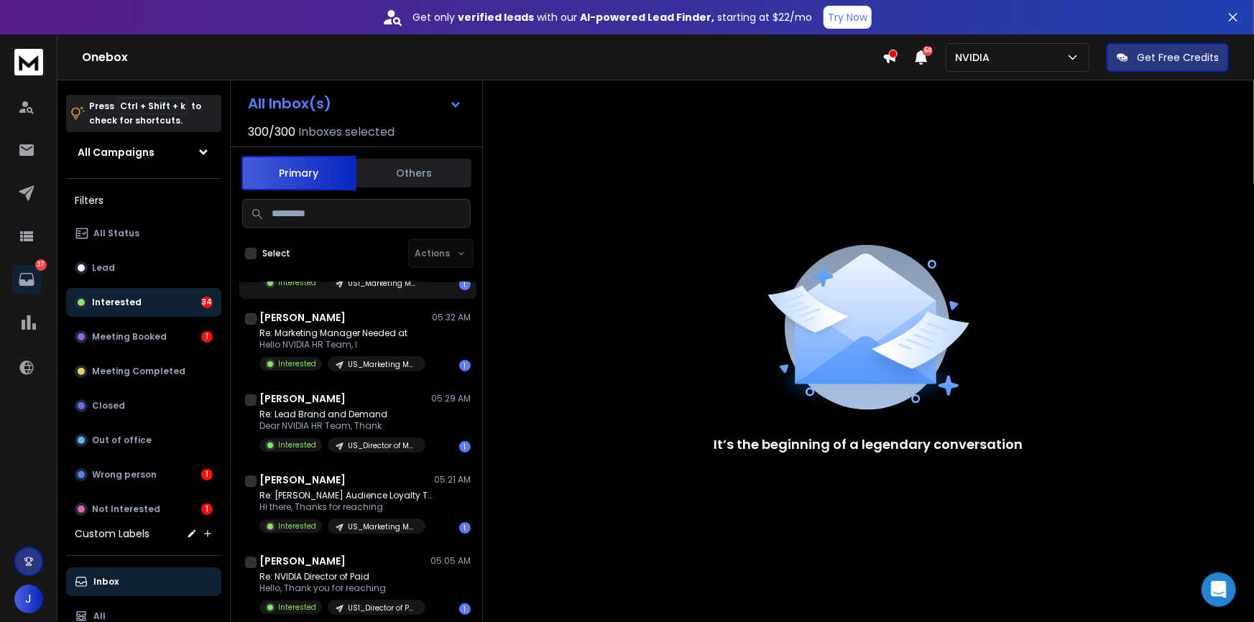
scroll to position [130, 0]
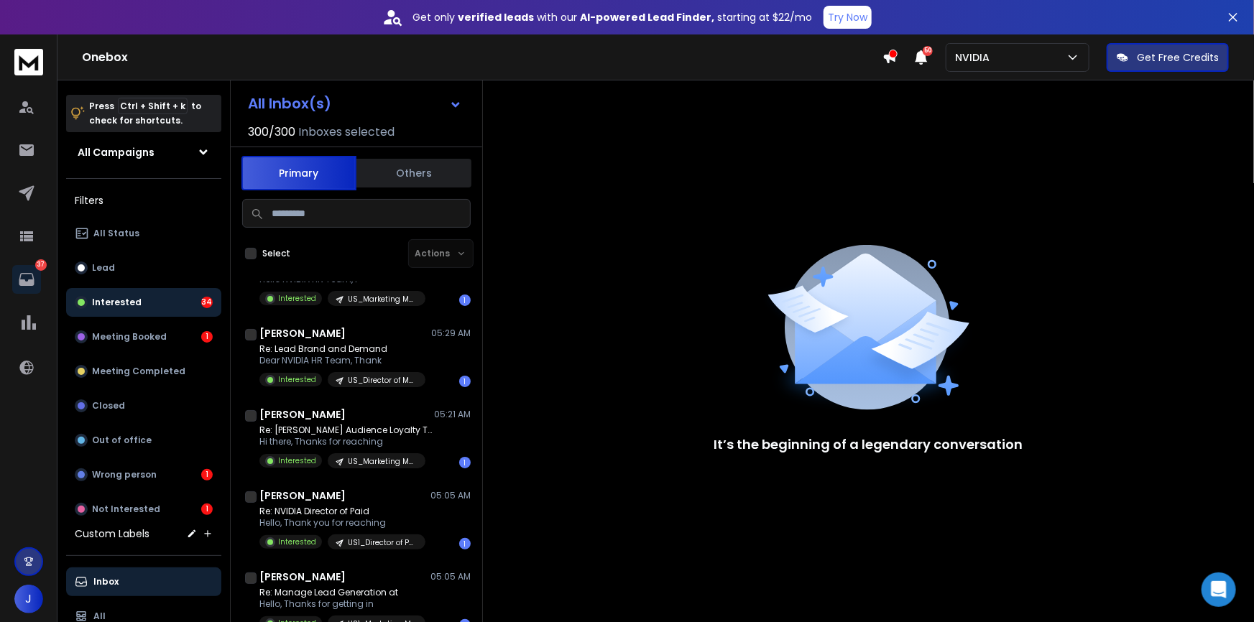
drag, startPoint x: 330, startPoint y: 328, endPoint x: 686, endPoint y: 397, distance: 362.3
click at [689, 397] on div "It’s the beginning of a legendary conversation" at bounding box center [868, 344] width 771 height 529
